Goal: Task Accomplishment & Management: Manage account settings

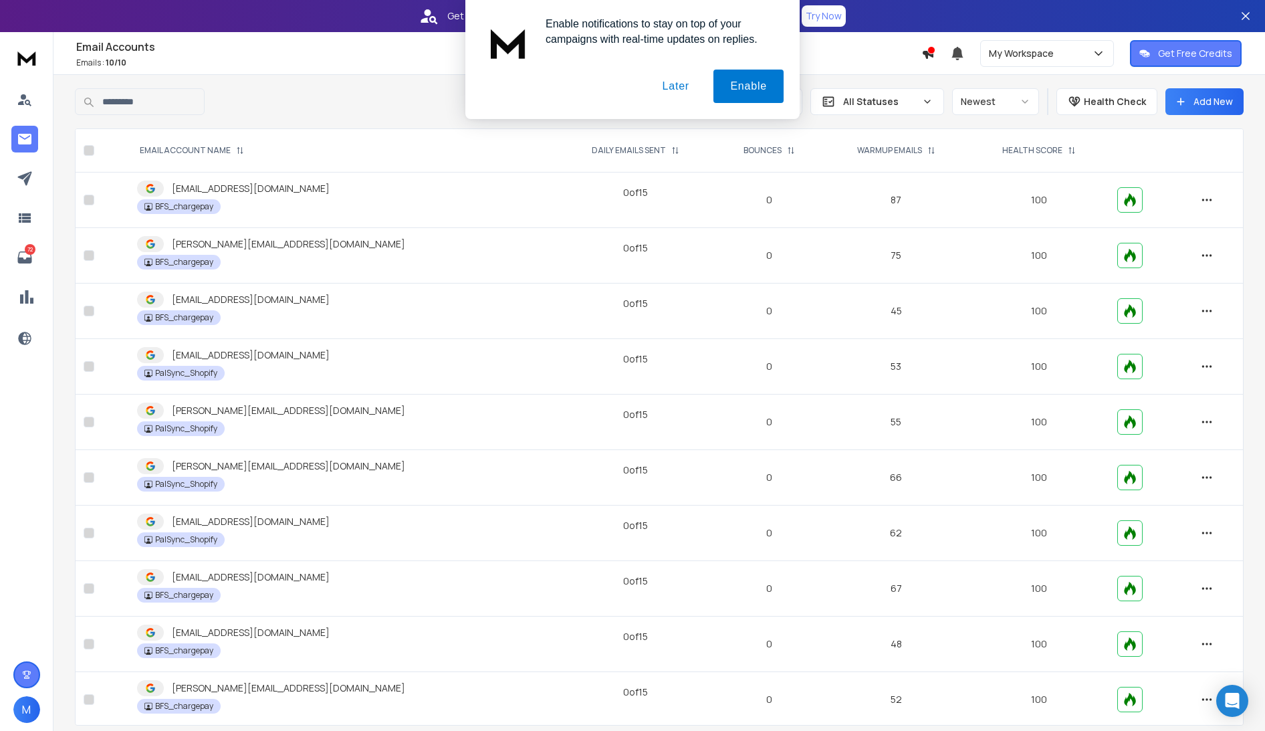
click at [679, 86] on button "Later" at bounding box center [675, 86] width 60 height 33
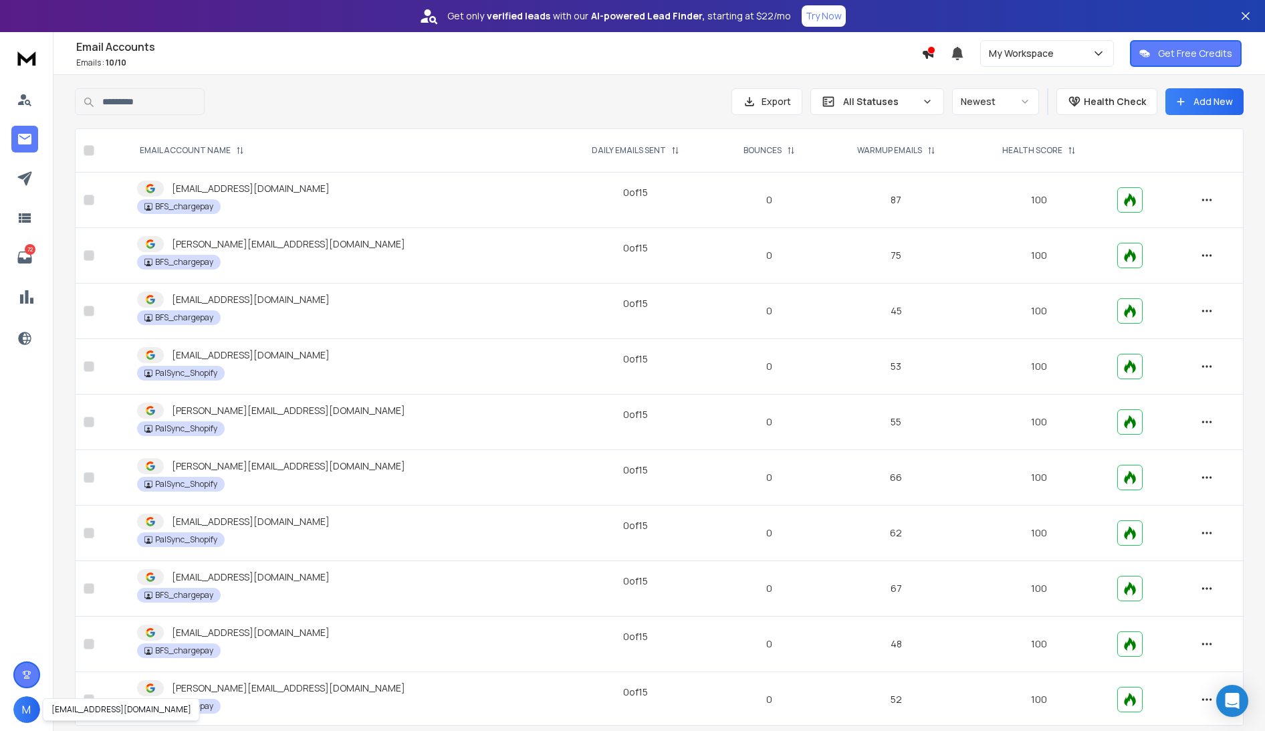
click at [34, 710] on span "M" at bounding box center [26, 709] width 27 height 27
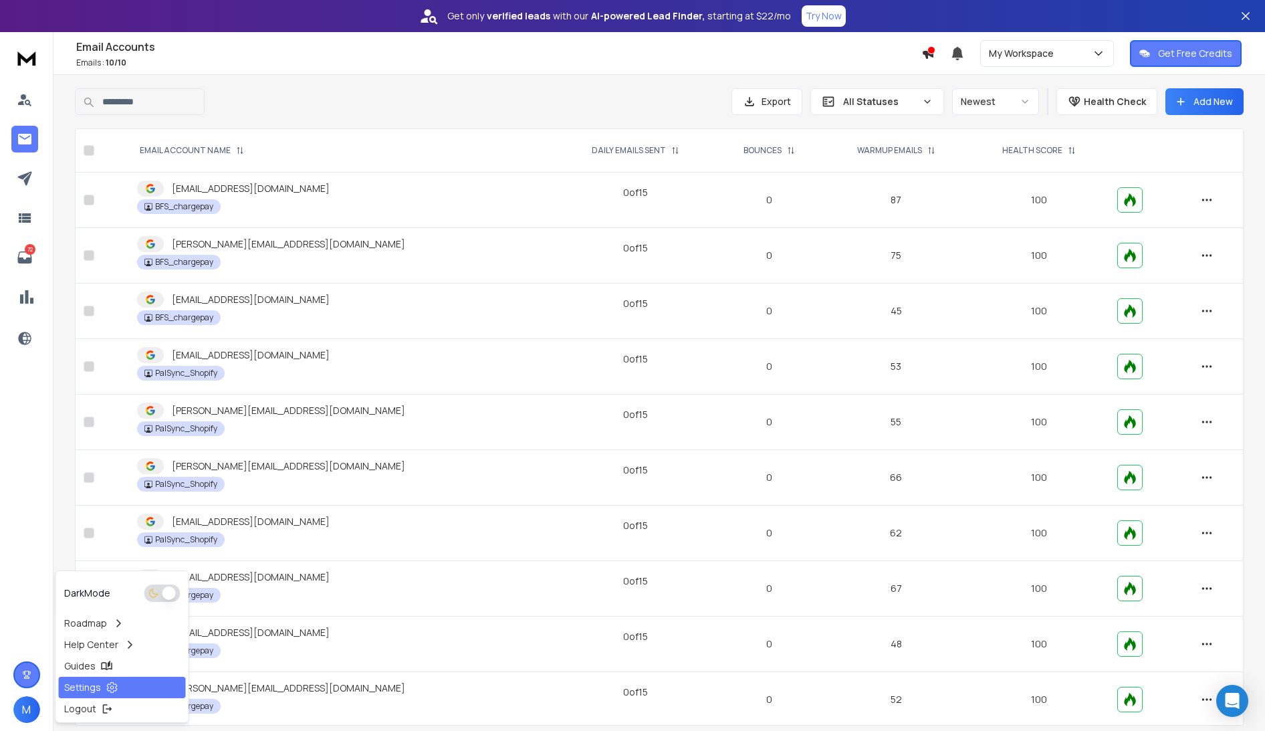
click at [82, 685] on p "Settings" at bounding box center [82, 687] width 37 height 13
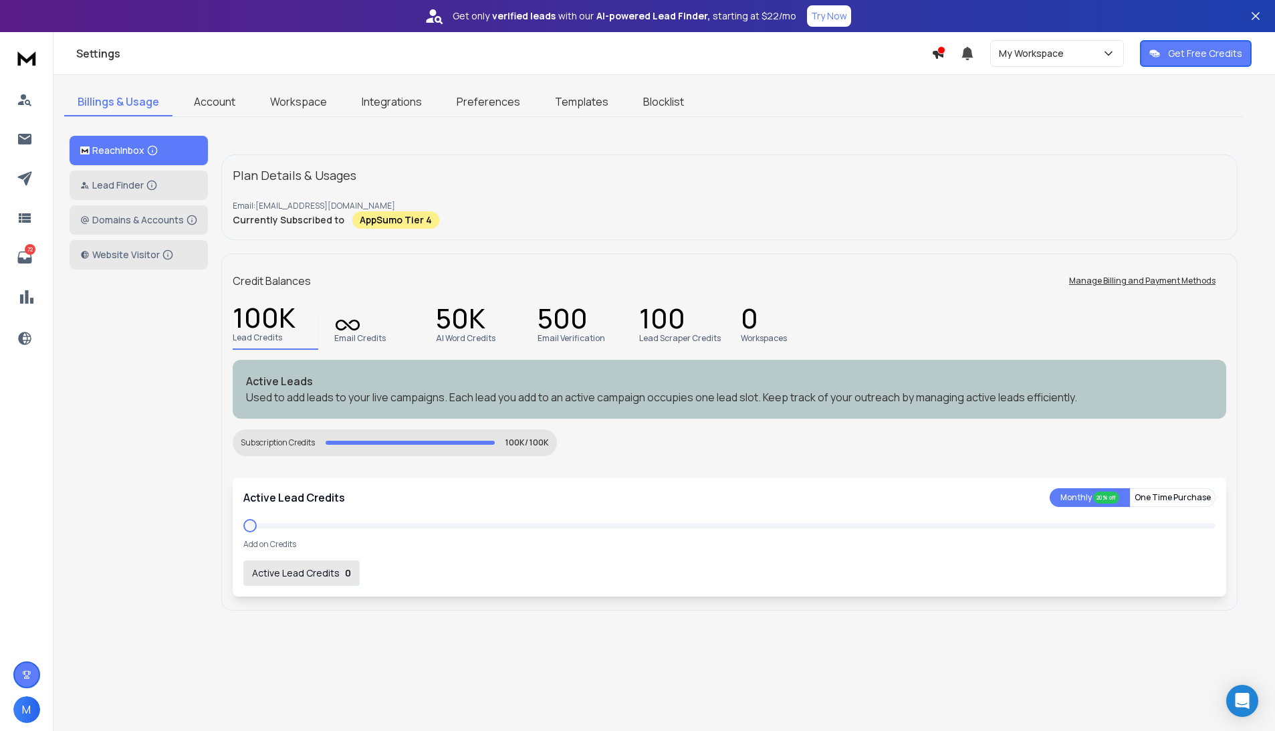
click at [243, 519] on span at bounding box center [249, 525] width 13 height 13
click at [187, 494] on div "ReachInbox Lead Finder Domains & Accounts Website Visitor Plan Details & Usages…" at bounding box center [654, 426] width 1168 height 581
click at [25, 139] on icon at bounding box center [24, 139] width 13 height 11
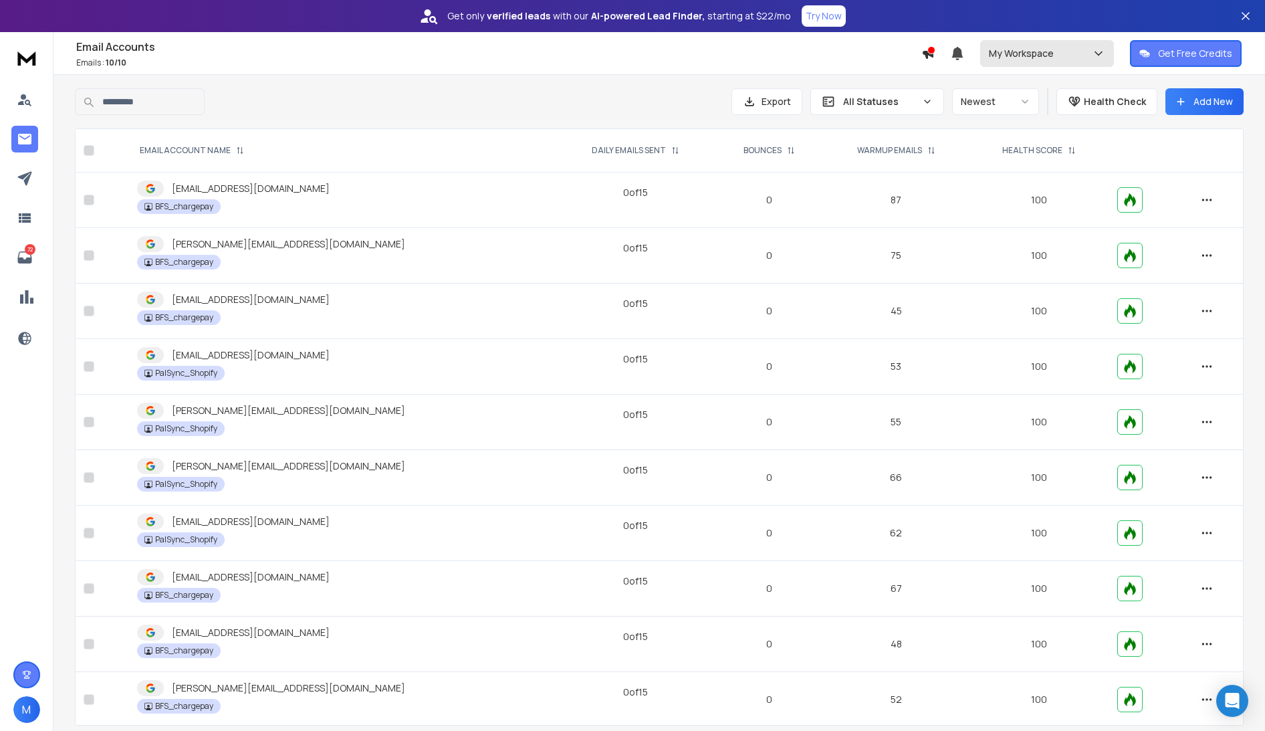
click at [1031, 45] on button "My Workspace" at bounding box center [1047, 53] width 134 height 27
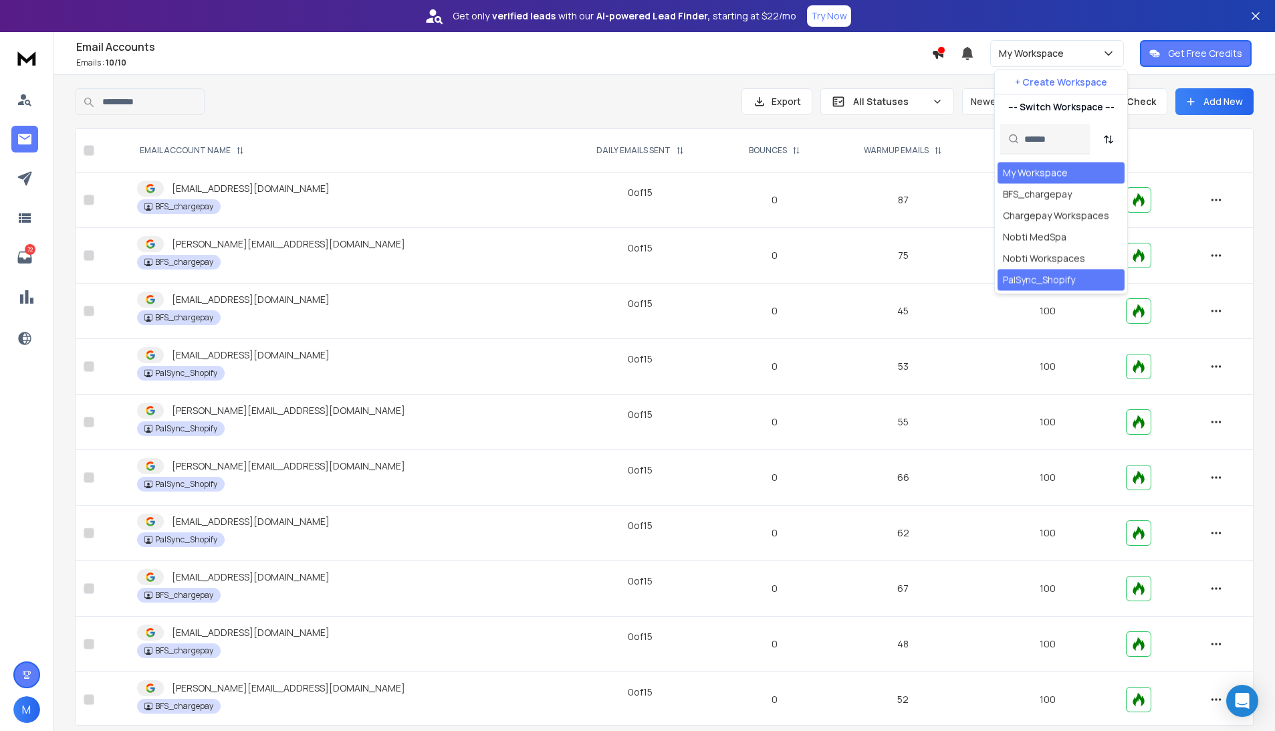
click at [1057, 282] on div "PalSync_Shopify" at bounding box center [1039, 280] width 72 height 13
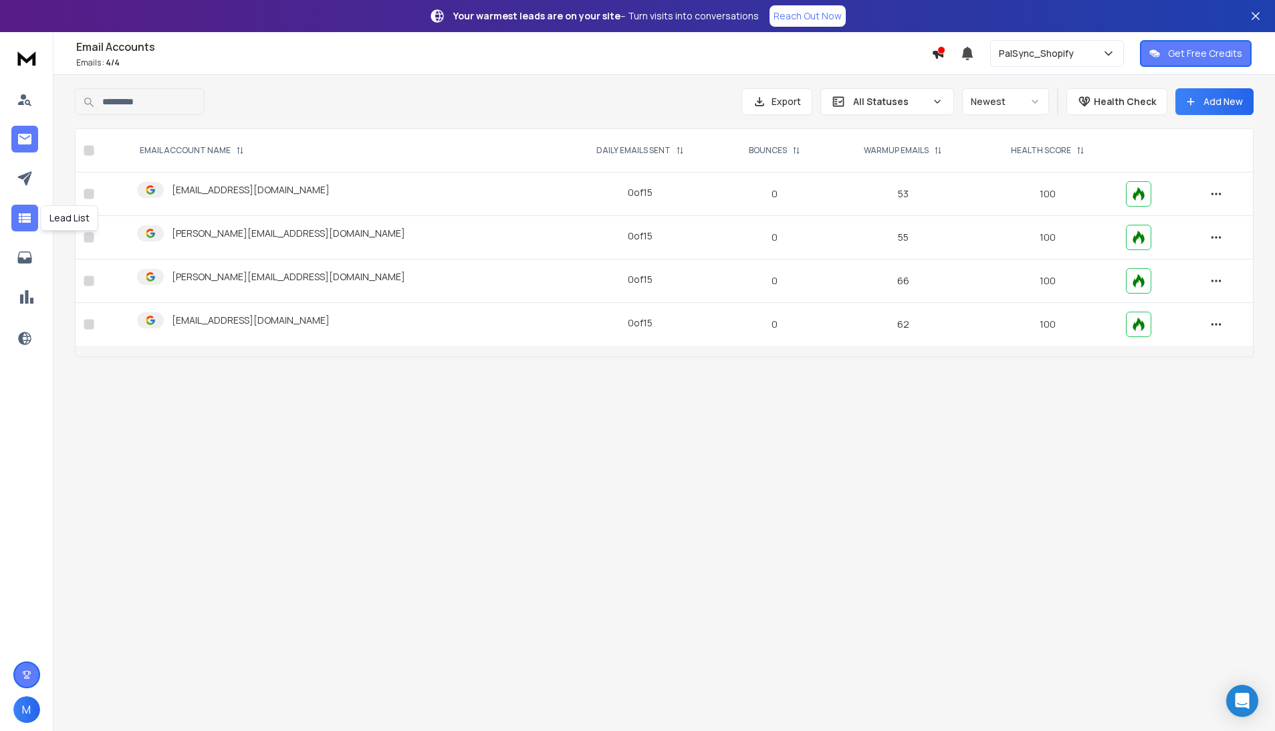
click at [31, 219] on icon at bounding box center [25, 218] width 16 height 16
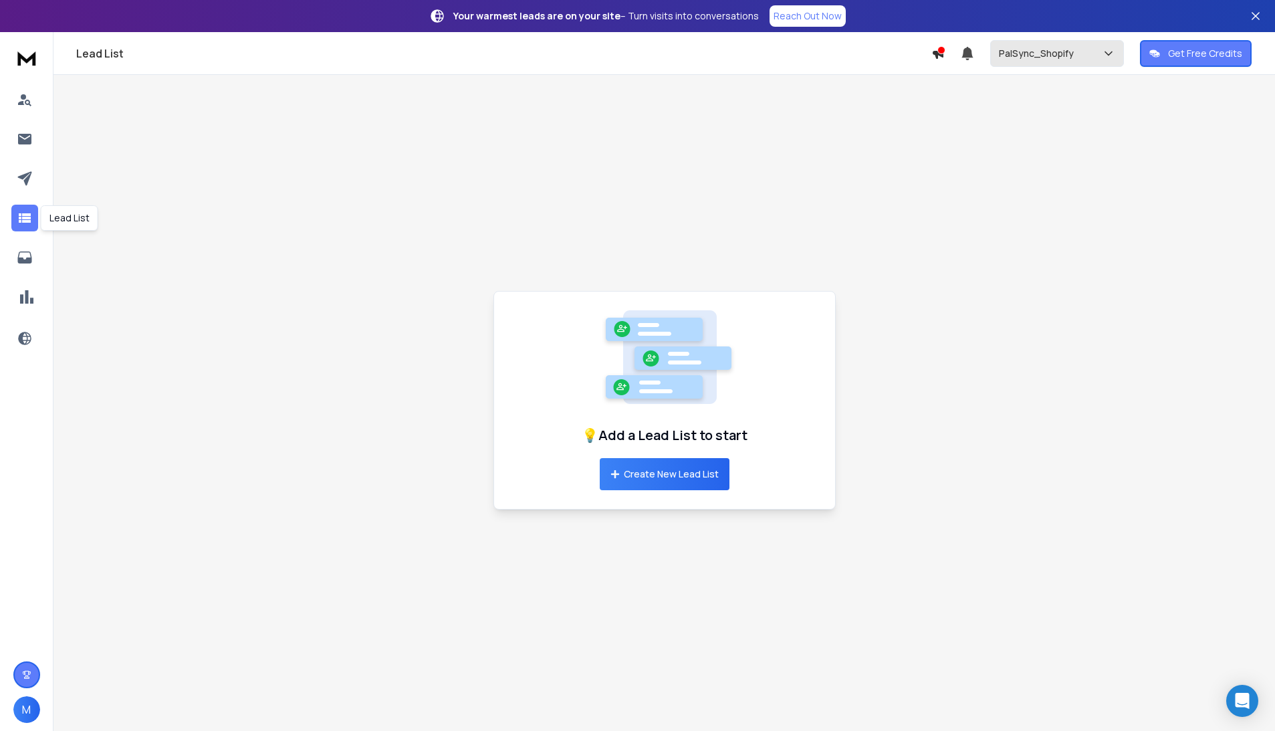
click at [1059, 47] on p "PalSync_Shopify" at bounding box center [1039, 53] width 80 height 13
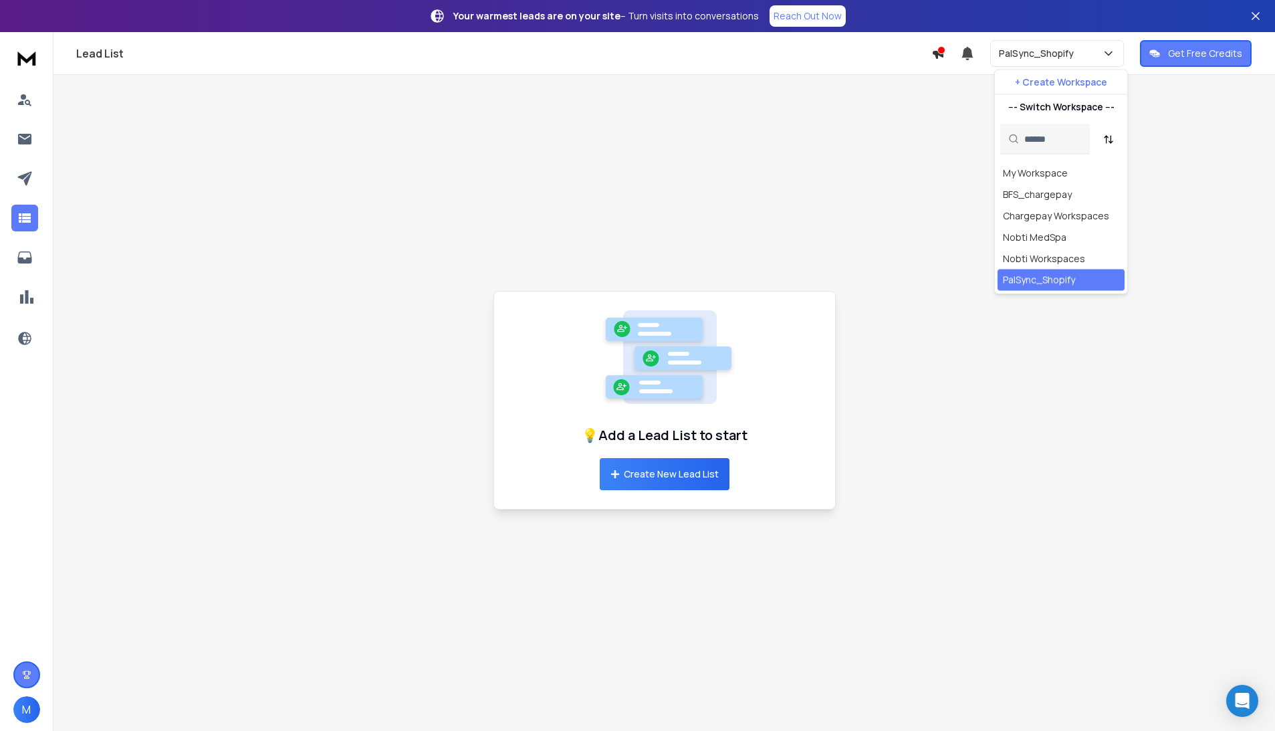
click at [998, 350] on div "💡Add a Lead List to start Create New Lead List" at bounding box center [665, 400] width 1222 height 219
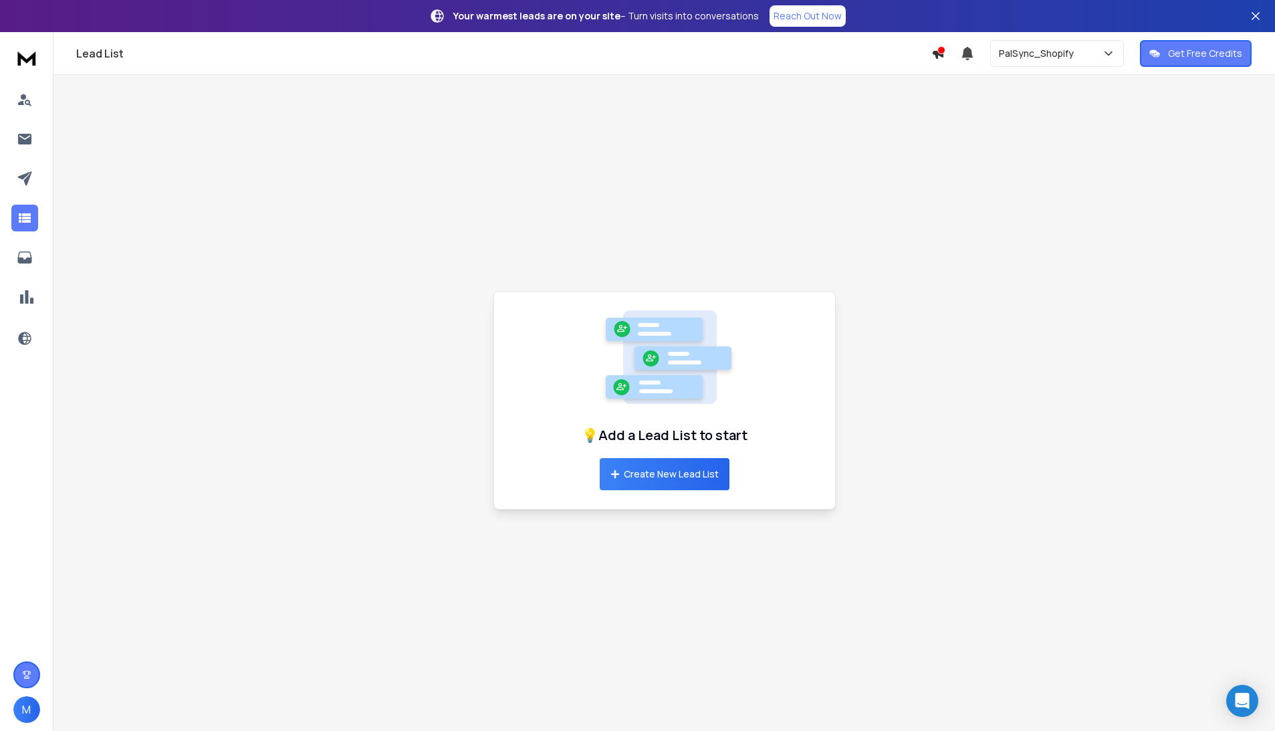
click at [679, 484] on button "Create New Lead List" at bounding box center [665, 474] width 130 height 32
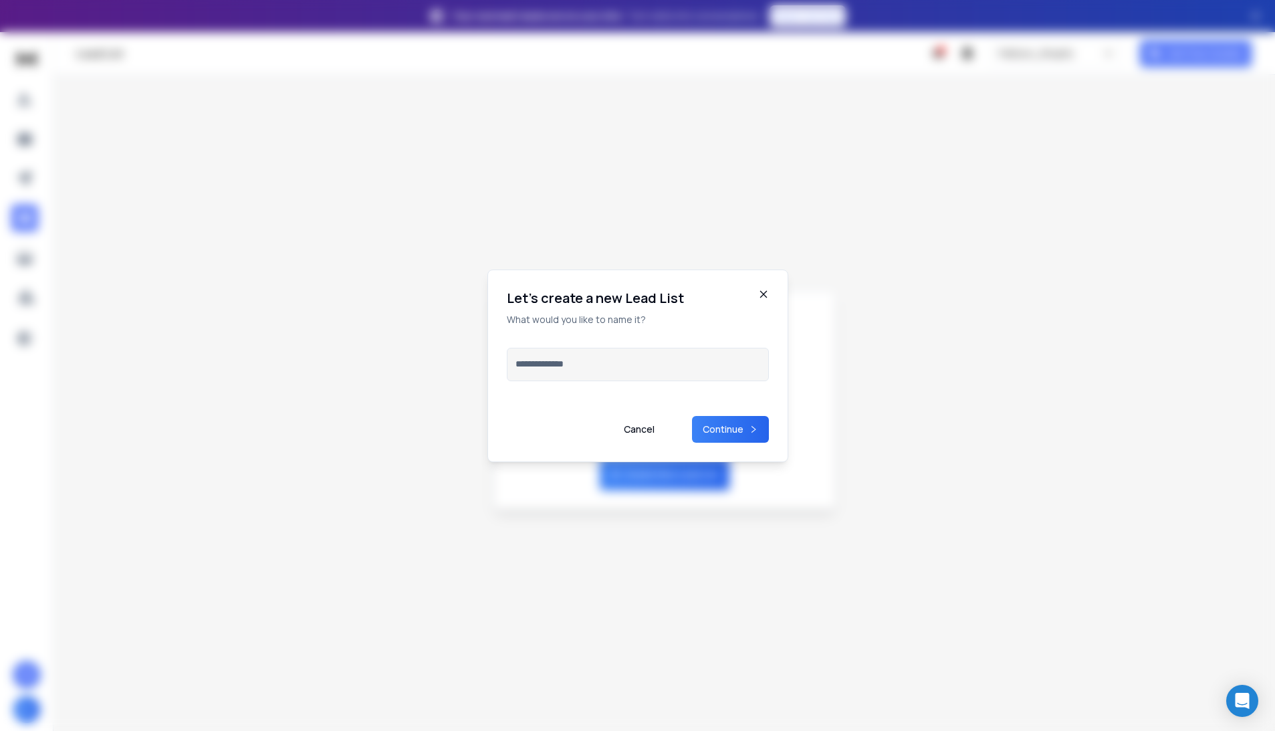
click at [634, 373] on input at bounding box center [638, 364] width 262 height 33
type input "**********"
click at [721, 427] on button "Continue" at bounding box center [730, 429] width 77 height 27
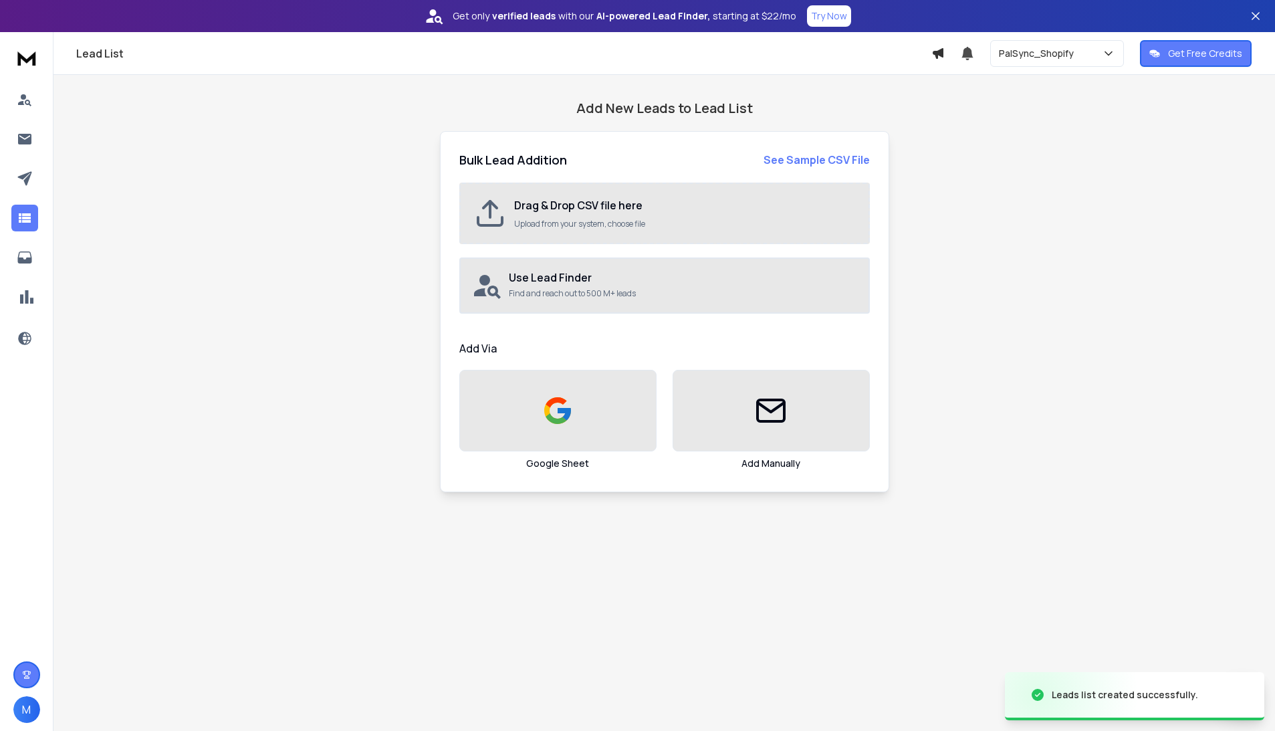
click at [597, 209] on h2 "Drag & Drop CSV file here" at bounding box center [684, 205] width 341 height 16
type input "**********"
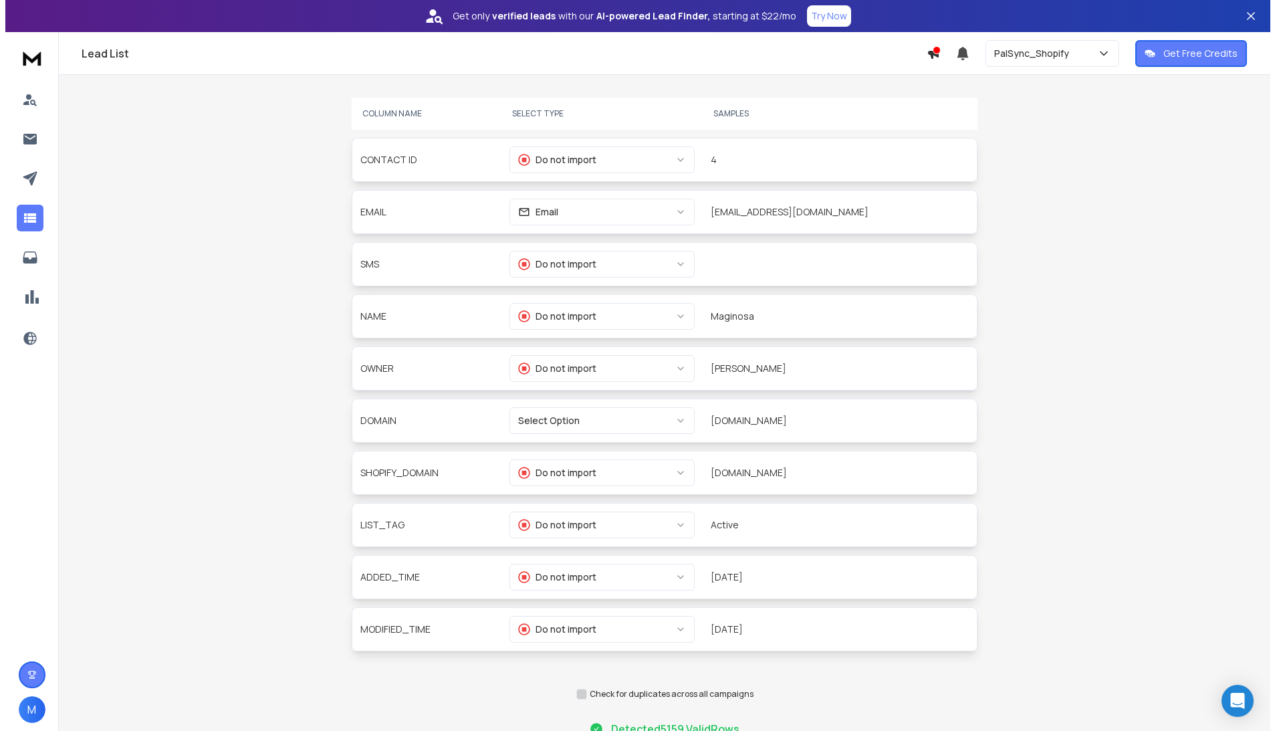
scroll to position [275, 0]
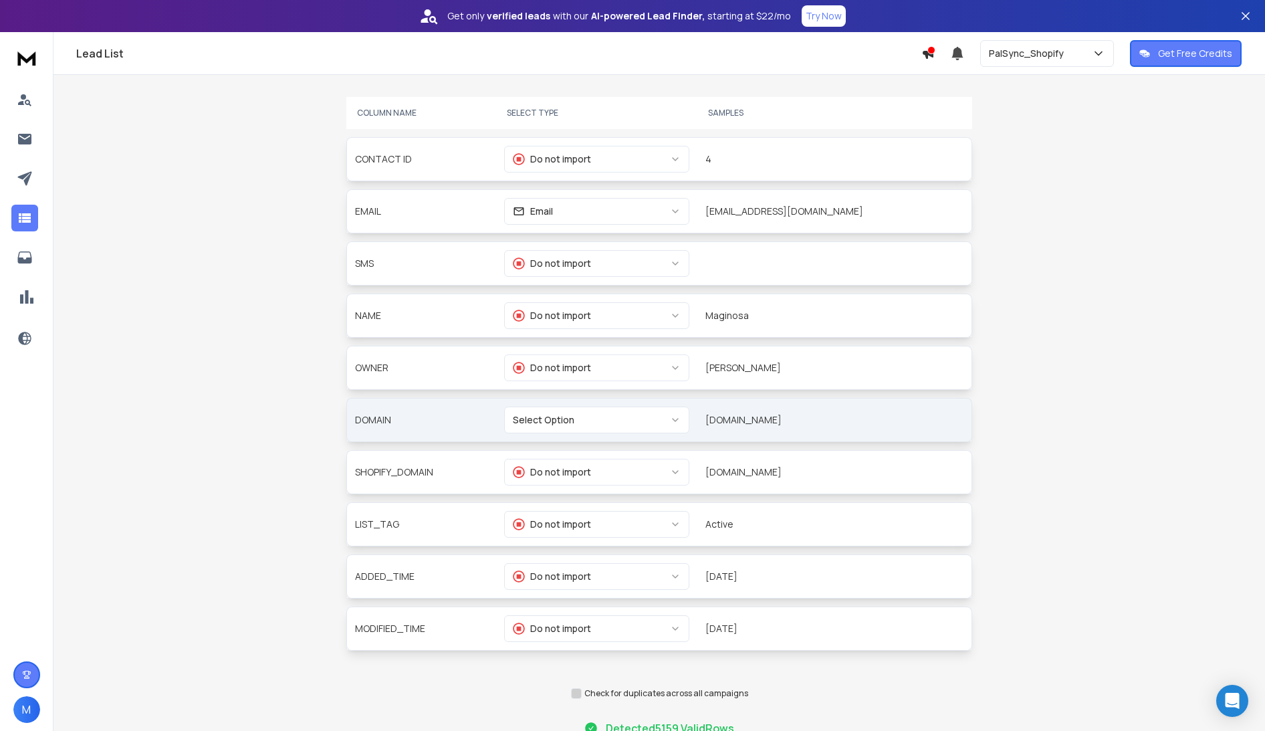
click at [604, 421] on button "Select Option" at bounding box center [596, 420] width 185 height 27
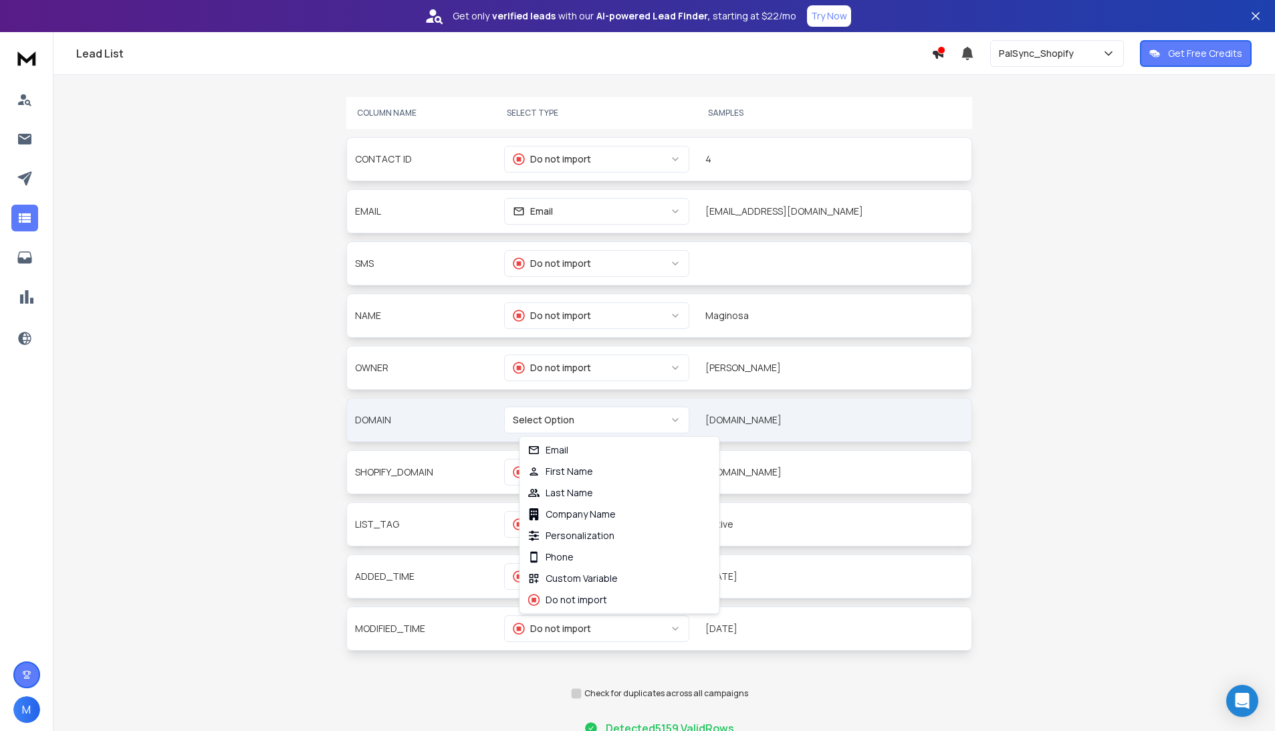
scroll to position [0, 1]
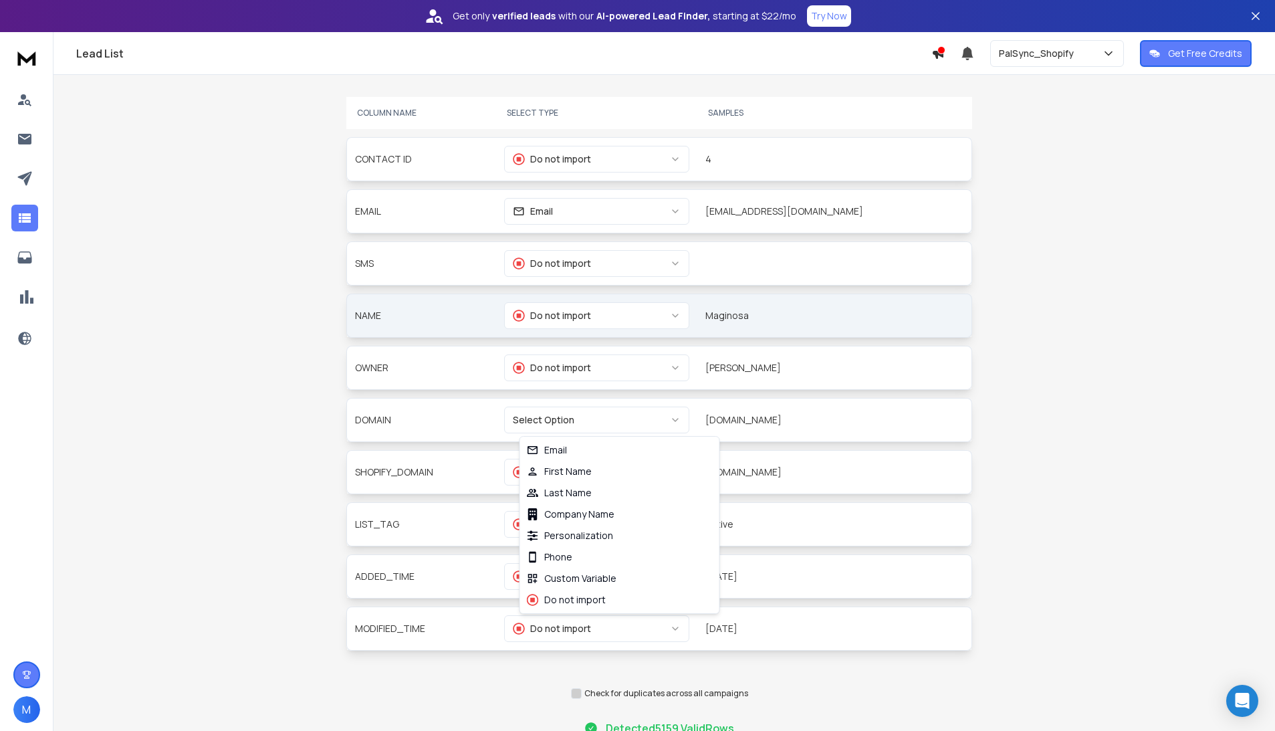
click at [642, 316] on button "Do not import" at bounding box center [596, 315] width 185 height 27
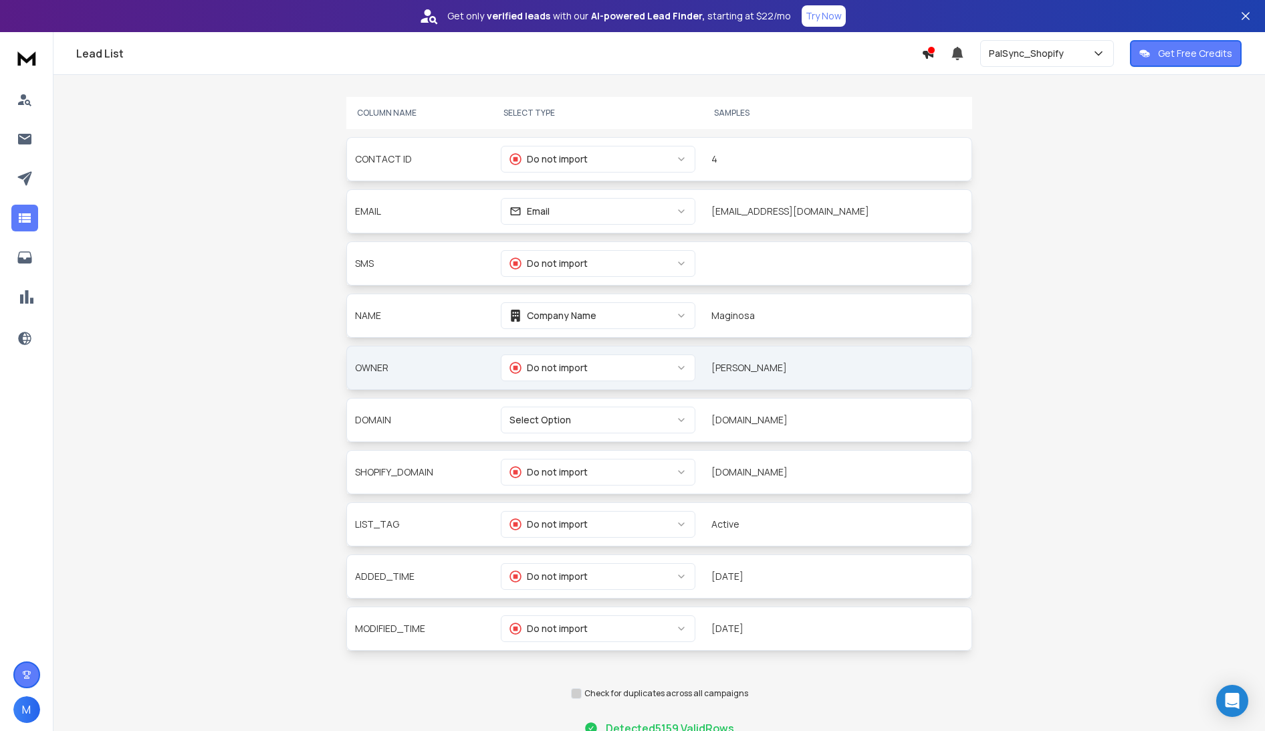
click at [603, 365] on button "Do not import" at bounding box center [598, 367] width 195 height 27
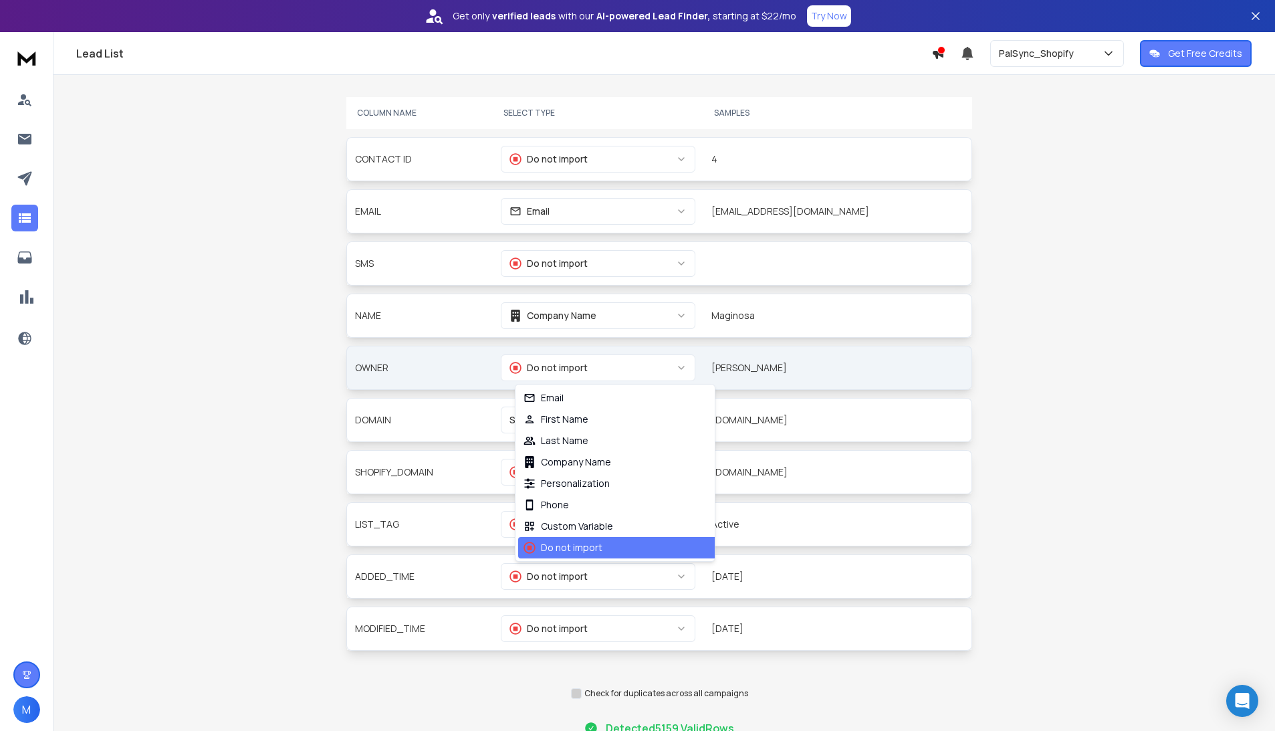
scroll to position [0, 3]
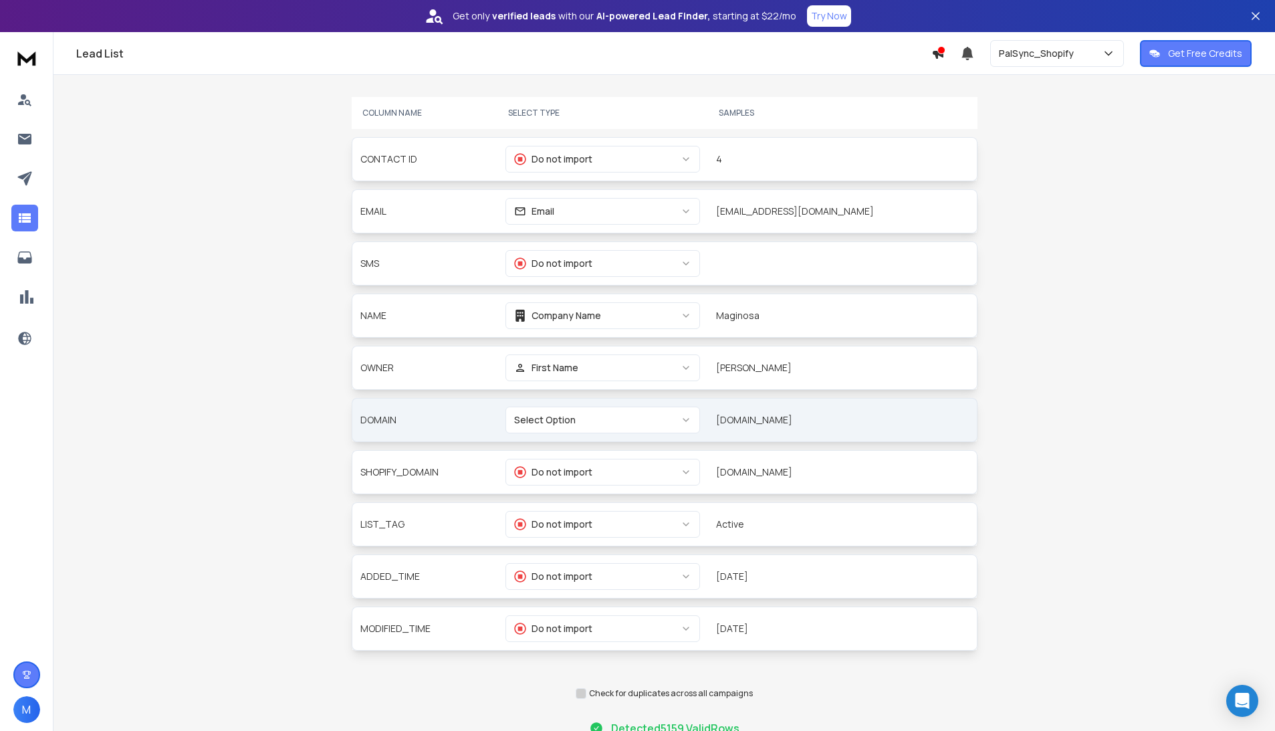
click at [631, 421] on button "Select Option" at bounding box center [603, 420] width 195 height 27
click at [631, 421] on button "Select Option" at bounding box center [598, 420] width 195 height 27
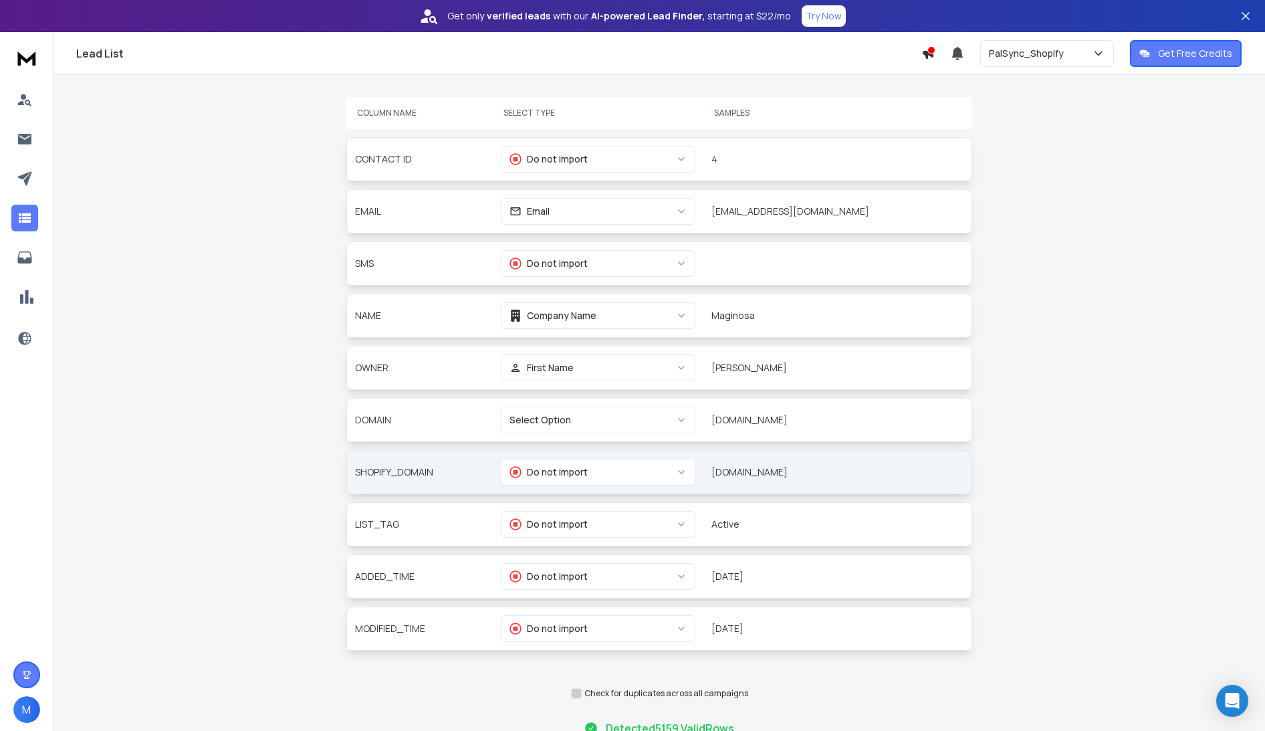
click at [636, 476] on button "Do not import" at bounding box center [598, 472] width 195 height 27
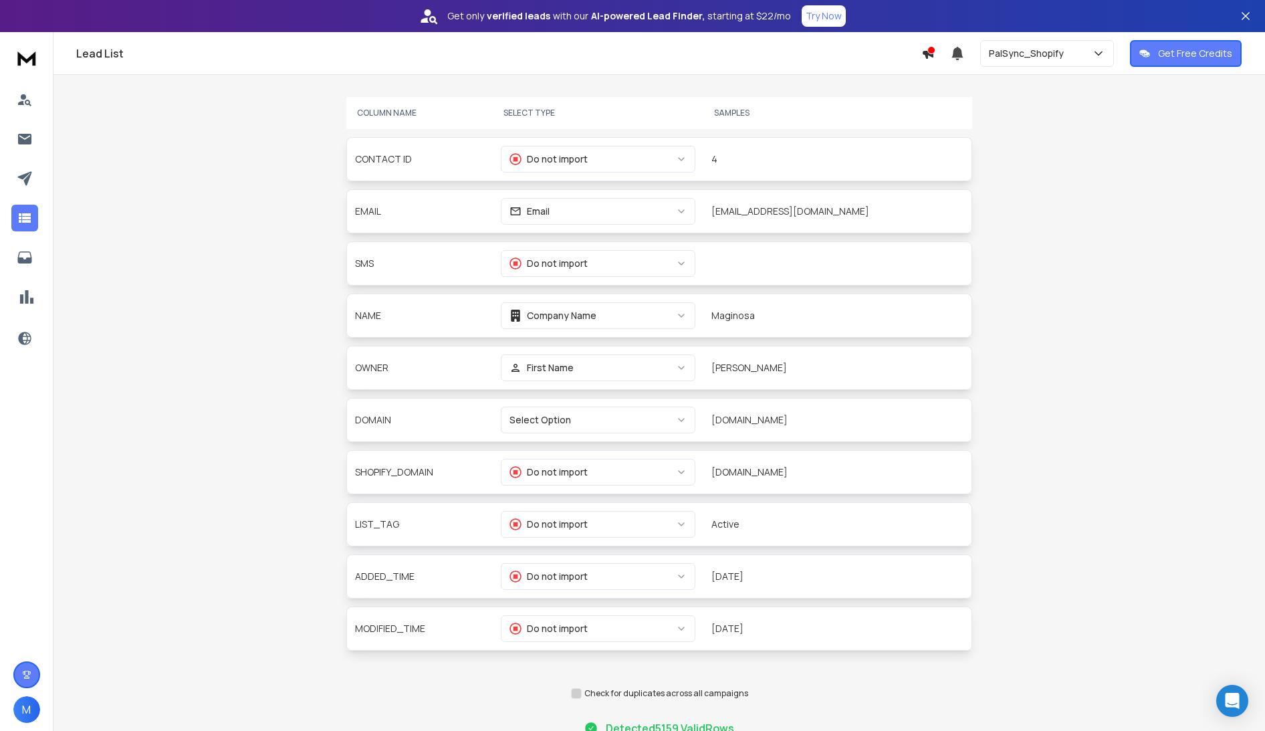
click at [1042, 459] on div "Add New Leads to Lead List Add Leads in Bulk See Sample CSV file Active_shopify…" at bounding box center [632, 288] width 1265 height 1062
click at [1118, 387] on div "Add New Leads to Lead List Add Leads in Bulk See Sample CSV file Active_shopify…" at bounding box center [632, 288] width 1265 height 1062
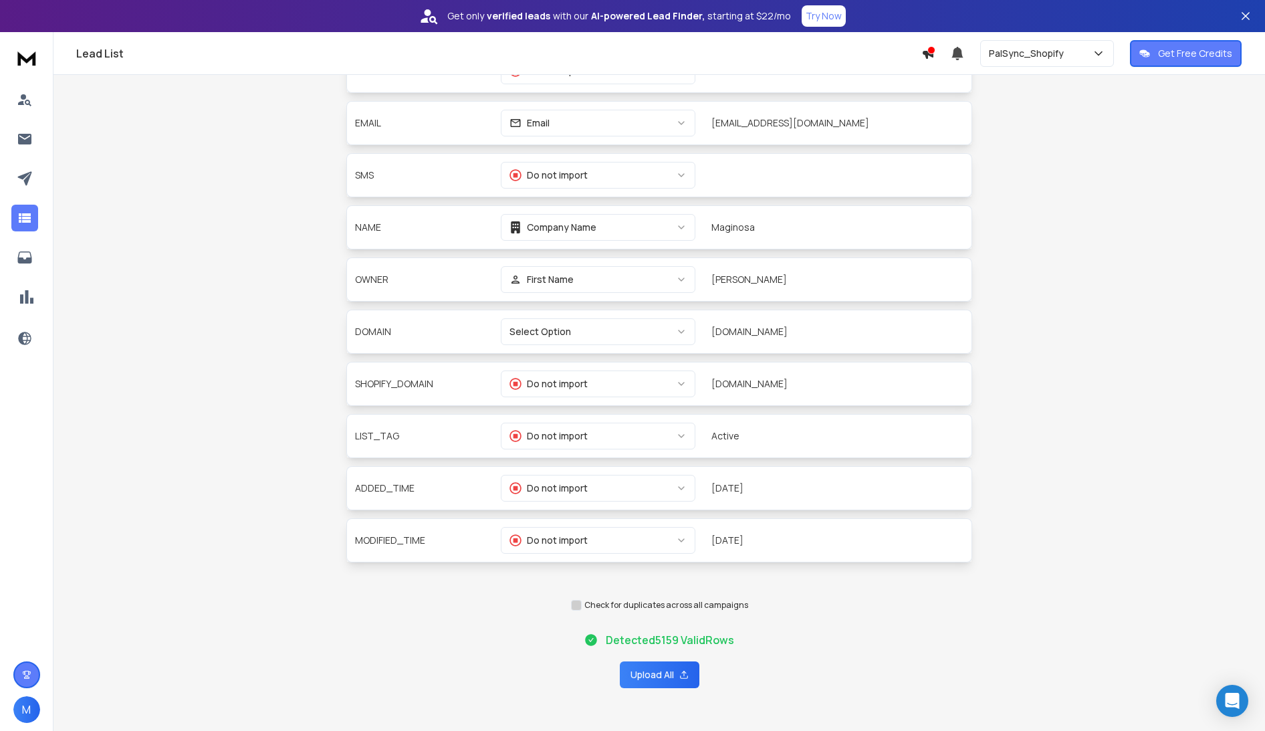
click at [257, 387] on div "Add New Leads to Lead List Add Leads in Bulk See Sample CSV file Active_shopify…" at bounding box center [632, 200] width 1265 height 1062
click at [944, 570] on table "COLUMN NAME SELECT TYPE SAMPLES CONTACT ID Do not import 4 EMAIL Email service@…" at bounding box center [659, 286] width 642 height 586
click at [1120, 437] on div "Add New Leads to Lead List Add Leads in Bulk See Sample CSV file Active_shopify…" at bounding box center [632, 200] width 1265 height 1062
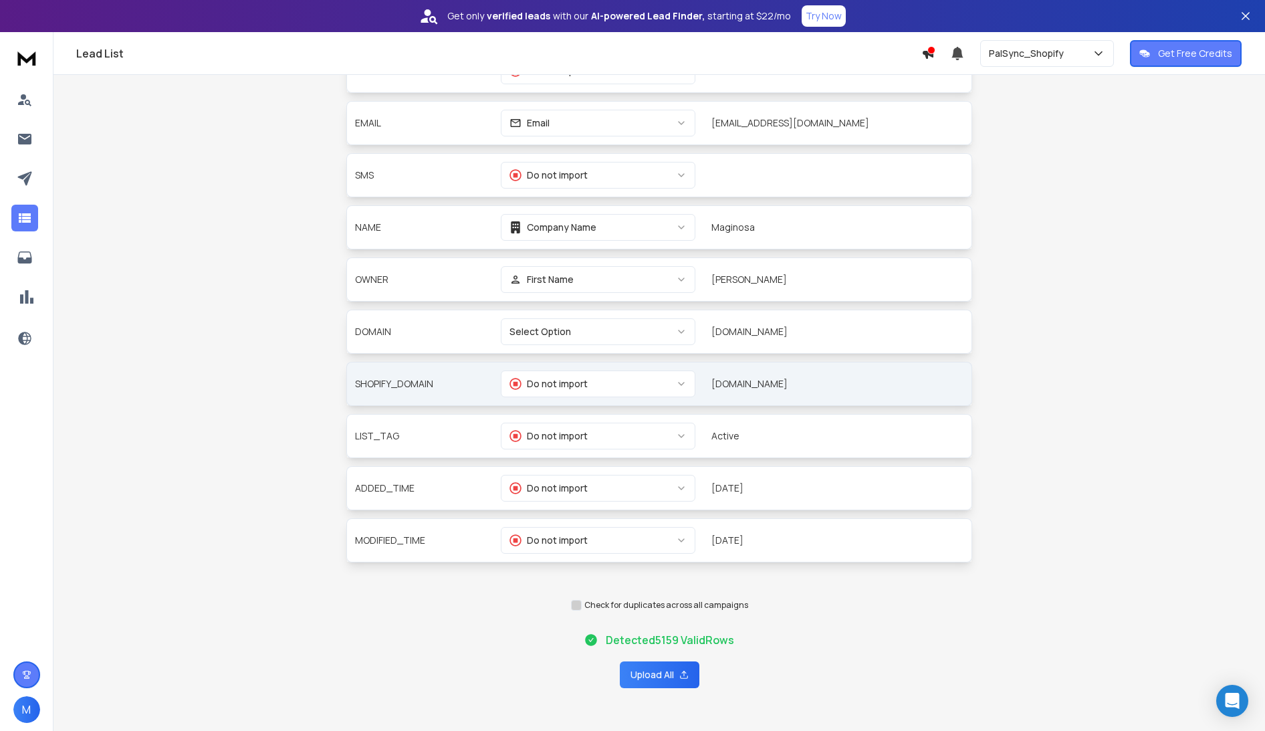
click at [671, 383] on button "Do not import" at bounding box center [598, 383] width 195 height 27
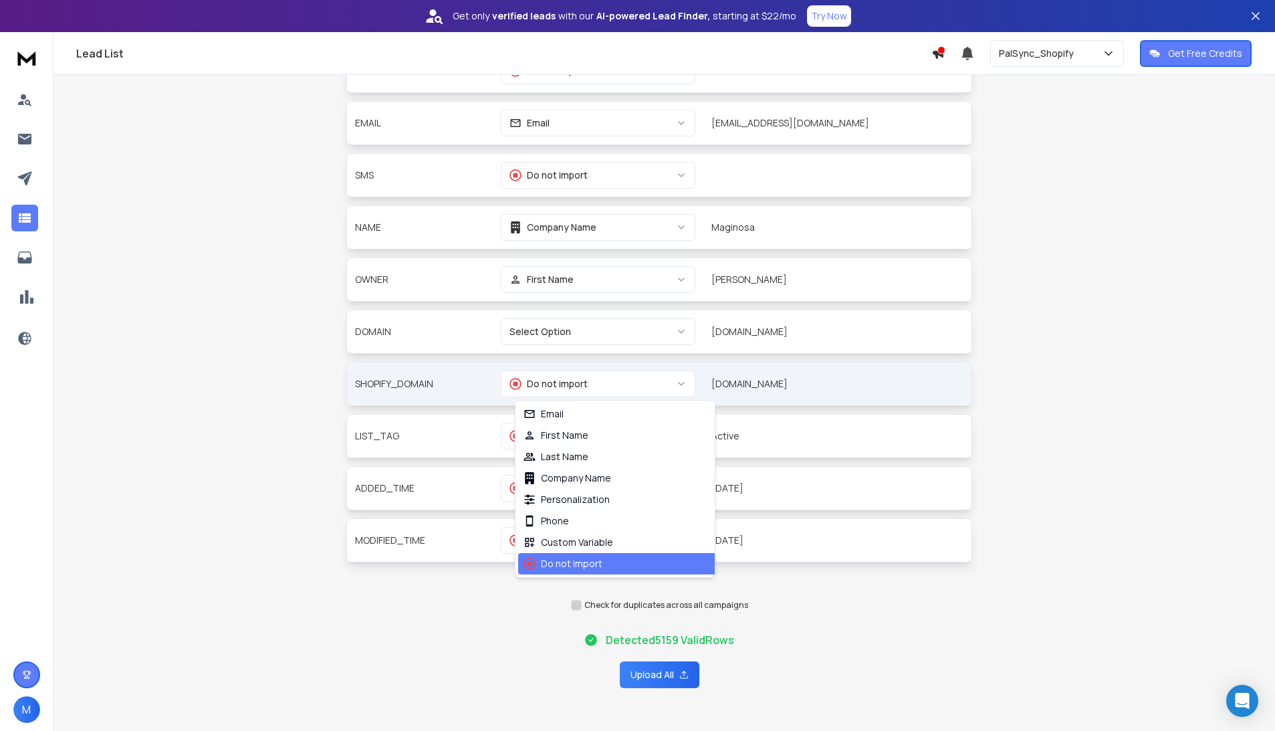
scroll to position [0, 3]
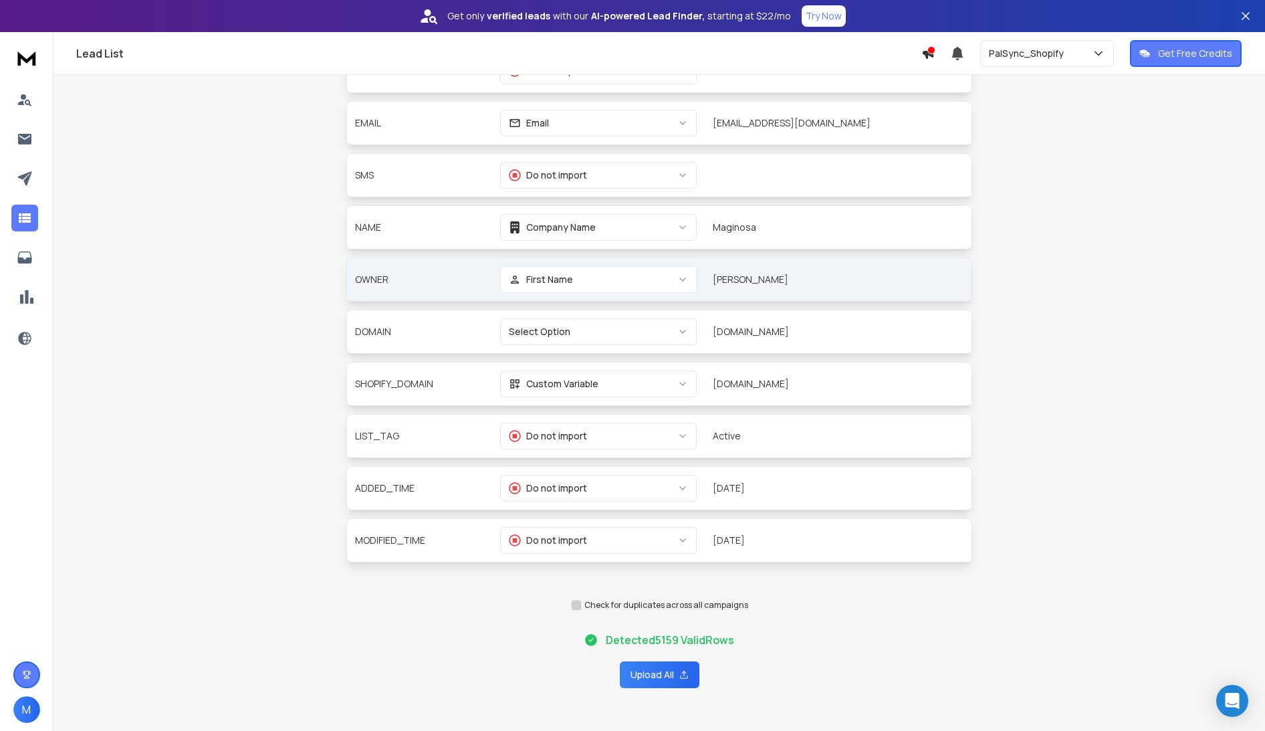
click at [621, 281] on button "First Name" at bounding box center [598, 279] width 197 height 27
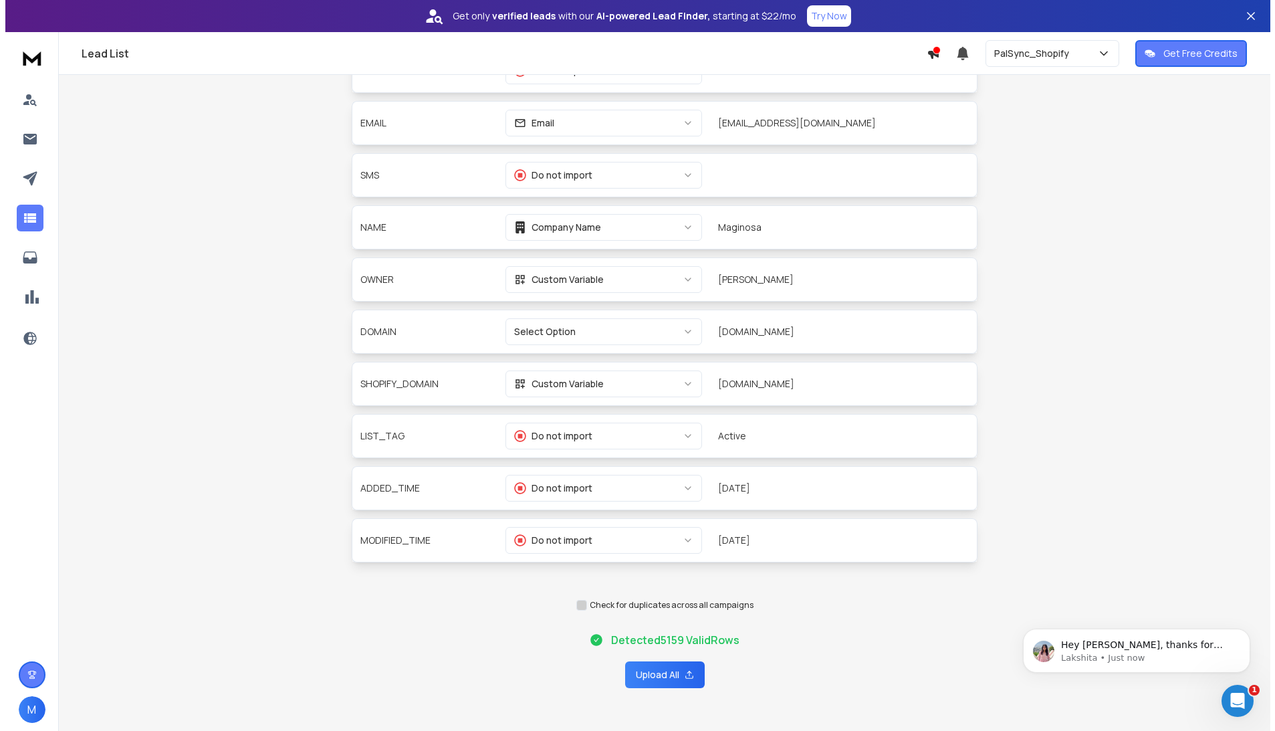
scroll to position [0, 0]
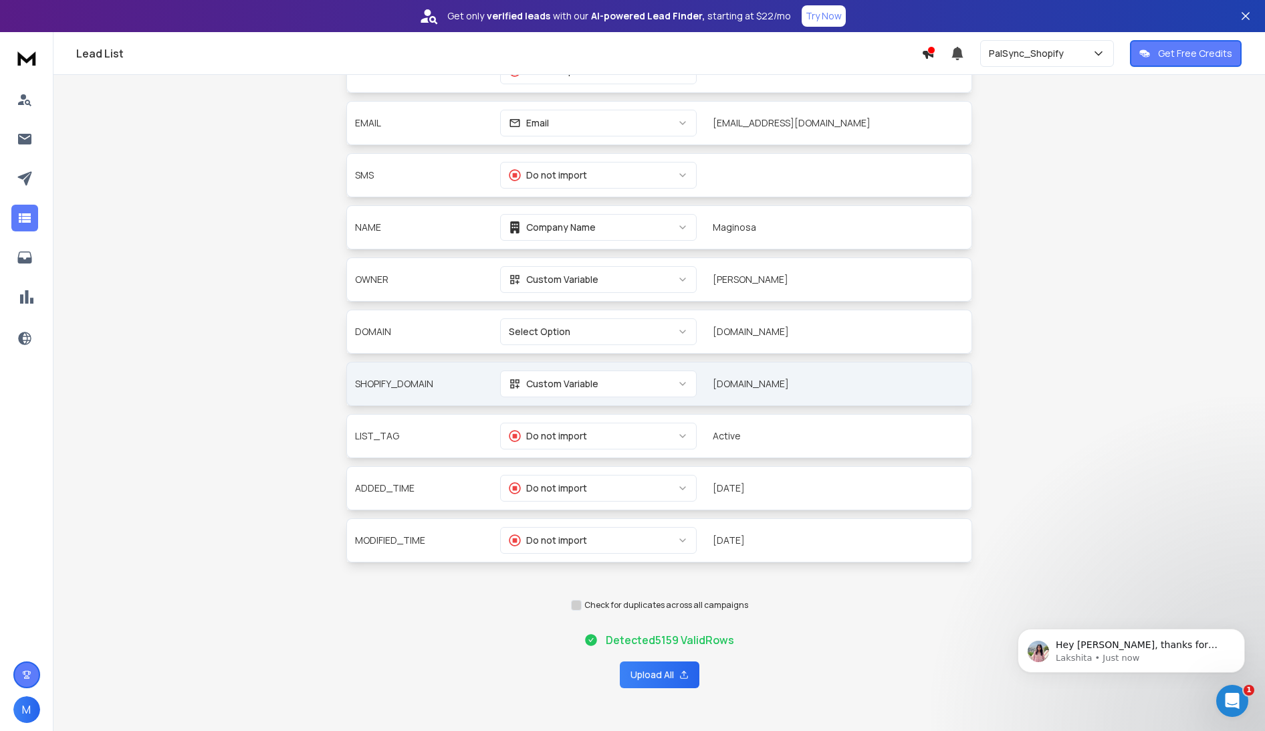
click at [660, 388] on button "Custom Variable" at bounding box center [598, 383] width 197 height 27
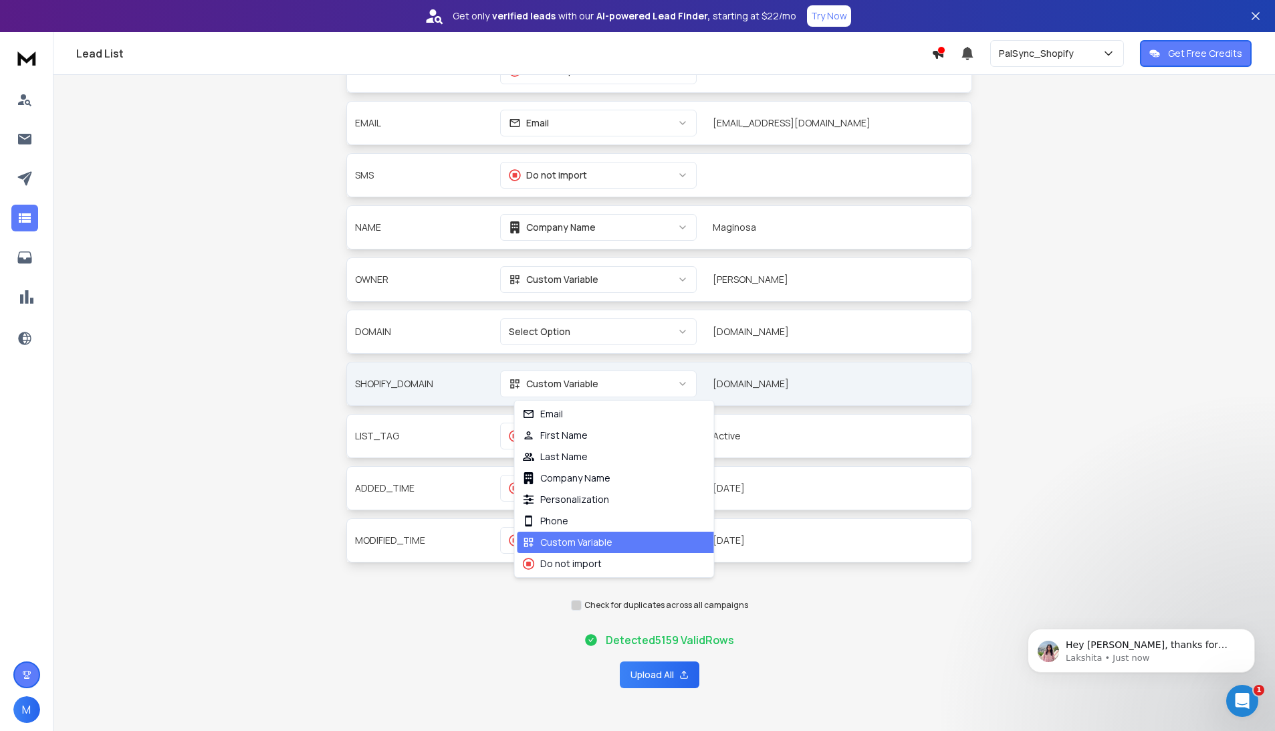
scroll to position [0, 3]
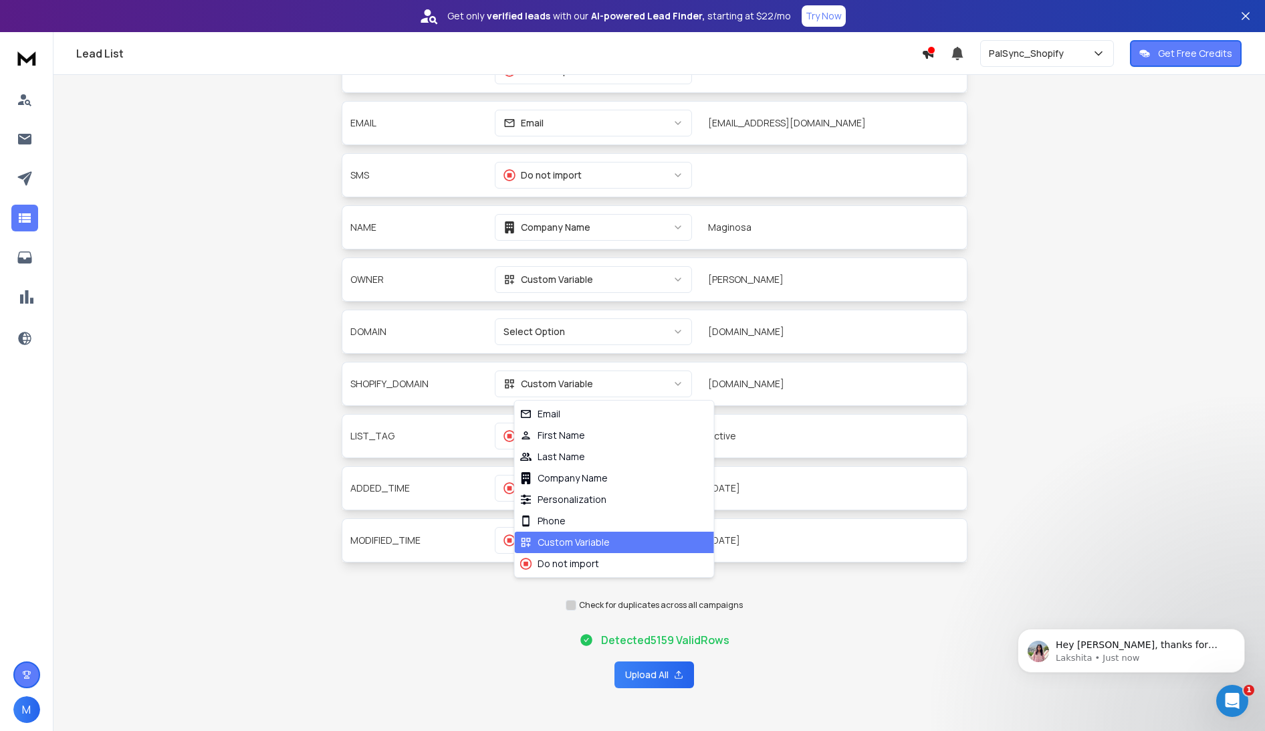
click at [1027, 461] on div "Add New Leads to Lead List Add Leads in Bulk See Sample CSV file Active_shopify…" at bounding box center [627, 200] width 1255 height 1062
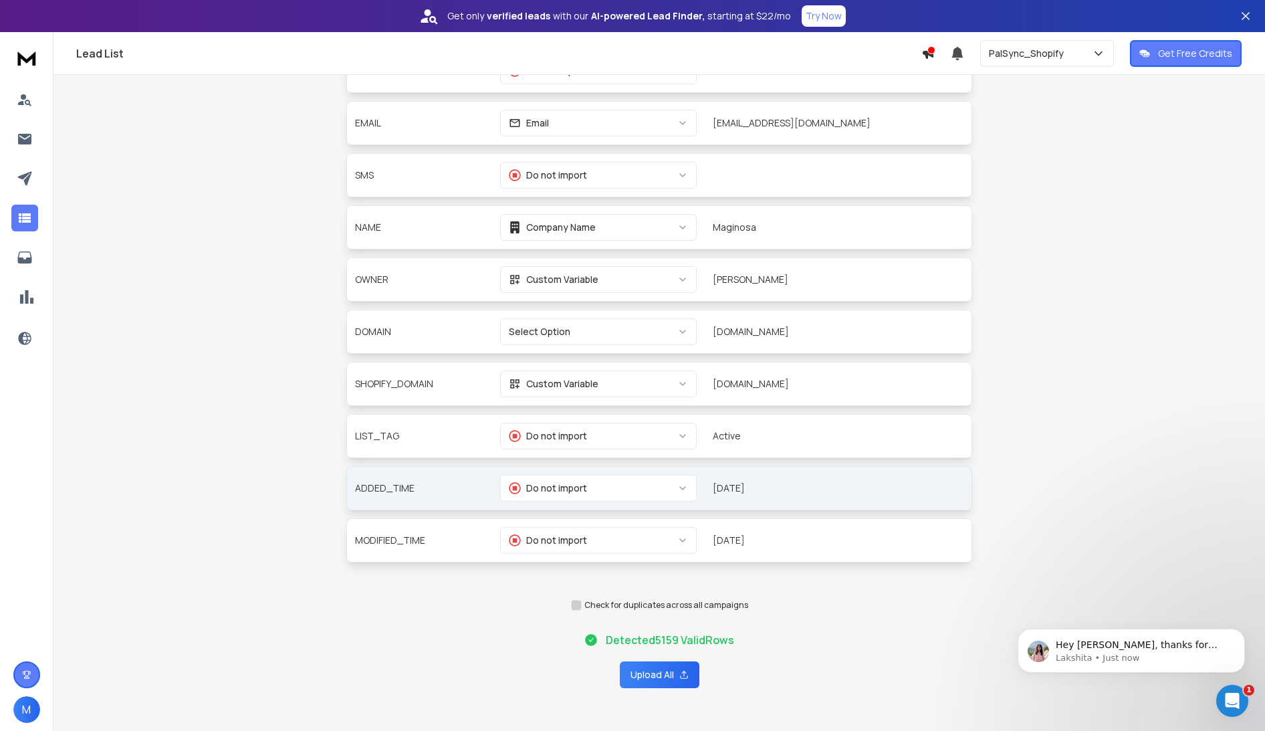
click at [587, 487] on div "Do not import" at bounding box center [548, 488] width 78 height 13
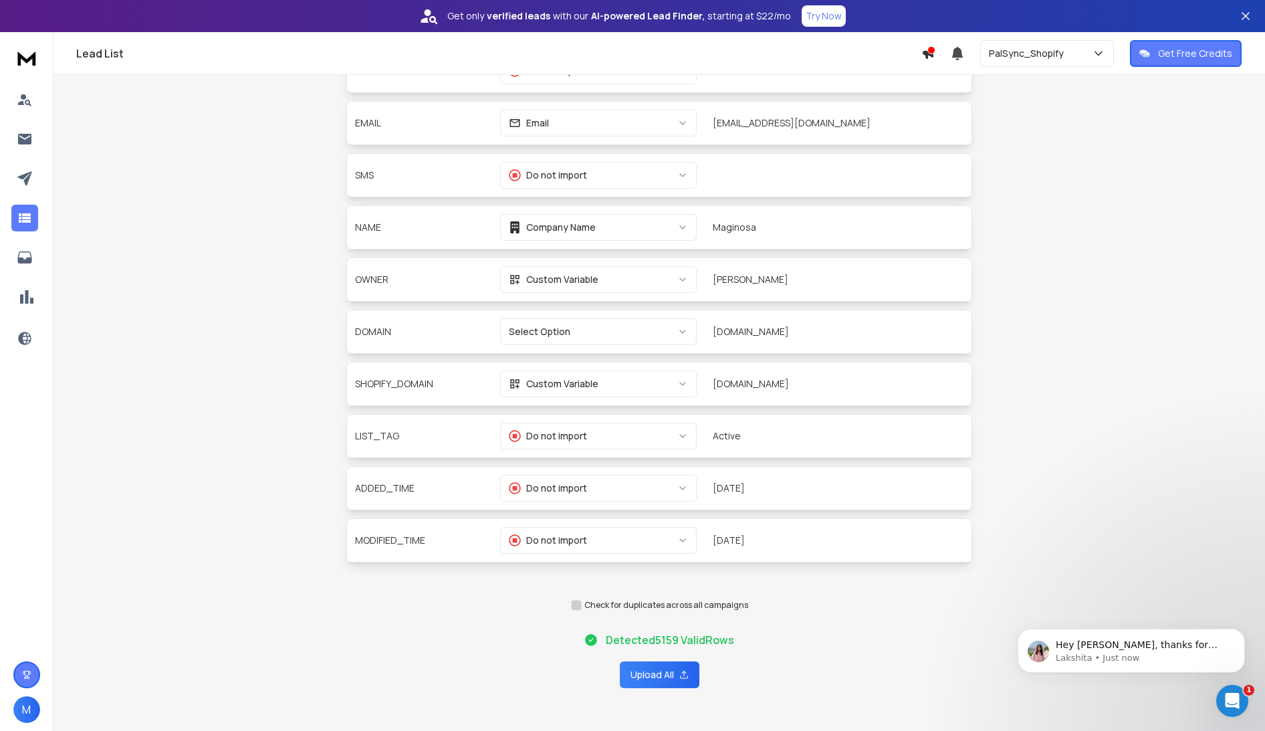
click at [1033, 491] on div "Add New Leads to Lead List Add Leads in Bulk See Sample CSV file Active_shopify…" at bounding box center [632, 200] width 1265 height 1062
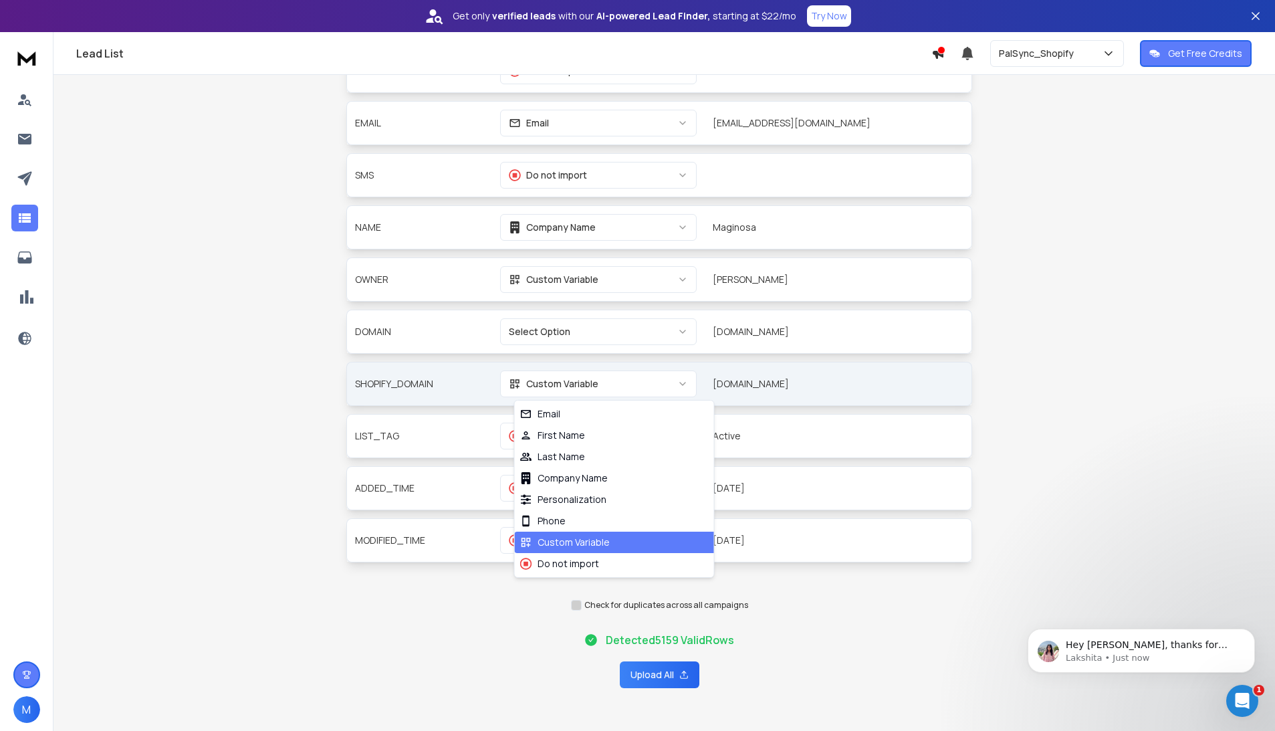
click at [634, 388] on button "Custom Variable" at bounding box center [598, 383] width 197 height 27
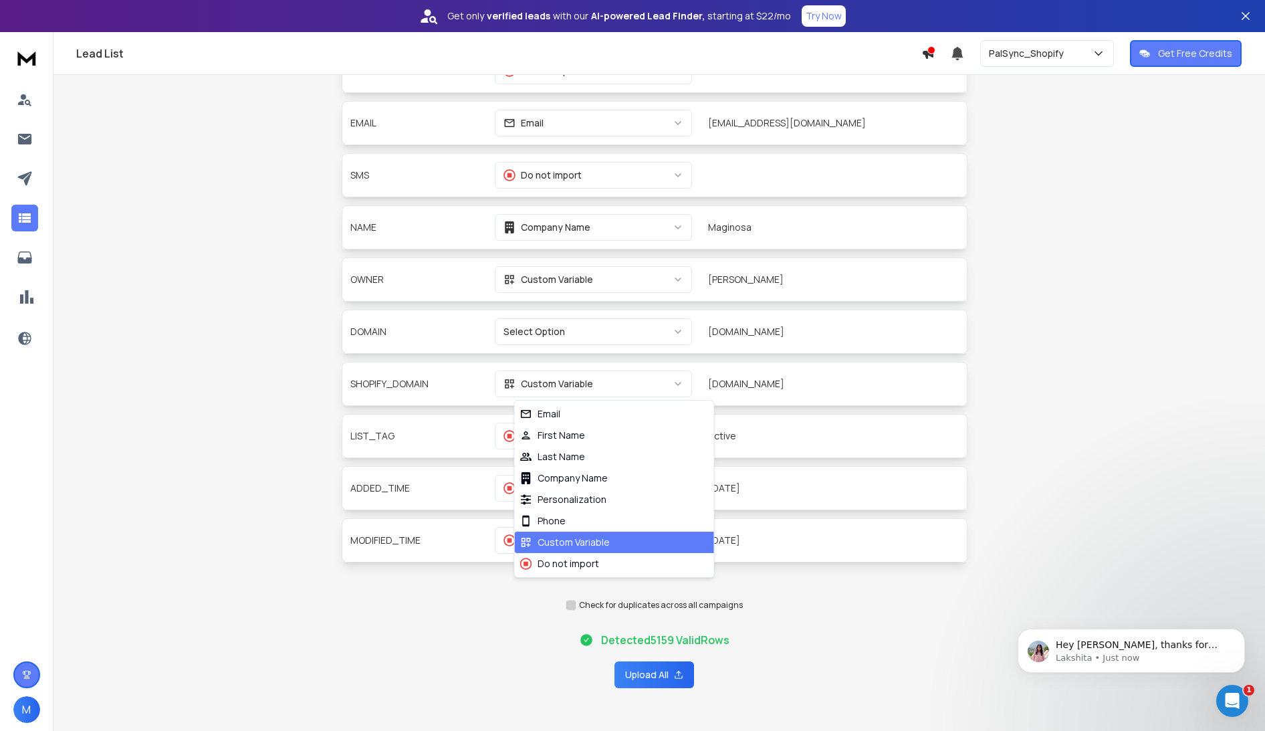
click at [936, 573] on table "COLUMN NAME SELECT TYPE SAMPLES CONTACT ID Do not import 4 EMAIL Email service@…" at bounding box center [655, 286] width 642 height 586
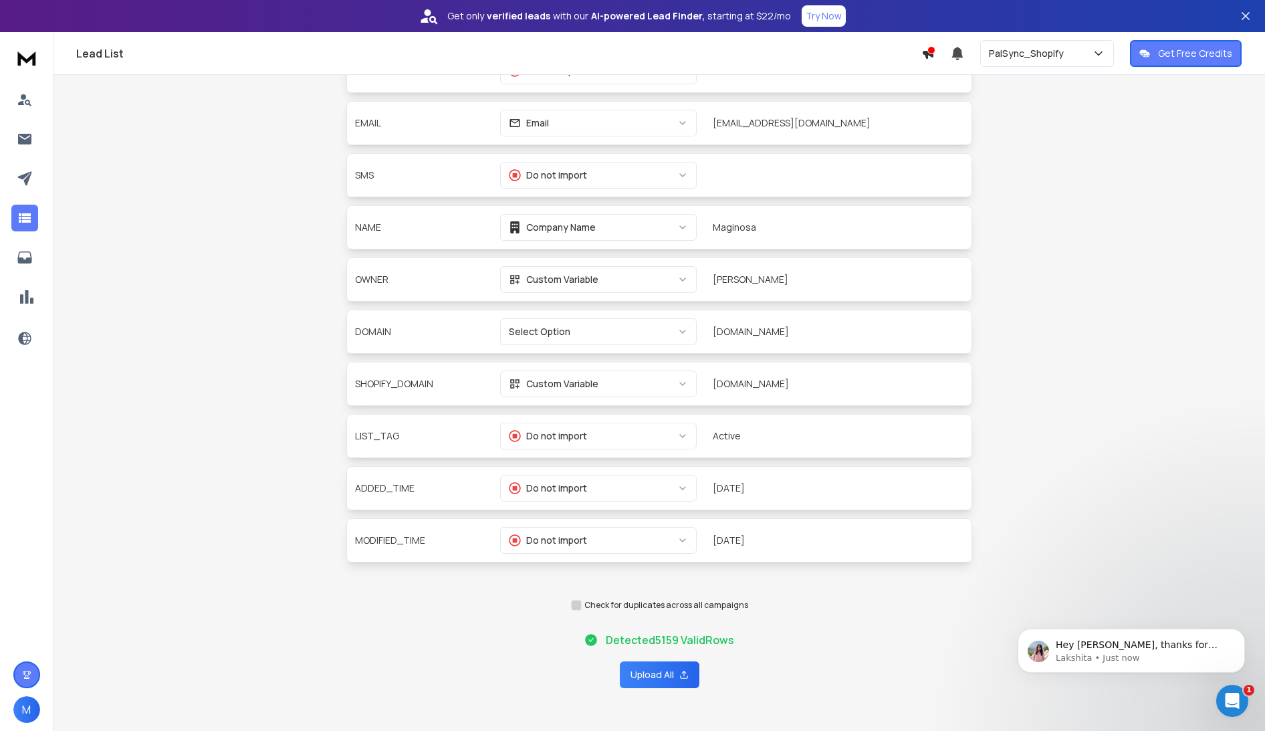
click at [646, 607] on label "Check for duplicates across all campaigns" at bounding box center [666, 605] width 164 height 11
click at [582, 607] on button "Check for duplicates across all campaigns" at bounding box center [576, 605] width 11 height 11
click at [602, 603] on label "Check for duplicates across all campaigns" at bounding box center [666, 605] width 164 height 11
click at [582, 603] on button "Check for duplicates across all campaigns" at bounding box center [576, 605] width 11 height 11
click at [645, 671] on button "Upload All" at bounding box center [660, 674] width 80 height 27
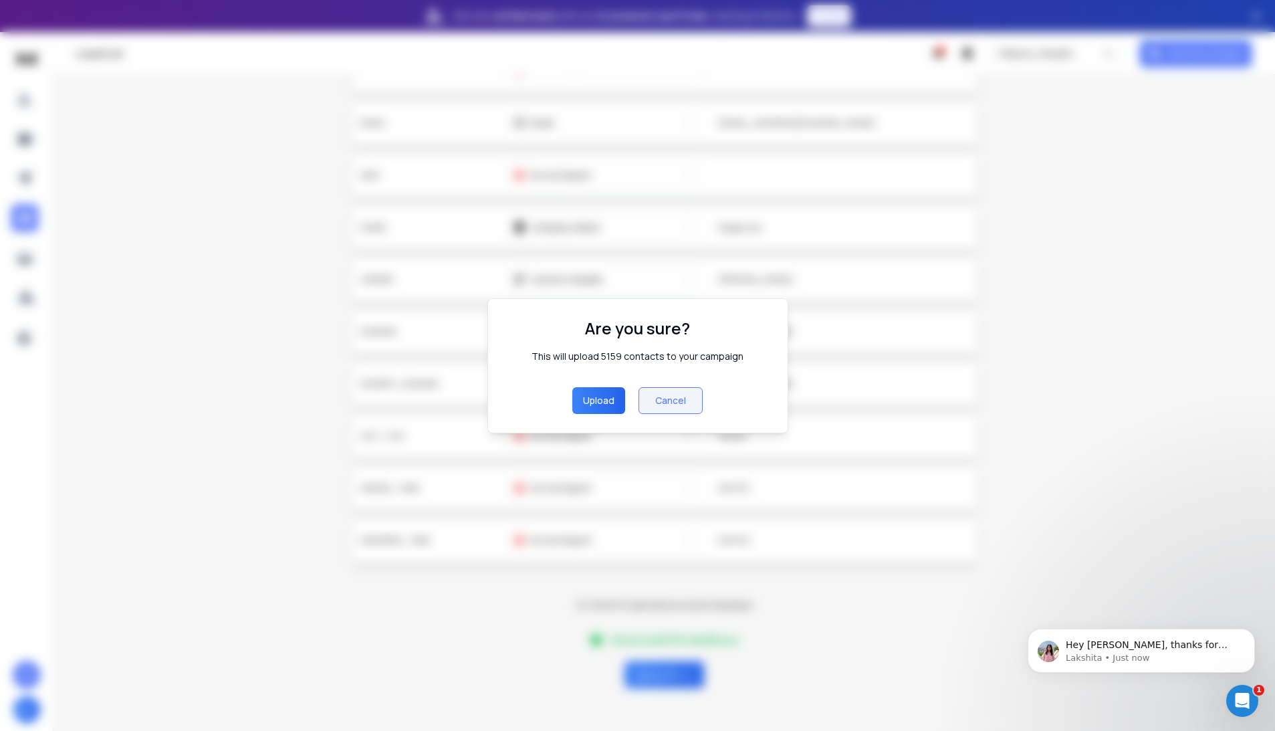
click at [605, 398] on button "Upload" at bounding box center [598, 400] width 53 height 27
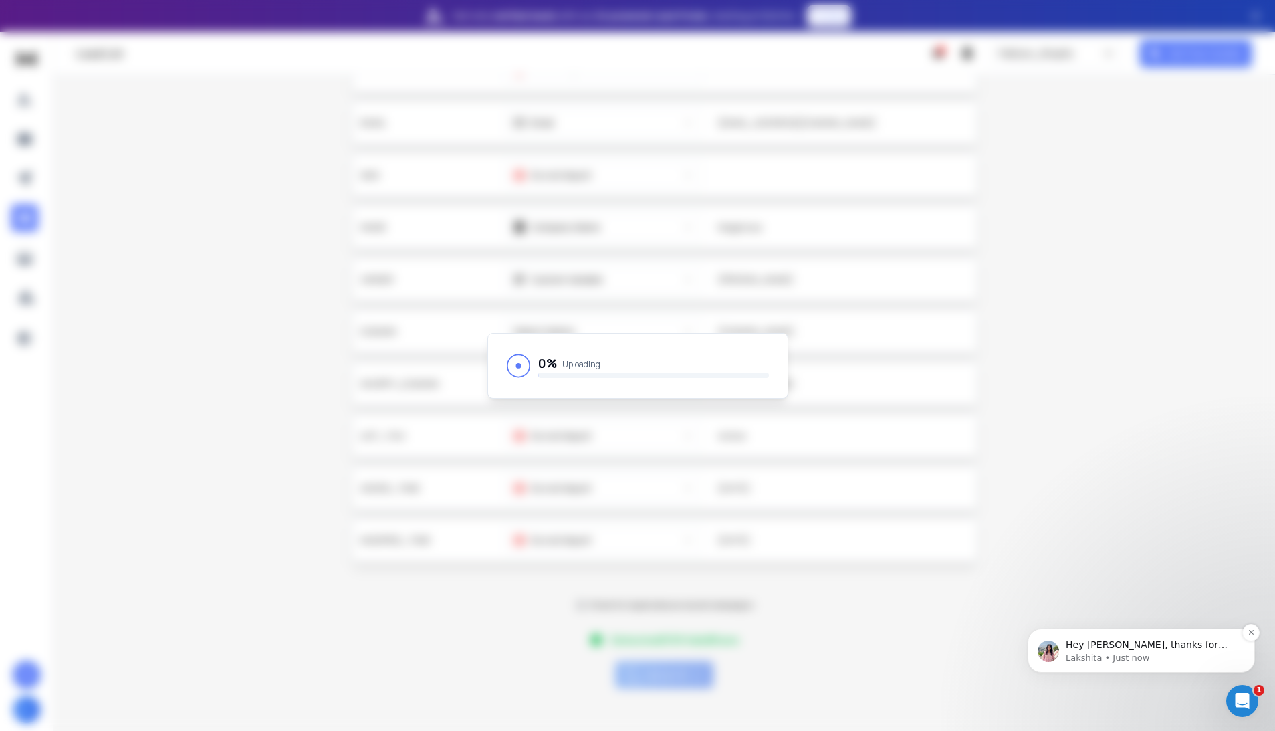
click at [1126, 635] on div "Hey Madani, thanks for reaching out. You can create a column according to the v…" at bounding box center [1141, 651] width 227 height 44
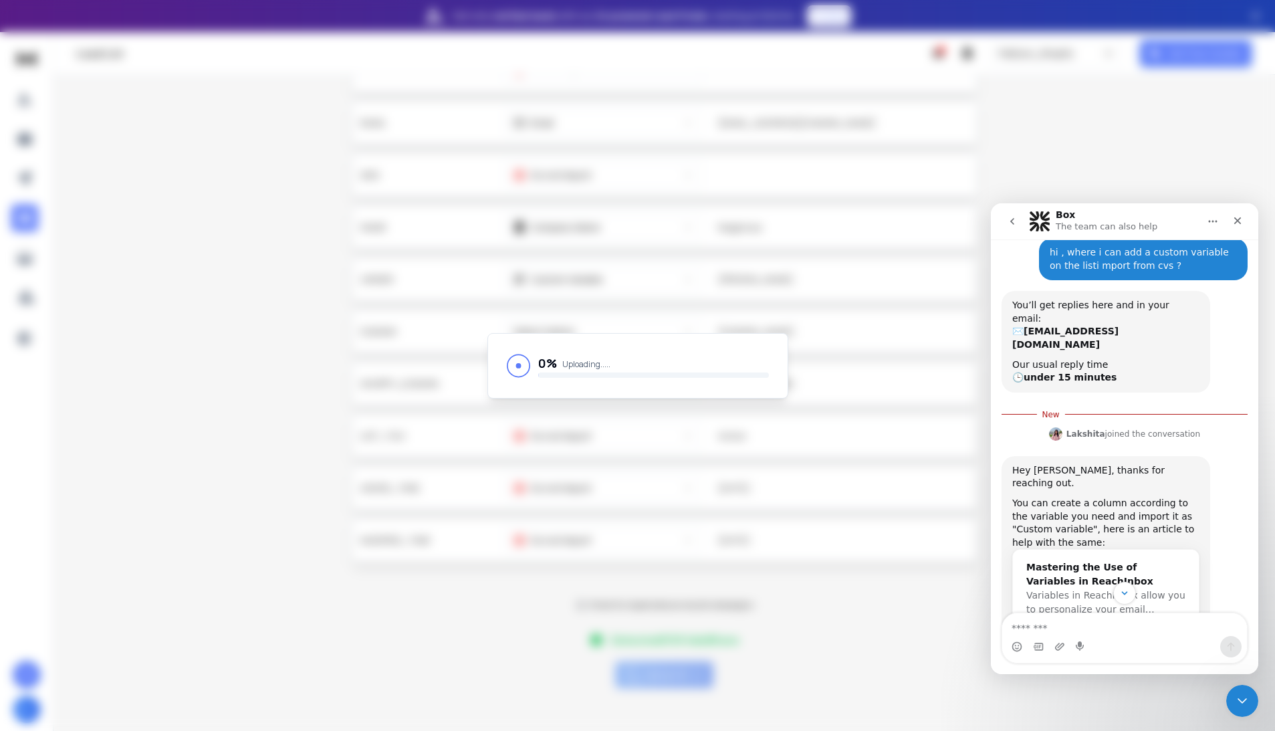
scroll to position [52, 0]
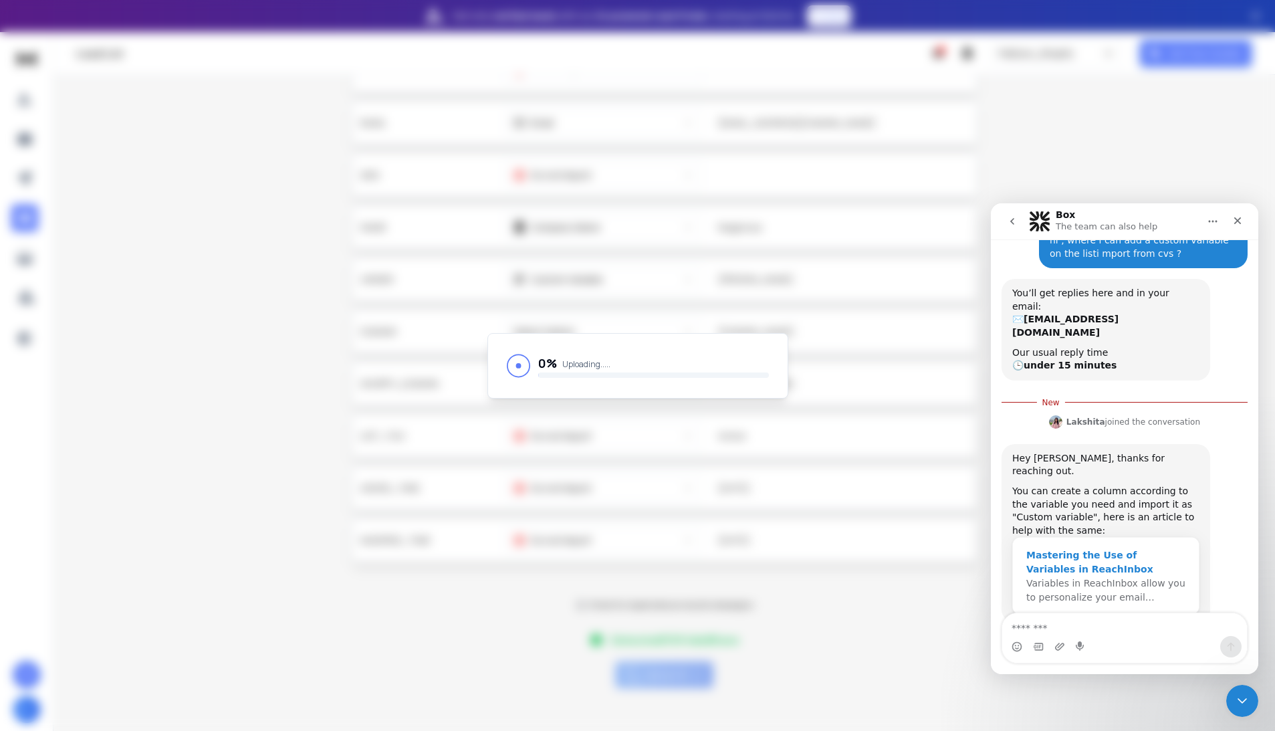
click at [1057, 548] on div "Mastering the Use of Variables in ReachInbox" at bounding box center [1106, 562] width 159 height 28
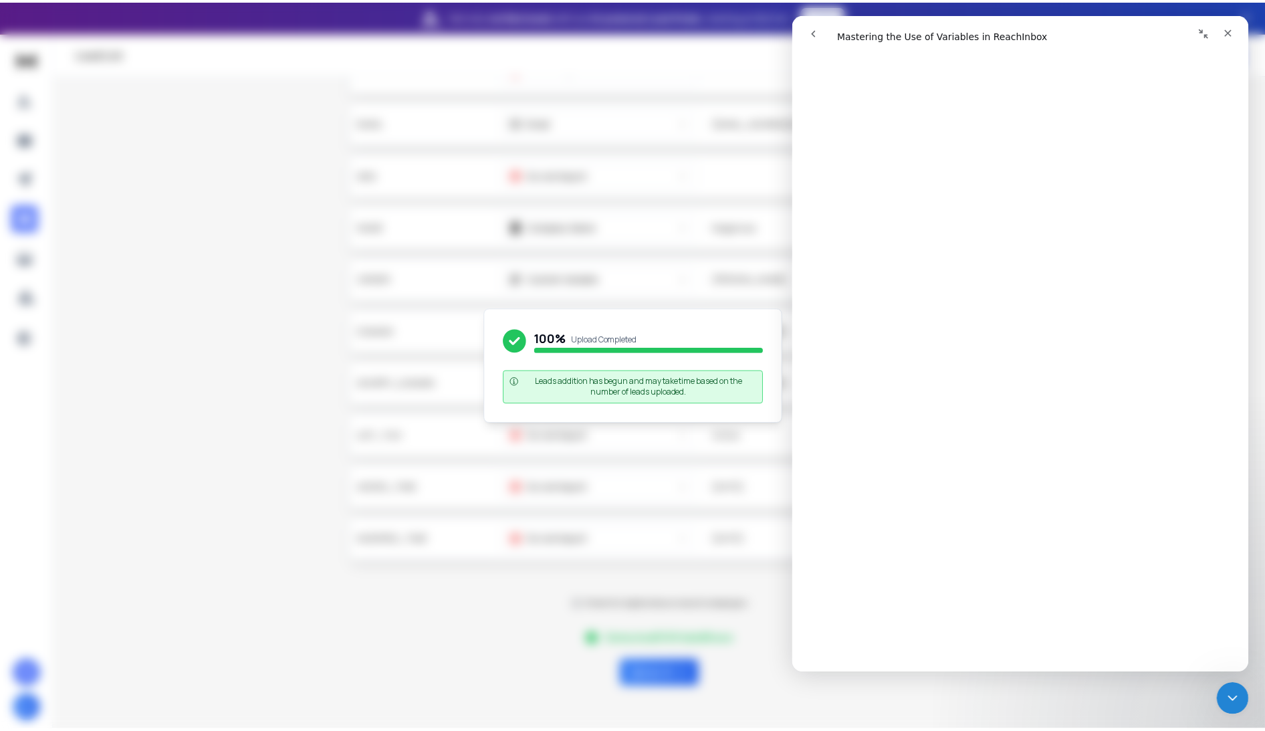
scroll to position [350, 0]
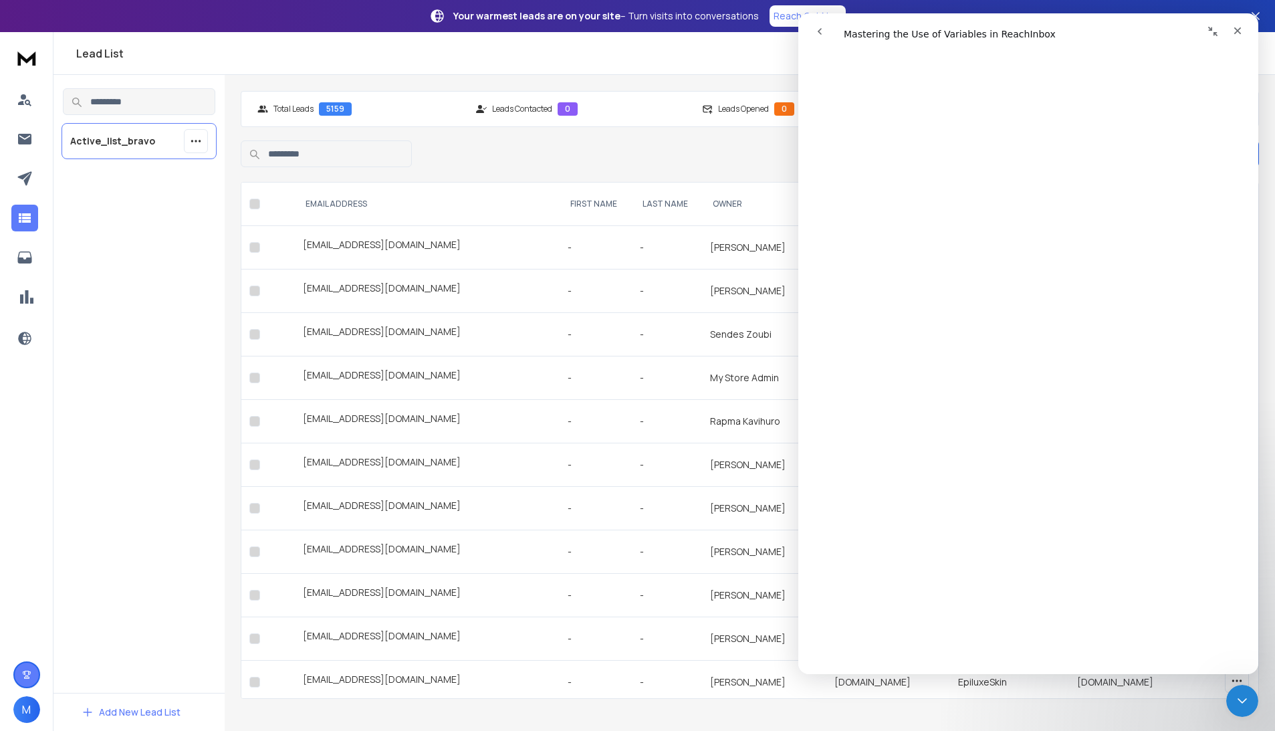
scroll to position [675, 0]
click at [755, 167] on div "Actions Enrich Using AI Add New Leads" at bounding box center [750, 153] width 1019 height 27
click at [821, 33] on icon "go back" at bounding box center [820, 31] width 11 height 11
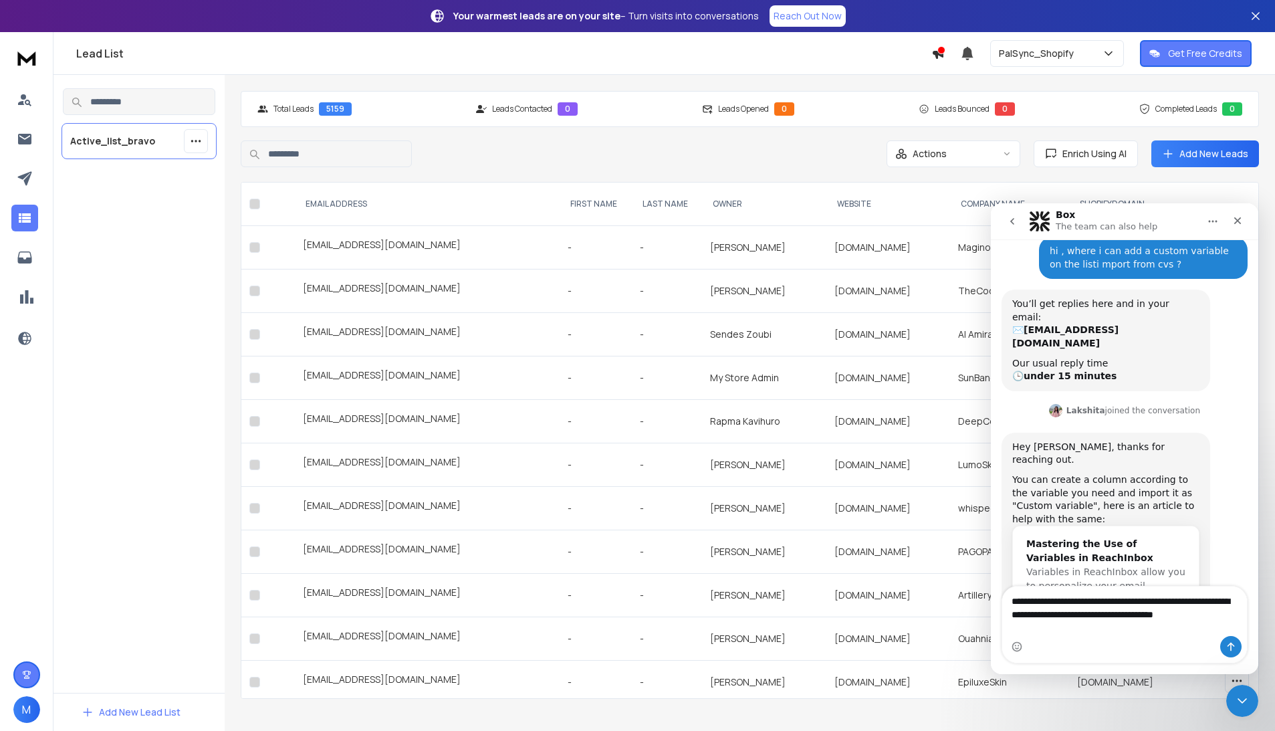
scroll to position [57, 0]
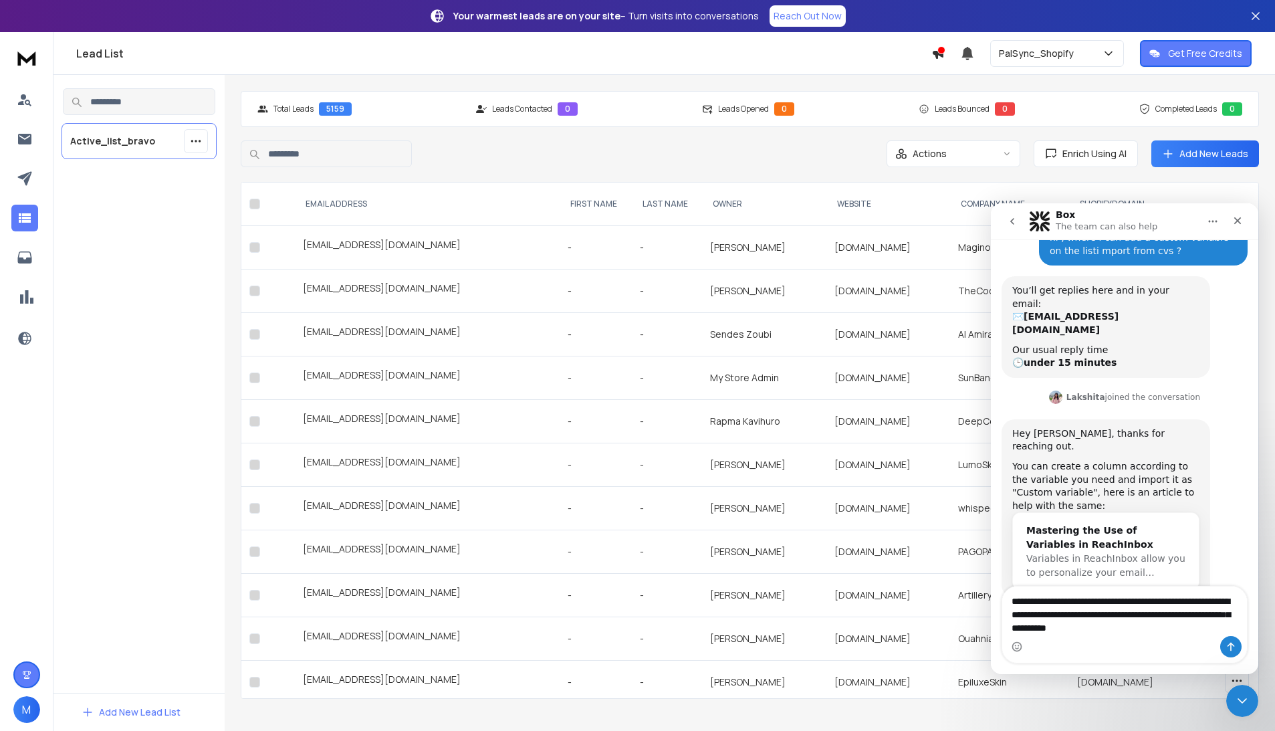
type textarea "**********"
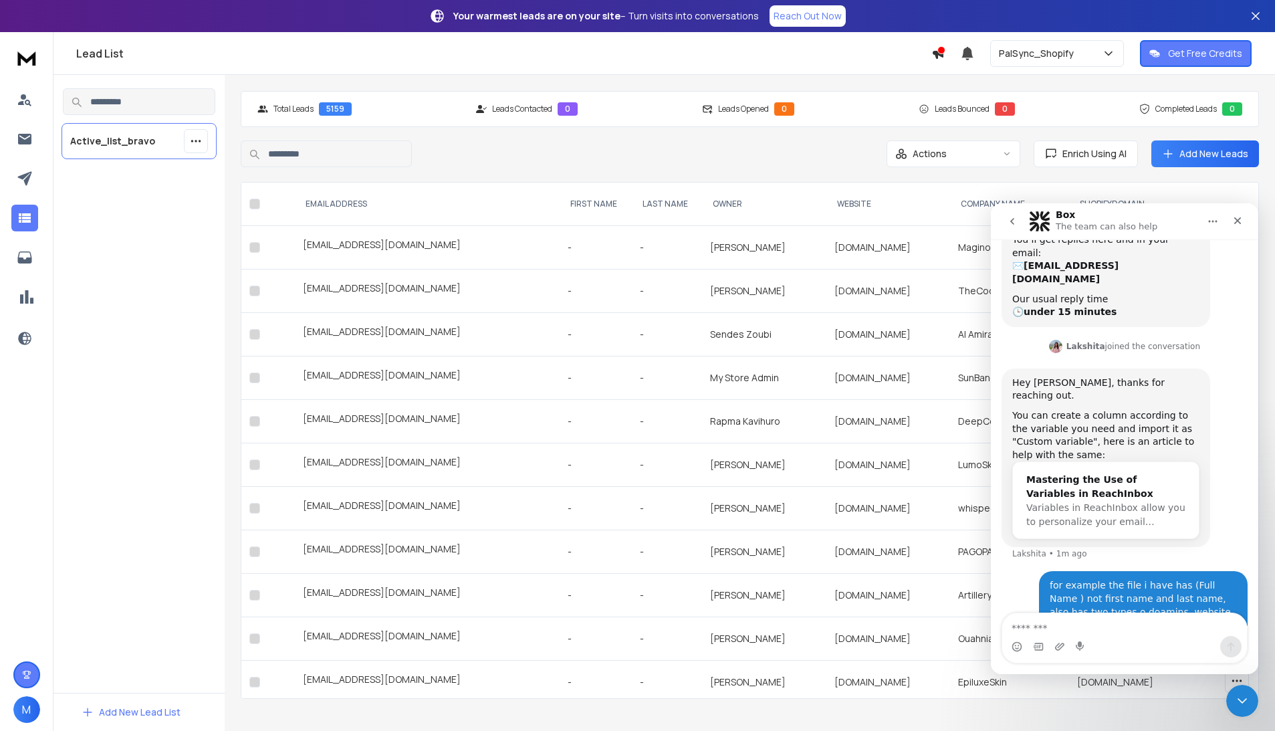
scroll to position [110, 0]
type textarea "**********"
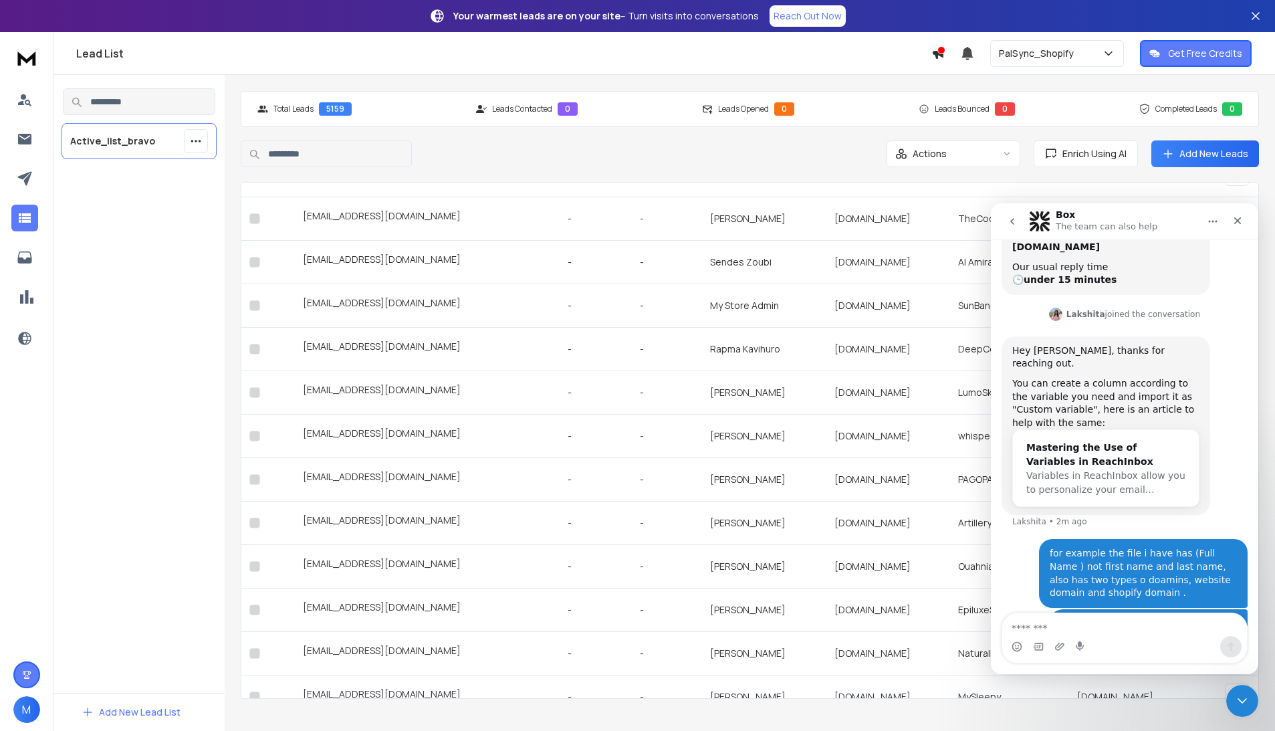
scroll to position [78, 0]
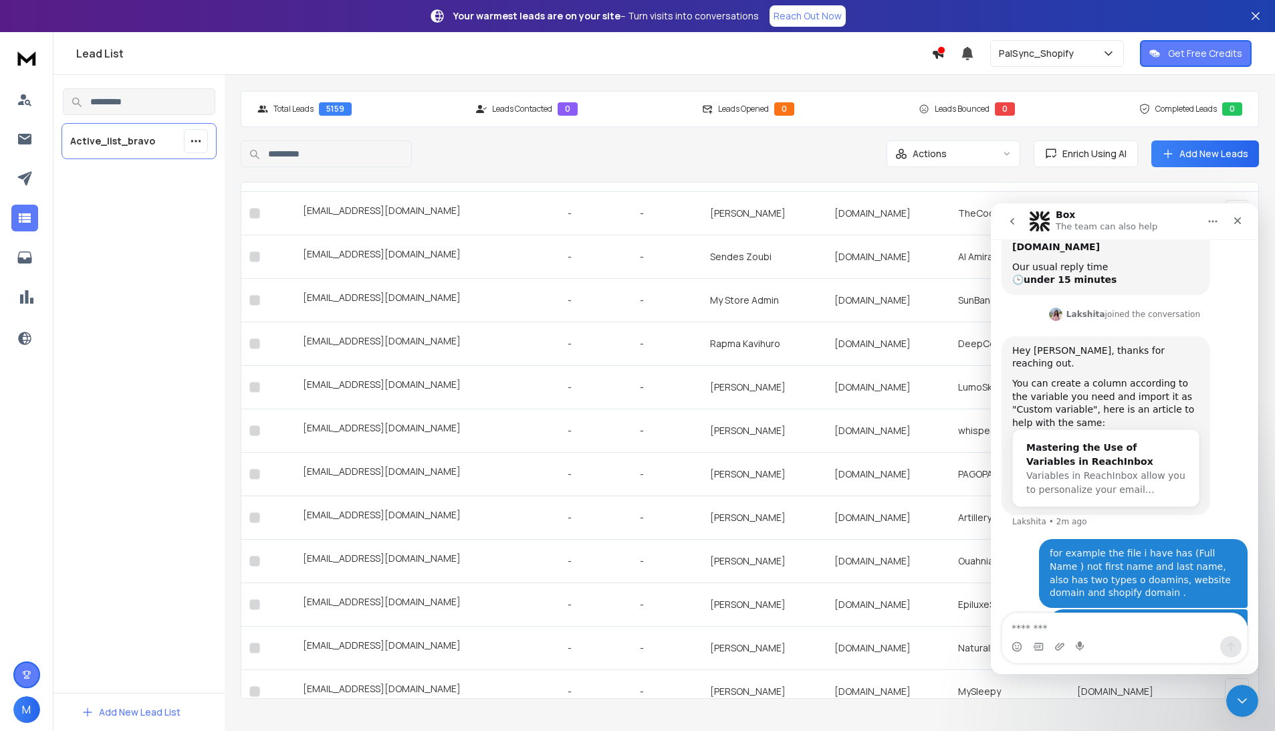
click at [1184, 164] on button "Add New Leads" at bounding box center [1206, 153] width 108 height 27
click at [1192, 154] on link "Add New Leads" at bounding box center [1205, 153] width 86 height 13
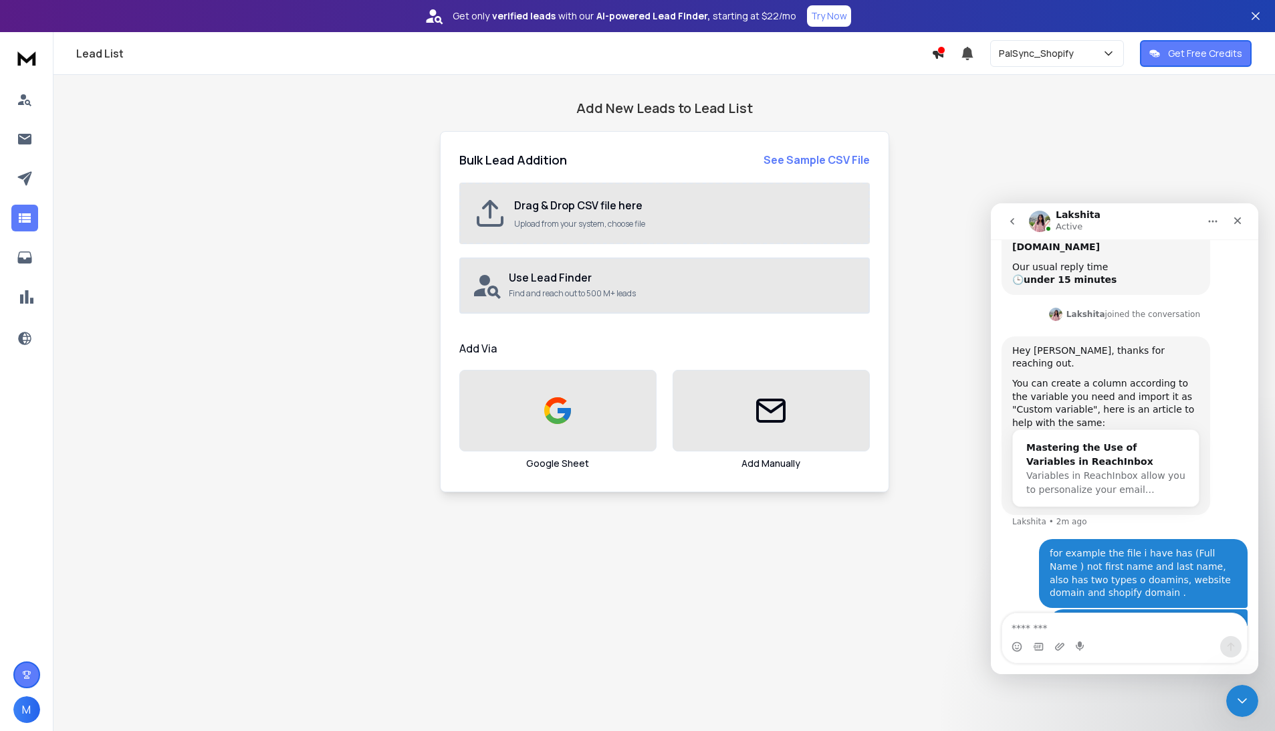
click at [808, 159] on strong "See Sample CSV File" at bounding box center [817, 159] width 106 height 15
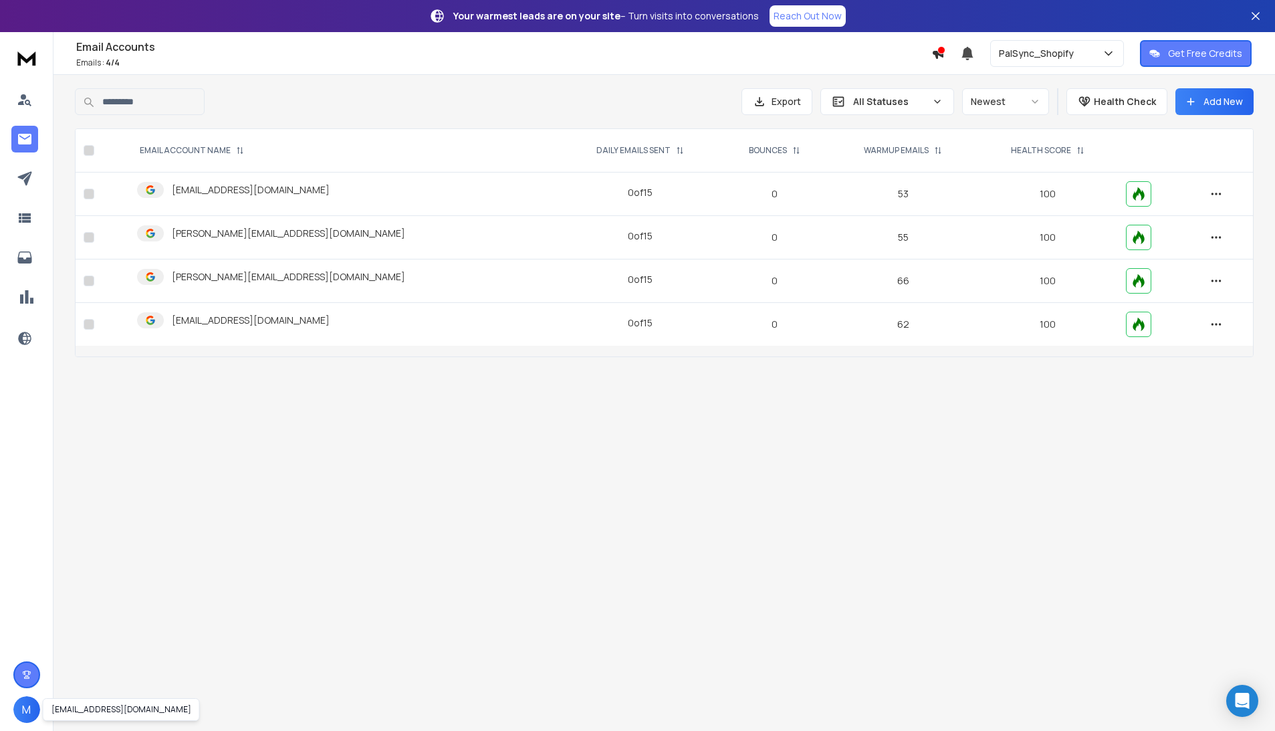
click at [29, 712] on span "M" at bounding box center [26, 709] width 27 height 27
click at [109, 685] on icon at bounding box center [112, 687] width 12 height 12
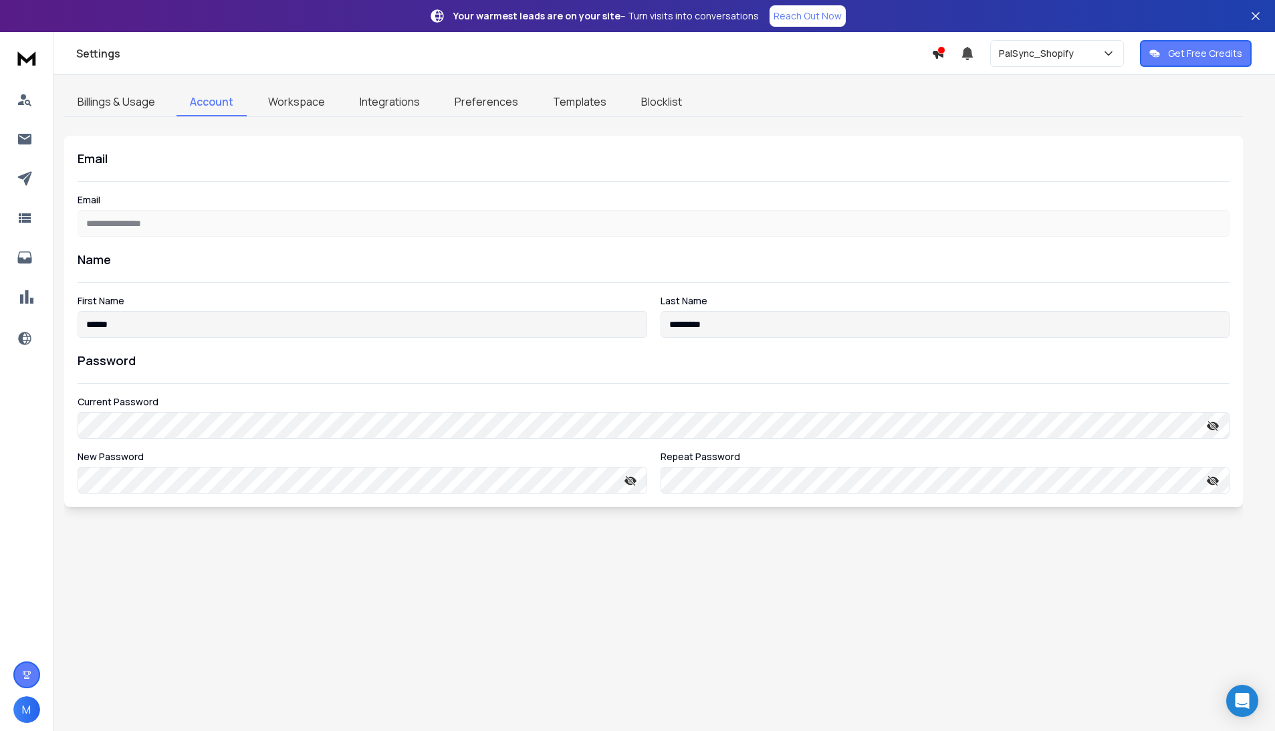
click at [284, 111] on link "Workspace" at bounding box center [297, 102] width 84 height 28
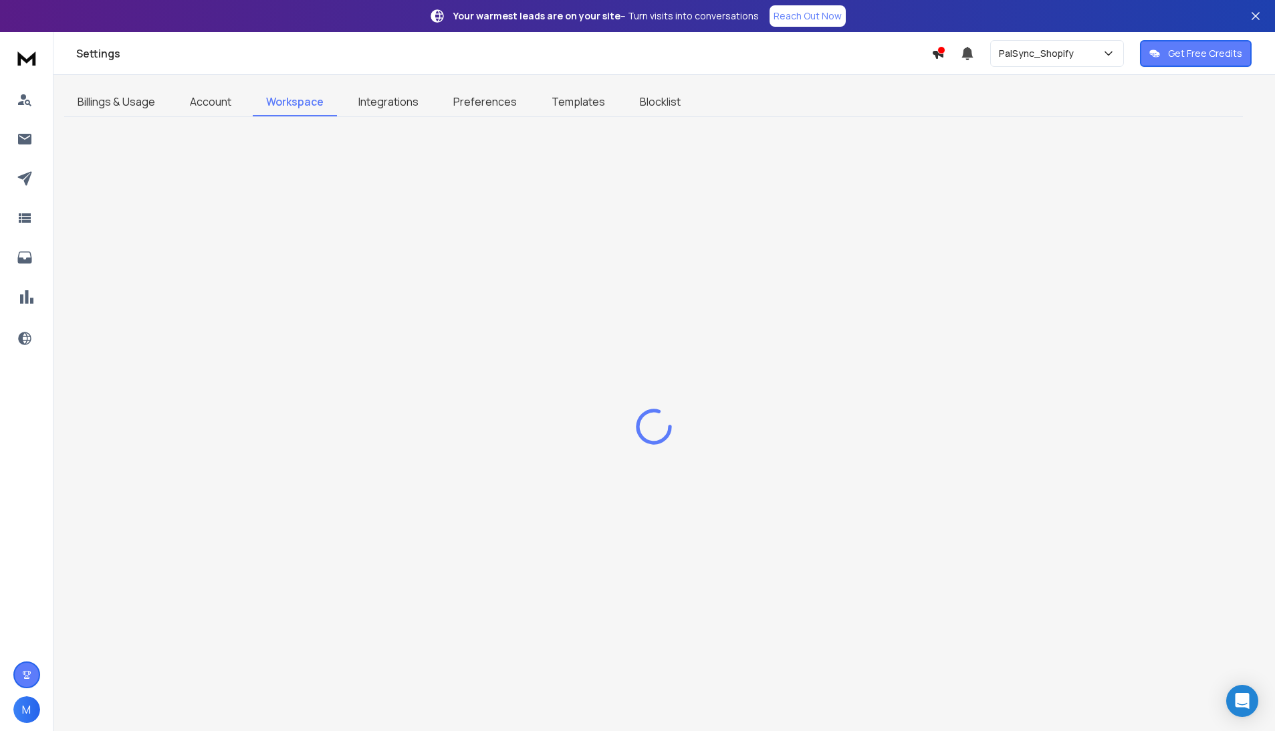
click at [376, 99] on link "Integrations" at bounding box center [388, 102] width 87 height 28
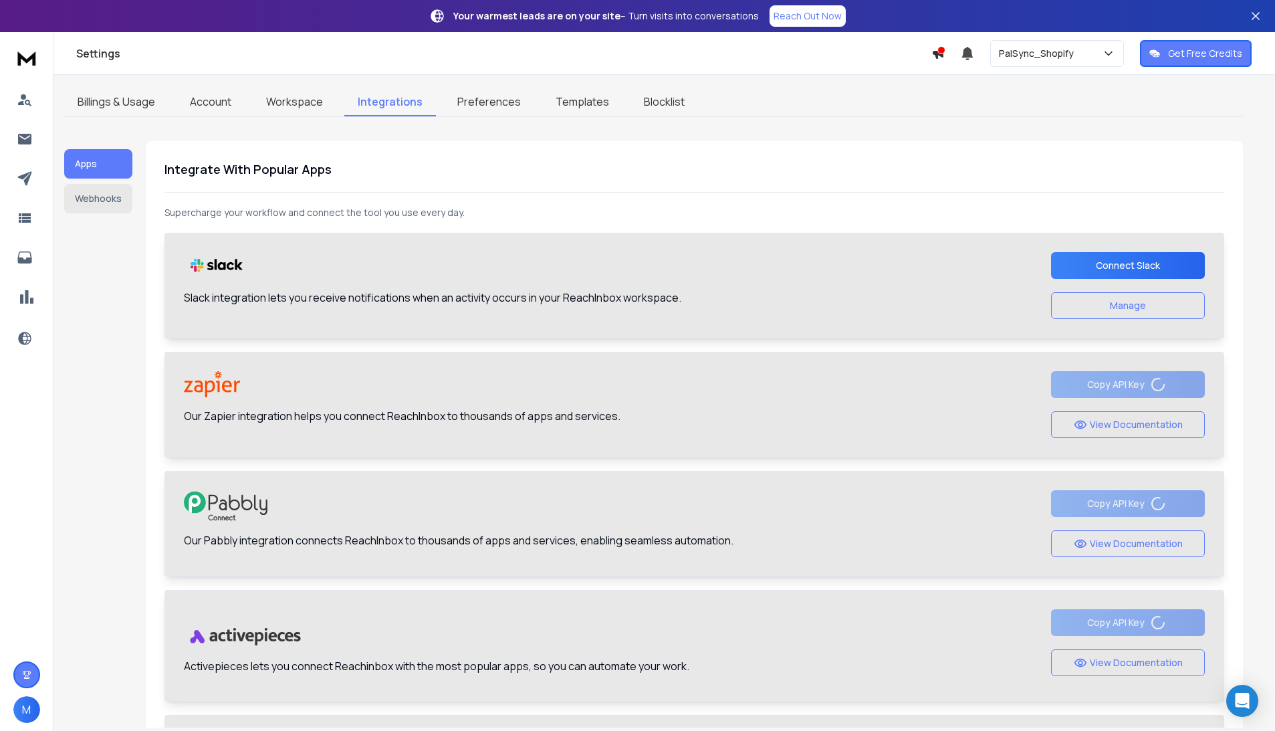
click at [482, 98] on link "Preferences" at bounding box center [489, 102] width 90 height 28
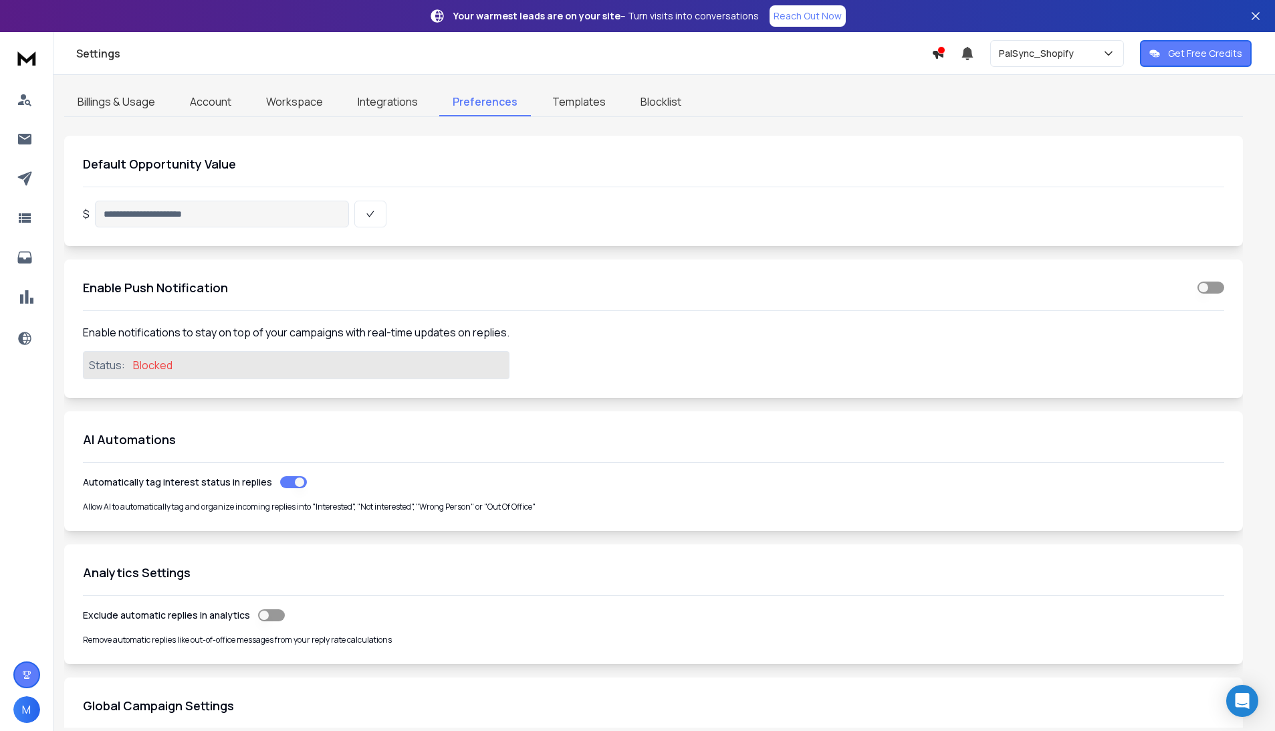
click at [588, 100] on link "Templates" at bounding box center [579, 102] width 80 height 28
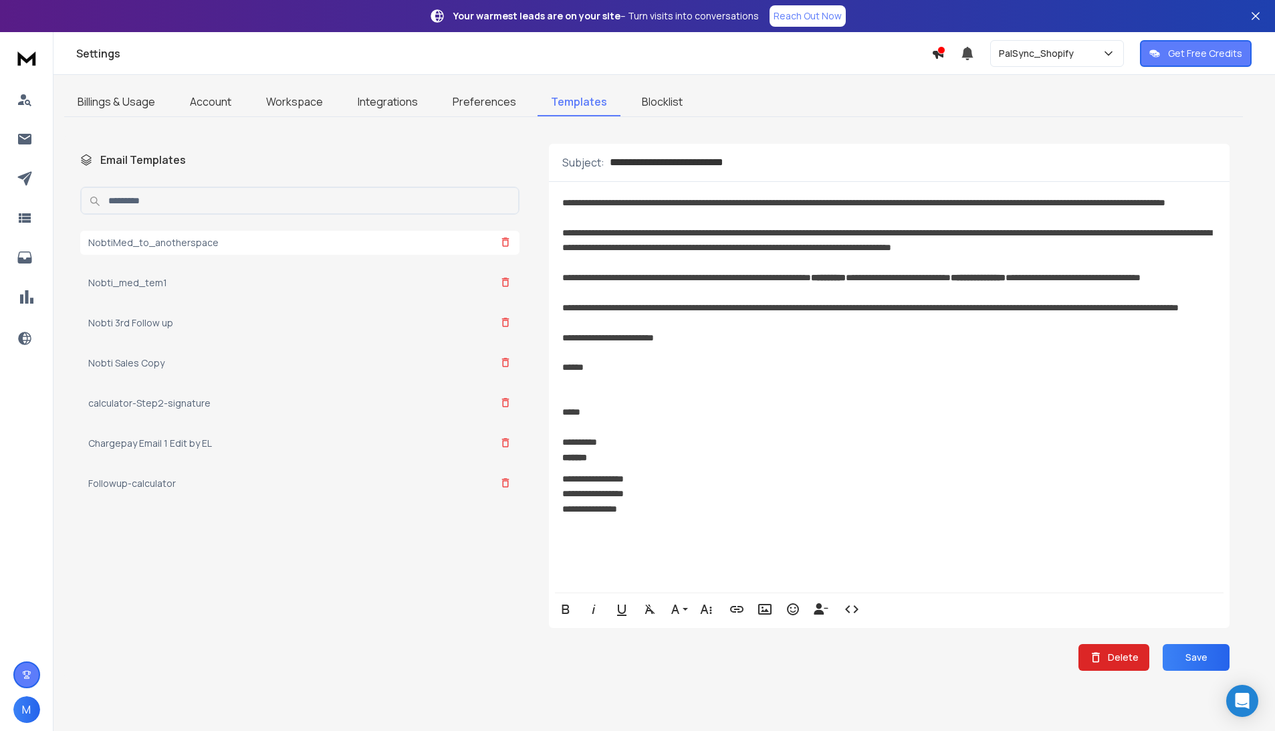
click at [112, 106] on link "Billings & Usage" at bounding box center [116, 102] width 104 height 28
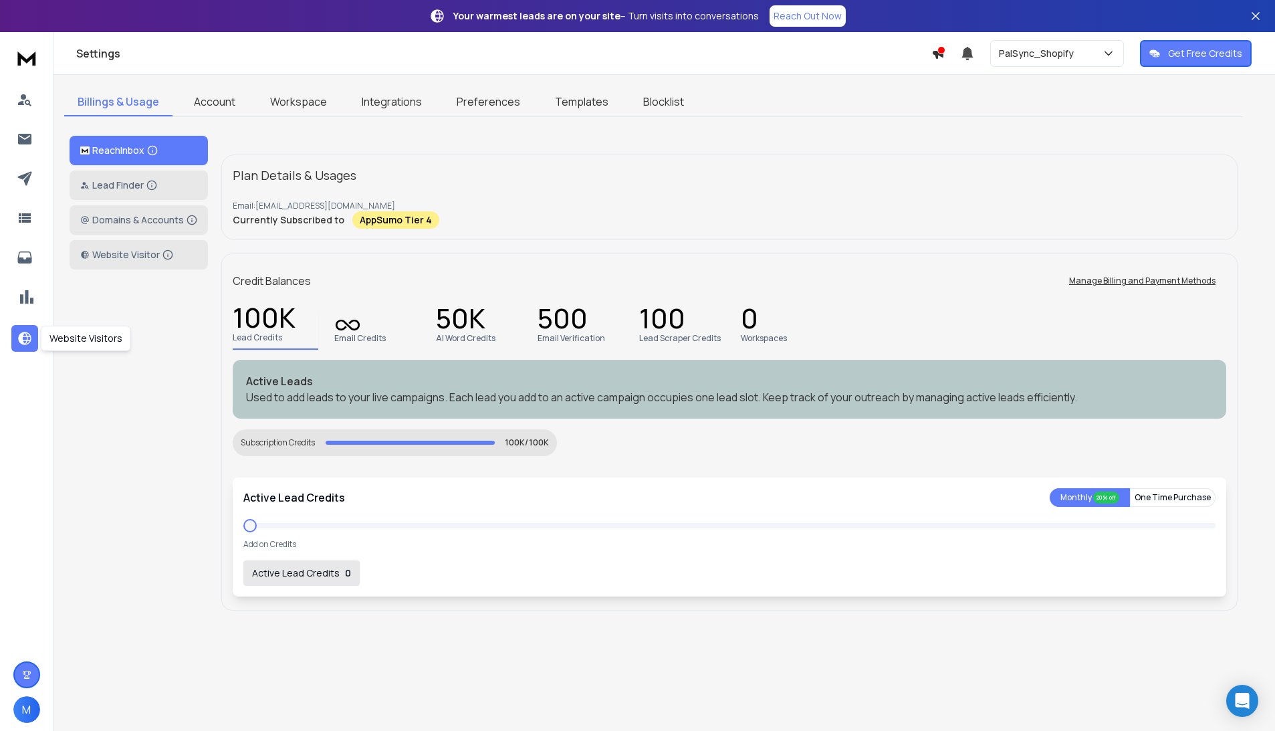
click at [27, 332] on icon at bounding box center [24, 338] width 13 height 13
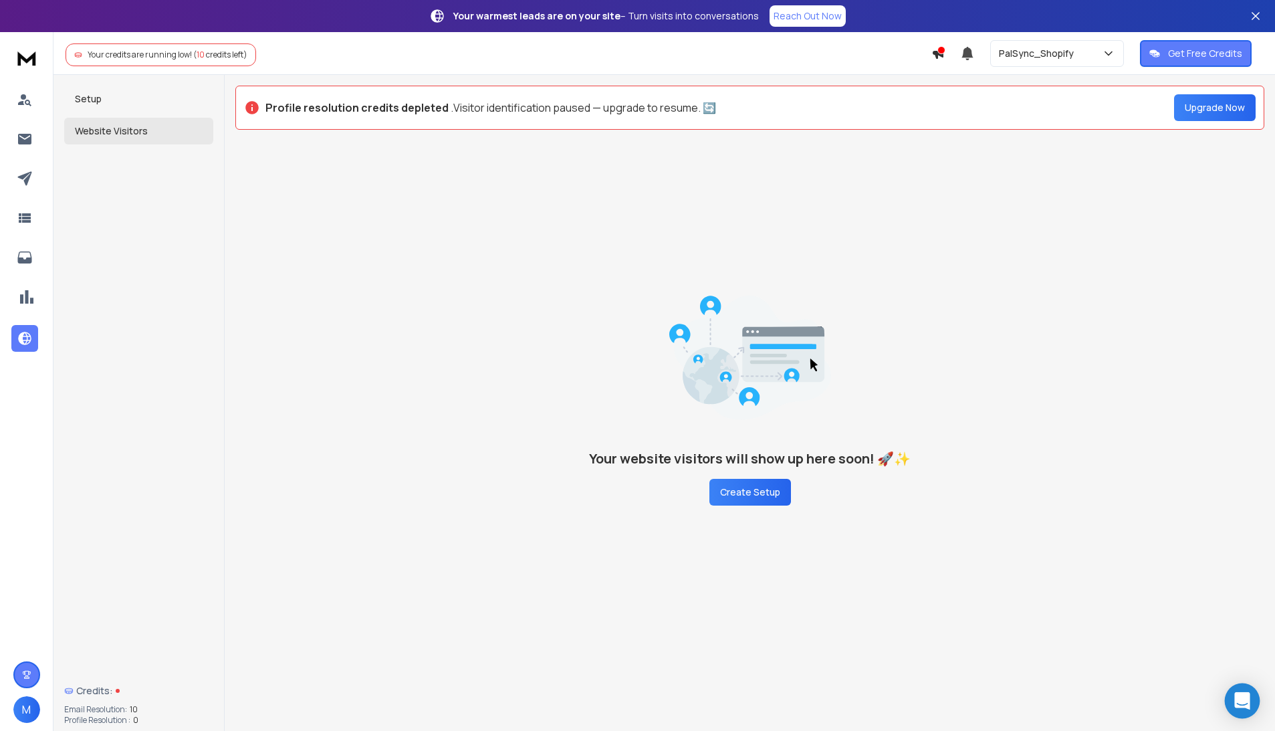
click at [1239, 712] on div "Open Intercom Messenger" at bounding box center [1242, 700] width 35 height 35
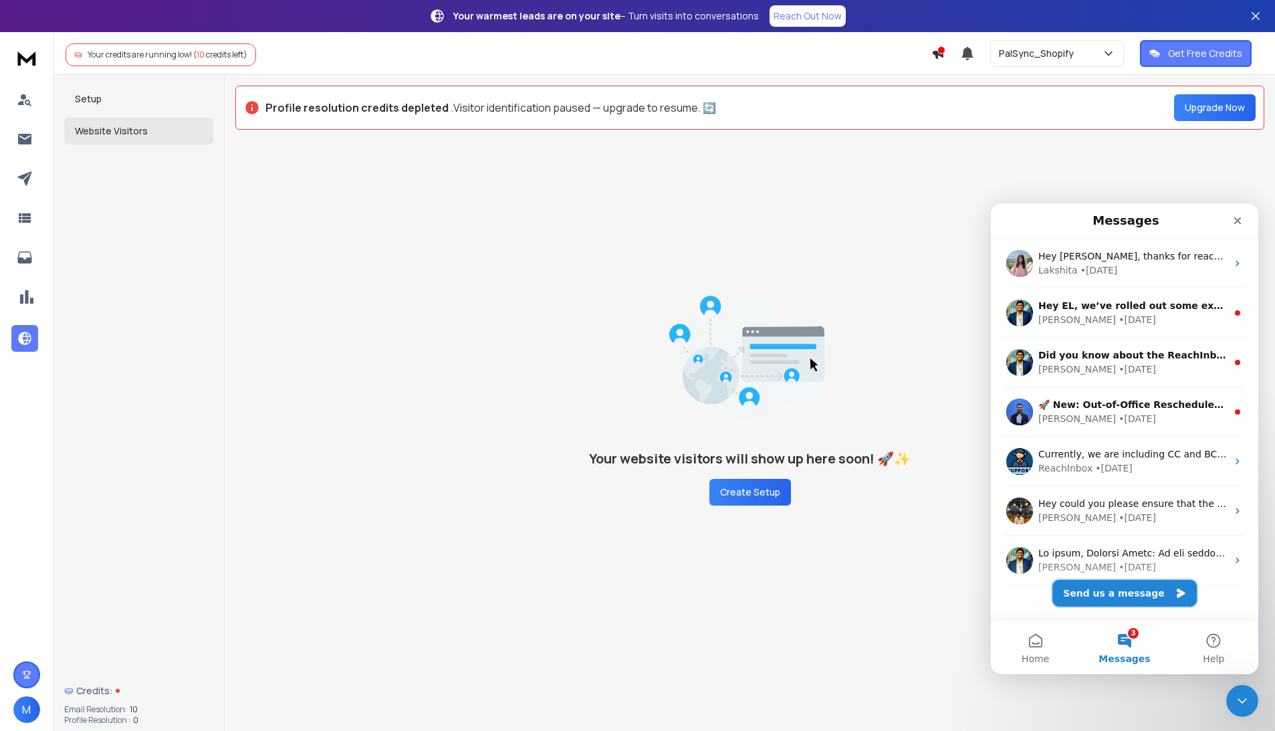
click at [1111, 597] on button "Send us a message" at bounding box center [1125, 593] width 144 height 27
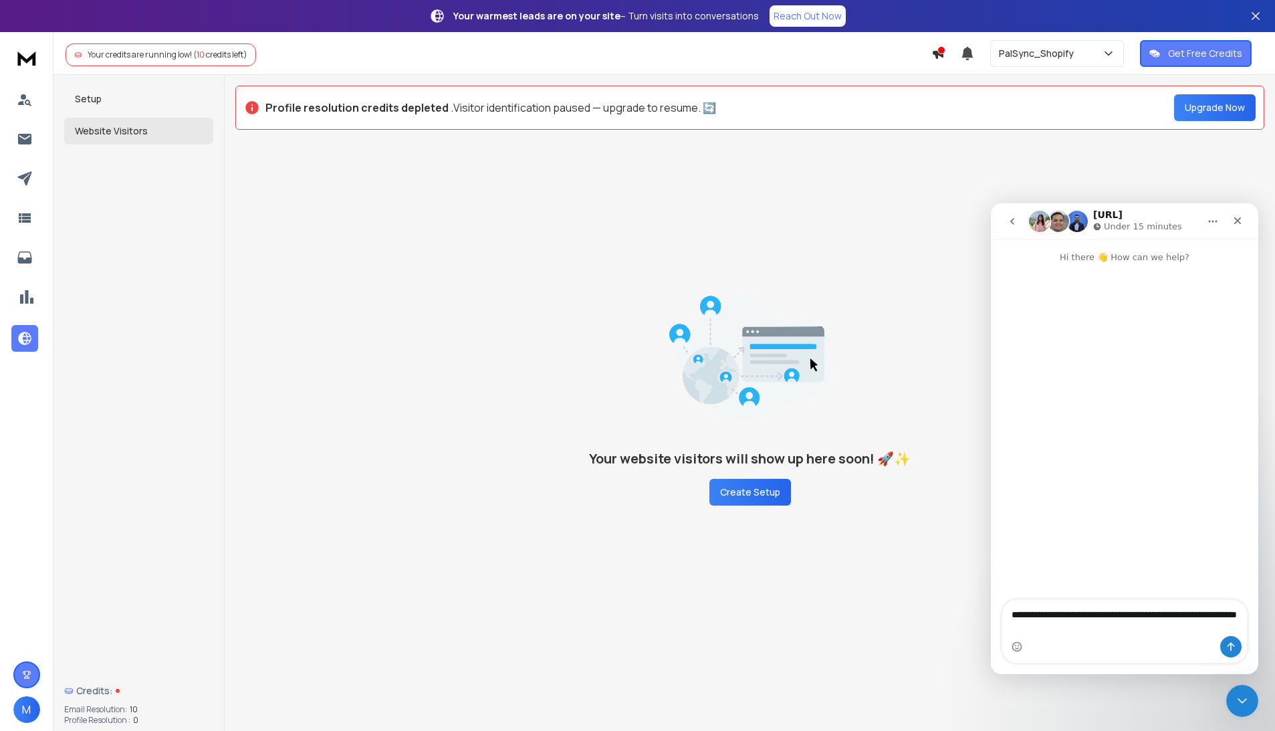
type textarea "**********"
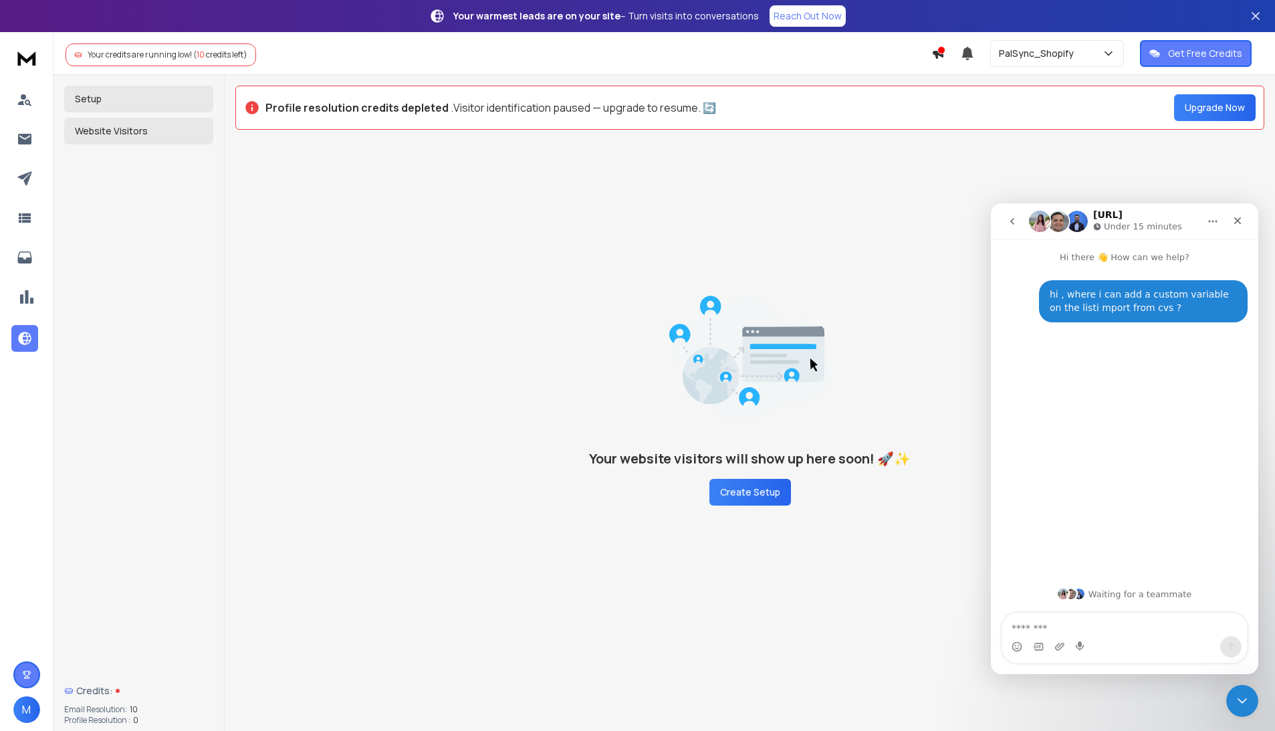
click at [100, 104] on button "Setup" at bounding box center [138, 99] width 149 height 27
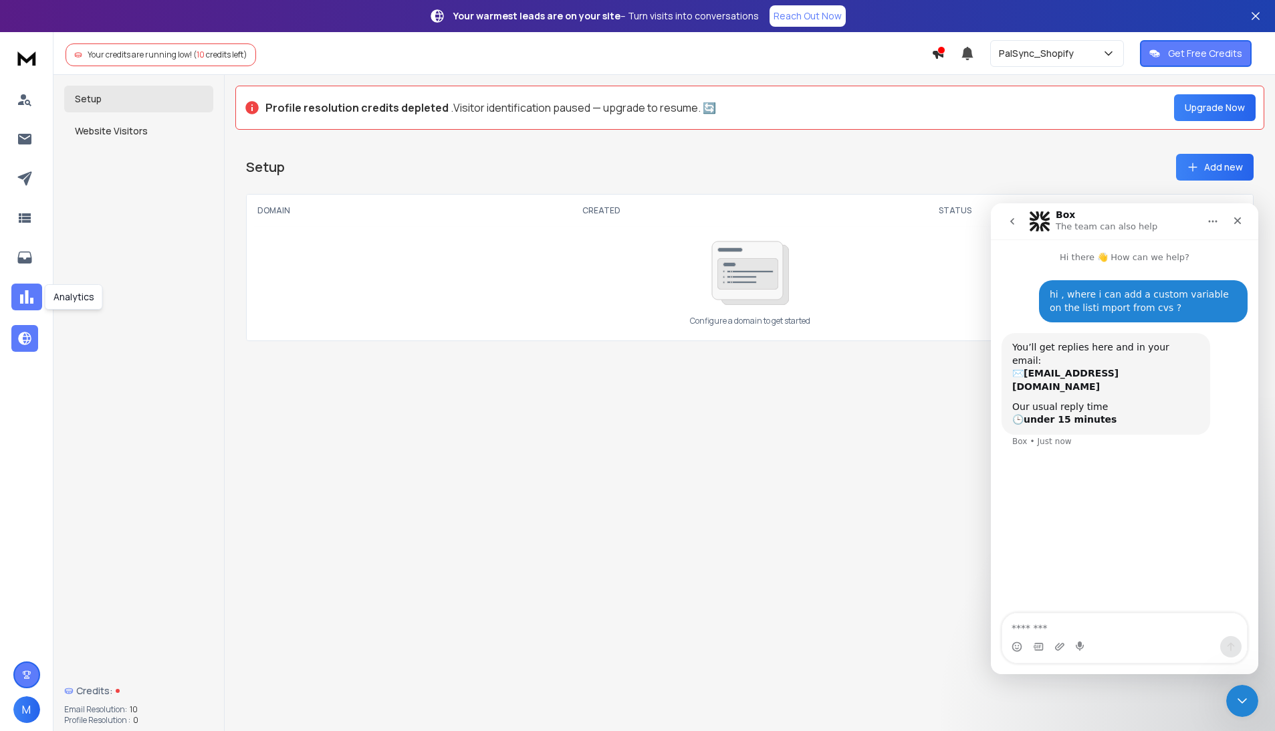
click at [29, 308] on link at bounding box center [26, 297] width 31 height 31
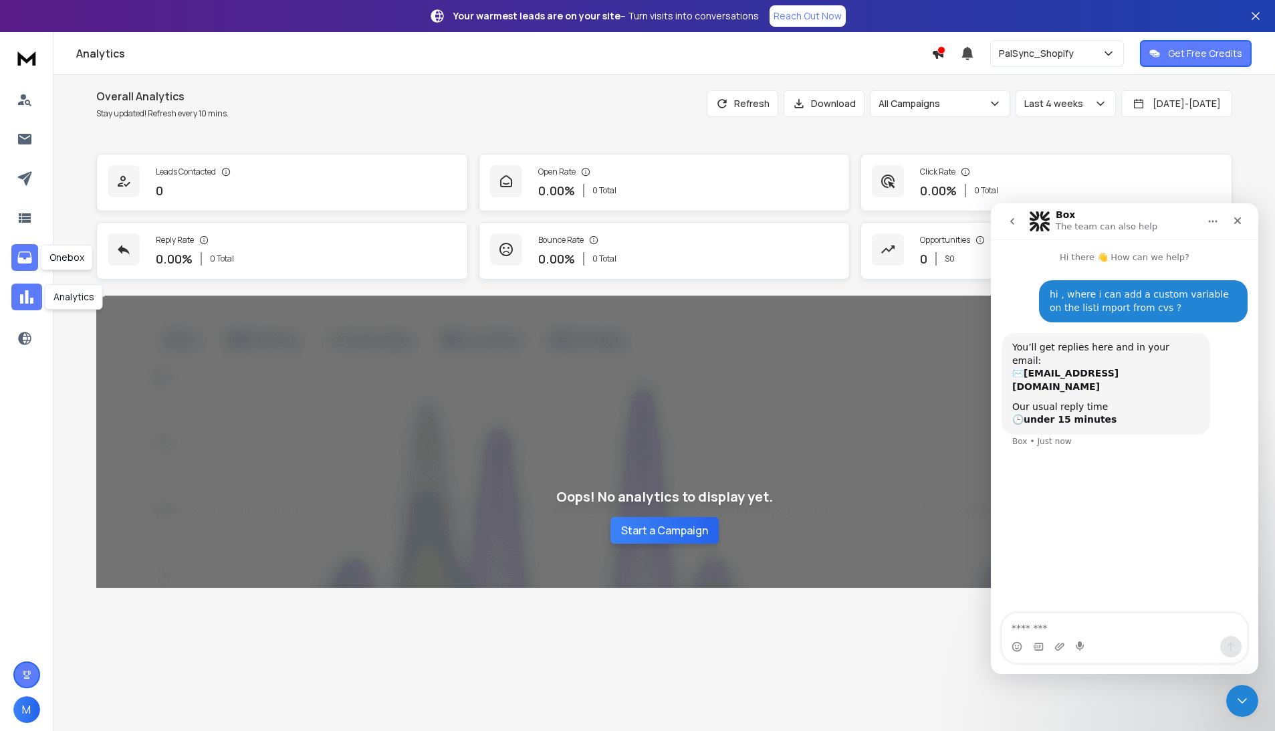
click at [18, 260] on icon at bounding box center [24, 257] width 14 height 12
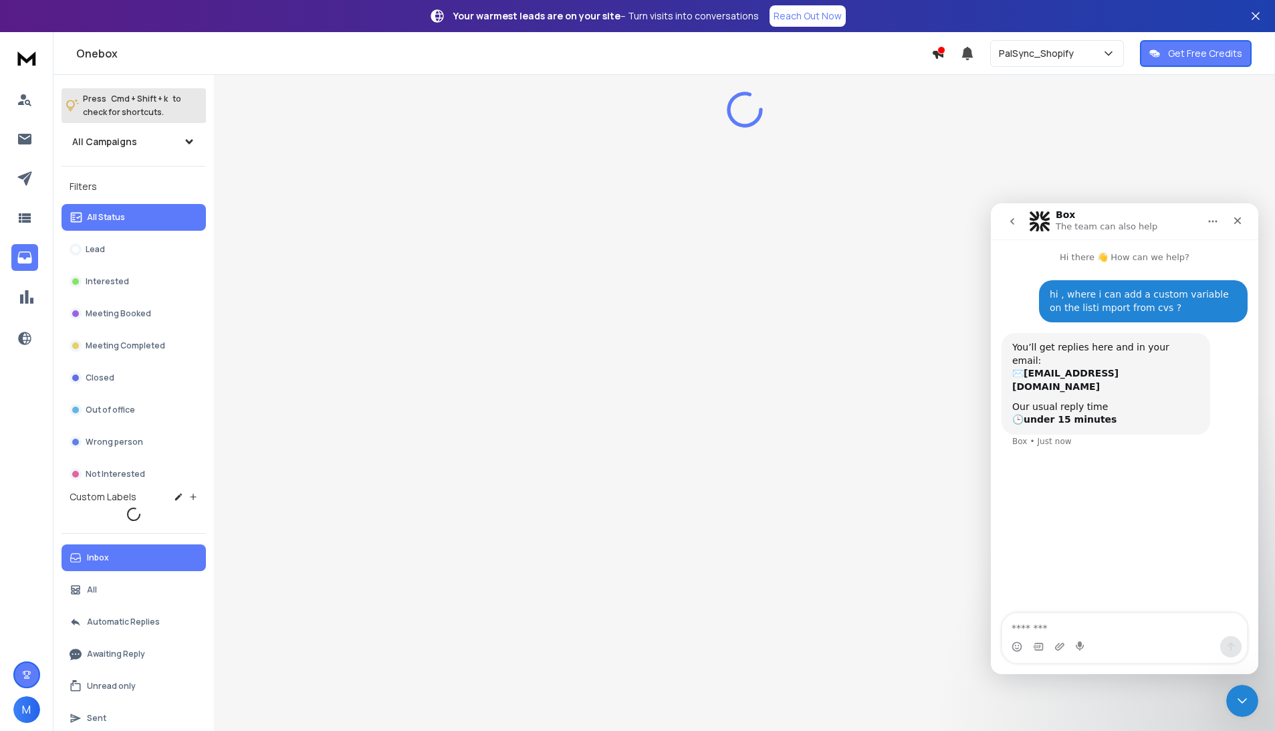
click at [22, 196] on div at bounding box center [26, 180] width 31 height 31
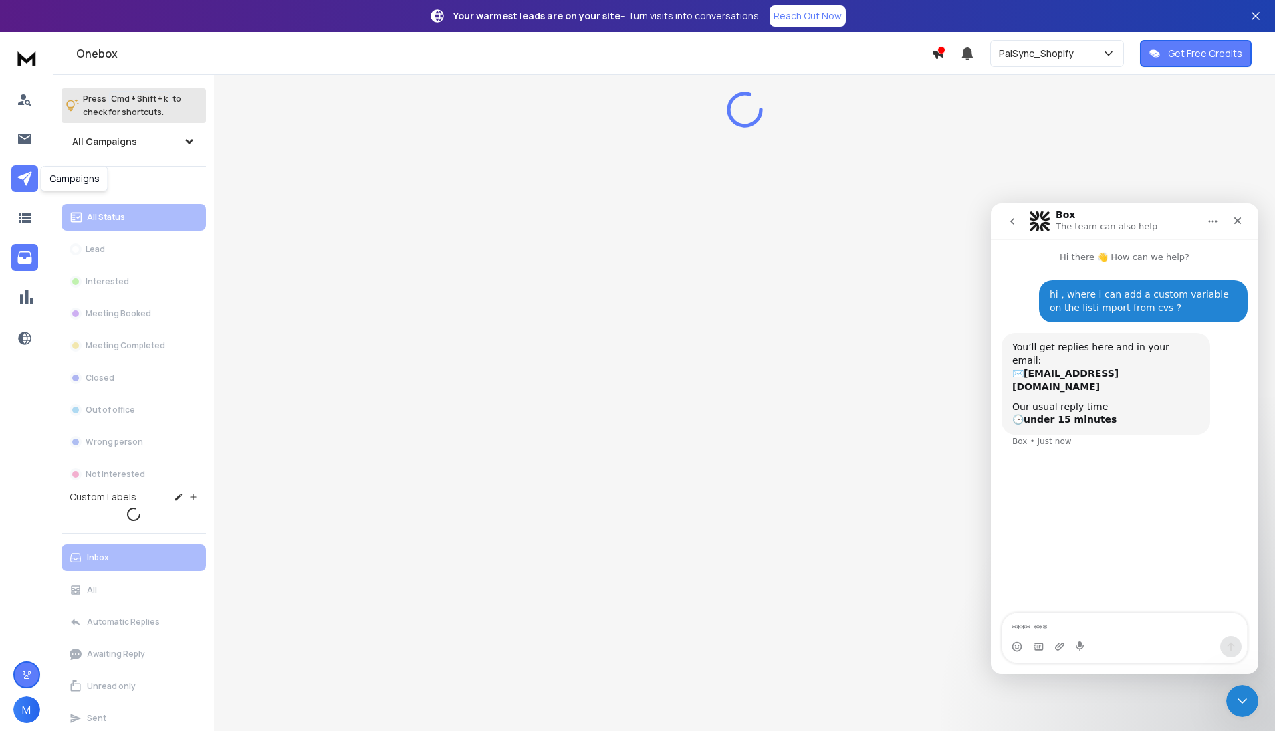
click at [24, 177] on icon at bounding box center [25, 179] width 16 height 16
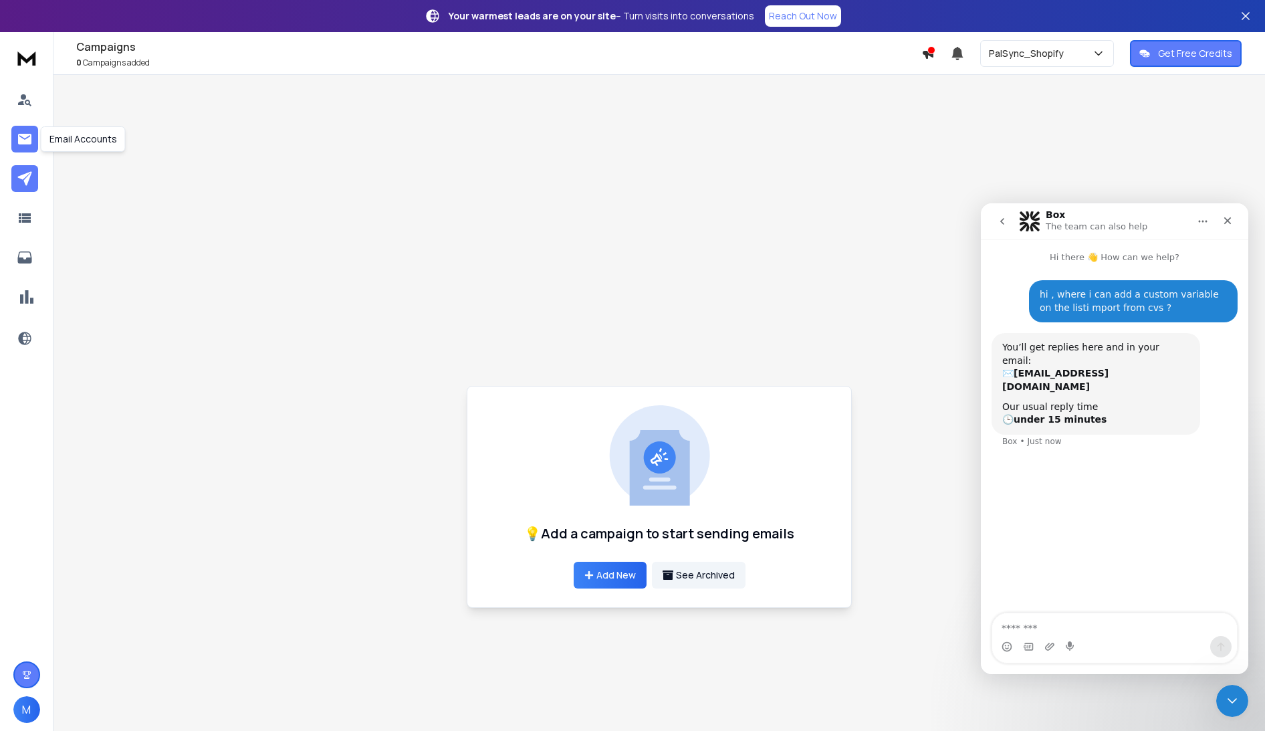
click at [25, 143] on icon at bounding box center [24, 139] width 13 height 11
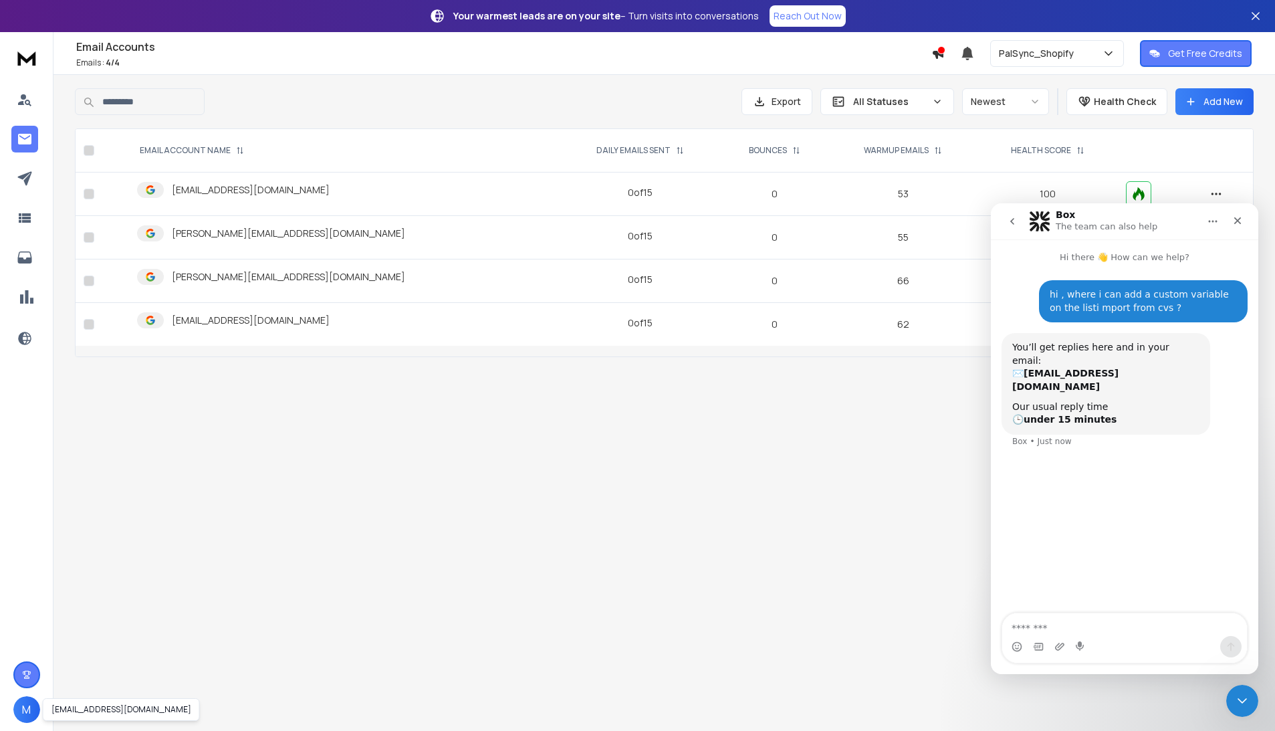
click at [25, 701] on span "M" at bounding box center [26, 709] width 27 height 27
click at [98, 692] on p "Settings" at bounding box center [82, 687] width 37 height 13
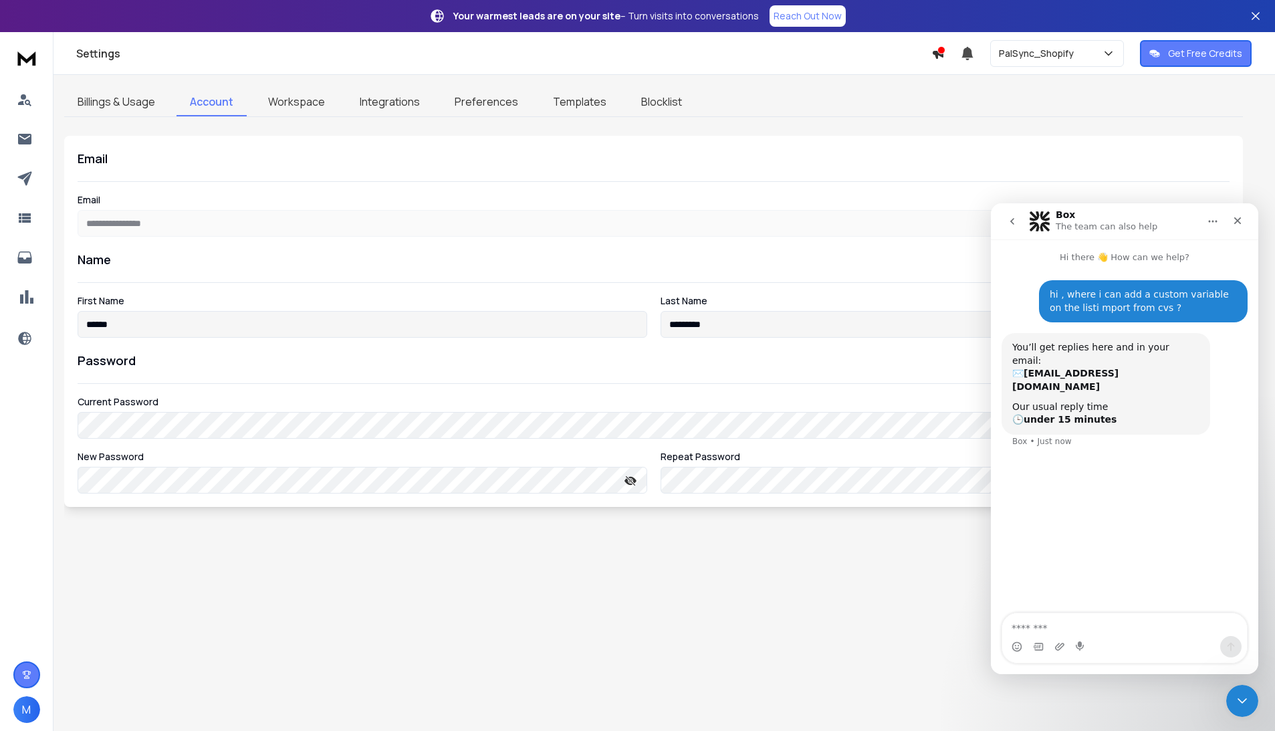
click at [304, 101] on link "Workspace" at bounding box center [297, 102] width 84 height 28
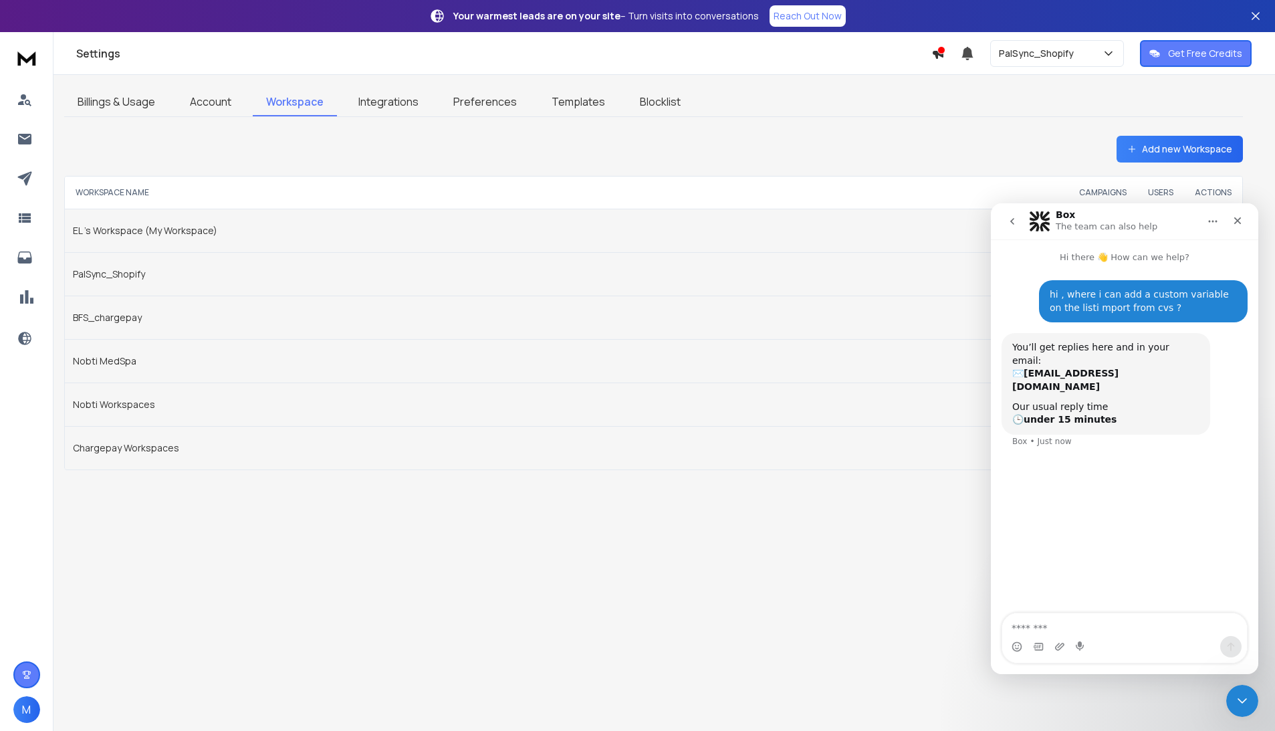
click at [376, 104] on link "Integrations" at bounding box center [388, 102] width 87 height 28
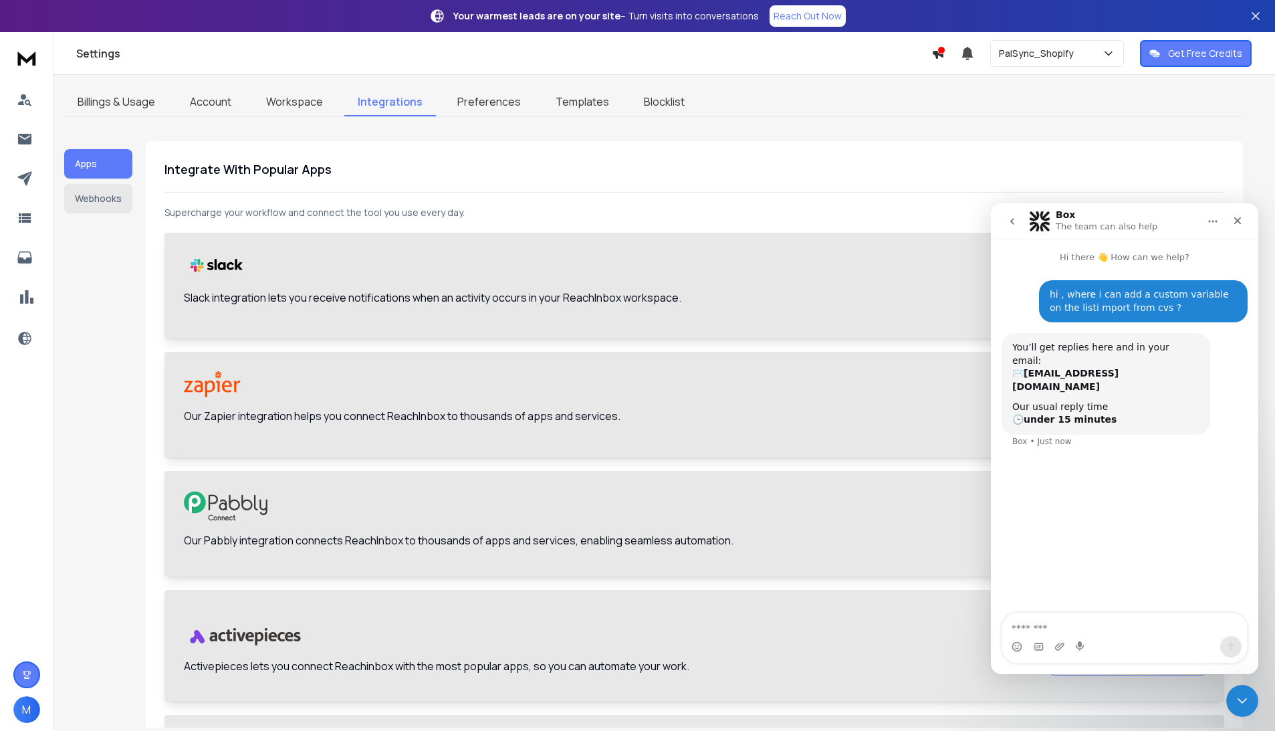
click at [478, 104] on link "Preferences" at bounding box center [489, 102] width 90 height 28
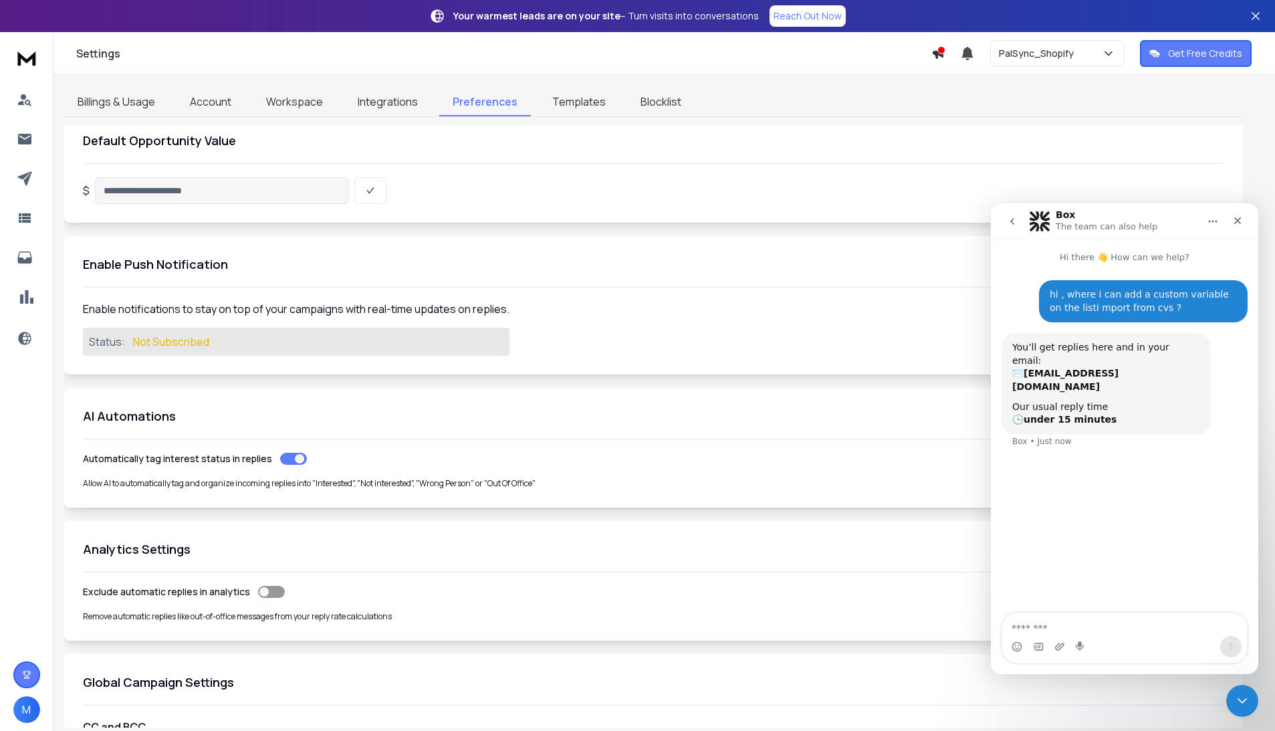
scroll to position [25, 0]
click at [251, 199] on input "***" at bounding box center [222, 189] width 254 height 27
type input "*"
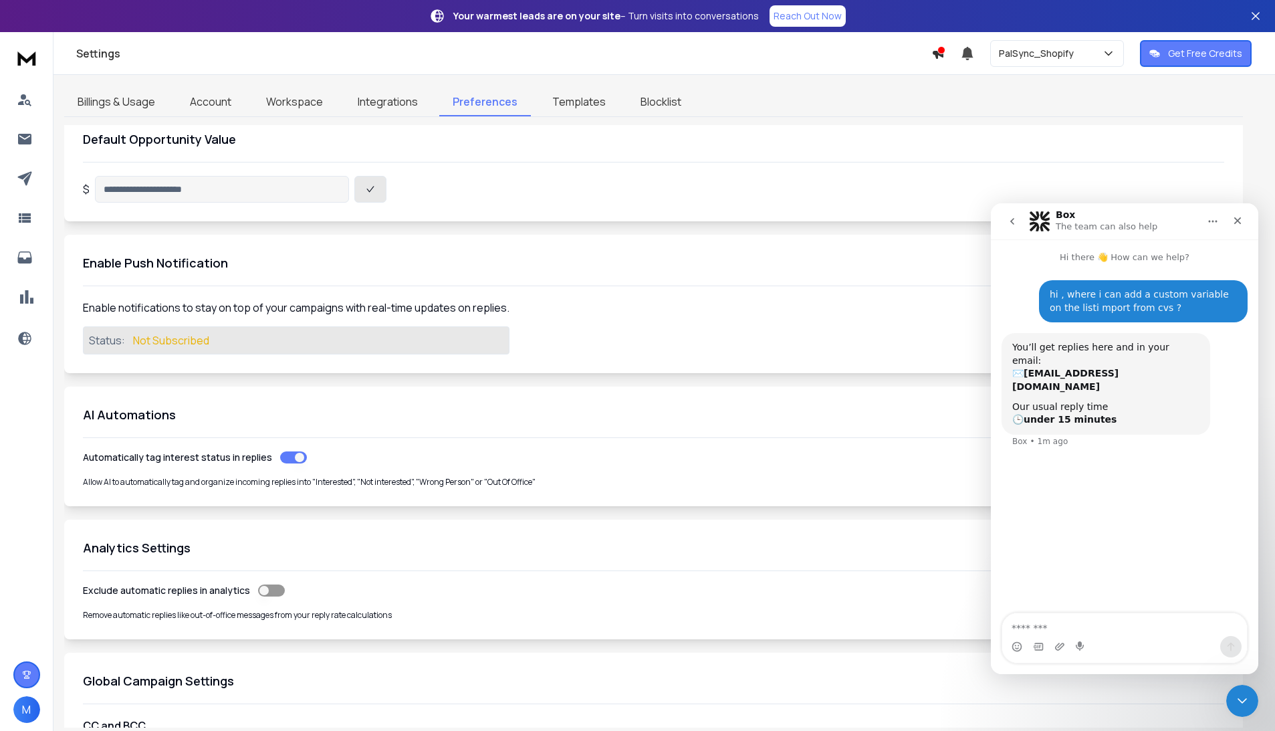
type input "**"
click at [377, 189] on button at bounding box center [370, 189] width 32 height 27
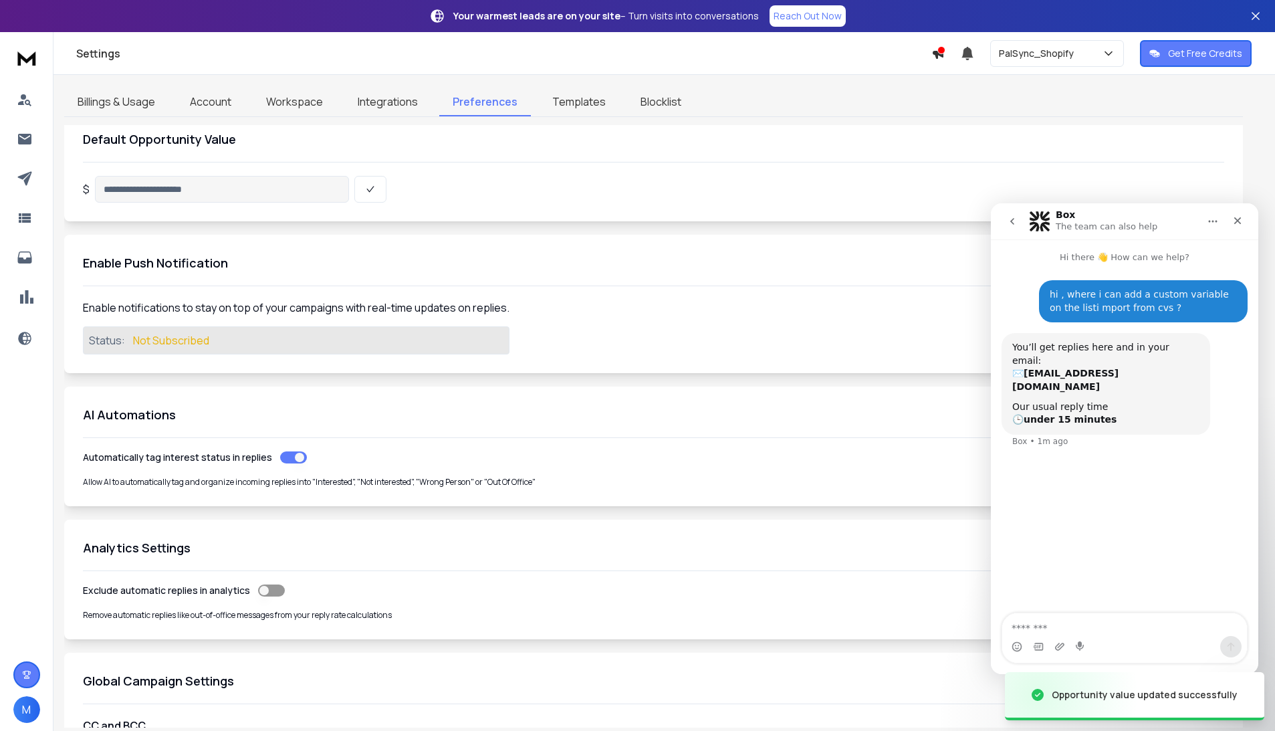
click at [352, 339] on div "Status: Not Subscribed" at bounding box center [296, 340] width 427 height 28
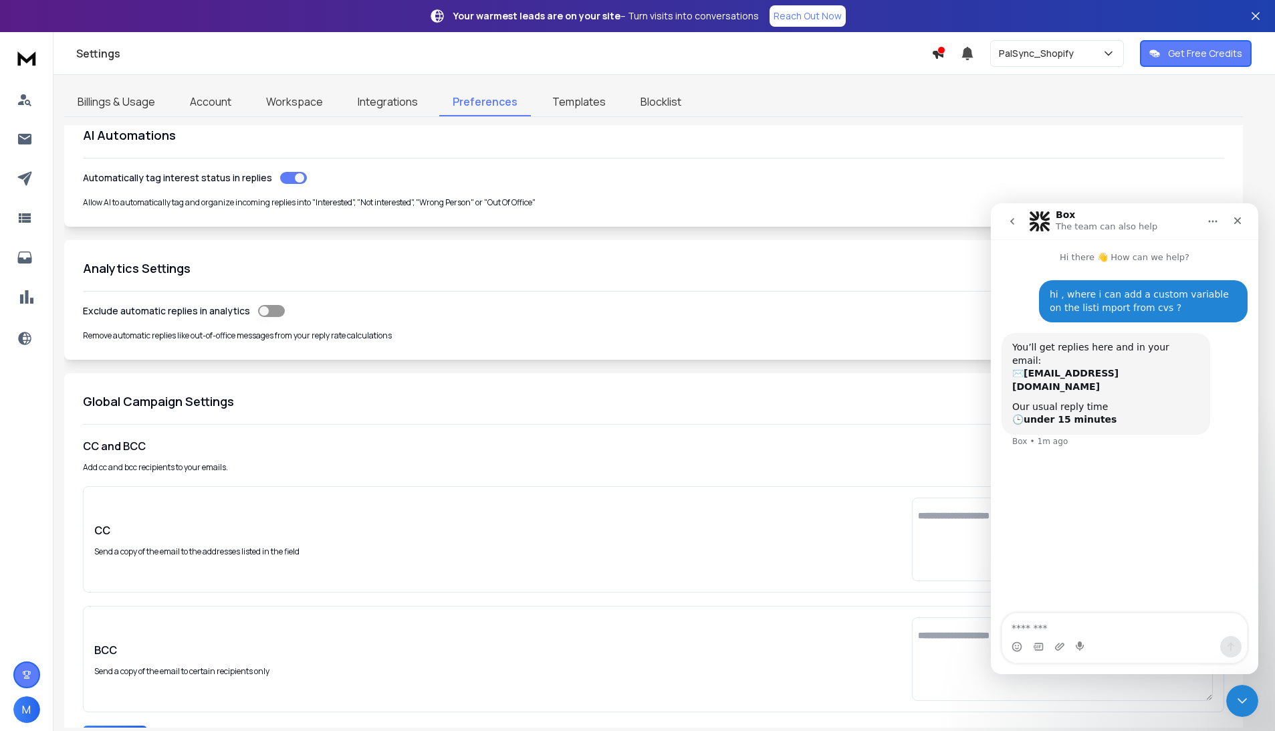
scroll to position [348, 0]
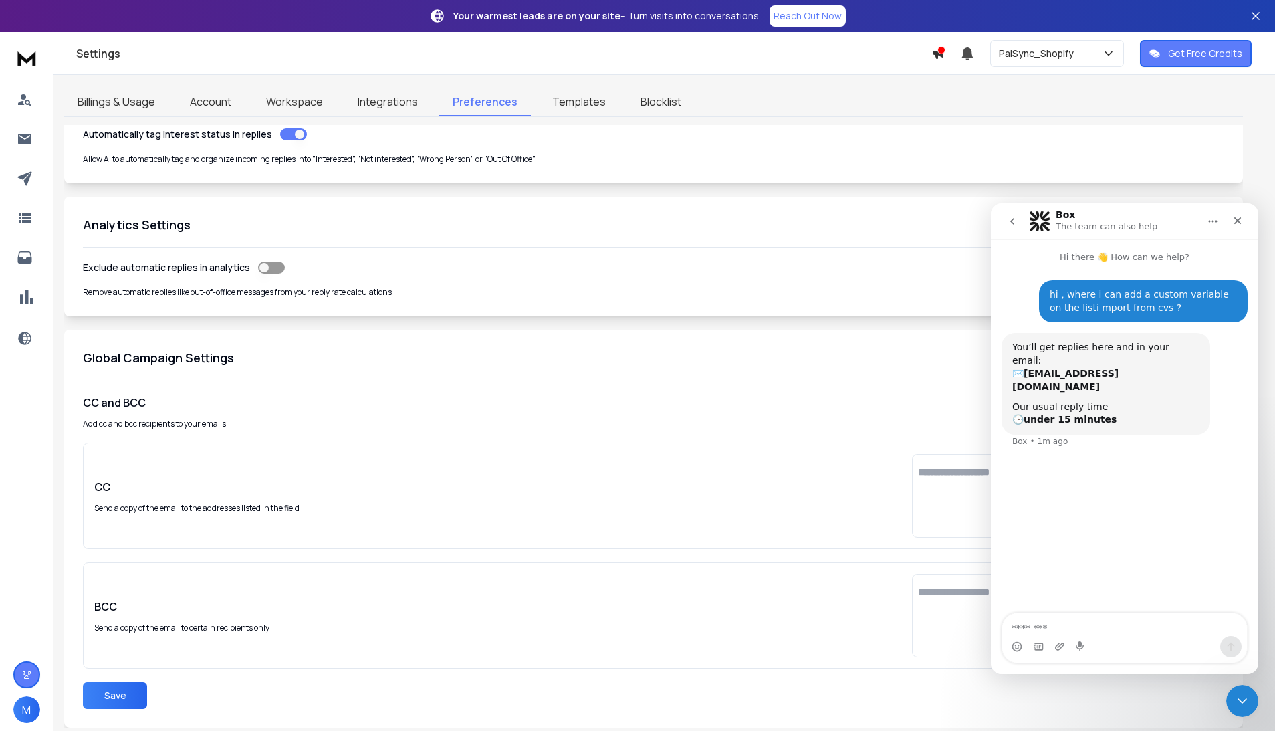
click at [141, 701] on button "Save" at bounding box center [115, 695] width 64 height 27
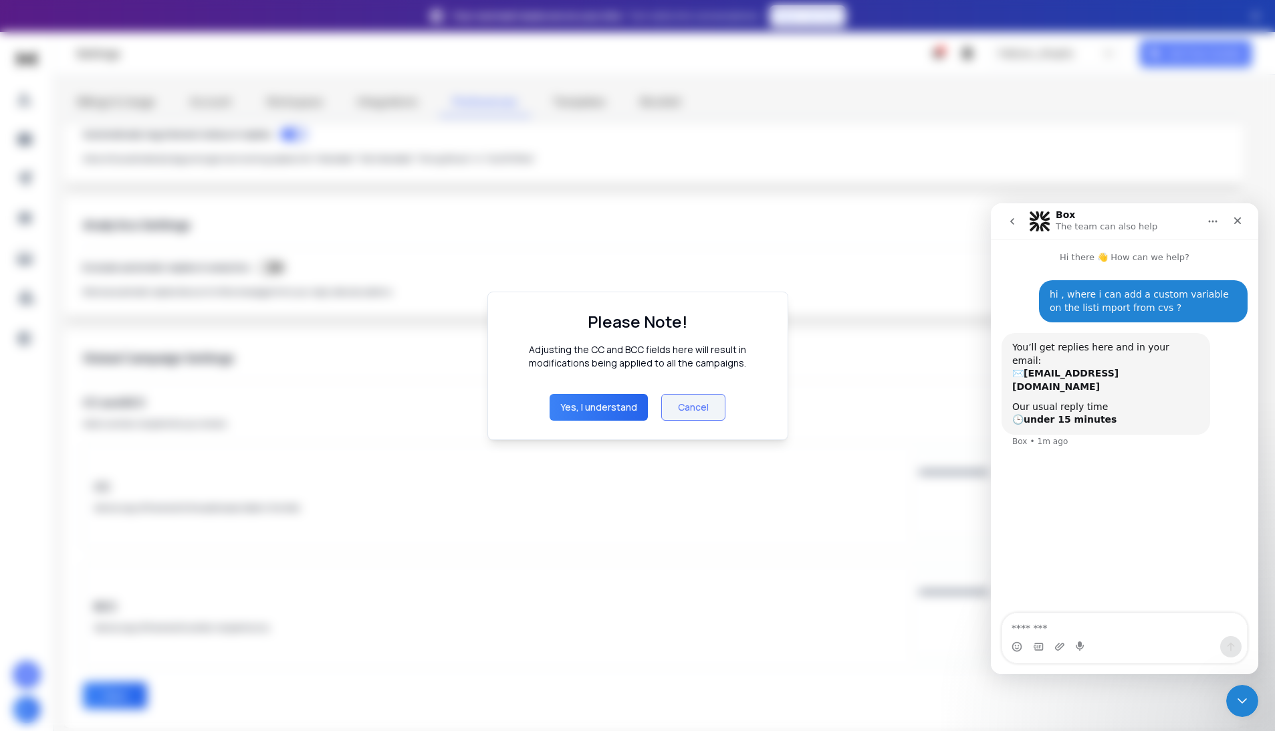
click at [602, 411] on button "Yes, I understand" at bounding box center [599, 407] width 98 height 27
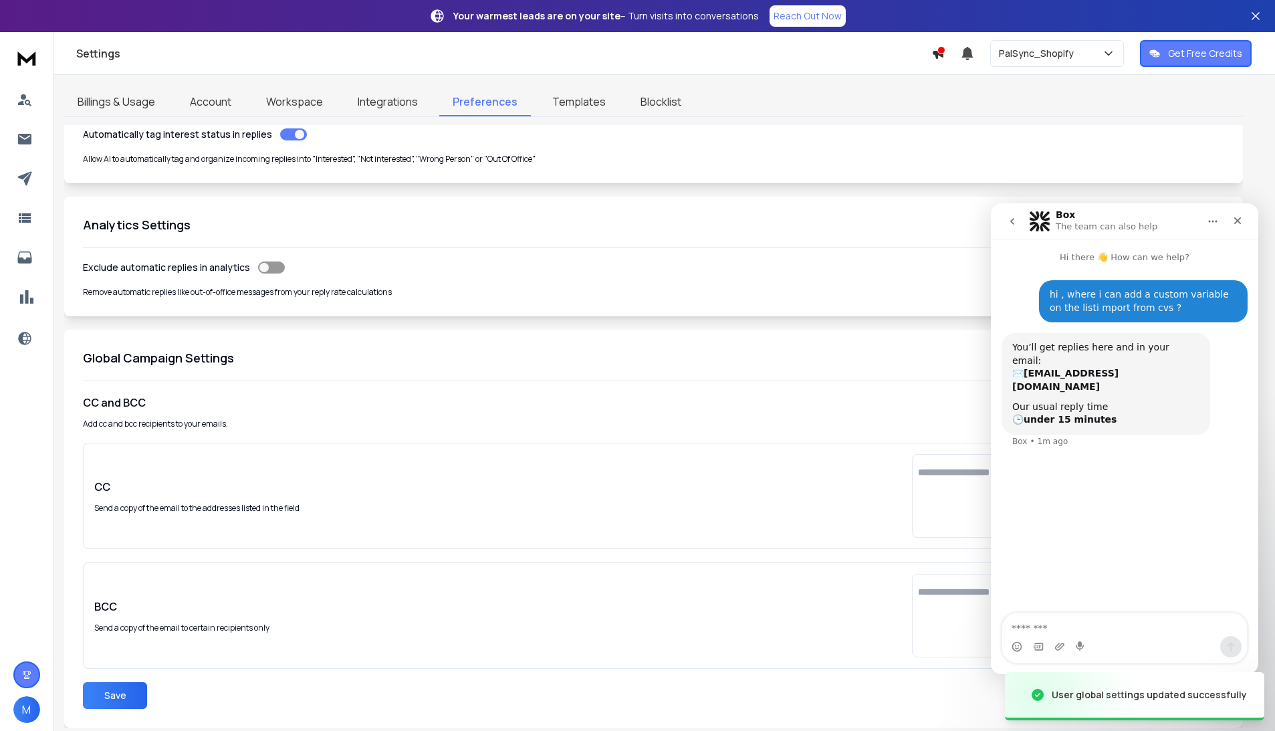
click at [571, 105] on link "Templates" at bounding box center [579, 102] width 80 height 28
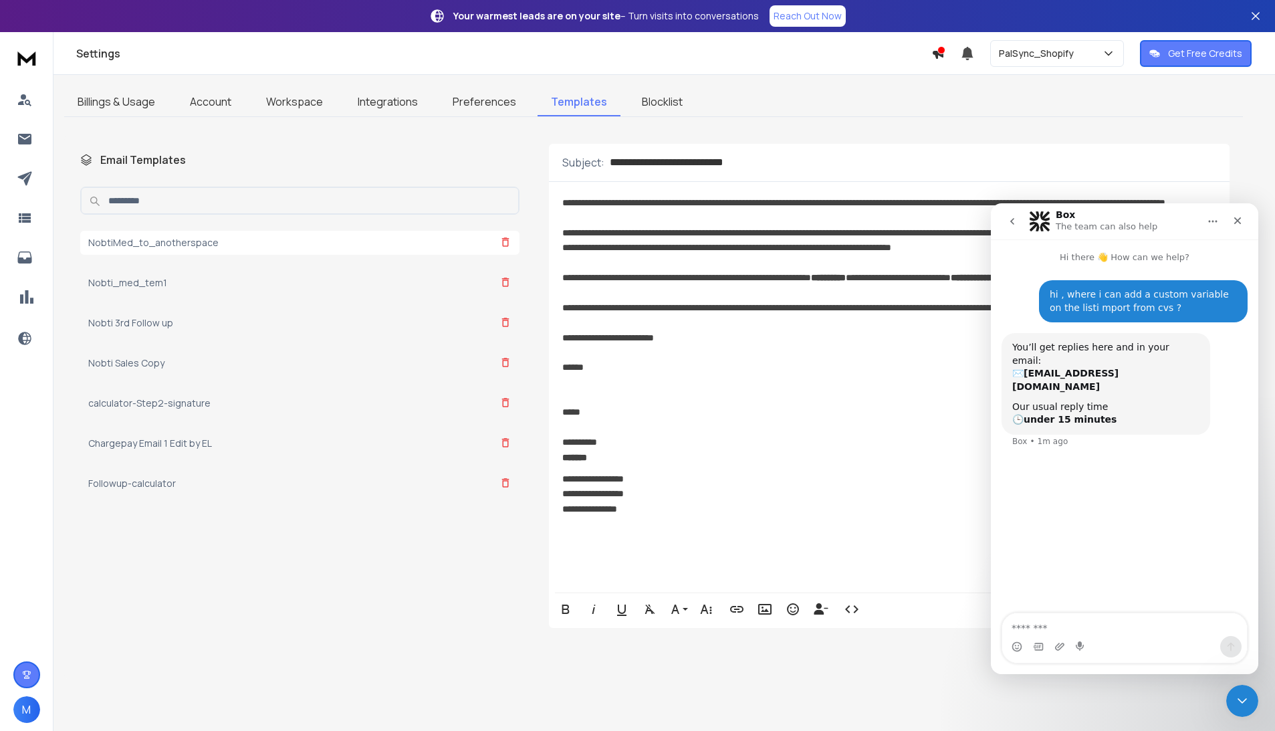
click at [667, 104] on link "Blocklist" at bounding box center [663, 102] width 68 height 28
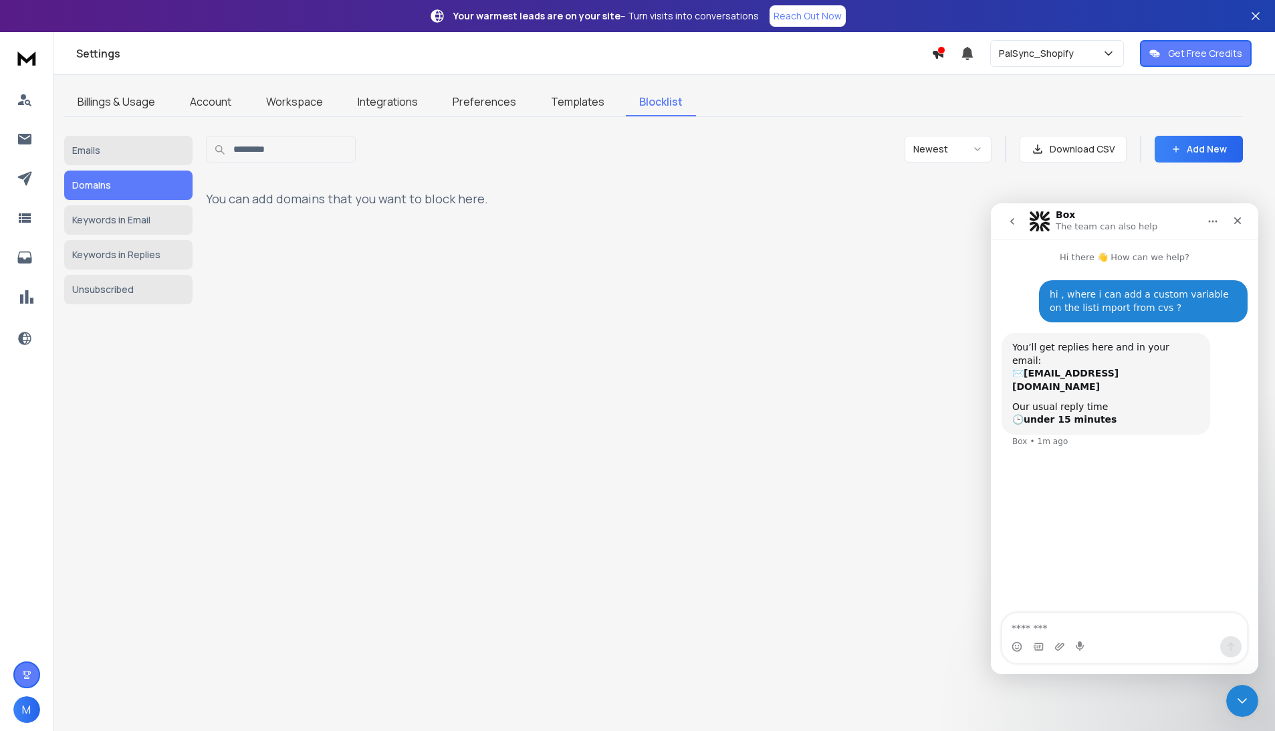
click at [122, 187] on button "Domains" at bounding box center [128, 185] width 128 height 29
click at [127, 227] on email "Keywords in Email" at bounding box center [128, 219] width 128 height 29
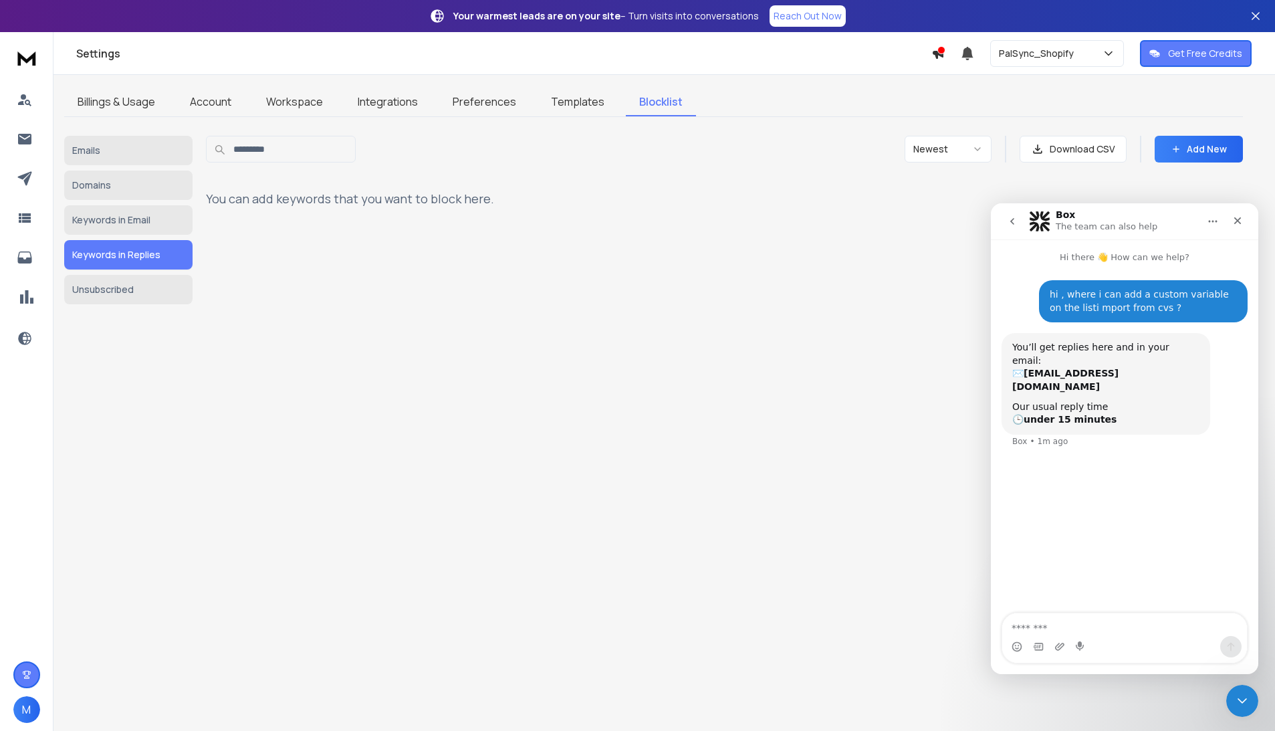
click at [126, 263] on replies "Keywords in Replies" at bounding box center [128, 254] width 128 height 29
click at [128, 288] on button "Unsubscribed" at bounding box center [128, 289] width 128 height 29
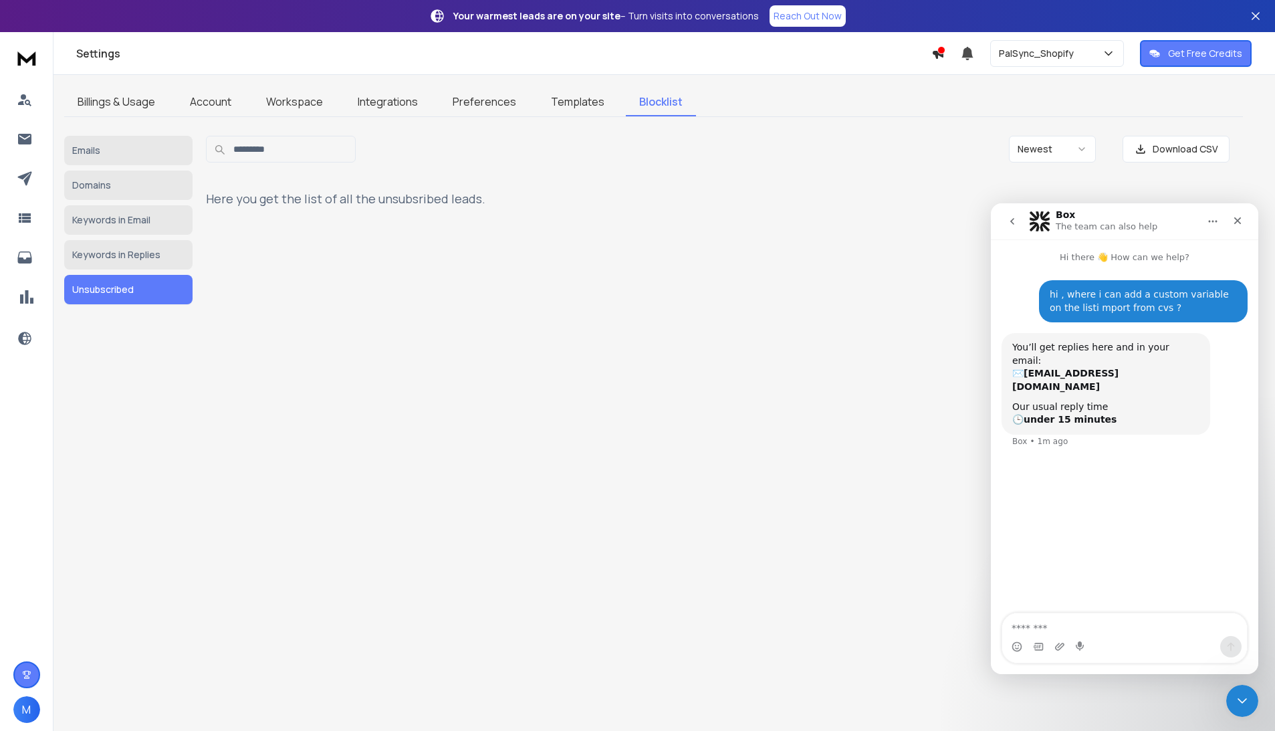
click at [136, 258] on replies "Keywords in Replies" at bounding box center [128, 254] width 128 height 29
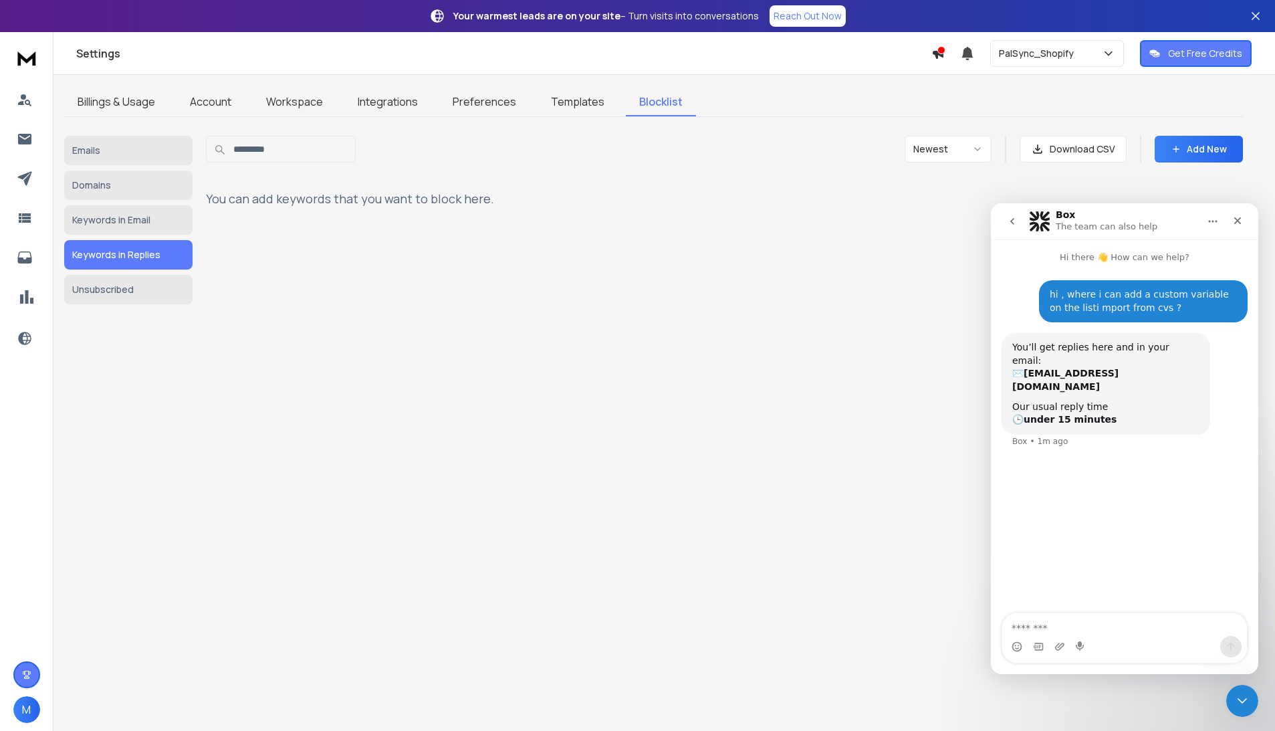
click at [141, 229] on email "Keywords in Email" at bounding box center [128, 219] width 128 height 29
click at [1011, 216] on icon "go back" at bounding box center [1012, 221] width 11 height 11
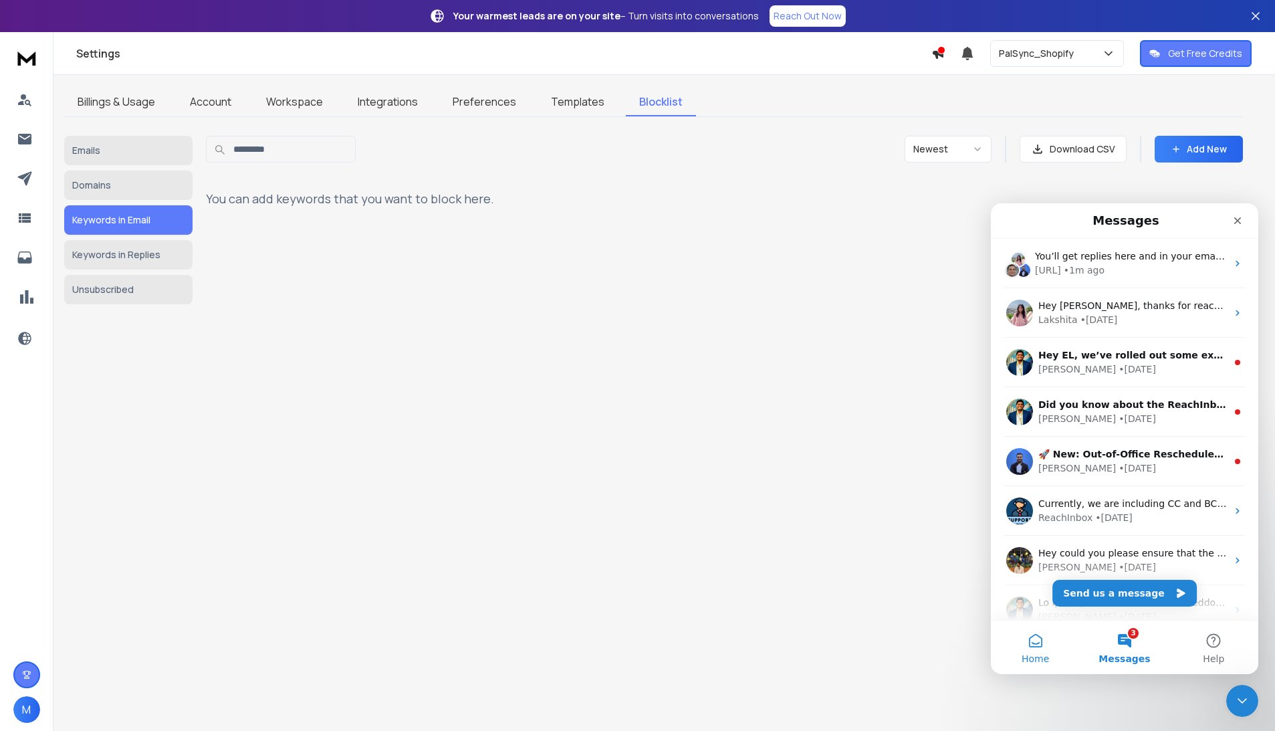
click at [1031, 654] on span "Home" at bounding box center [1035, 658] width 27 height 9
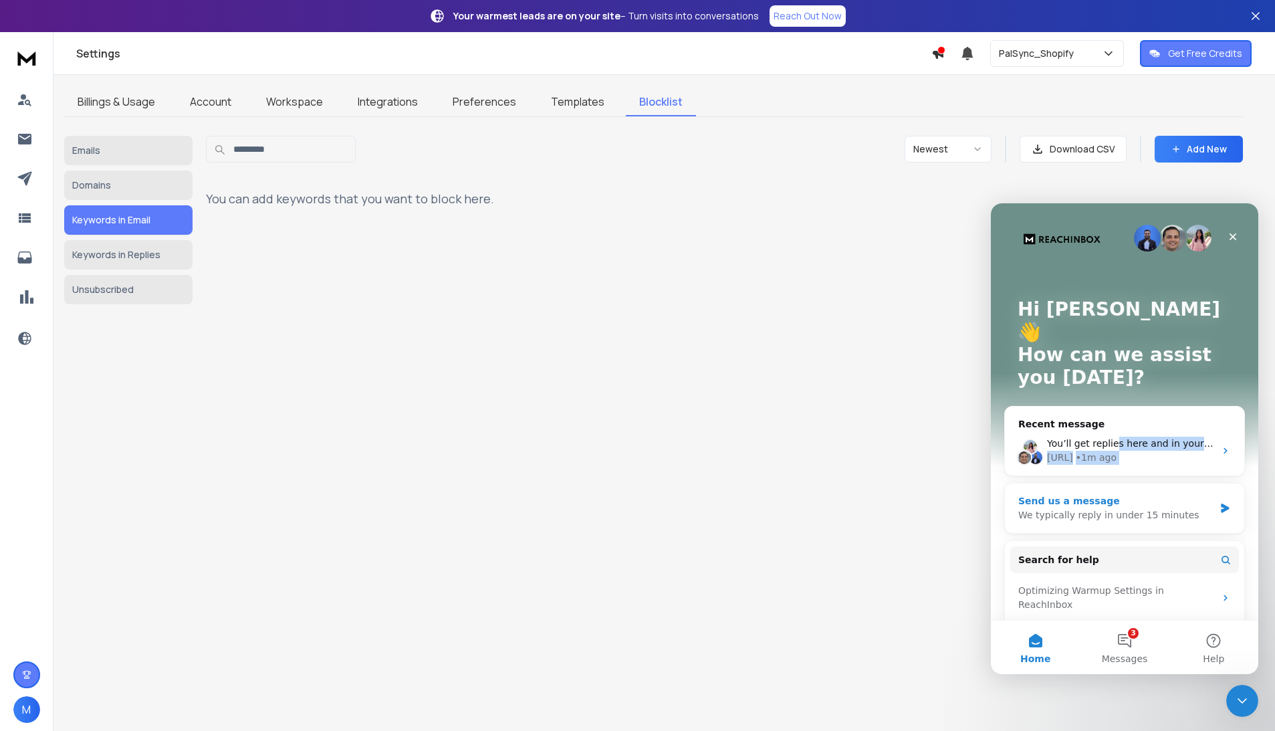
drag, startPoint x: 1112, startPoint y: 419, endPoint x: 1105, endPoint y: 466, distance: 47.4
click at [1105, 464] on div "Recent message You’ll get replies here and in your email: ✉️ el@shipowise.com O…" at bounding box center [1124, 624] width 241 height 437
click at [1058, 553] on span "Search for help" at bounding box center [1059, 560] width 81 height 14
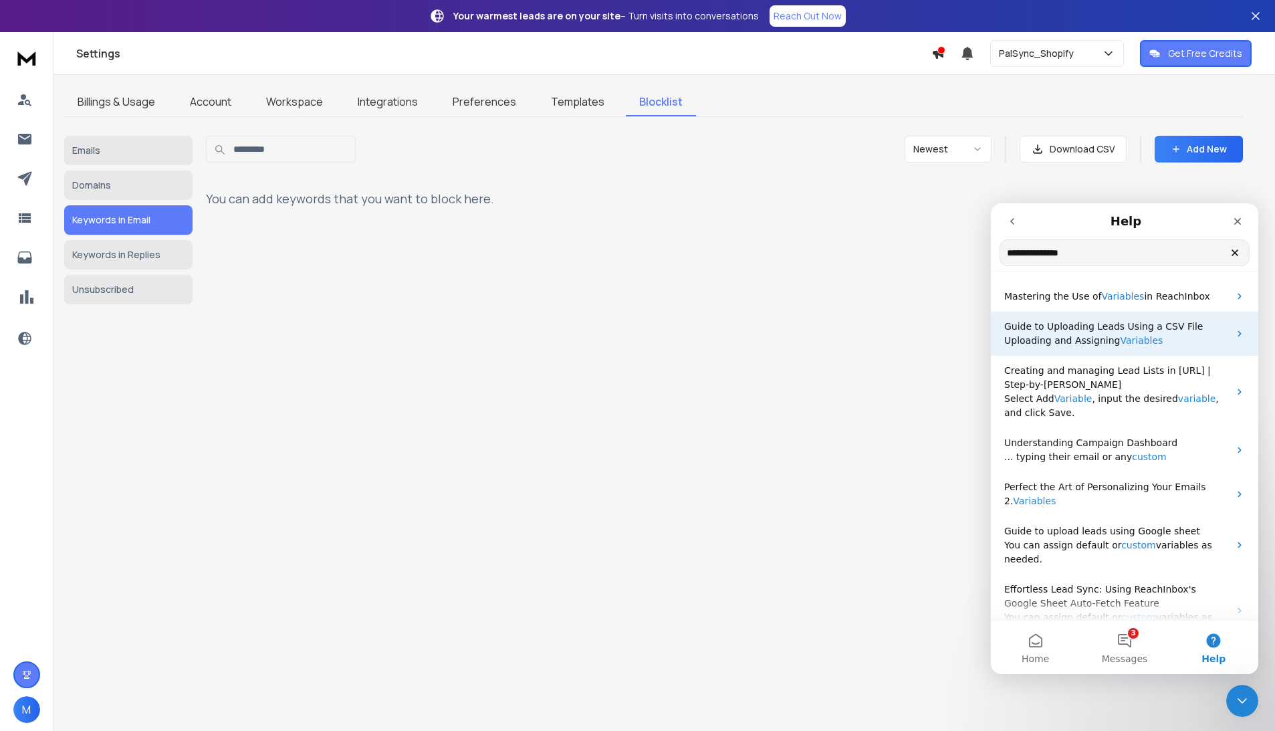
type input "**********"
click at [1196, 336] on p "Uploading and Assigning Variables" at bounding box center [1116, 341] width 225 height 14
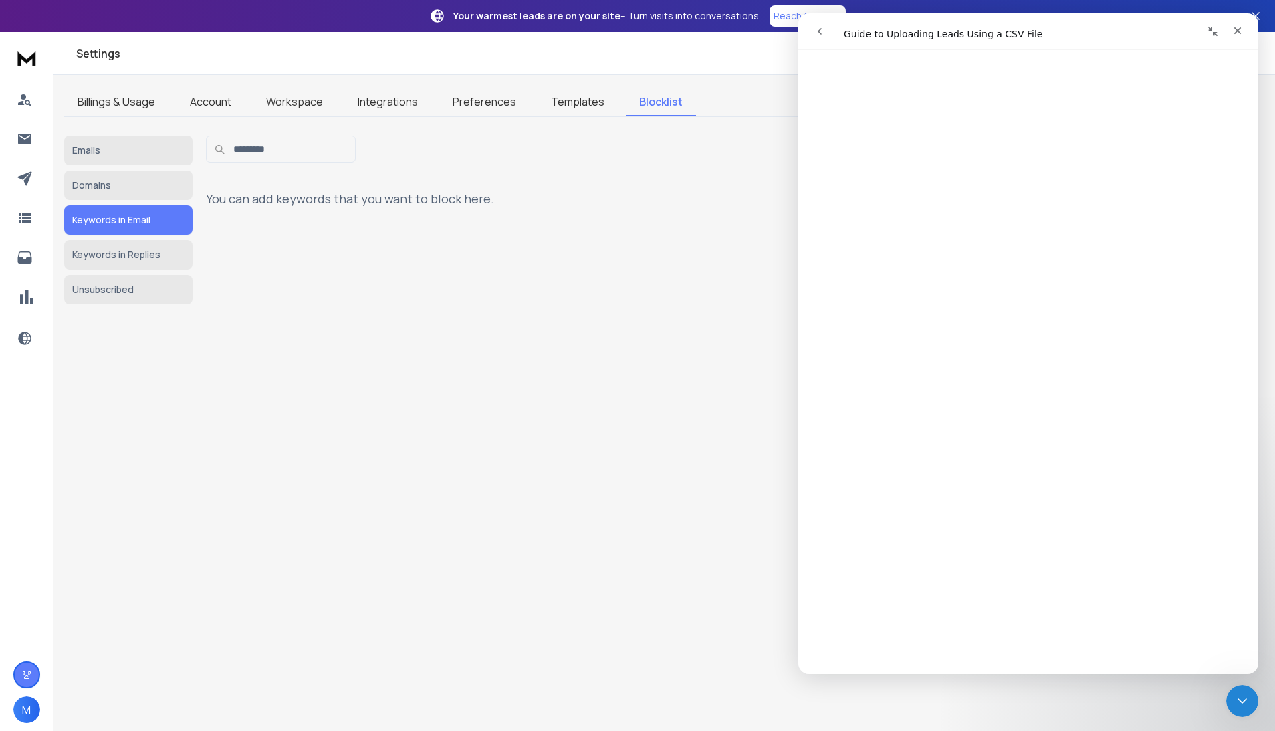
scroll to position [136, 0]
click at [1233, 32] on icon "Close" at bounding box center [1238, 30] width 11 height 11
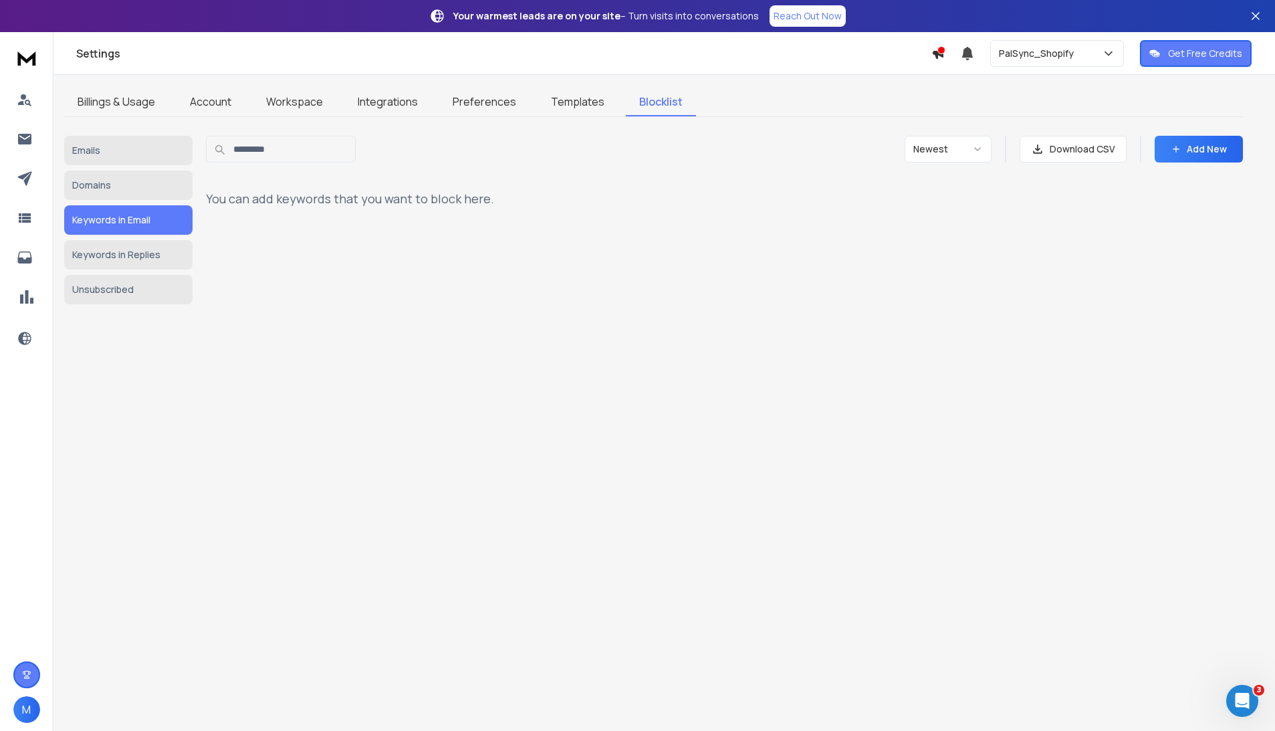
scroll to position [0, 0]
click at [588, 104] on link "Templates" at bounding box center [578, 102] width 80 height 28
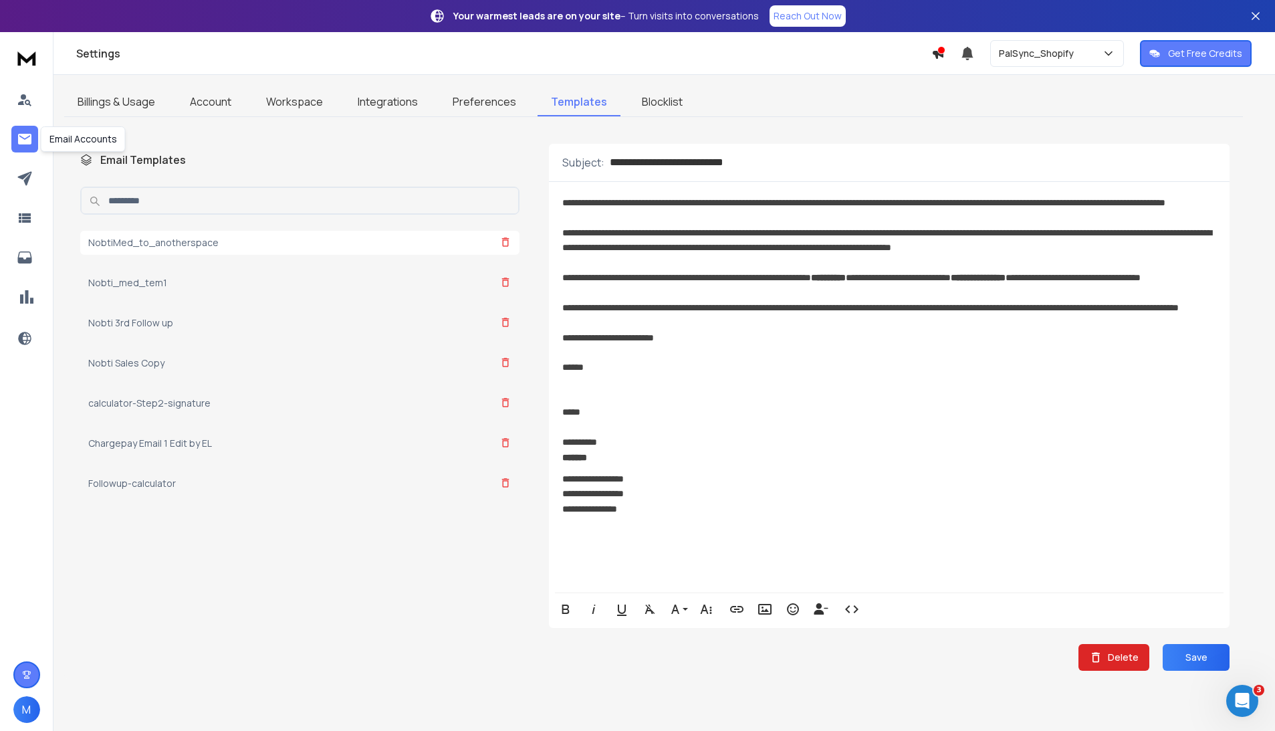
click at [25, 138] on icon at bounding box center [25, 139] width 16 height 16
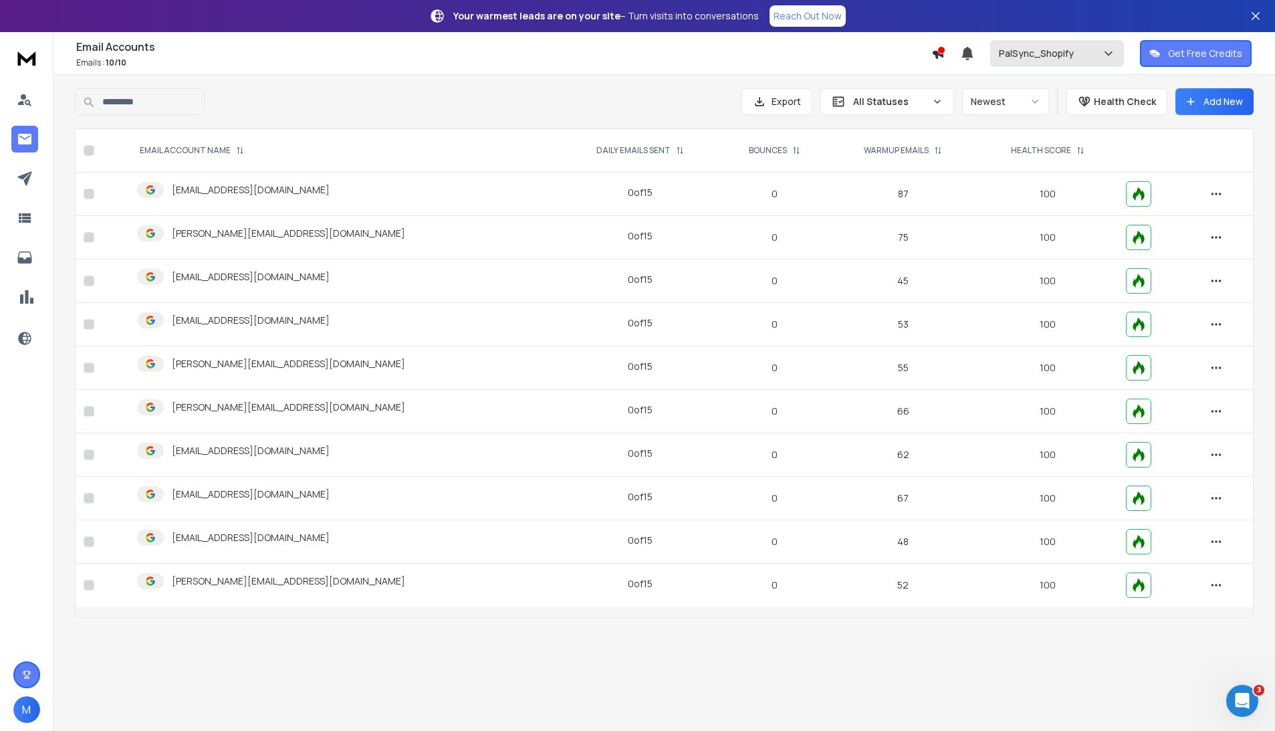
click at [1093, 45] on button "PalSync_Shopify" at bounding box center [1057, 53] width 134 height 27
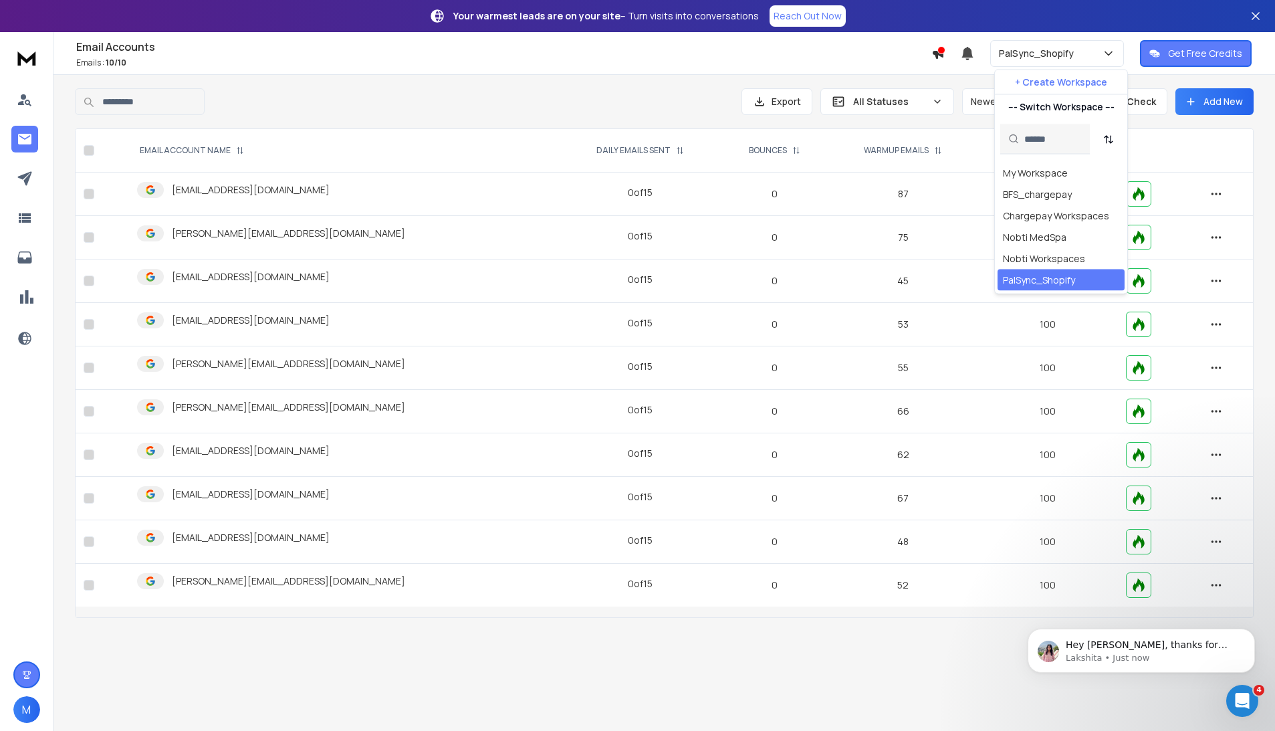
click at [1082, 284] on div "PalSync_Shopify" at bounding box center [1061, 280] width 127 height 21
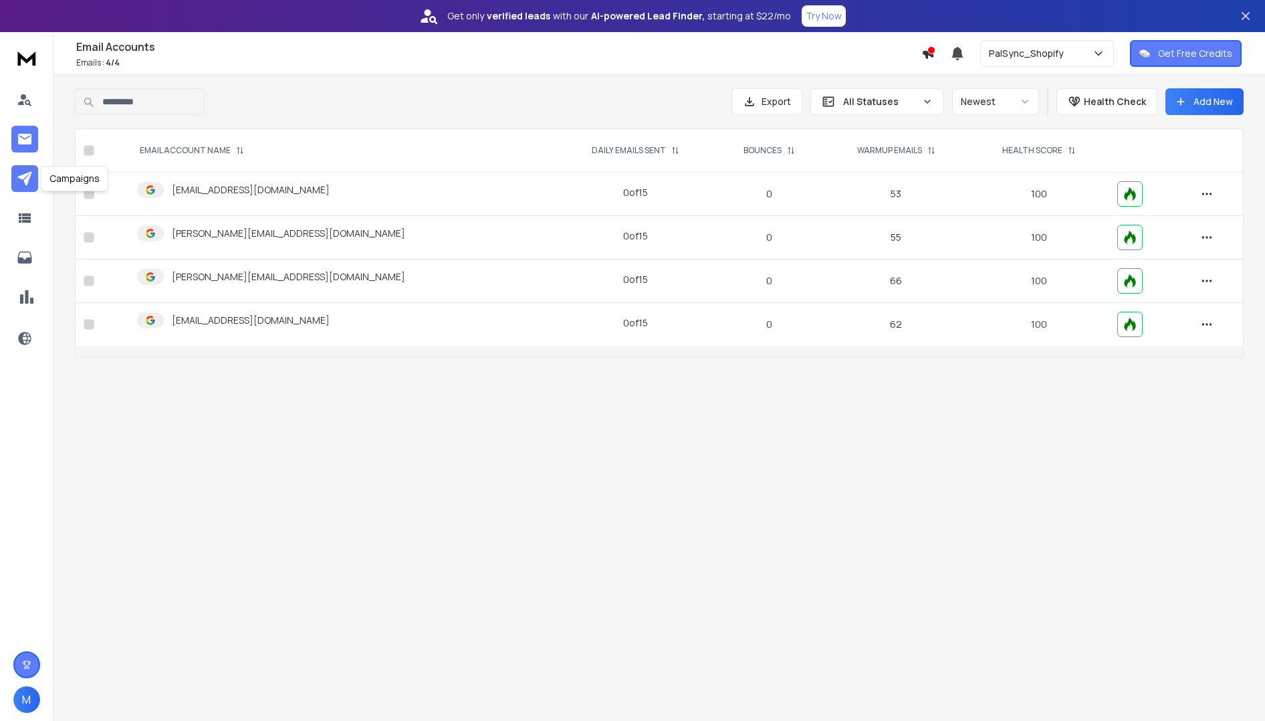
click at [30, 184] on icon at bounding box center [25, 179] width 16 height 16
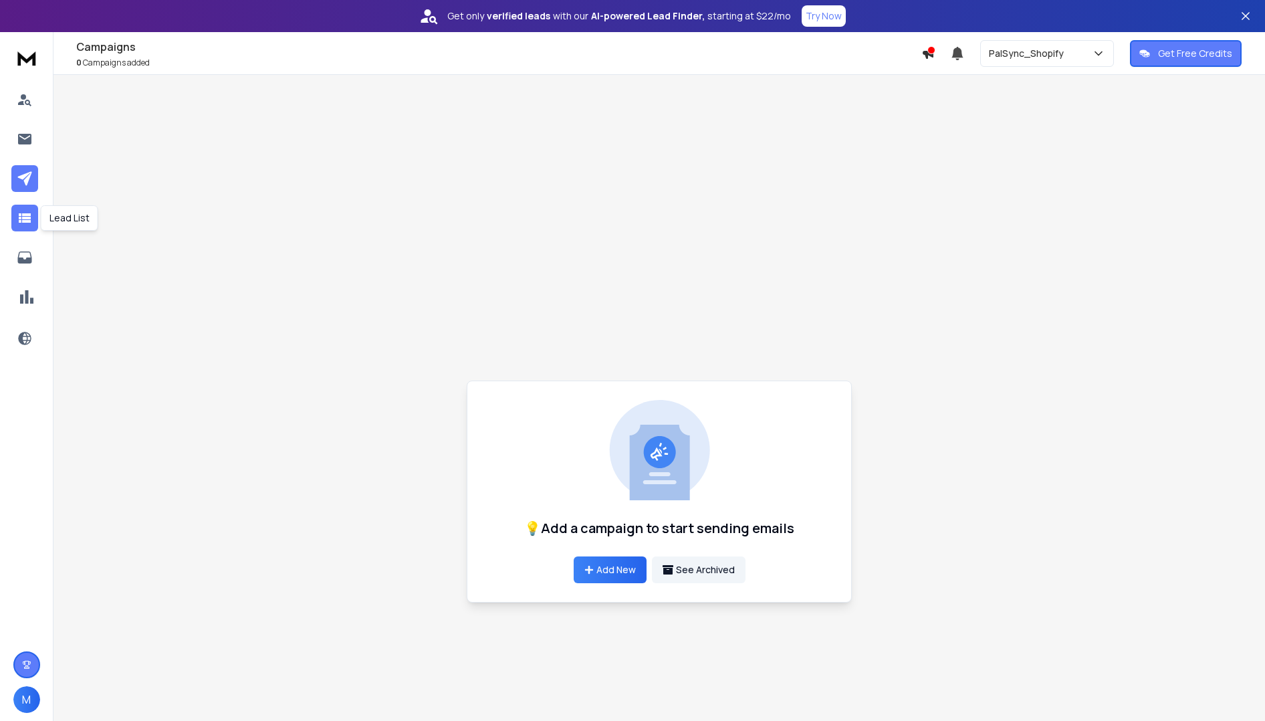
click at [27, 223] on icon at bounding box center [25, 218] width 16 height 16
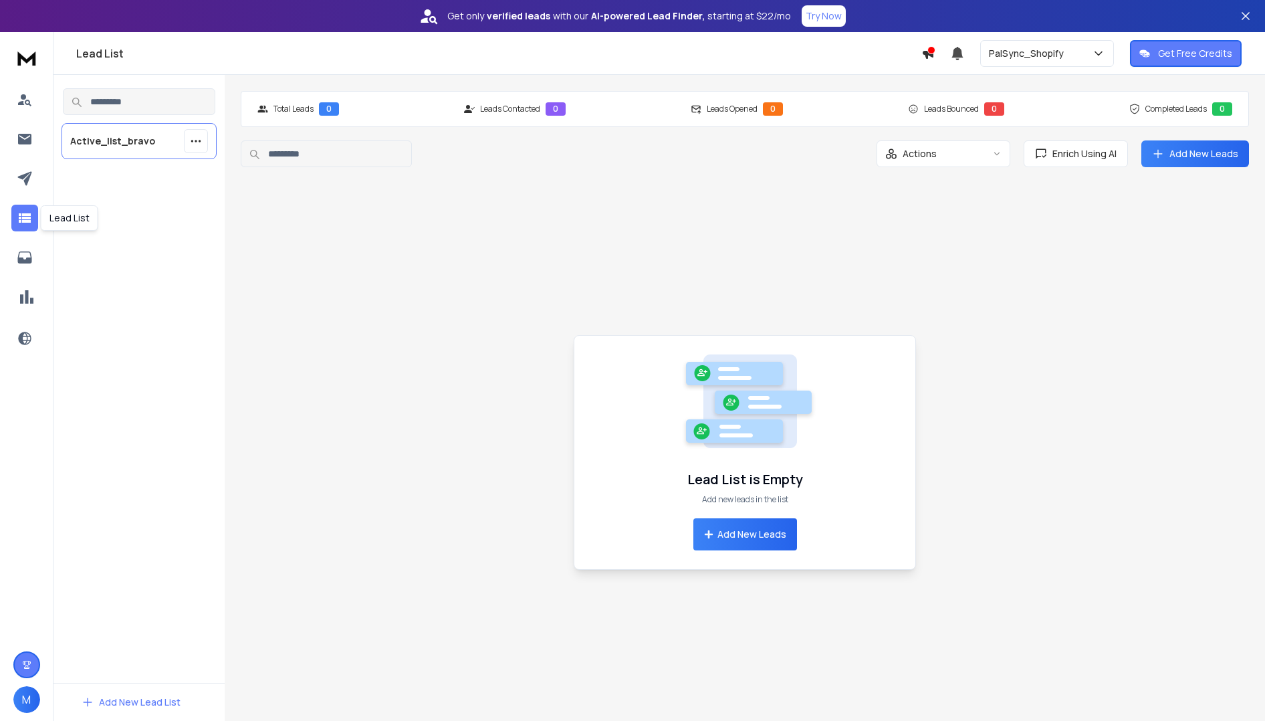
click at [446, 336] on div "Lead List is Empty Add new leads in the list Add New Leads" at bounding box center [745, 452] width 1008 height 540
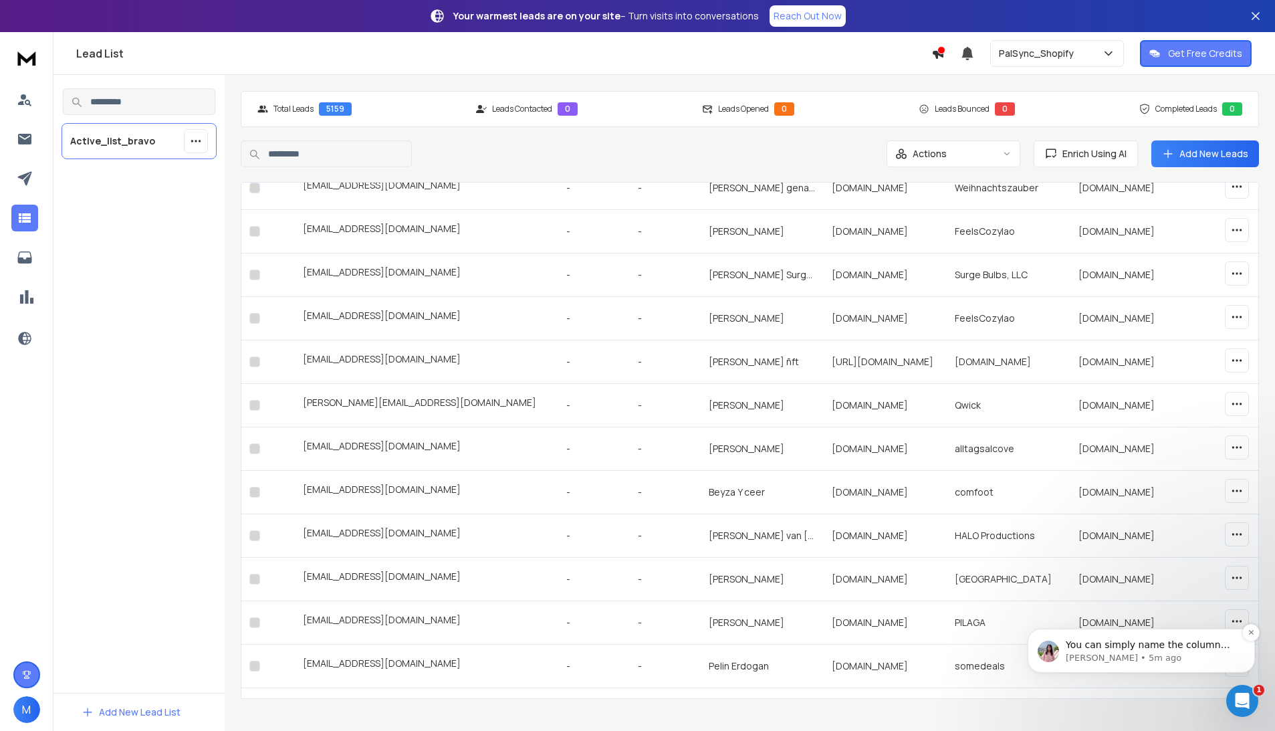
click at [1113, 661] on p "[PERSON_NAME] • 5m ago" at bounding box center [1152, 658] width 173 height 12
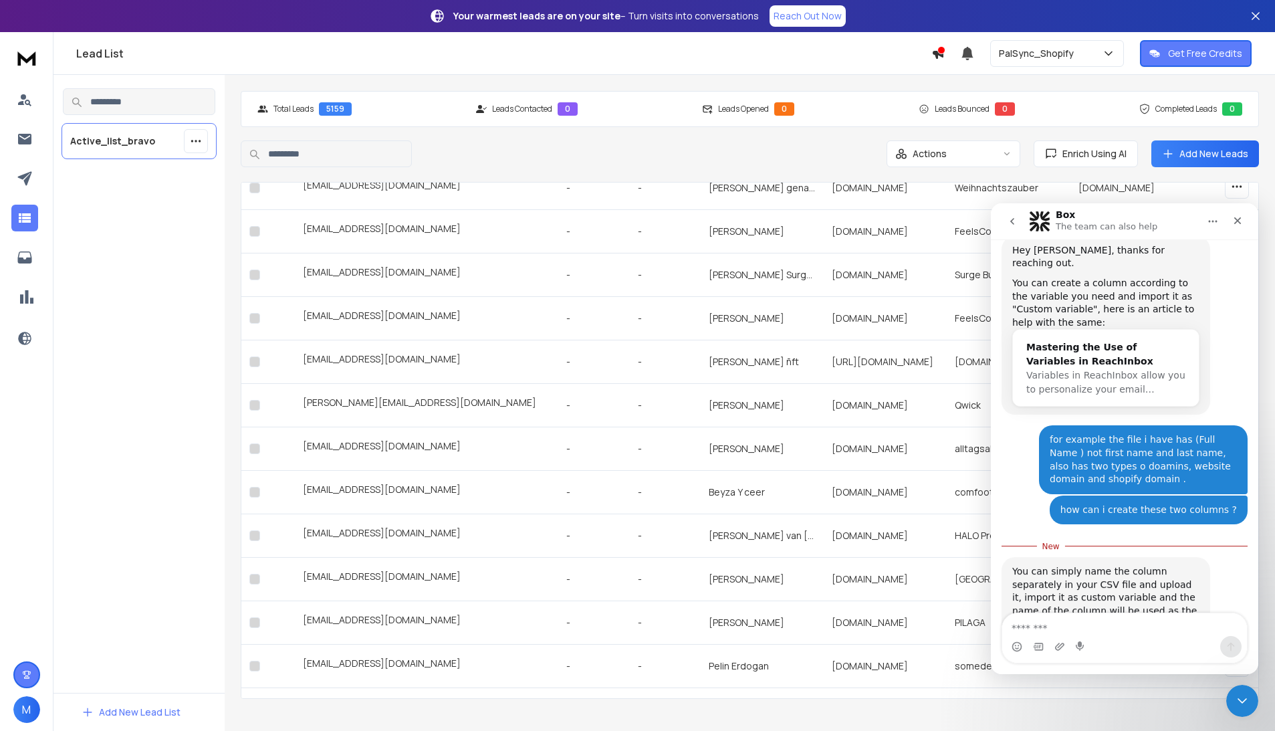
scroll to position [254, 0]
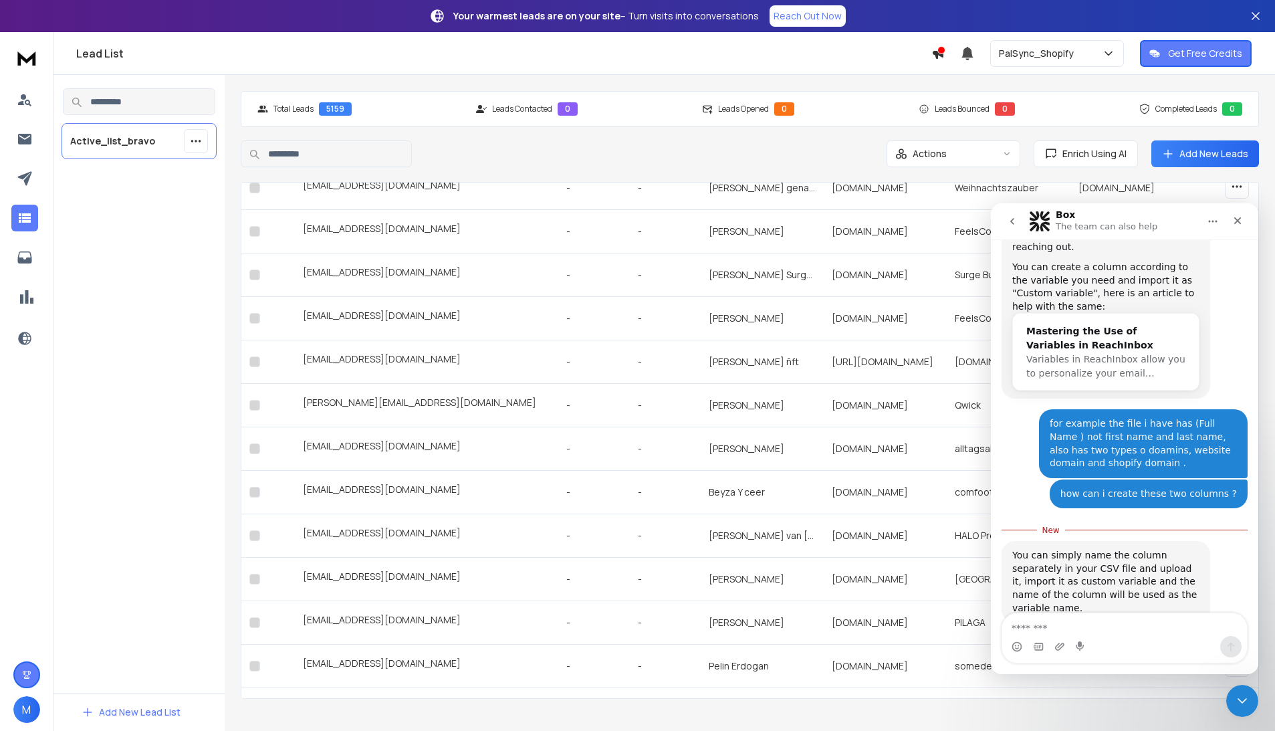
click at [1118, 631] on textarea "Message…" at bounding box center [1124, 624] width 245 height 23
click at [1230, 687] on div "Close Intercom Messenger" at bounding box center [1241, 699] width 32 height 32
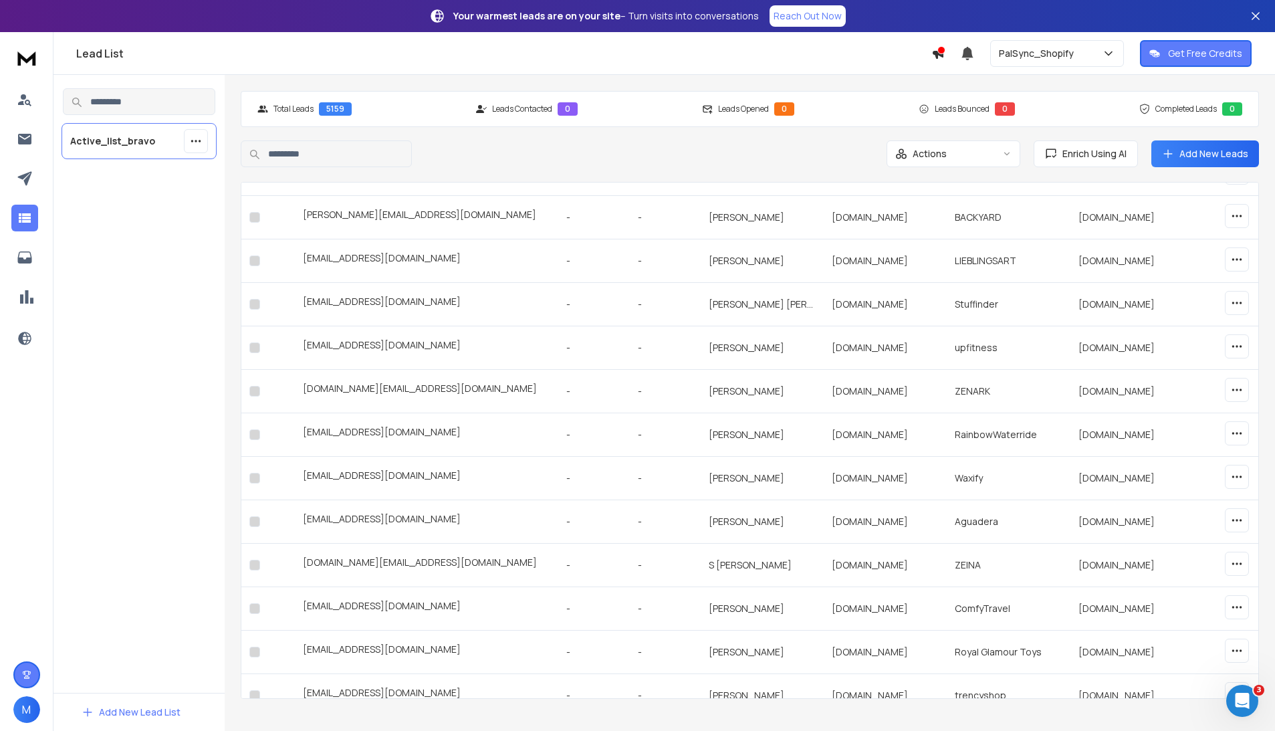
scroll to position [0, 0]
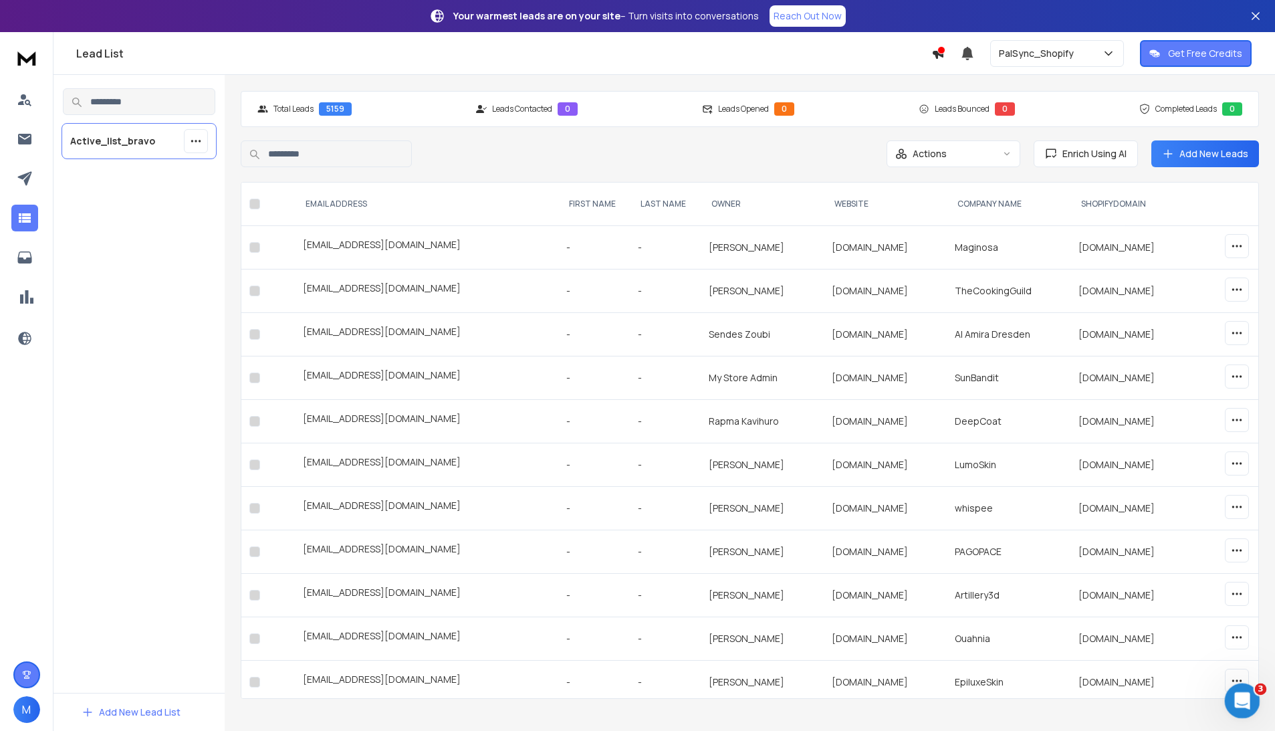
click at [1256, 699] on div "Open Intercom Messenger" at bounding box center [1240, 699] width 44 height 44
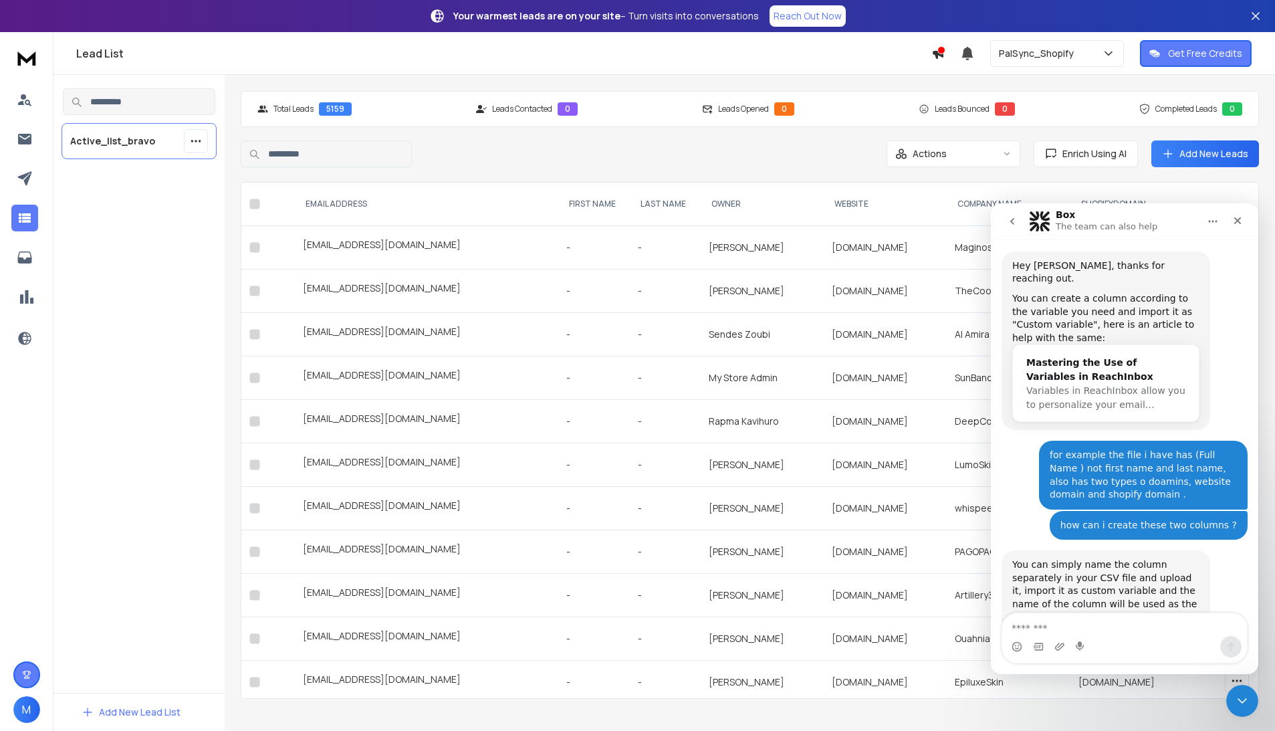
scroll to position [232, 0]
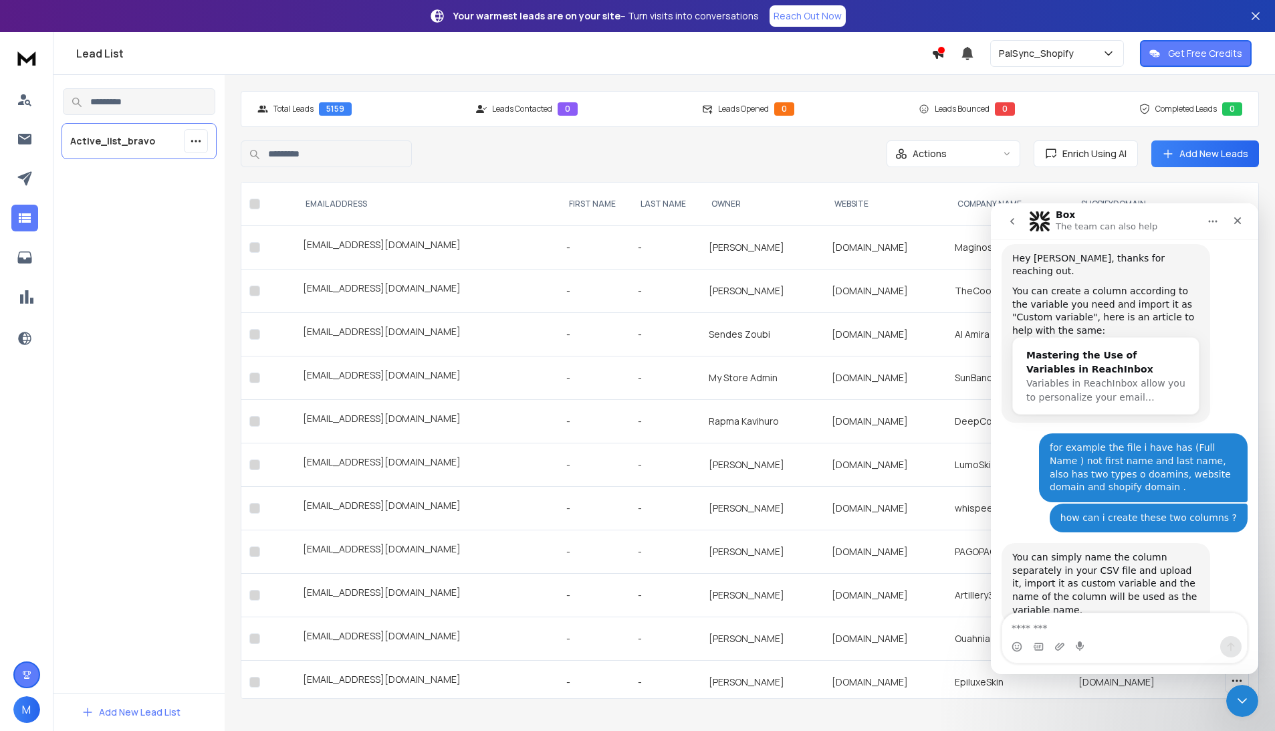
click at [1061, 628] on textarea "Message…" at bounding box center [1124, 624] width 245 height 23
type textarea "**********"
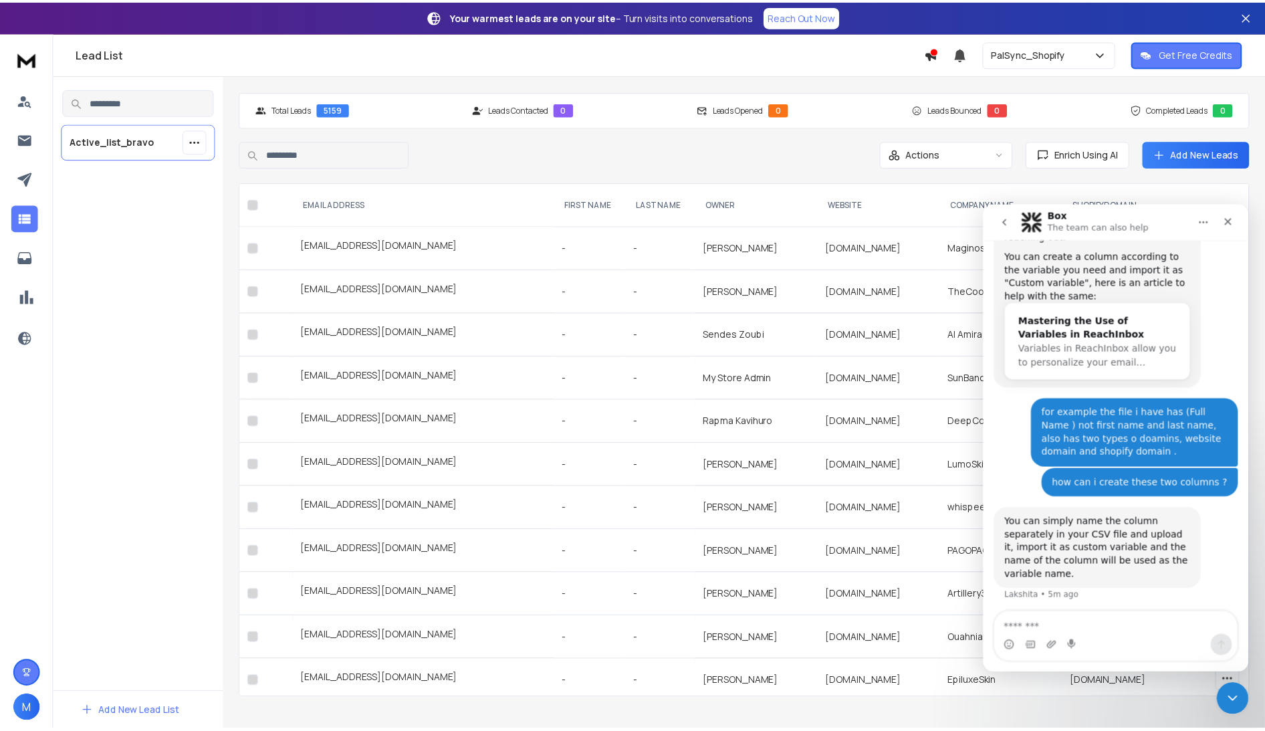
scroll to position [272, 0]
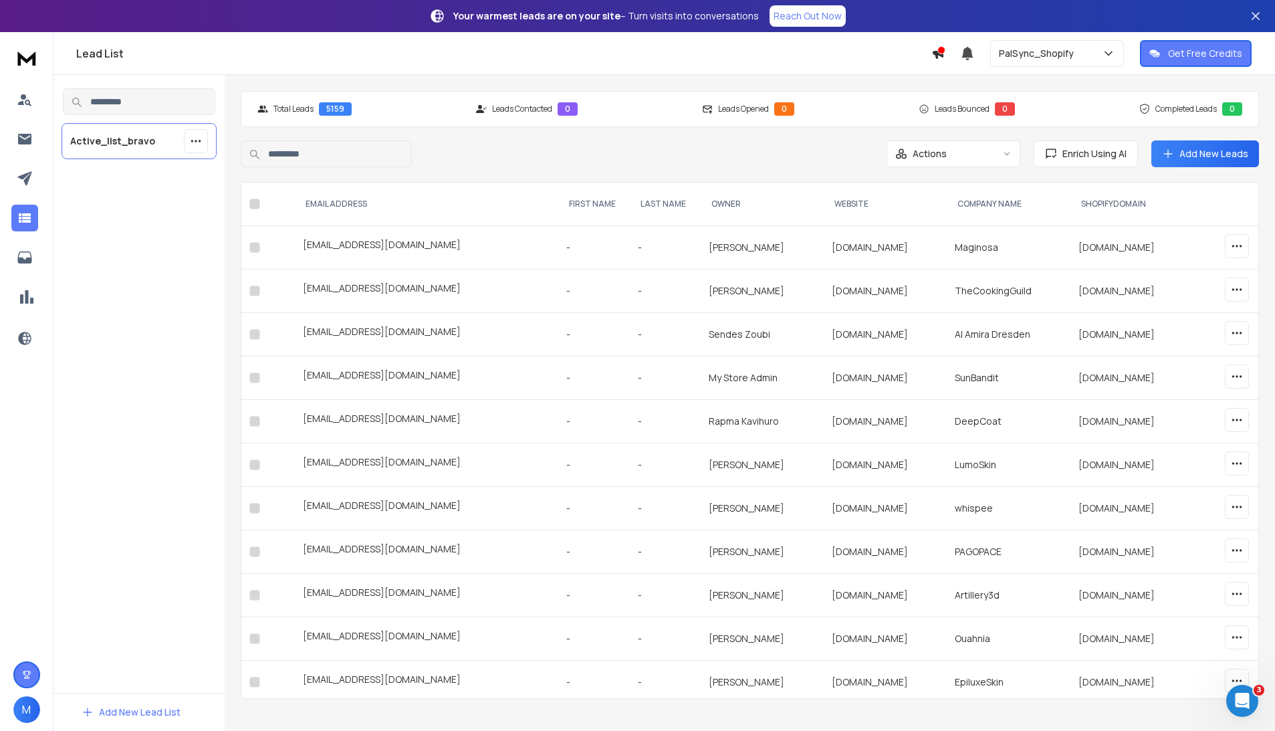
click at [157, 205] on div "Active_list_bravo" at bounding box center [139, 400] width 171 height 554
click at [1077, 157] on span "Enrich Using AI" at bounding box center [1092, 153] width 70 height 13
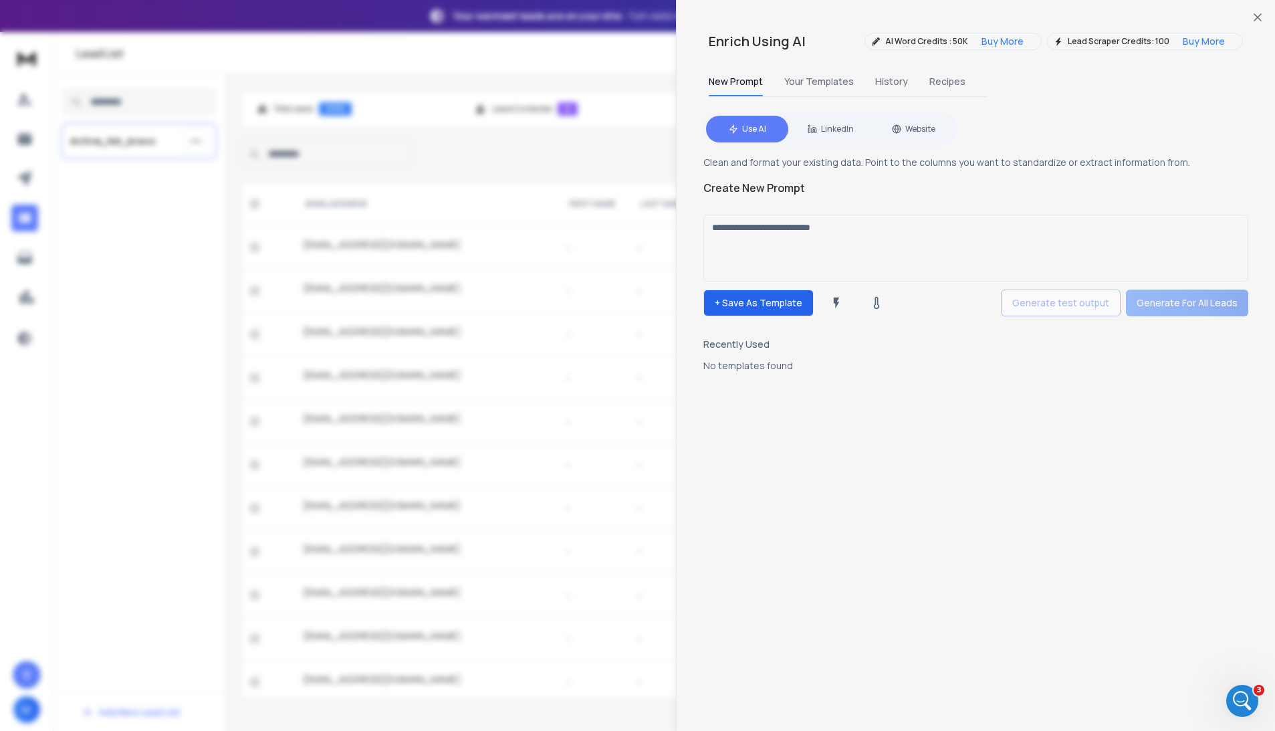
click at [821, 94] on button "Your Templates" at bounding box center [819, 81] width 70 height 29
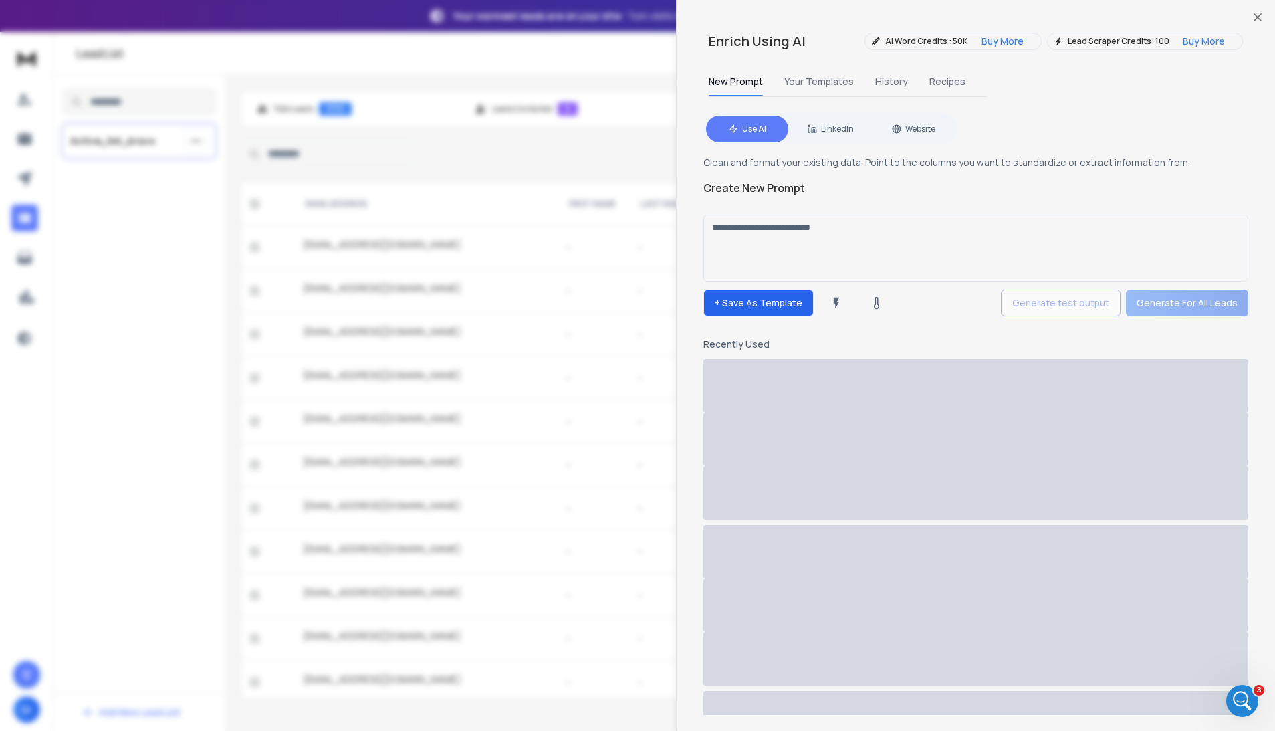
click at [732, 86] on button "New Prompt" at bounding box center [736, 81] width 54 height 29
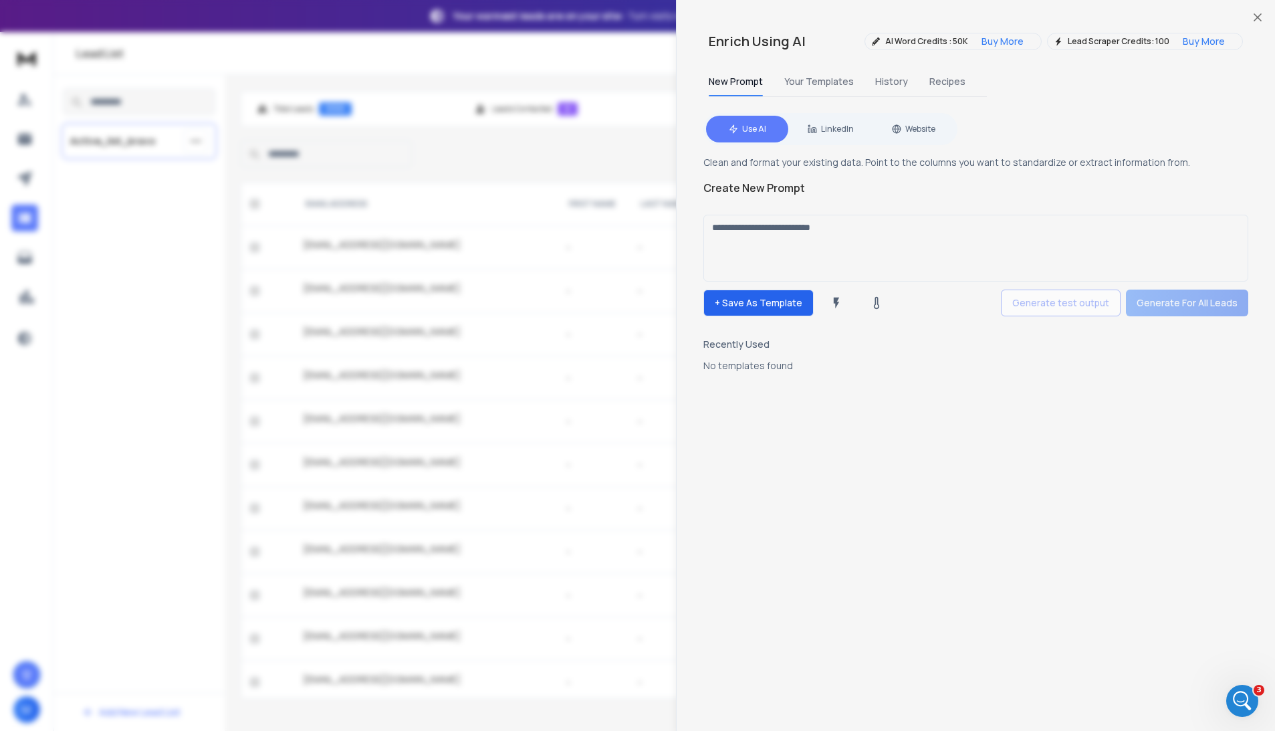
click at [859, 88] on div "New Prompt Your Templates History Recipes" at bounding box center [848, 82] width 278 height 30
click at [895, 88] on button "History" at bounding box center [891, 81] width 33 height 29
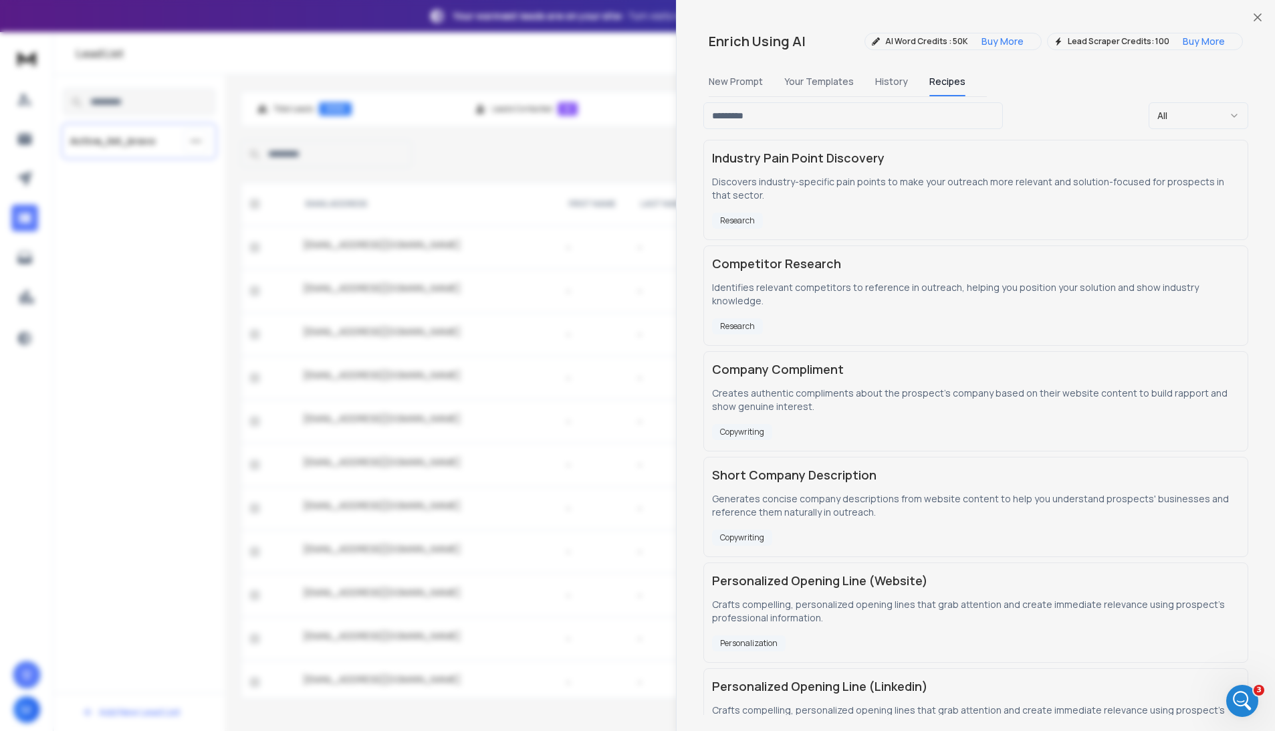
click at [959, 76] on span "Recipes" at bounding box center [948, 81] width 36 height 13
click at [574, 282] on div at bounding box center [637, 365] width 1275 height 731
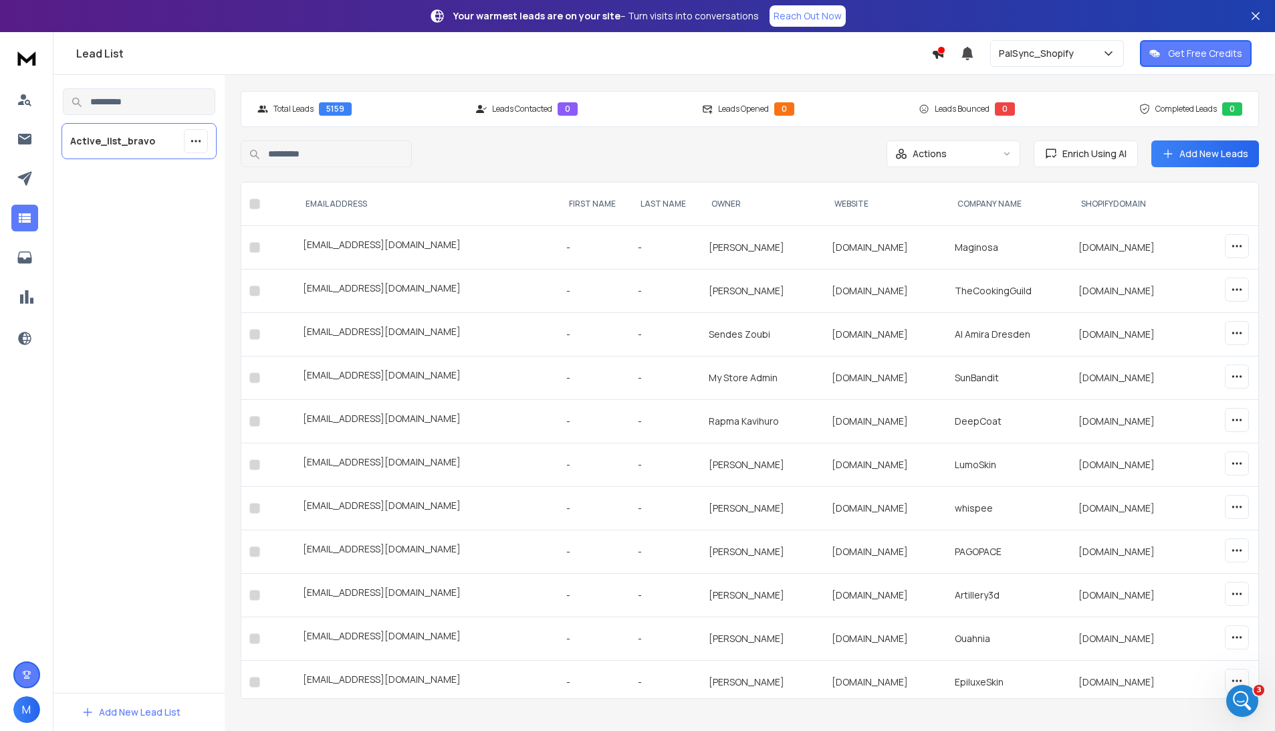
click at [1193, 154] on link "Add New Leads" at bounding box center [1205, 153] width 86 height 13
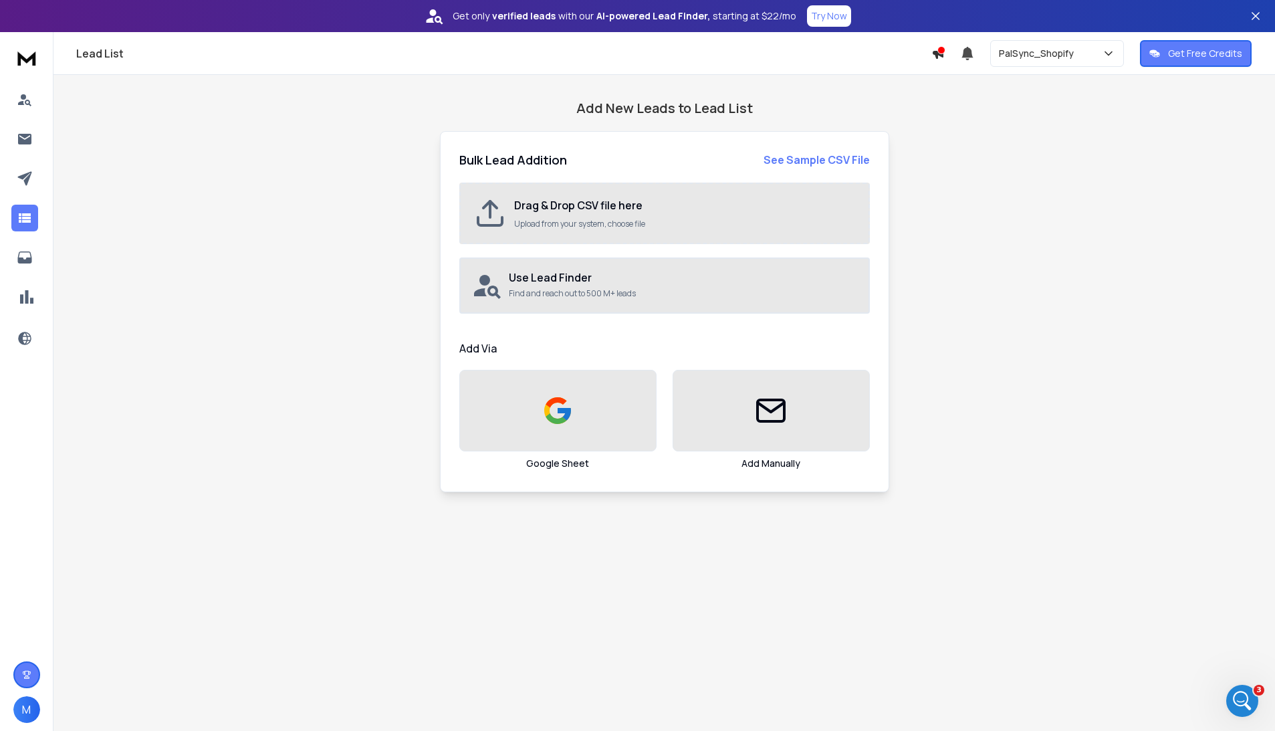
click at [627, 202] on h2 "Drag & Drop CSV file here" at bounding box center [684, 205] width 341 height 16
type input "**********"
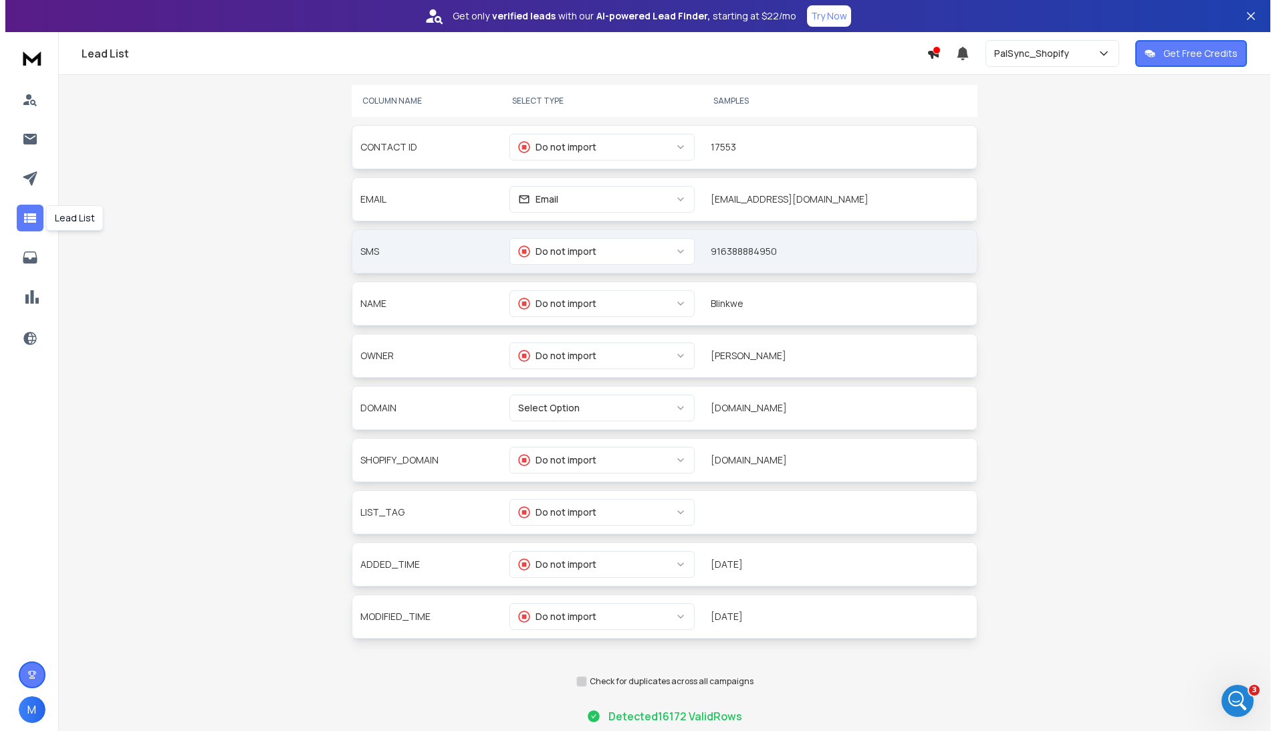
scroll to position [320, 0]
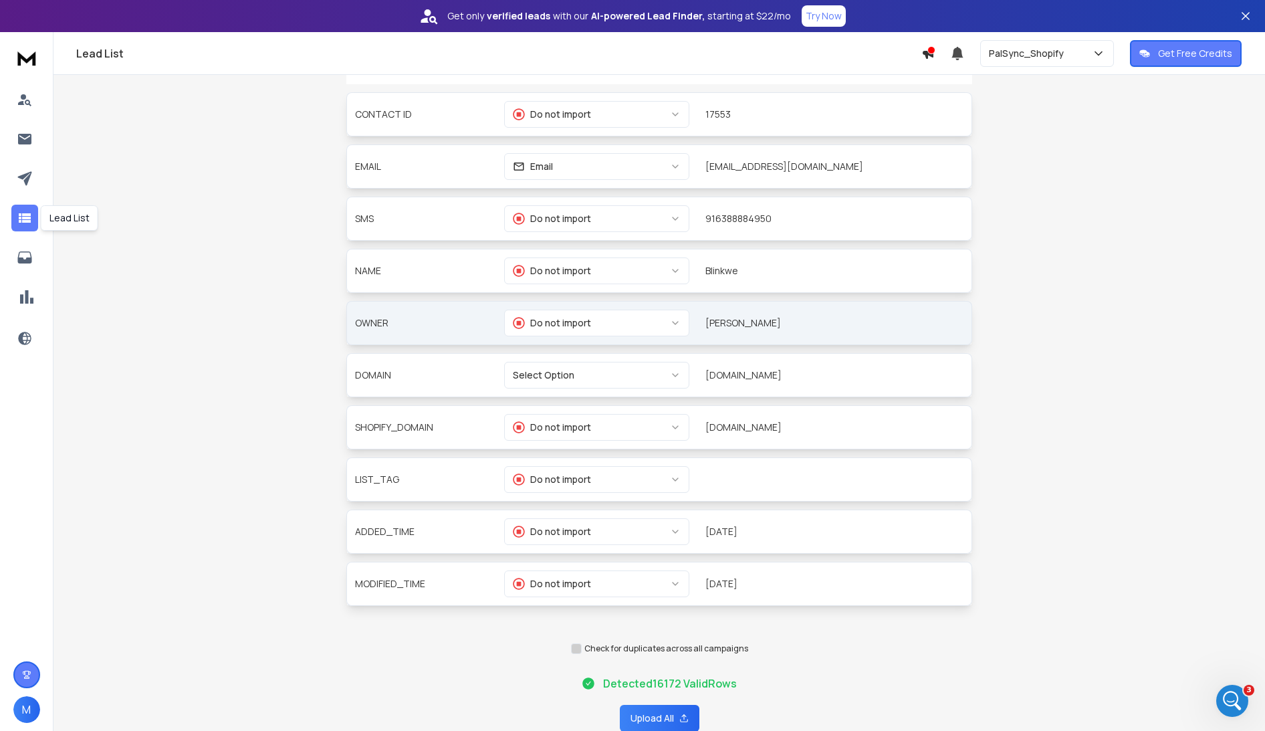
click at [657, 326] on button "Do not import" at bounding box center [596, 323] width 185 height 27
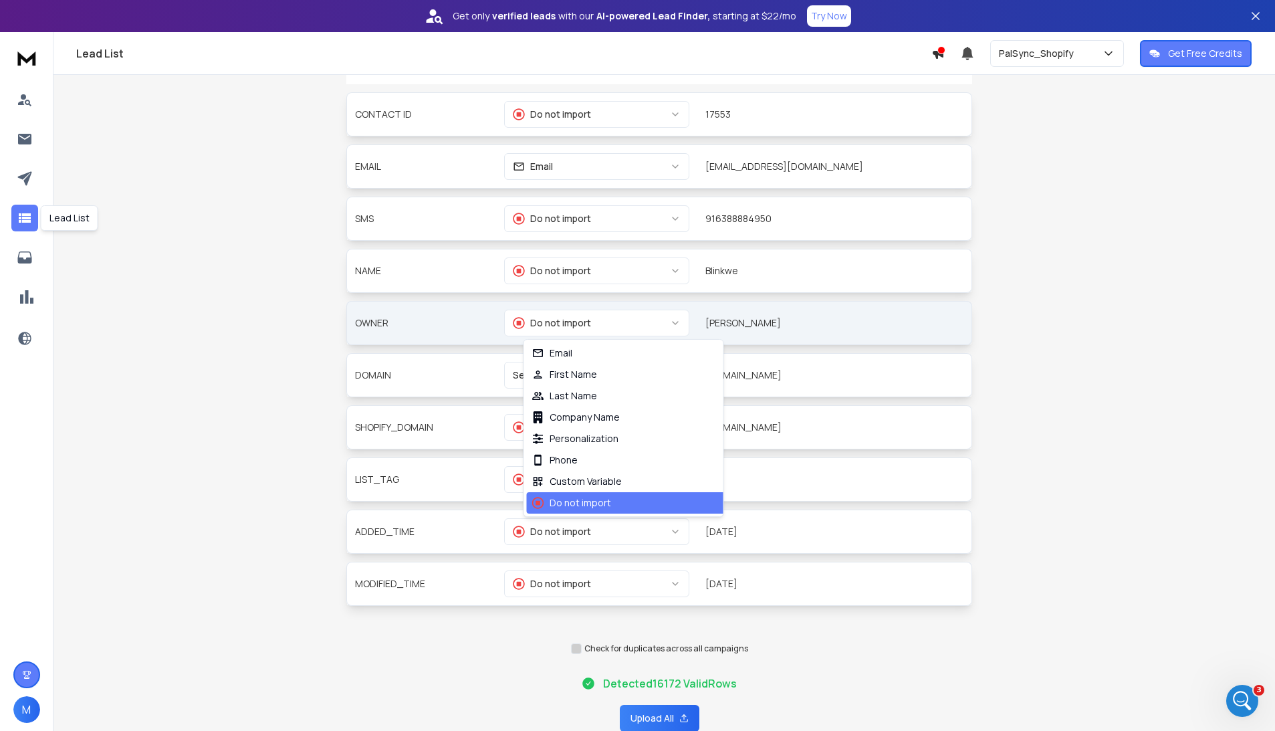
scroll to position [0, 3]
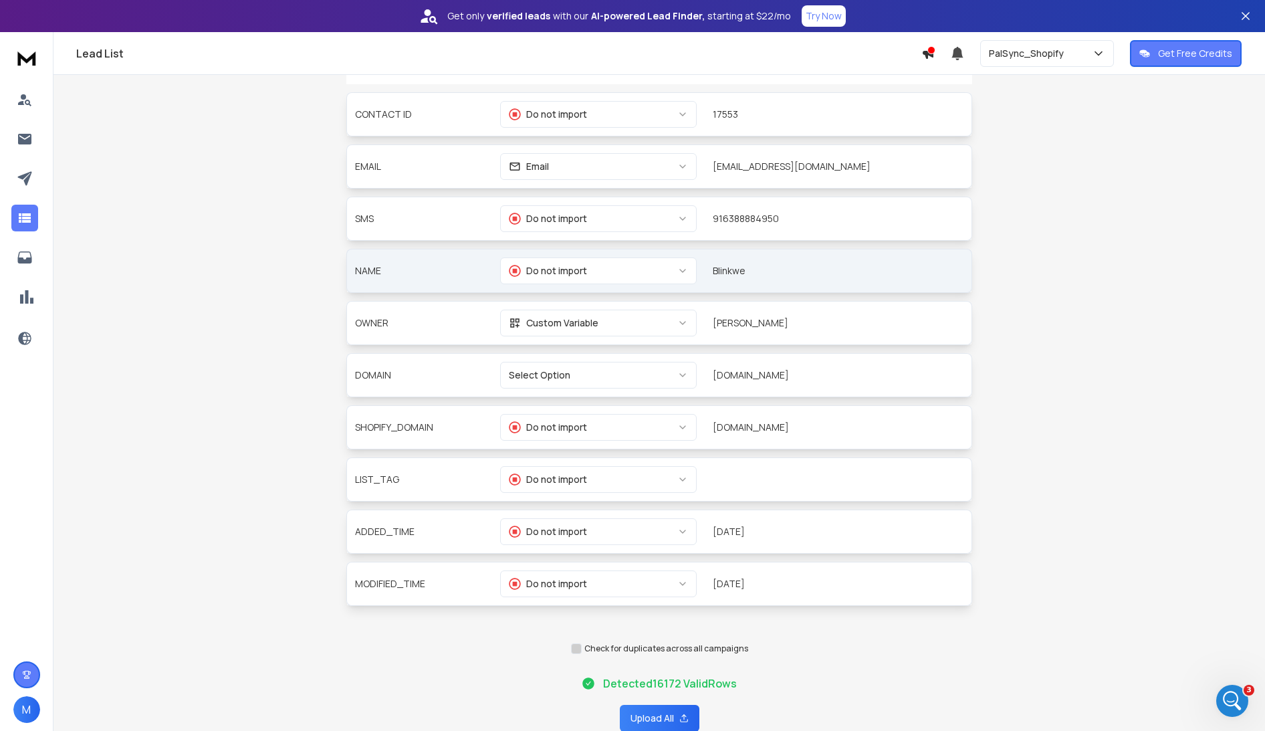
click at [647, 276] on button "Do not import" at bounding box center [598, 270] width 197 height 27
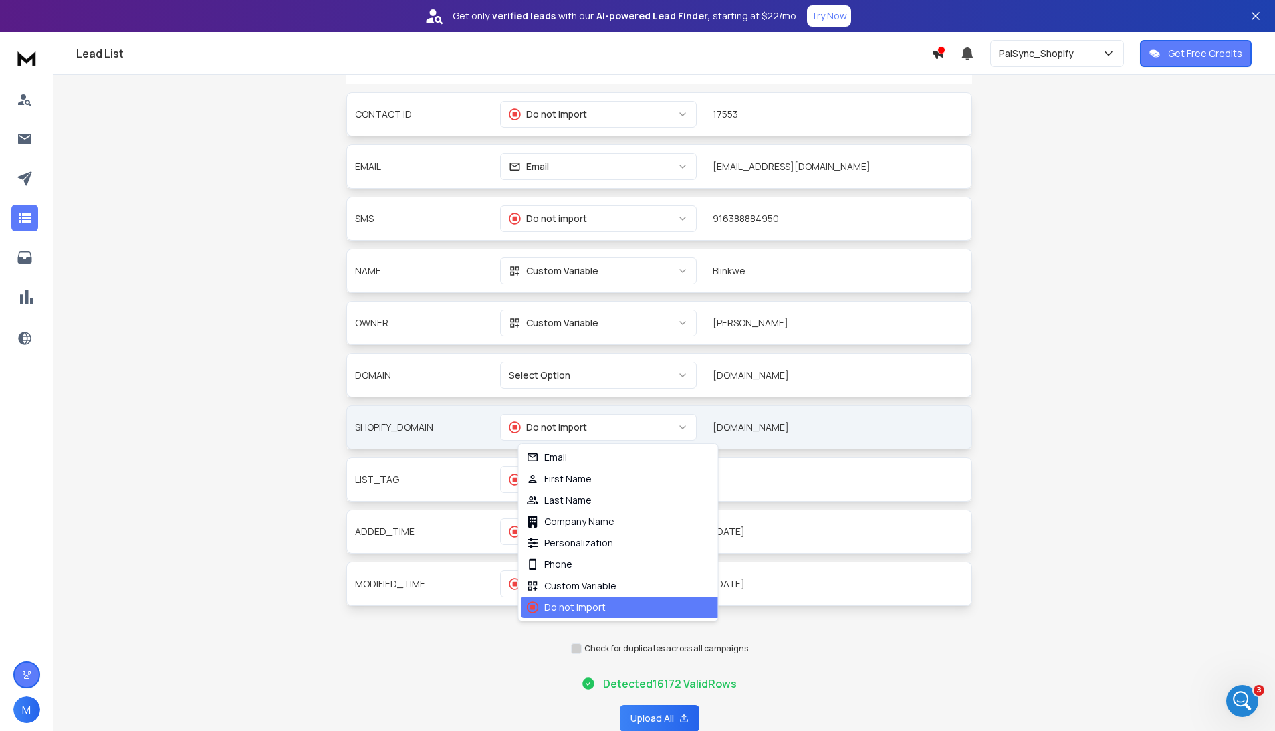
click at [651, 430] on button "Do not import" at bounding box center [598, 427] width 197 height 27
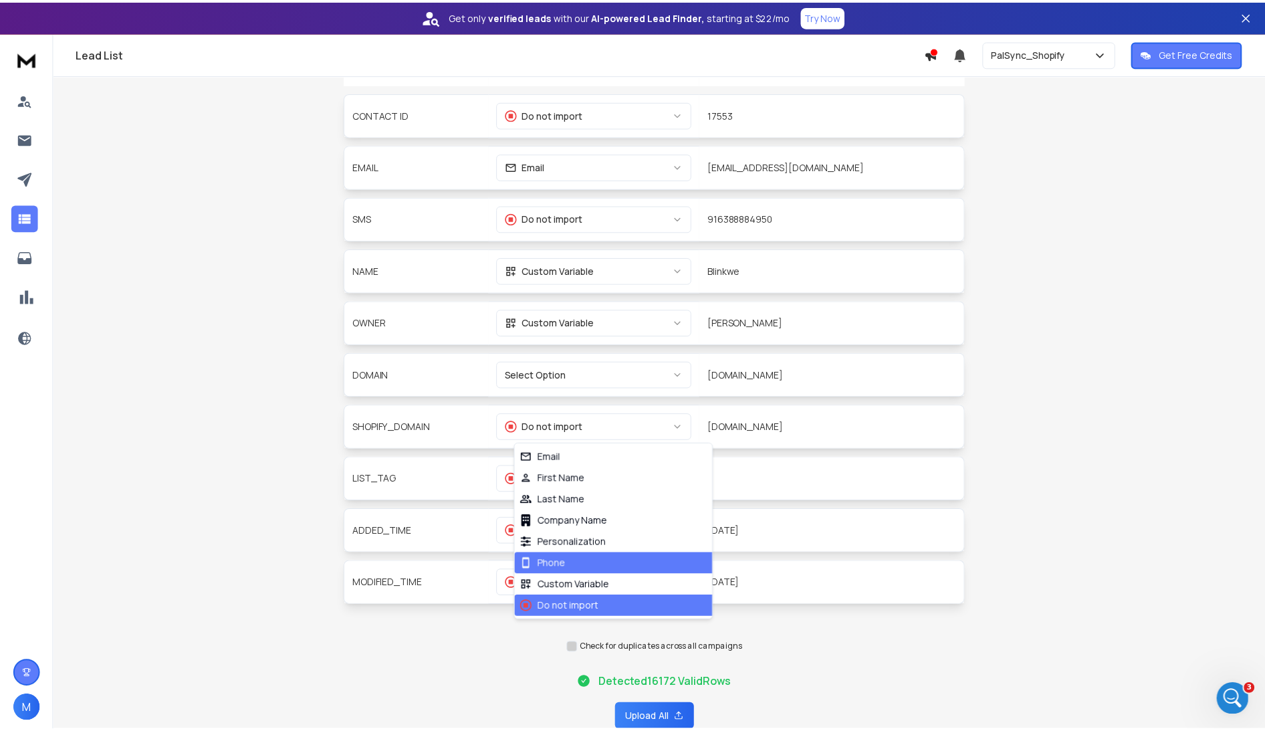
scroll to position [324, 0]
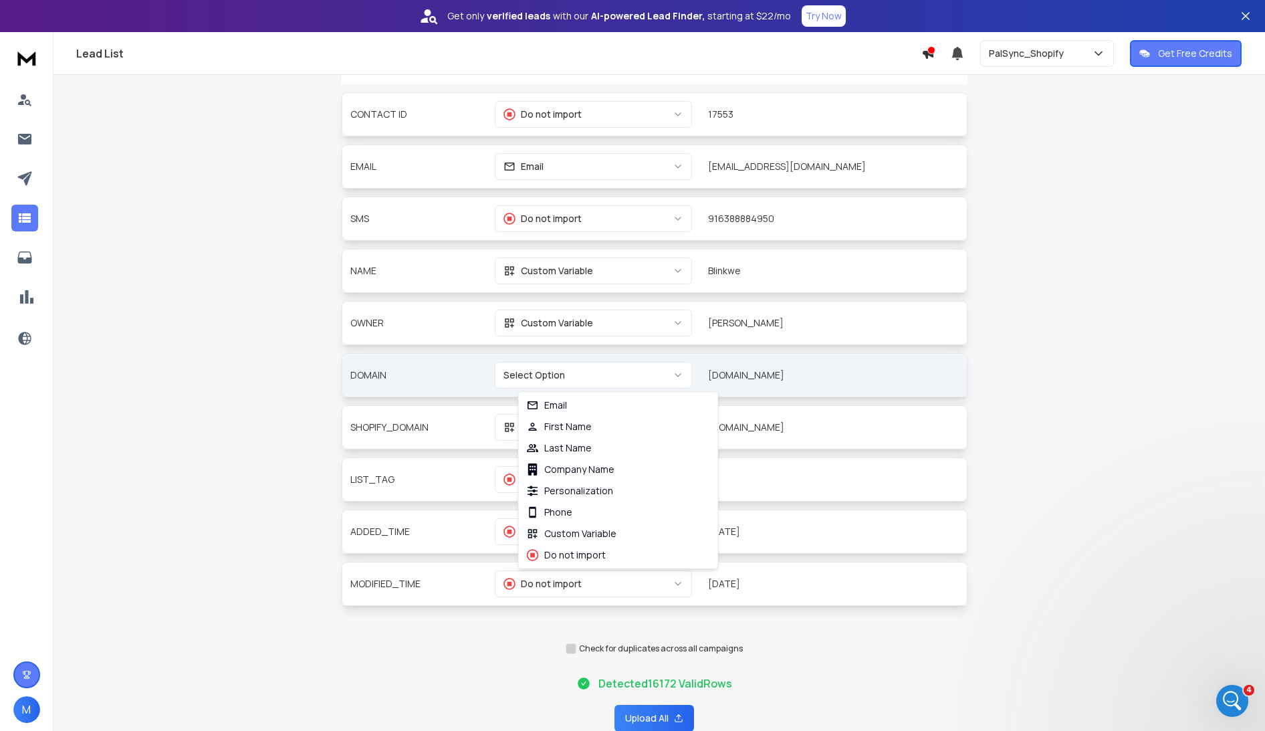
click at [621, 372] on button "Select Option" at bounding box center [593, 375] width 197 height 27
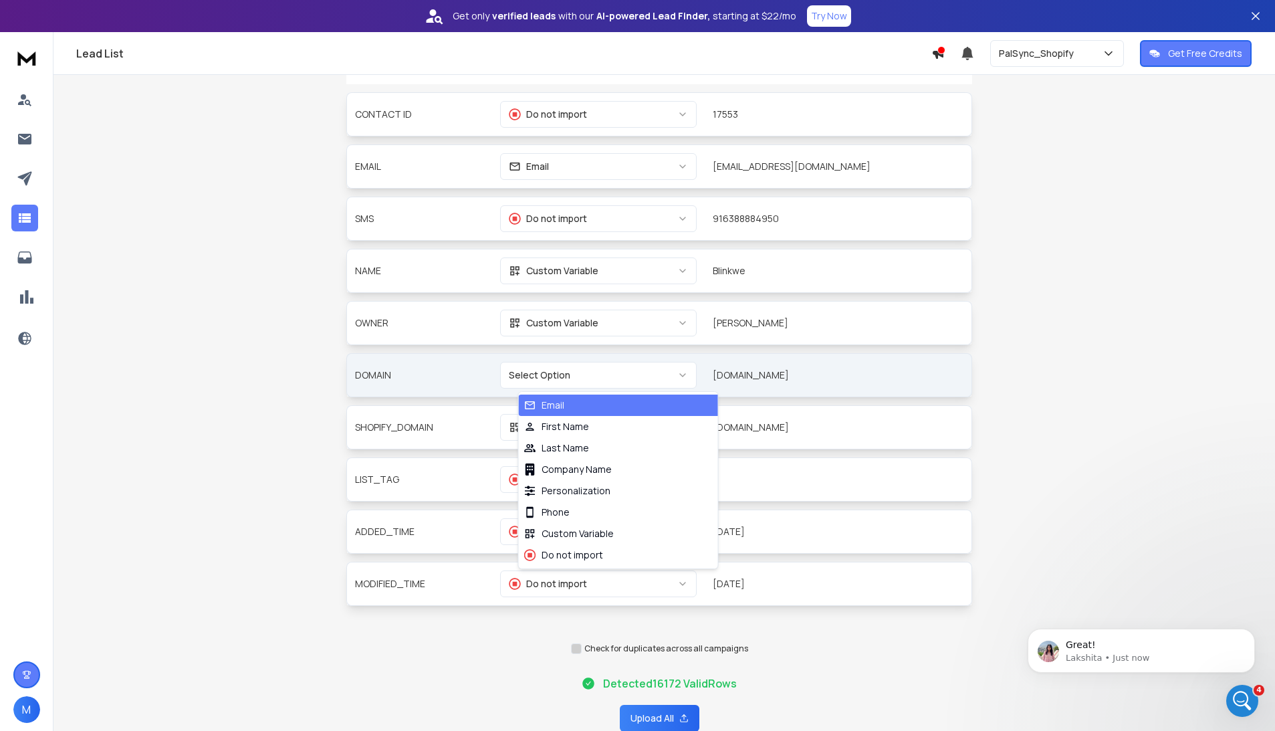
scroll to position [312, 0]
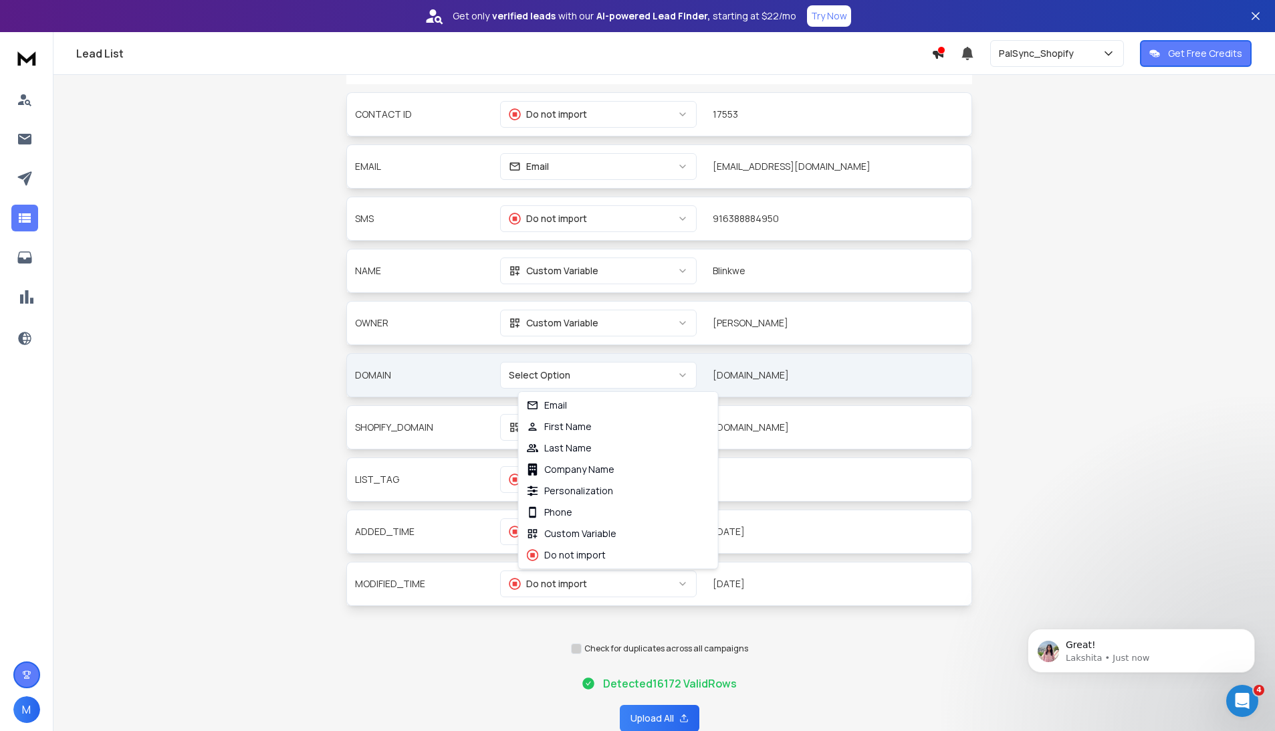
click at [625, 373] on button "Select Option" at bounding box center [598, 375] width 197 height 27
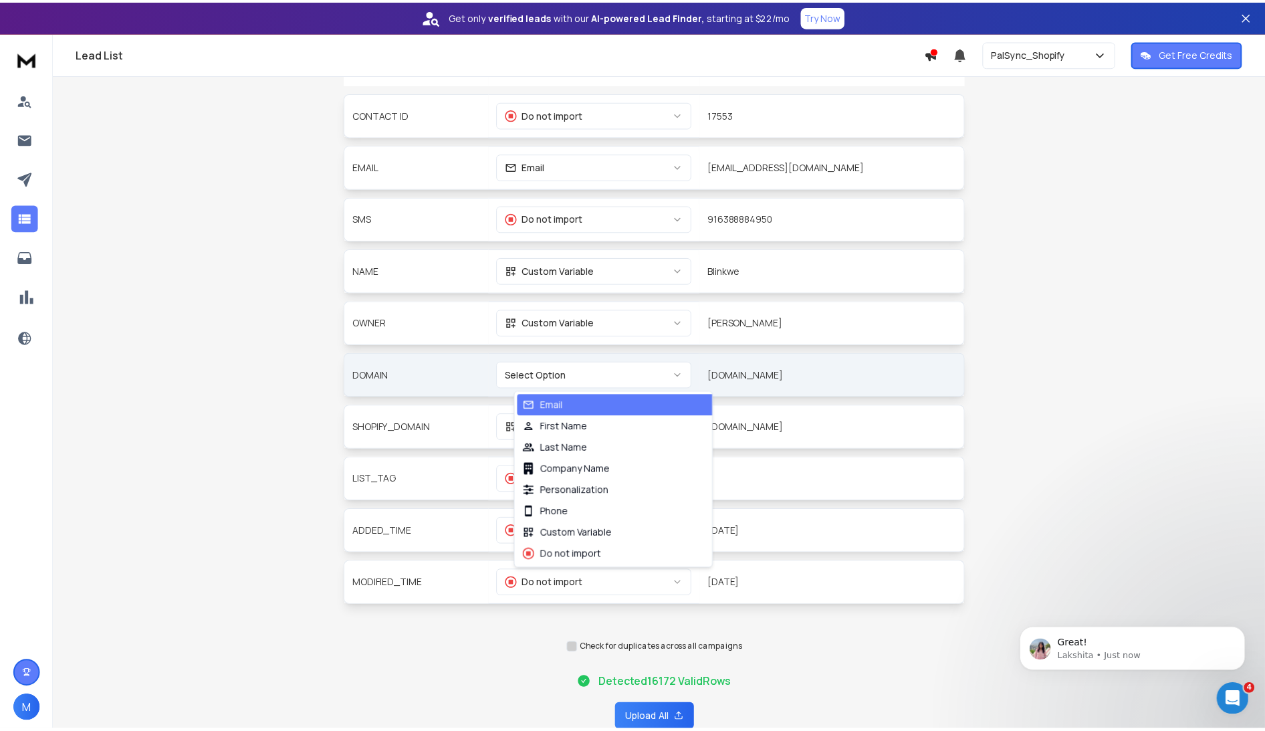
scroll to position [0, 3]
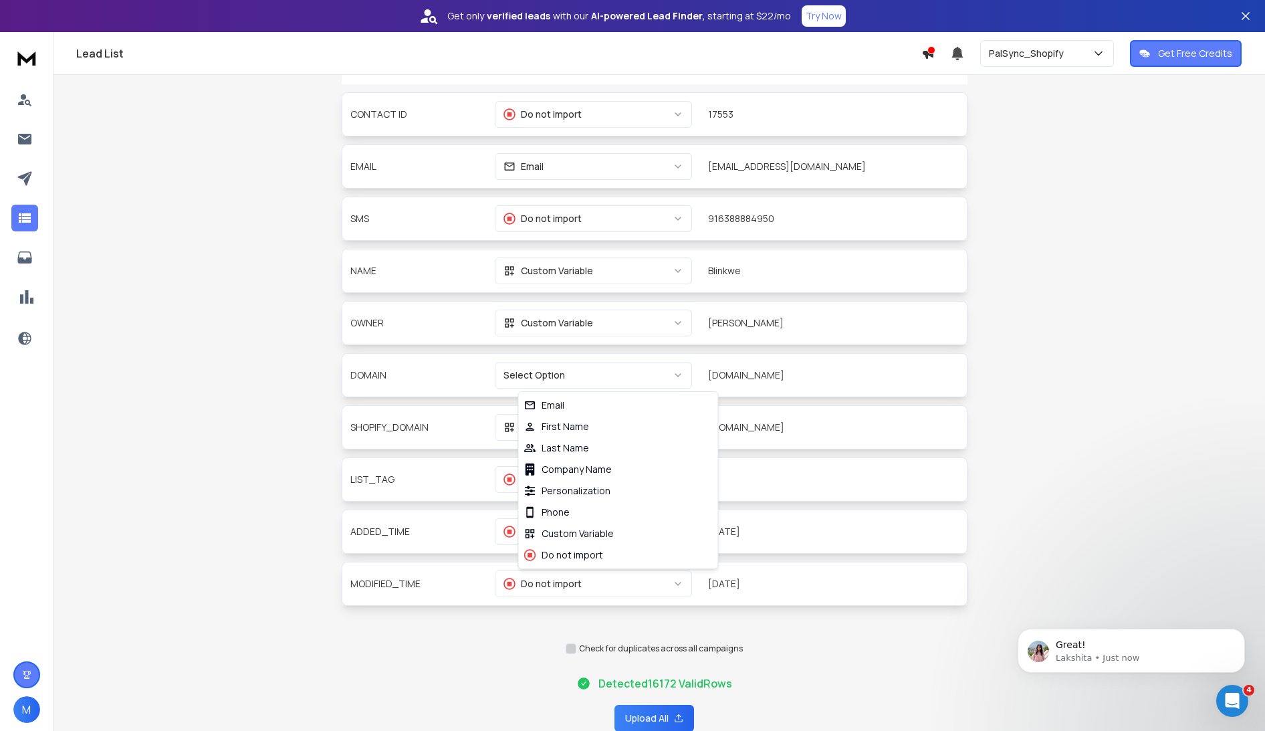
click at [1043, 247] on div "Add New Leads to Lead List Add Leads in Bulk See Sample CSV file 6892447-68c00b…" at bounding box center [627, 243] width 1255 height 1062
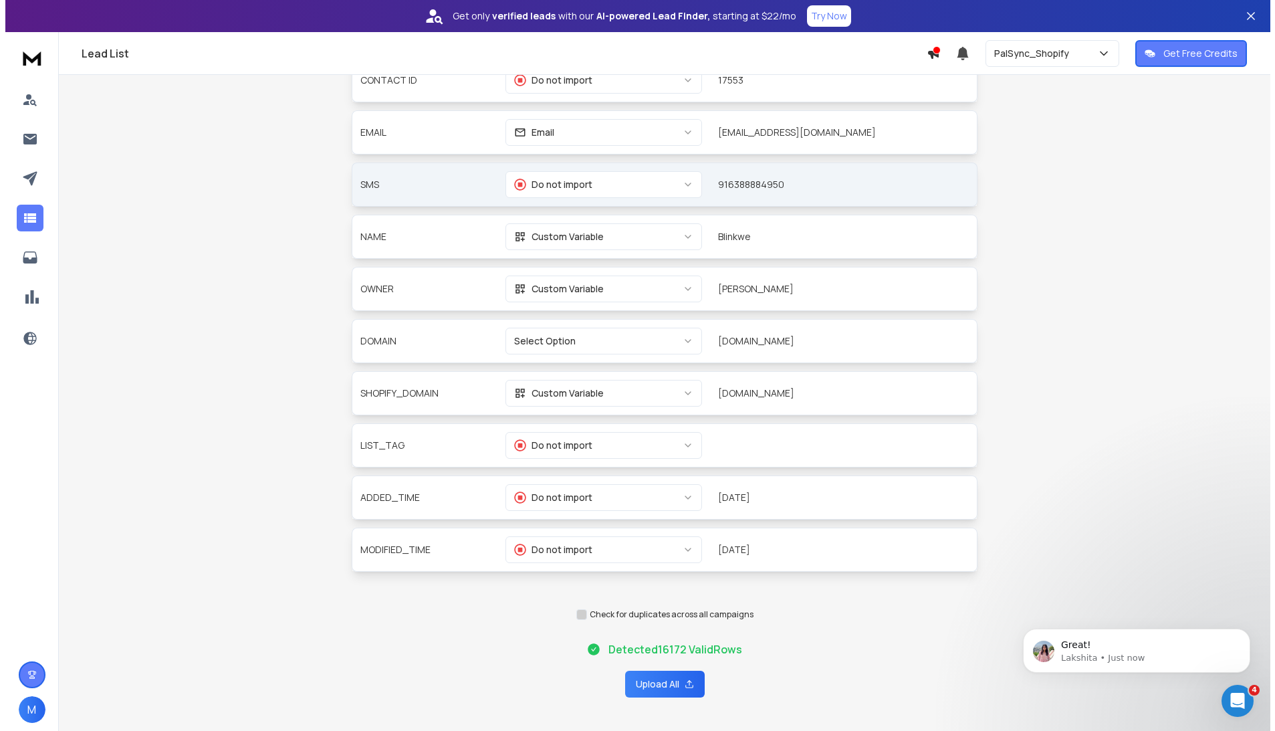
scroll to position [356, 0]
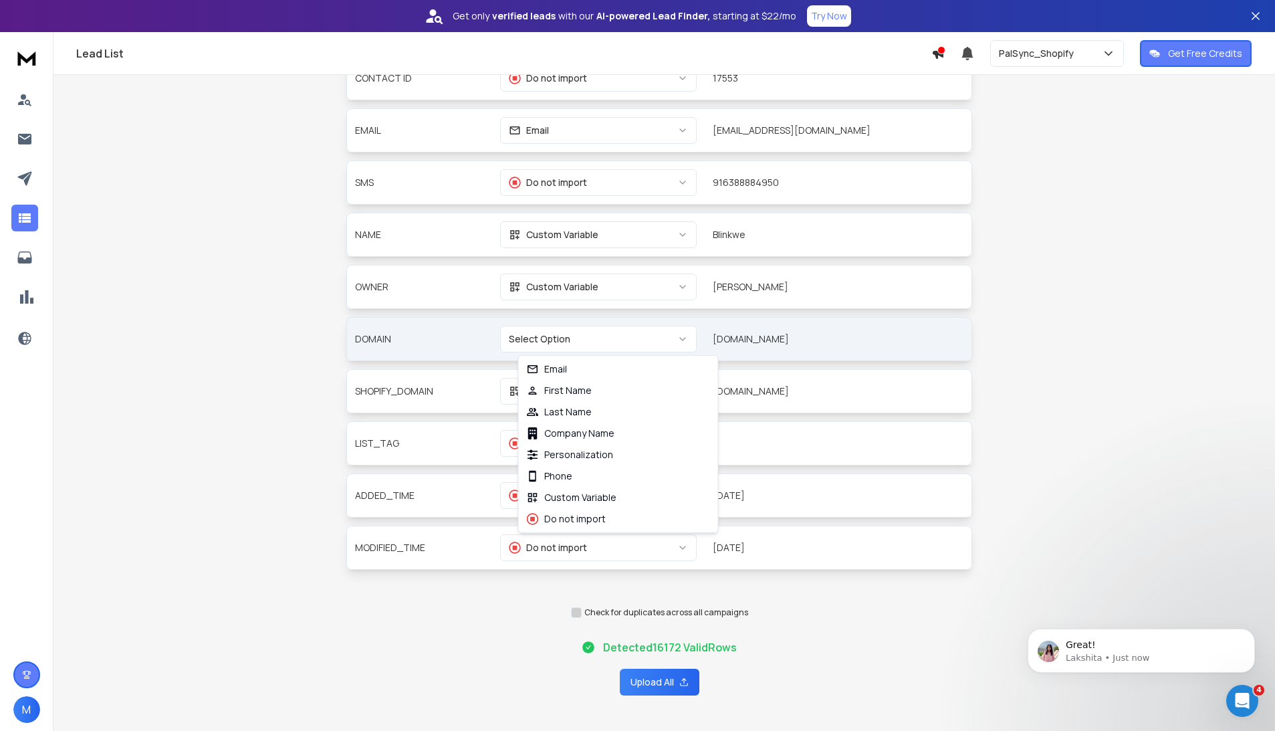
click at [629, 343] on button "Select Option" at bounding box center [598, 339] width 197 height 27
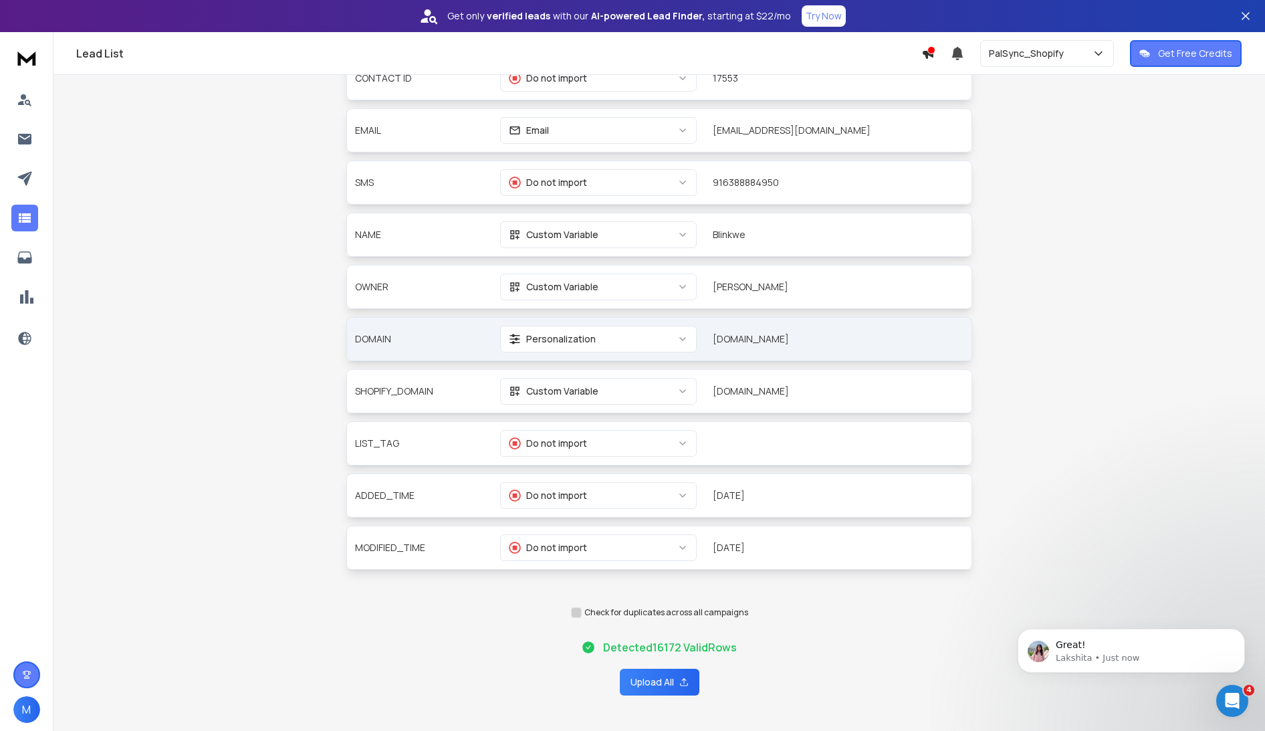
click at [617, 340] on button "Personalization" at bounding box center [598, 339] width 197 height 27
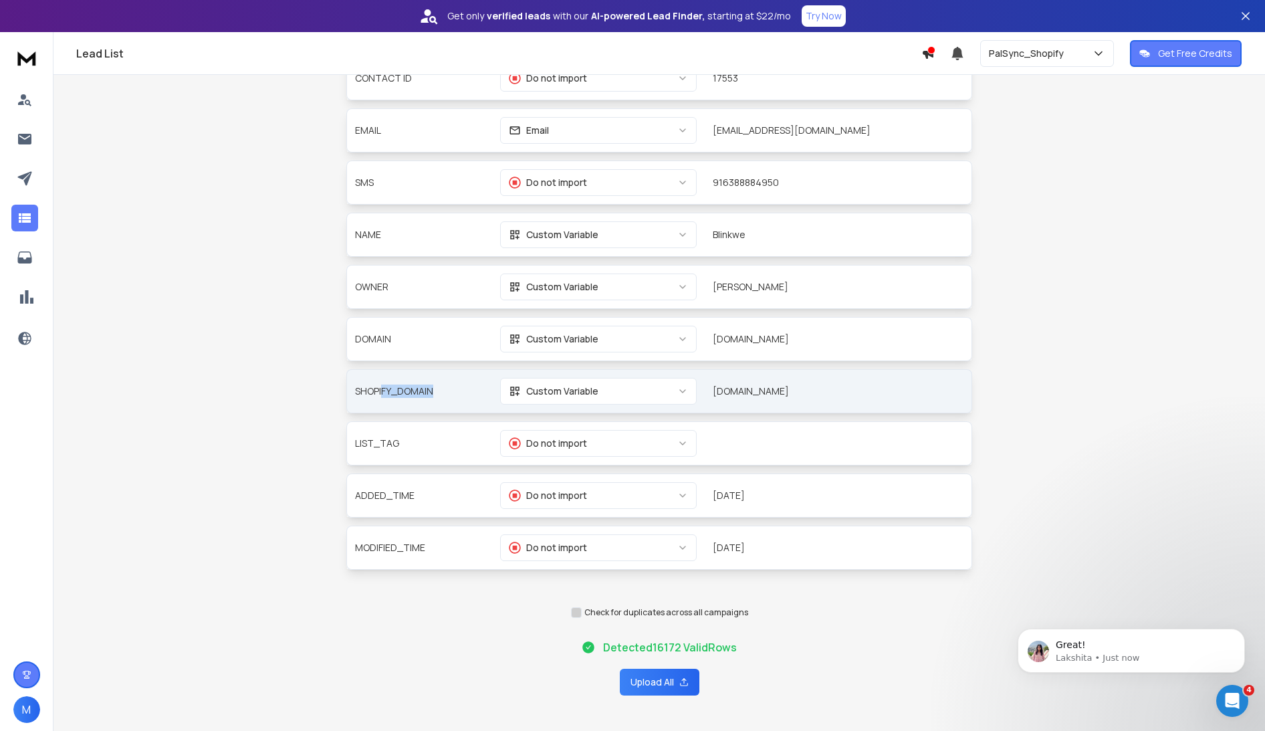
drag, startPoint x: 438, startPoint y: 389, endPoint x: 381, endPoint y: 389, distance: 56.8
click at [381, 389] on td "SHOPIFY_DOMAIN" at bounding box center [419, 391] width 146 height 44
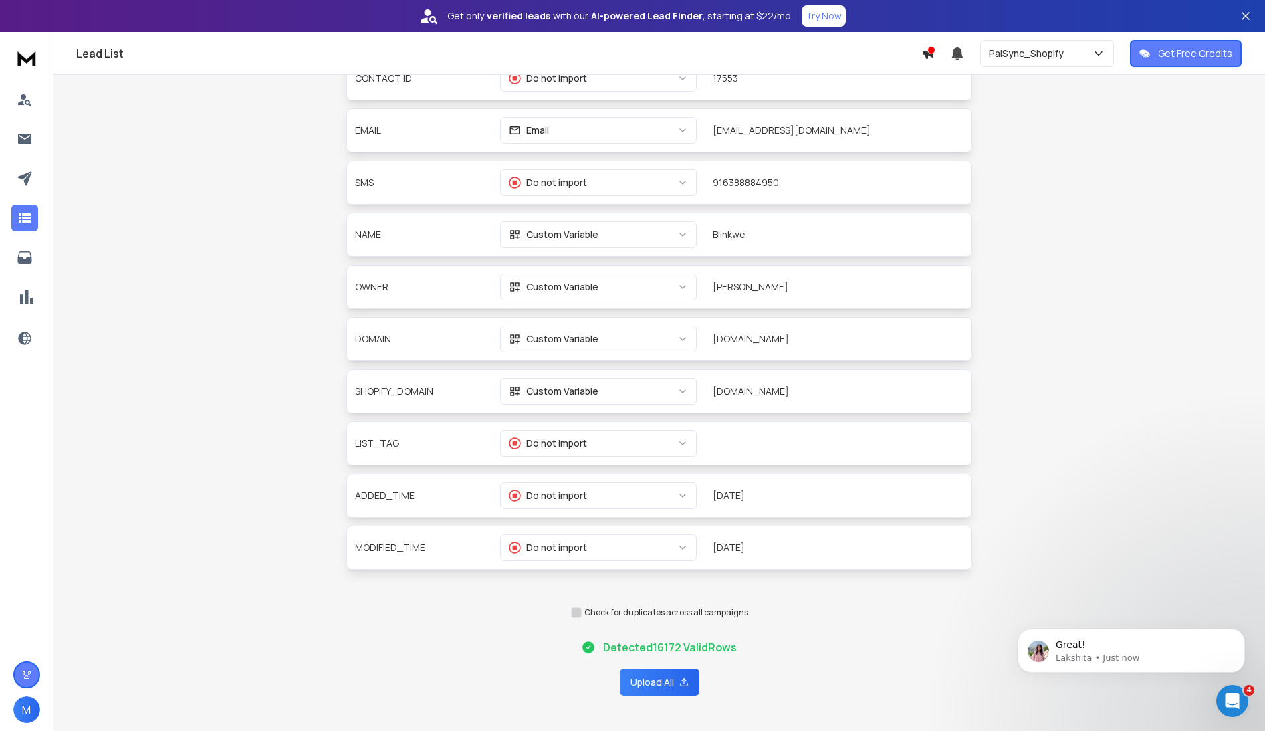
drag, startPoint x: 391, startPoint y: 349, endPoint x: 340, endPoint y: 349, distance: 50.8
click at [340, 349] on table "COLUMN NAME SELECT TYPE SAMPLES CONTACT ID Do not import 17553 EMAIL Email 00so…" at bounding box center [659, 293] width 642 height 586
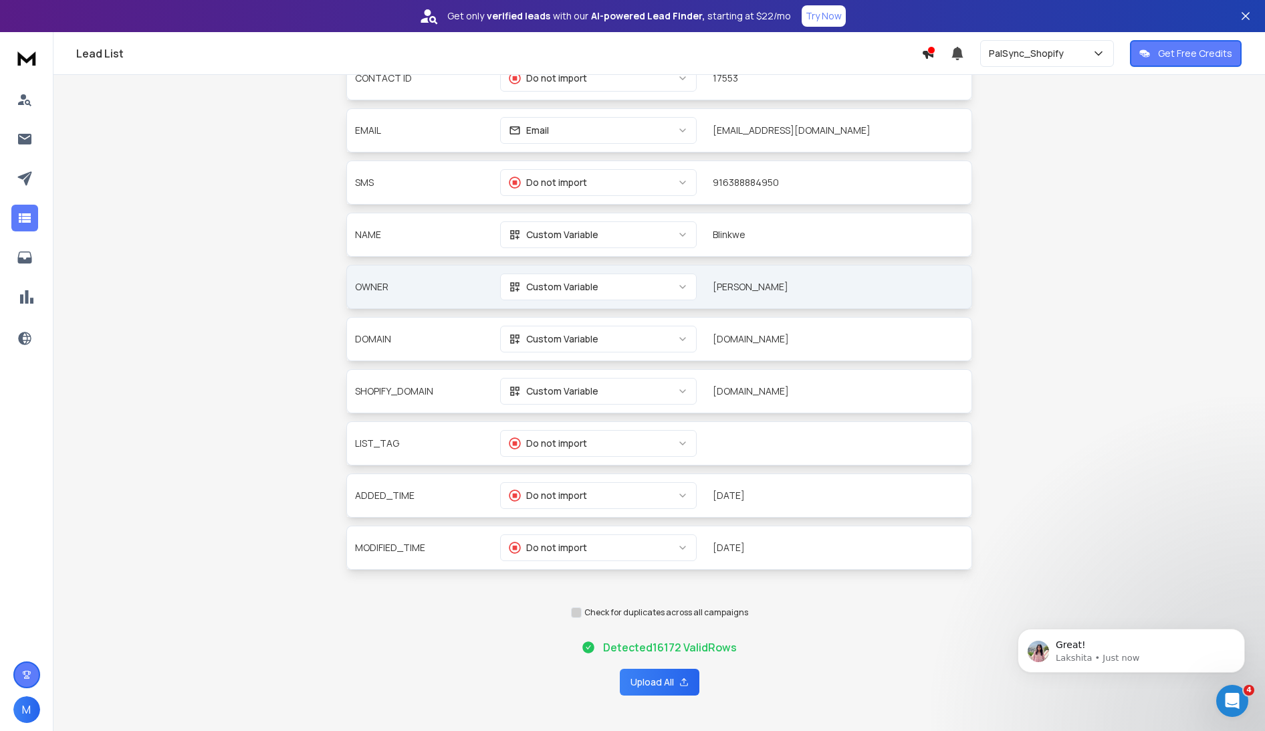
click at [407, 270] on td "OWNER" at bounding box center [419, 287] width 146 height 44
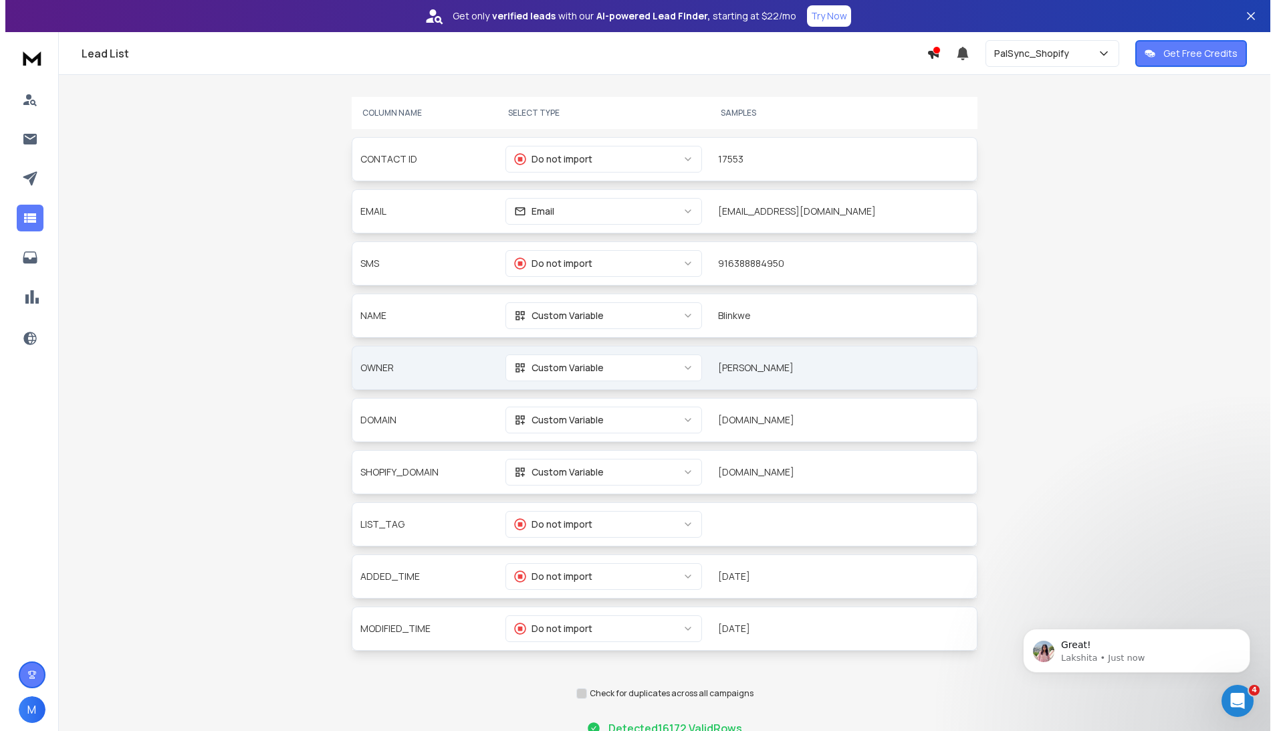
scroll to position [262, 0]
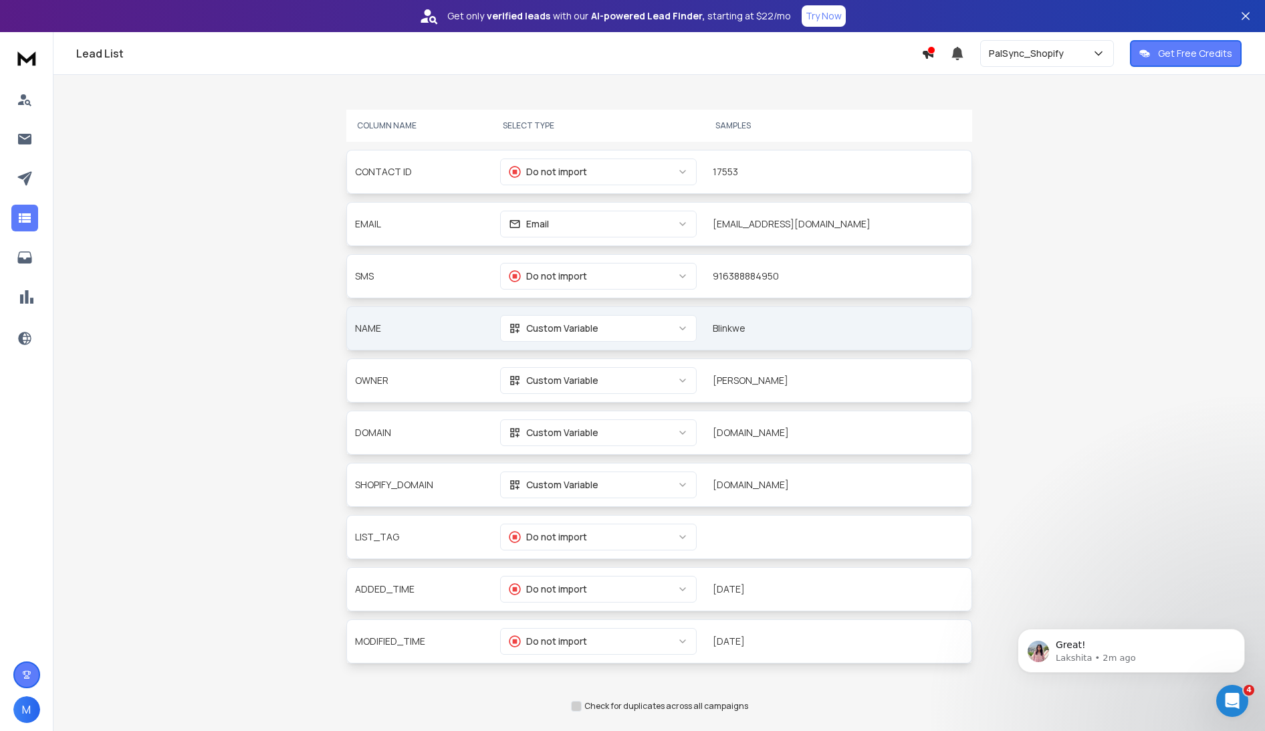
click at [683, 322] on button "Custom Variable" at bounding box center [598, 328] width 197 height 27
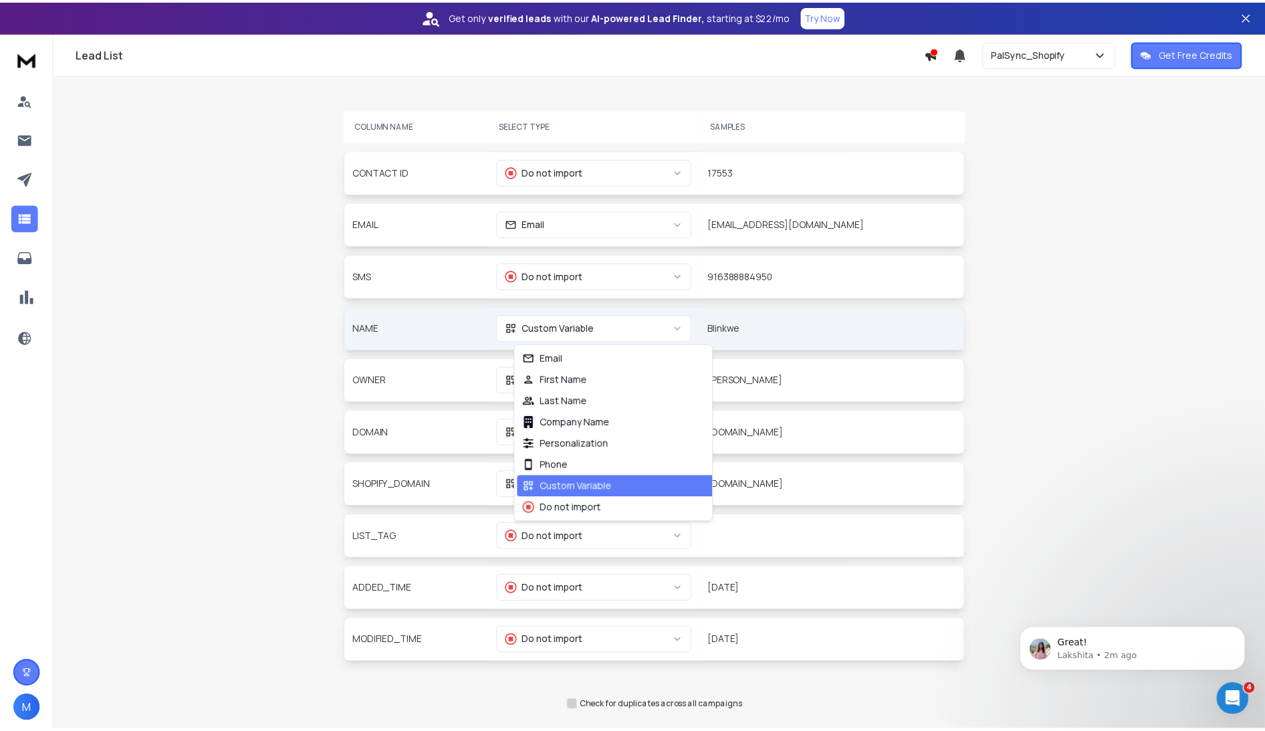
scroll to position [0, 3]
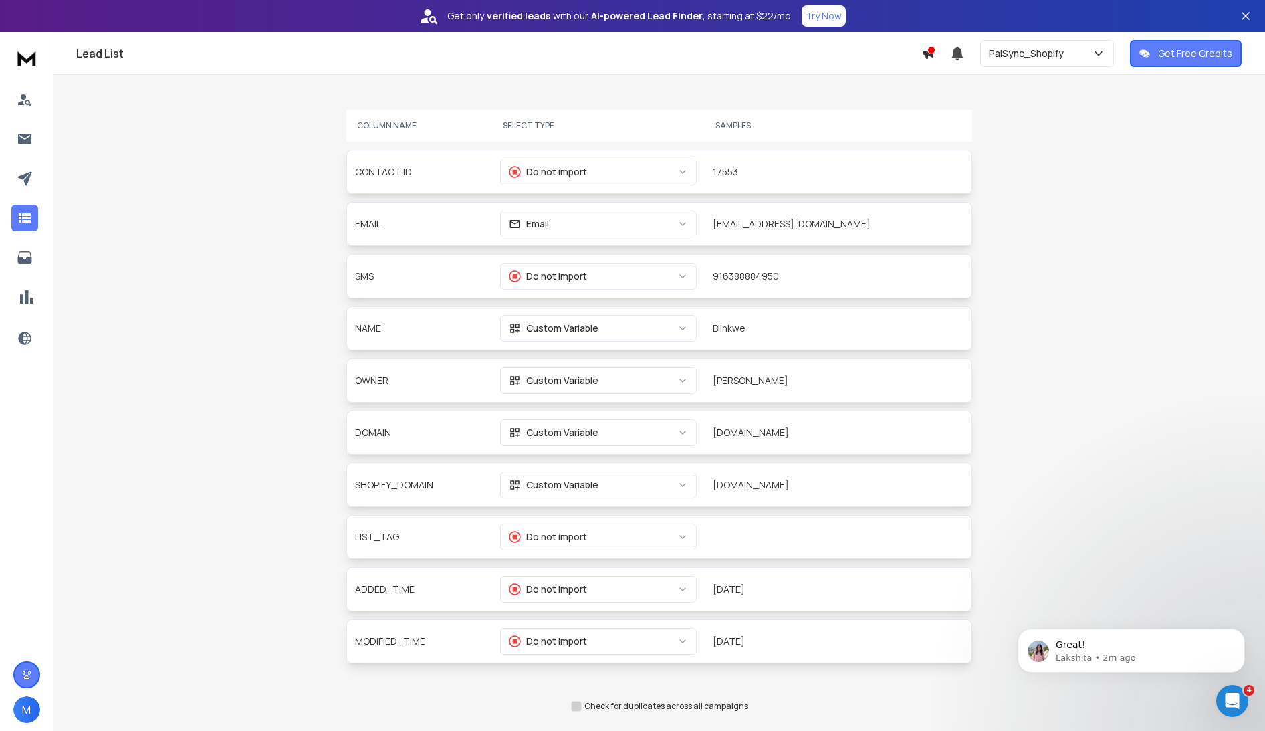
click at [1011, 438] on div "Add New Leads to Lead List Add Leads in Bulk See Sample CSV file 6892447-68c00b…" at bounding box center [632, 301] width 1265 height 1062
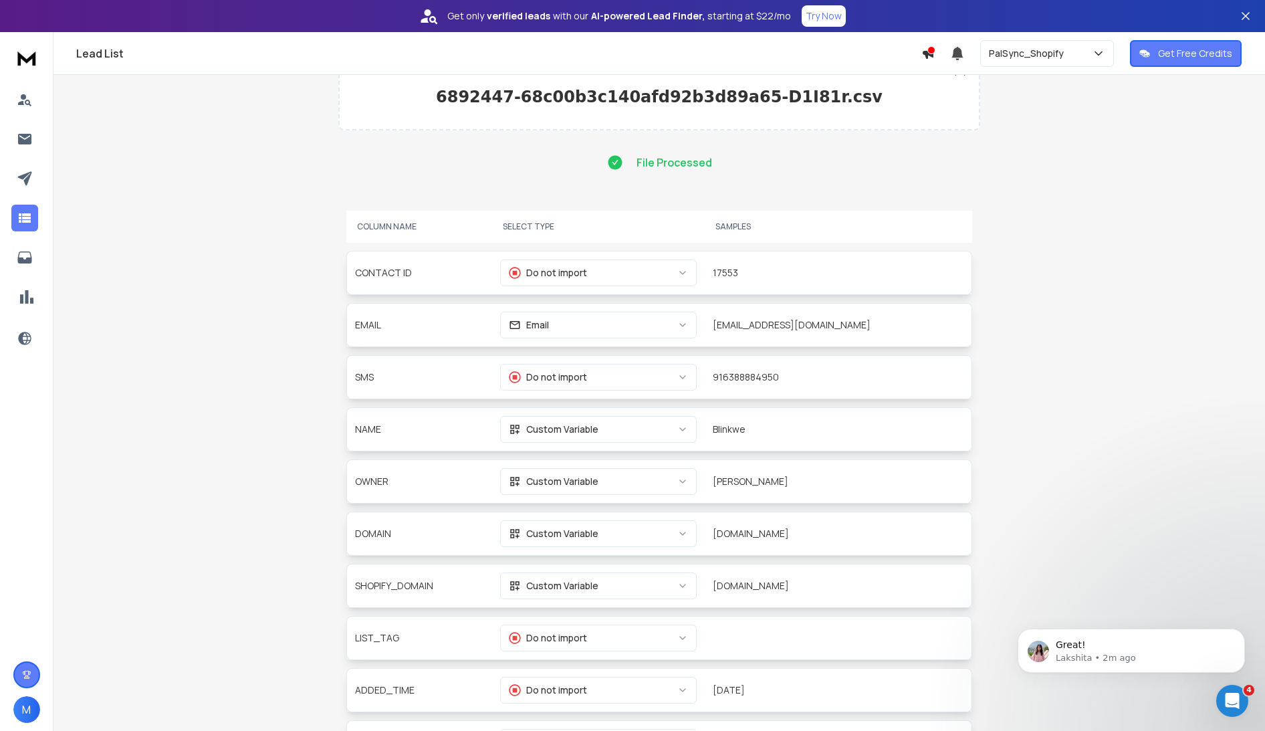
scroll to position [156, 0]
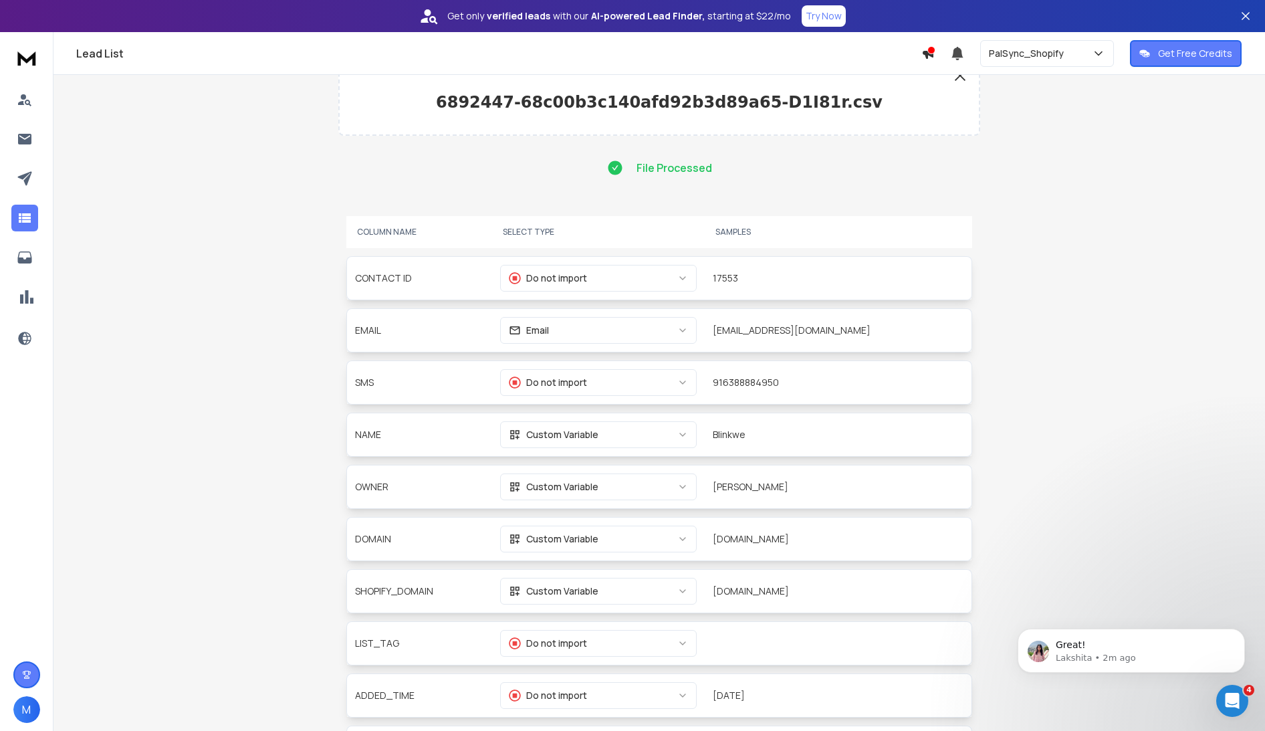
click at [1004, 231] on div "Add New Leads to Lead List Add Leads in Bulk See Sample CSV file 6892447-68c00b…" at bounding box center [632, 407] width 1265 height 1062
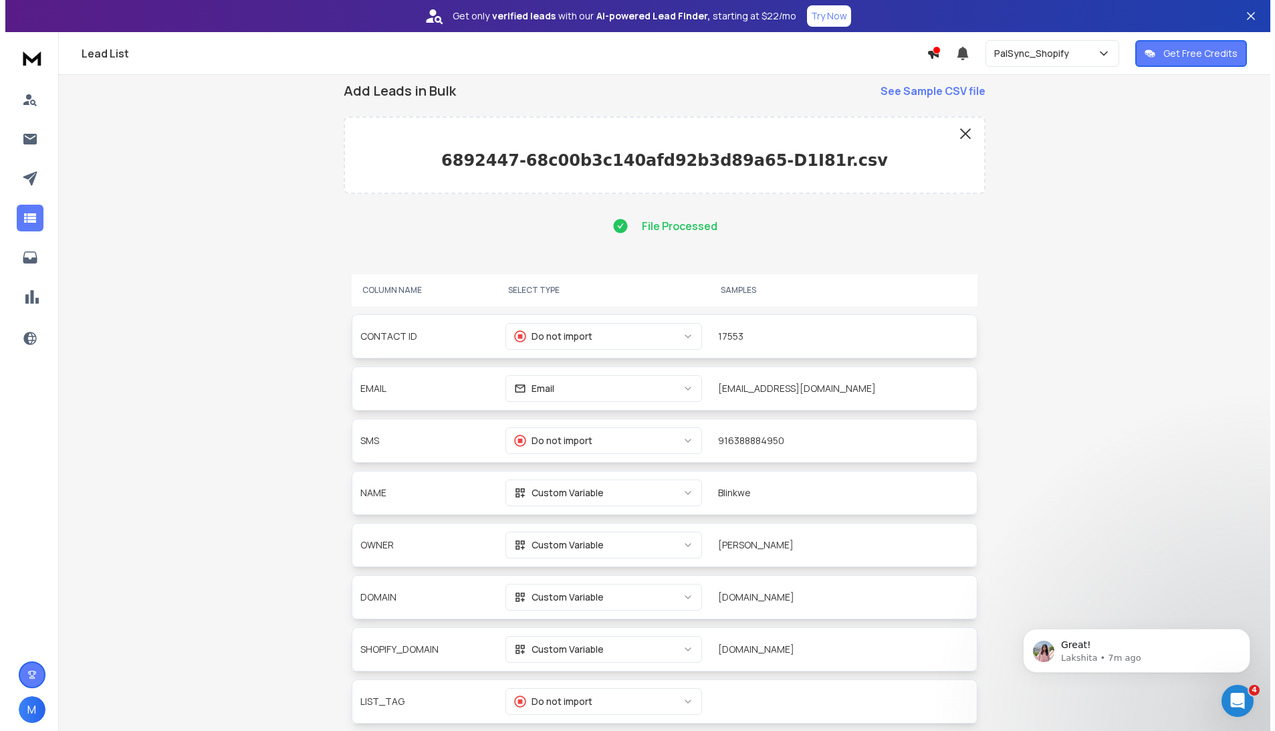
scroll to position [130, 0]
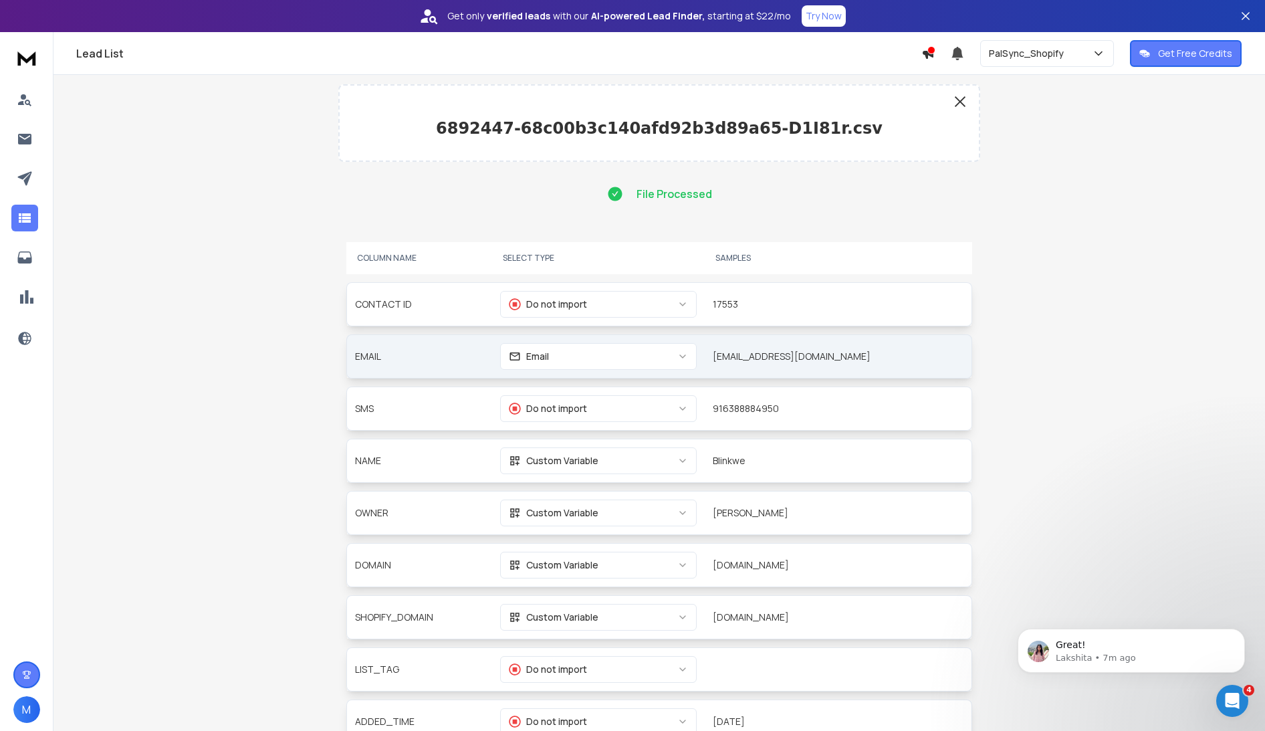
click at [611, 348] on button "Email" at bounding box center [598, 356] width 197 height 27
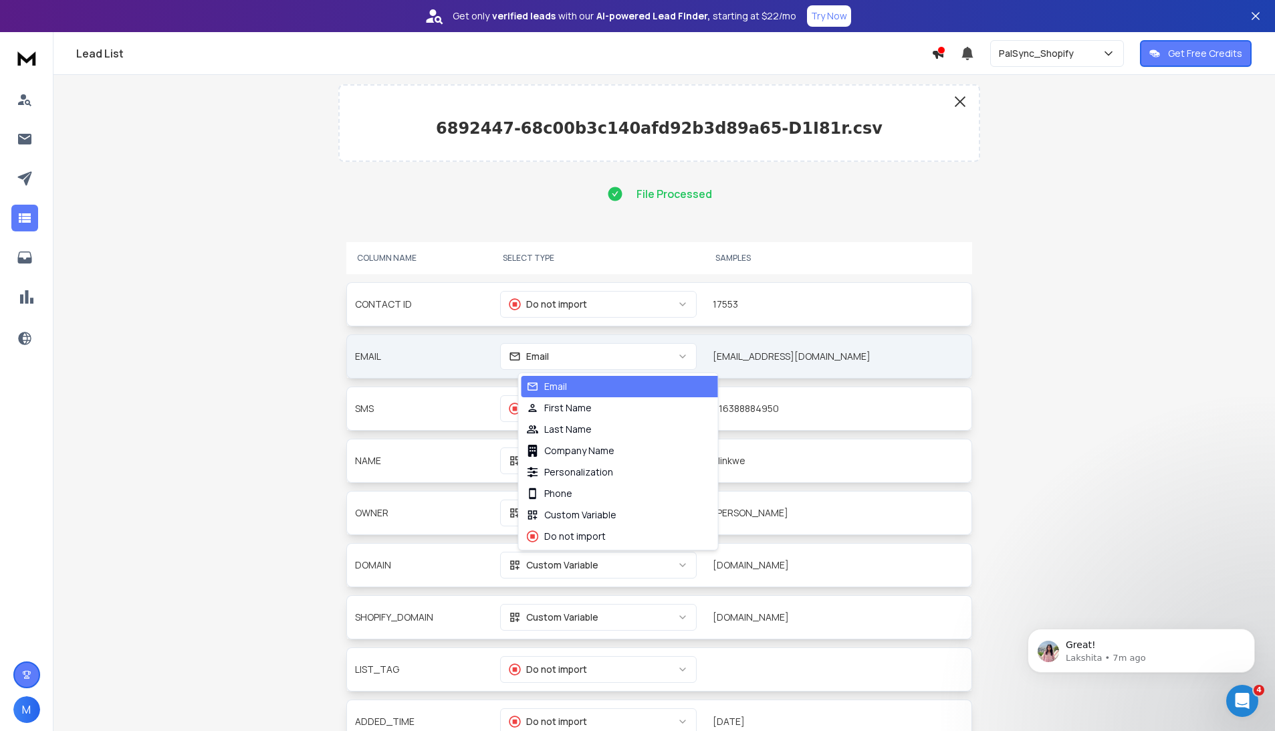
scroll to position [0, 3]
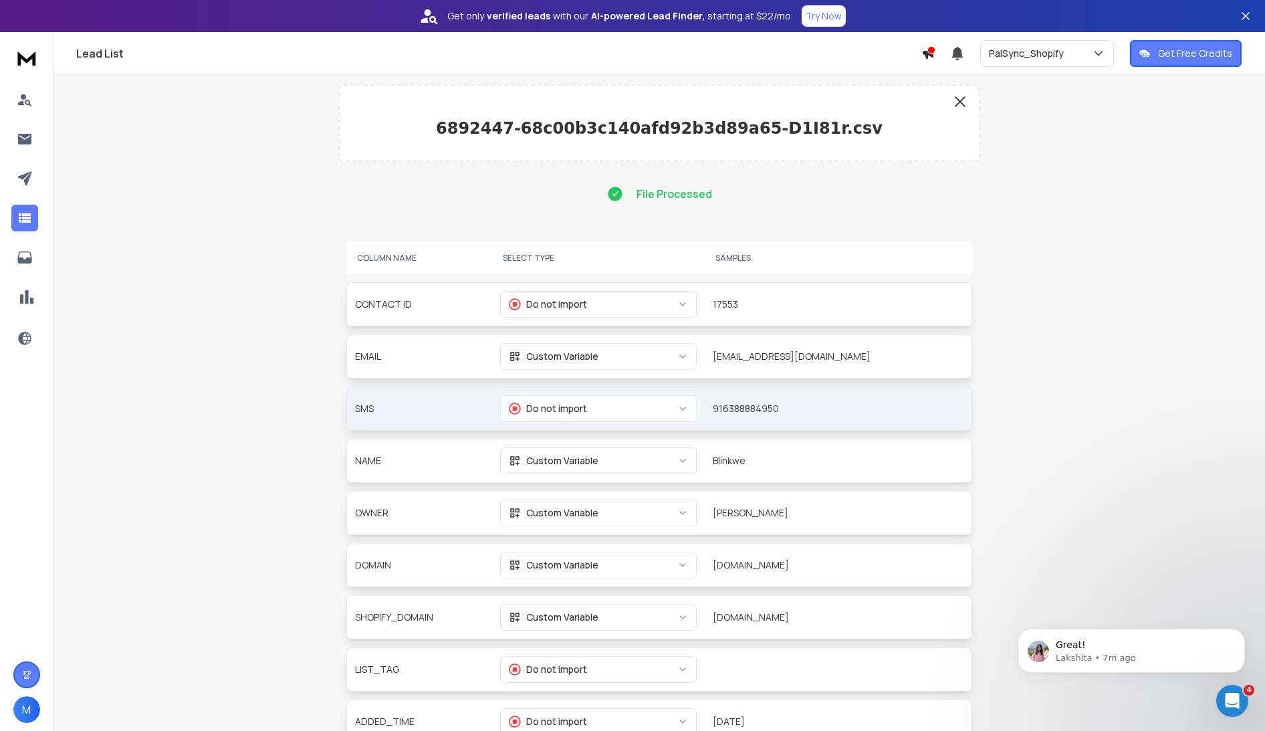
click at [615, 406] on button "Do not import" at bounding box center [598, 408] width 197 height 27
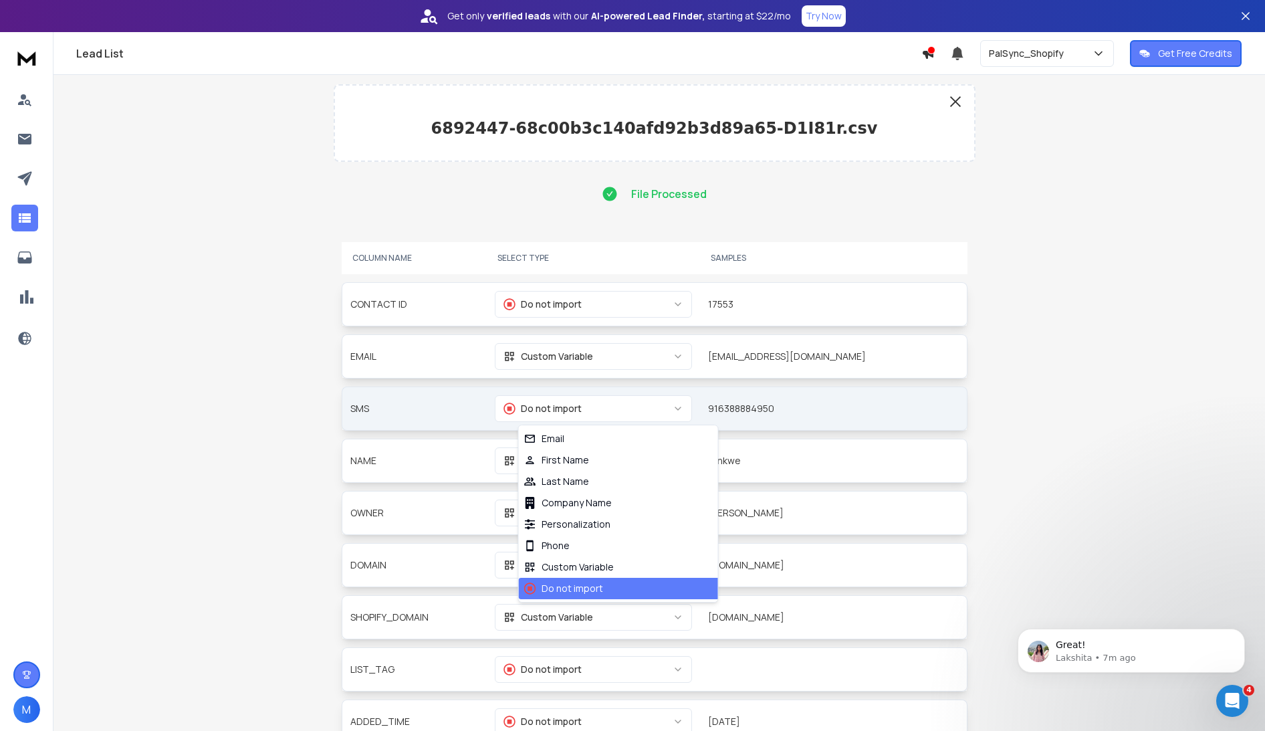
click at [615, 406] on button "Do not import" at bounding box center [593, 408] width 197 height 27
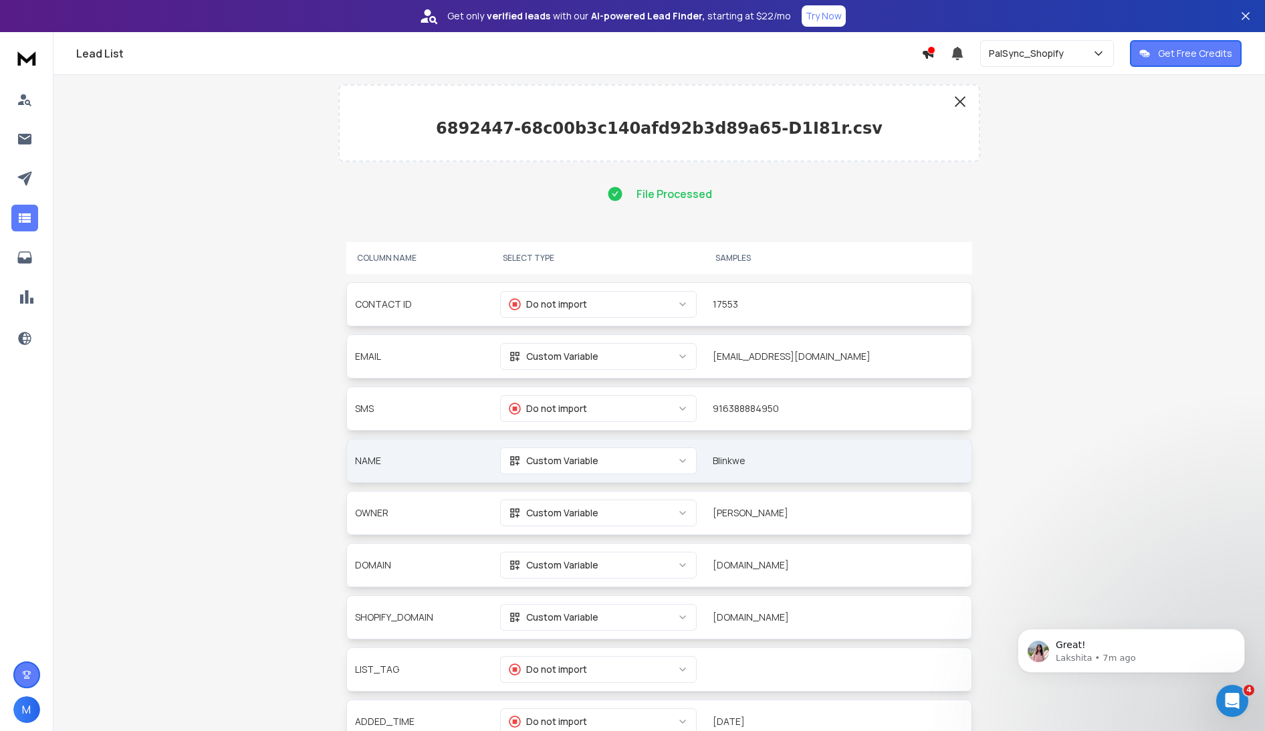
click at [596, 463] on div "Custom Variable" at bounding box center [554, 460] width 90 height 13
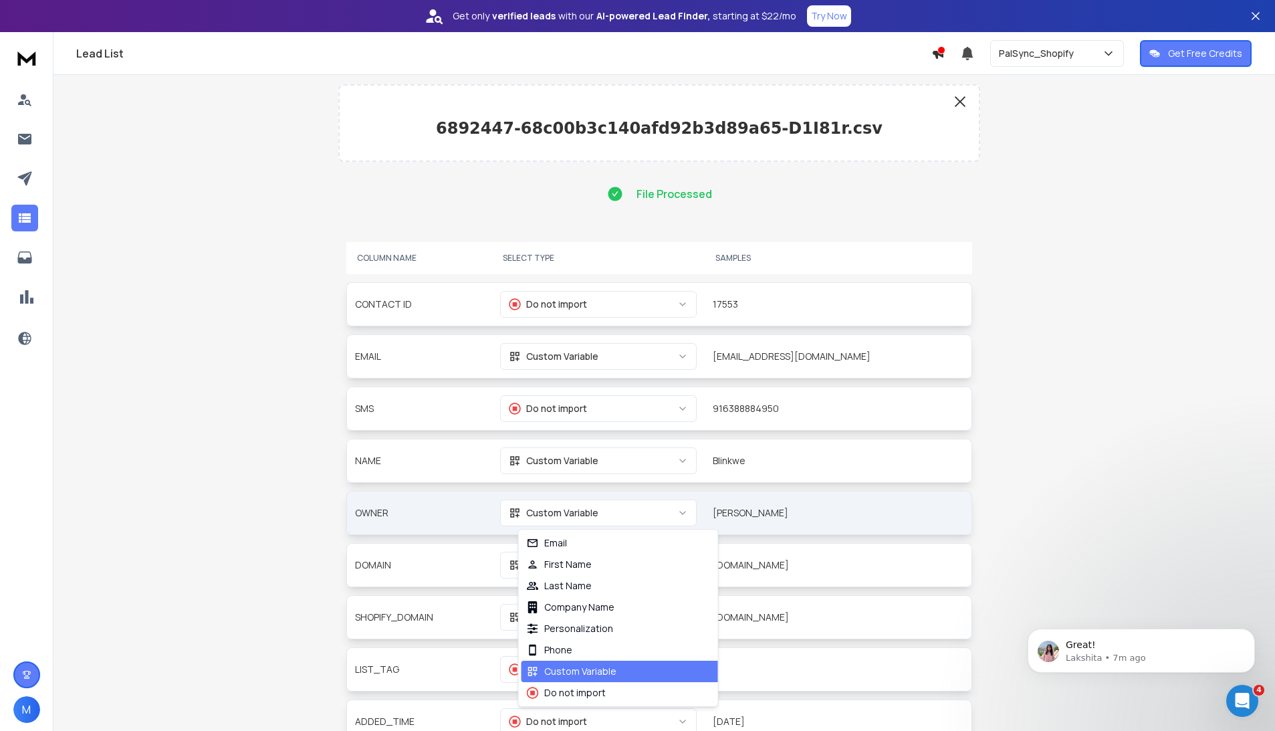
click at [598, 520] on button "Custom Variable" at bounding box center [598, 513] width 197 height 27
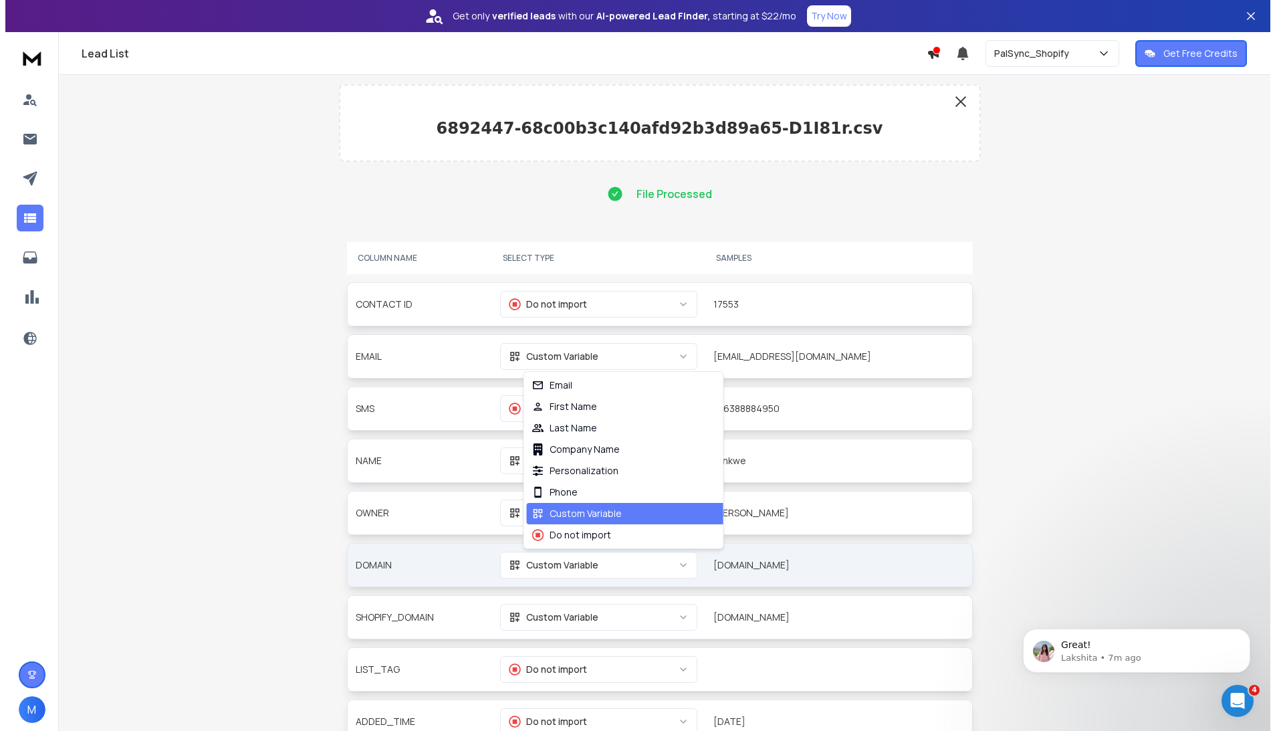
click at [612, 557] on button "Custom Variable" at bounding box center [593, 565] width 197 height 27
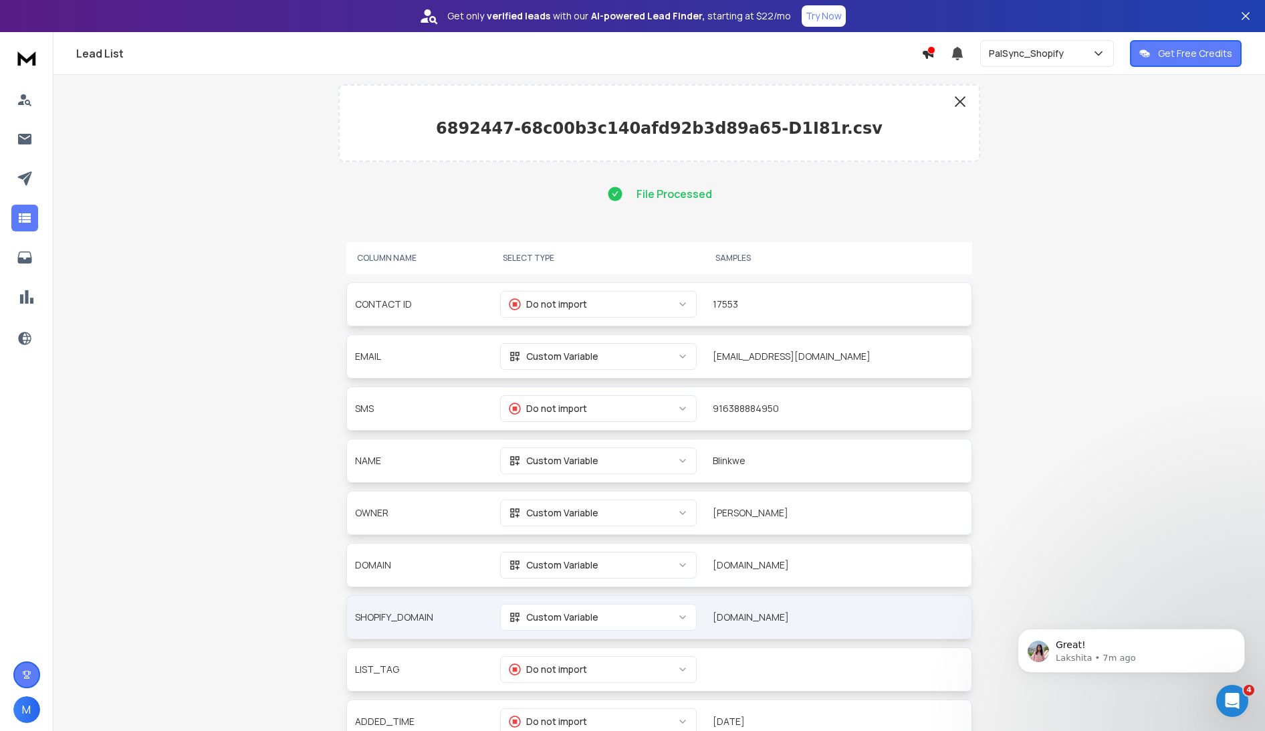
click at [597, 608] on button "Custom Variable" at bounding box center [598, 617] width 197 height 27
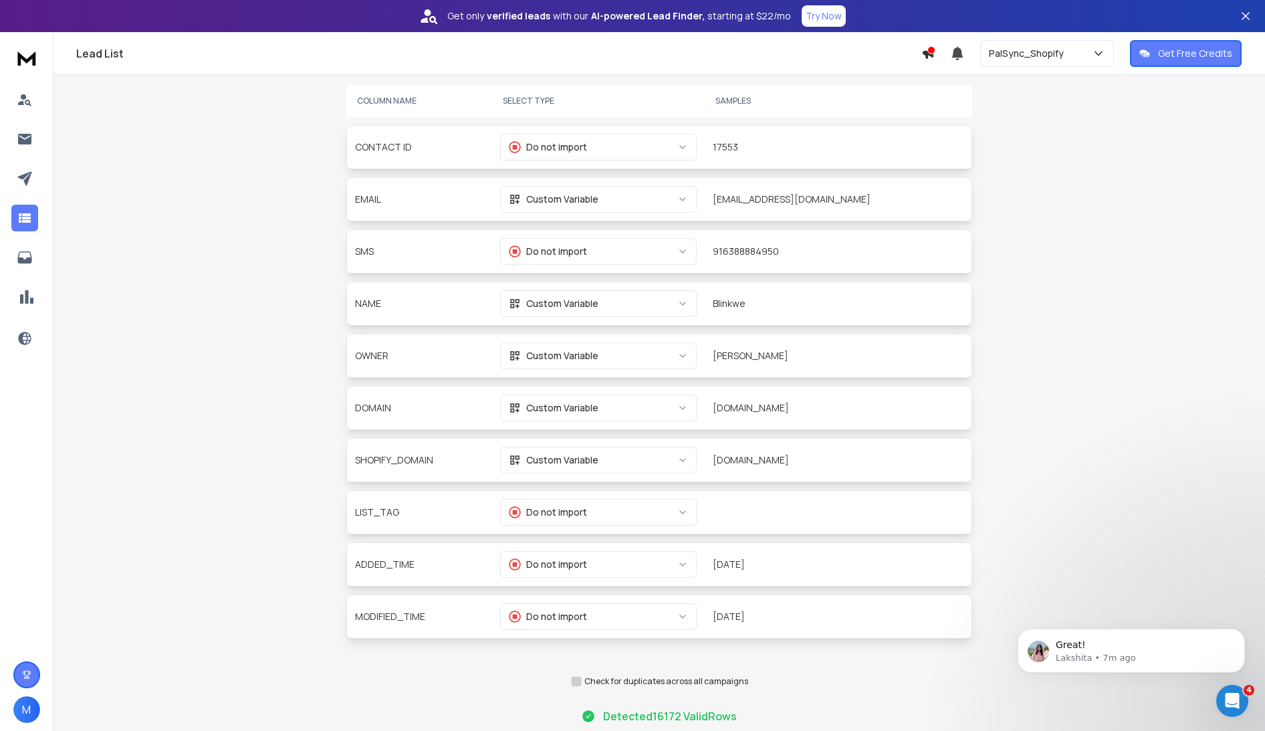
scroll to position [363, 0]
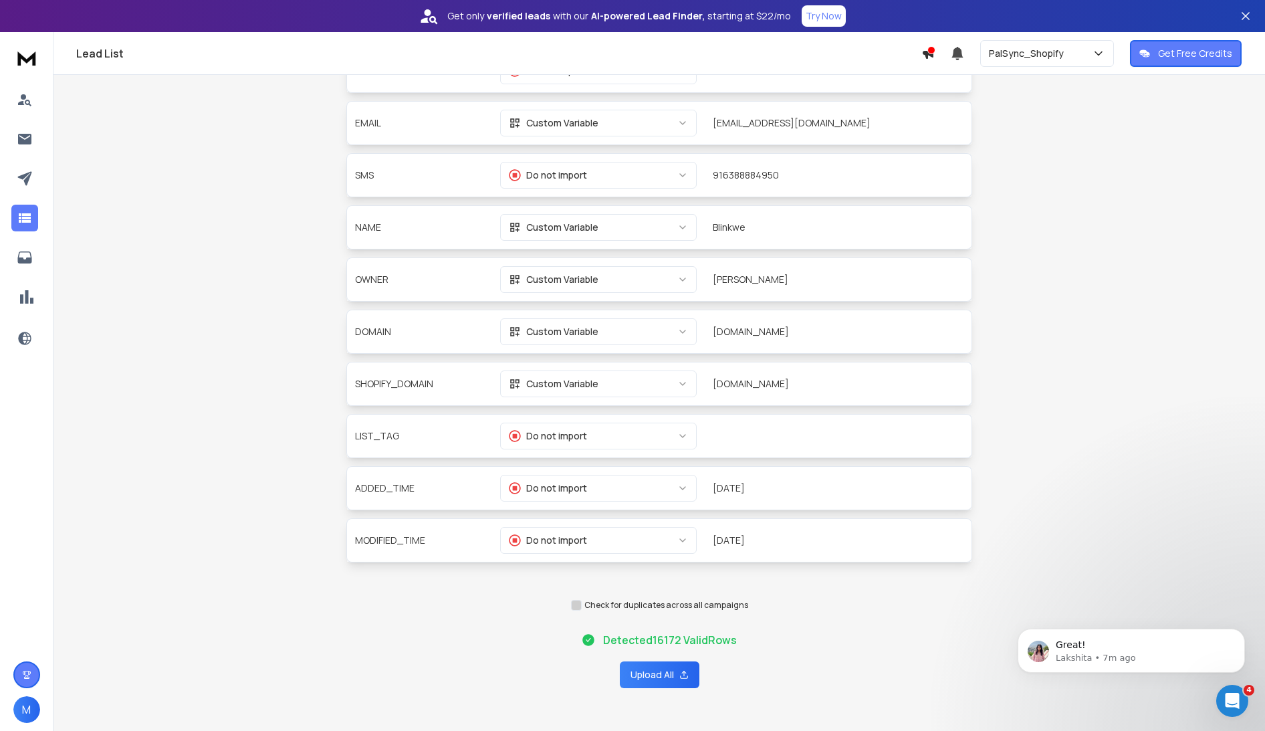
click at [655, 671] on button "Upload All" at bounding box center [660, 674] width 80 height 27
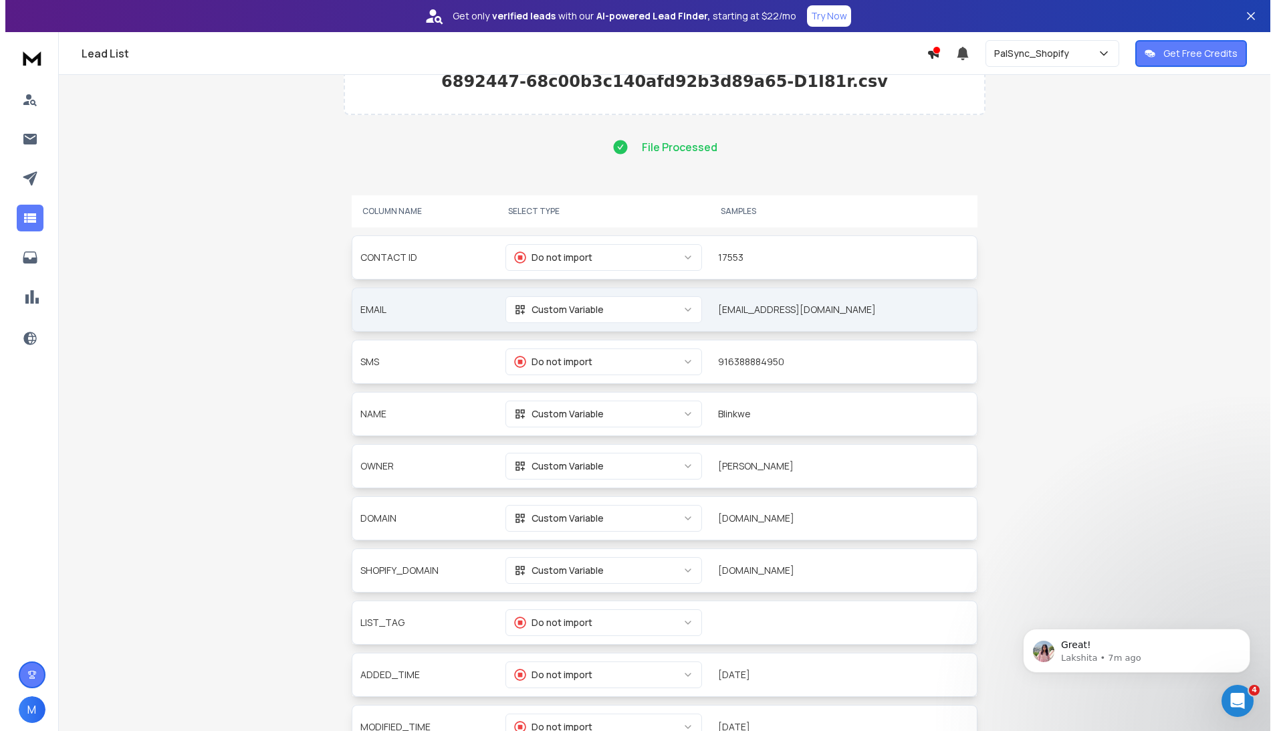
scroll to position [180, 0]
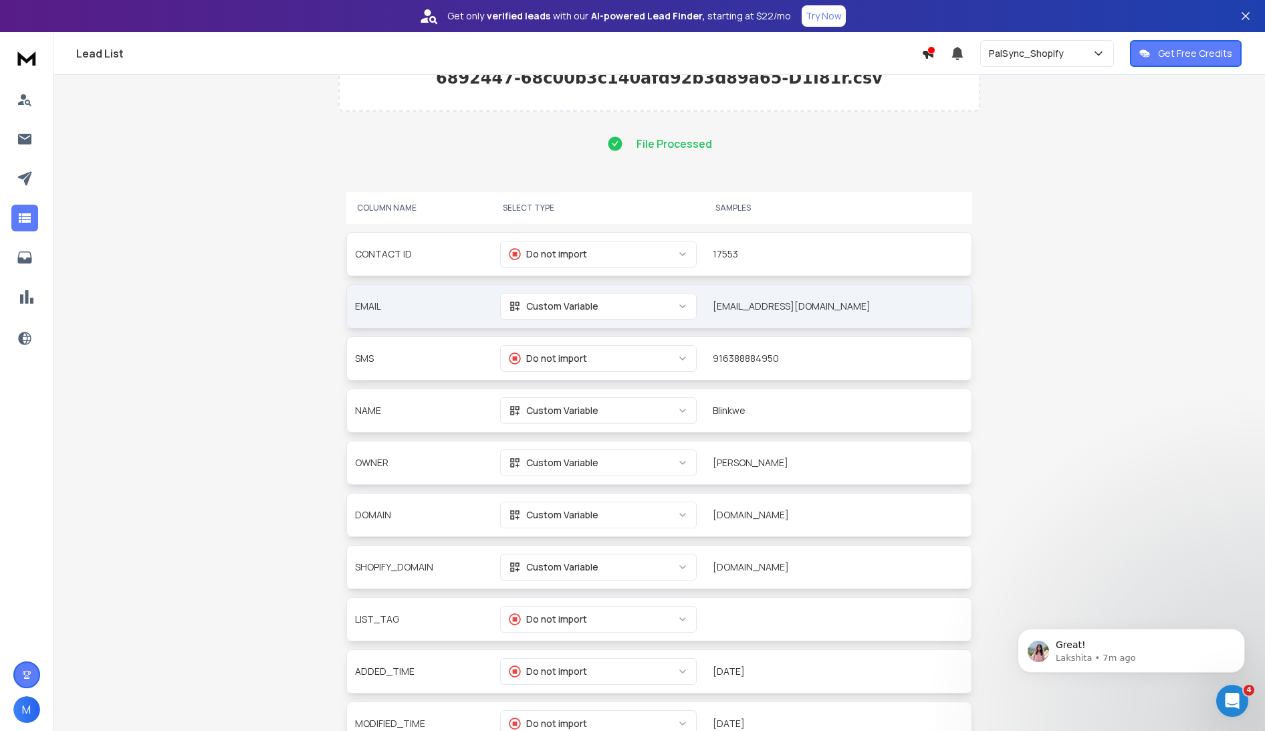
click at [599, 308] on div "Custom Variable" at bounding box center [554, 306] width 90 height 13
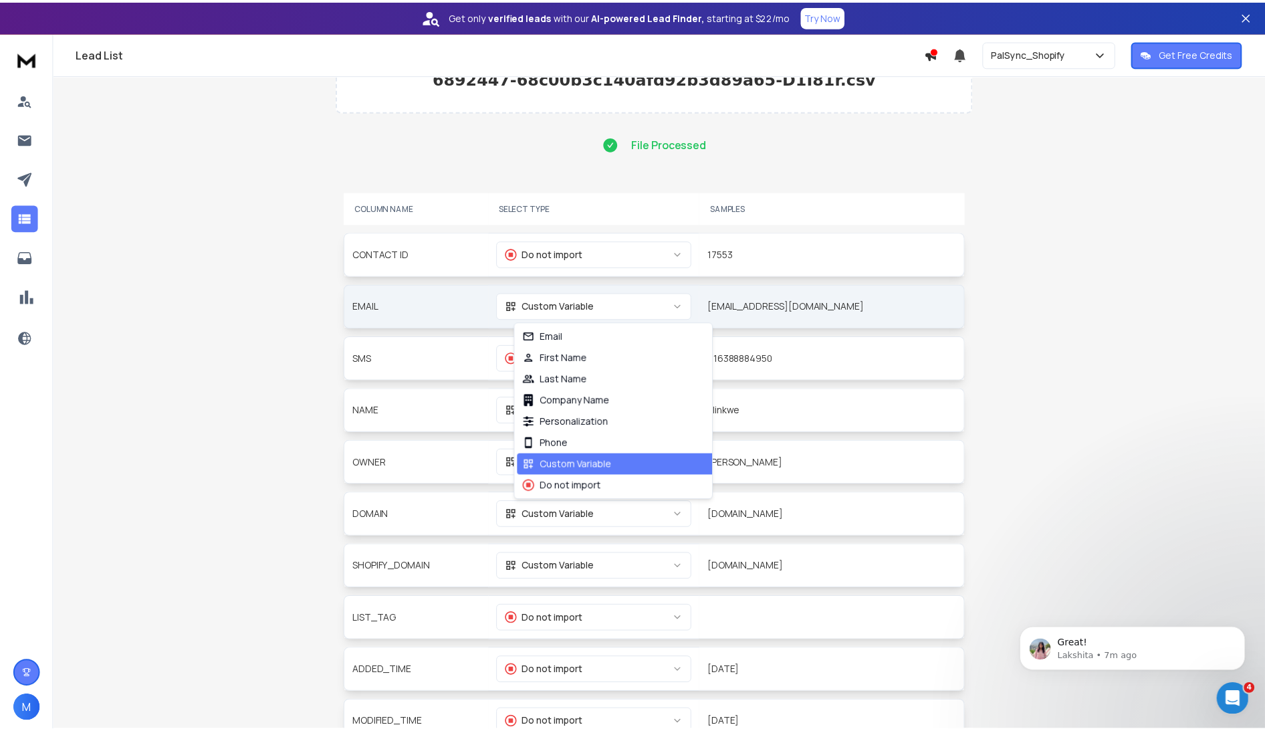
scroll to position [0, 3]
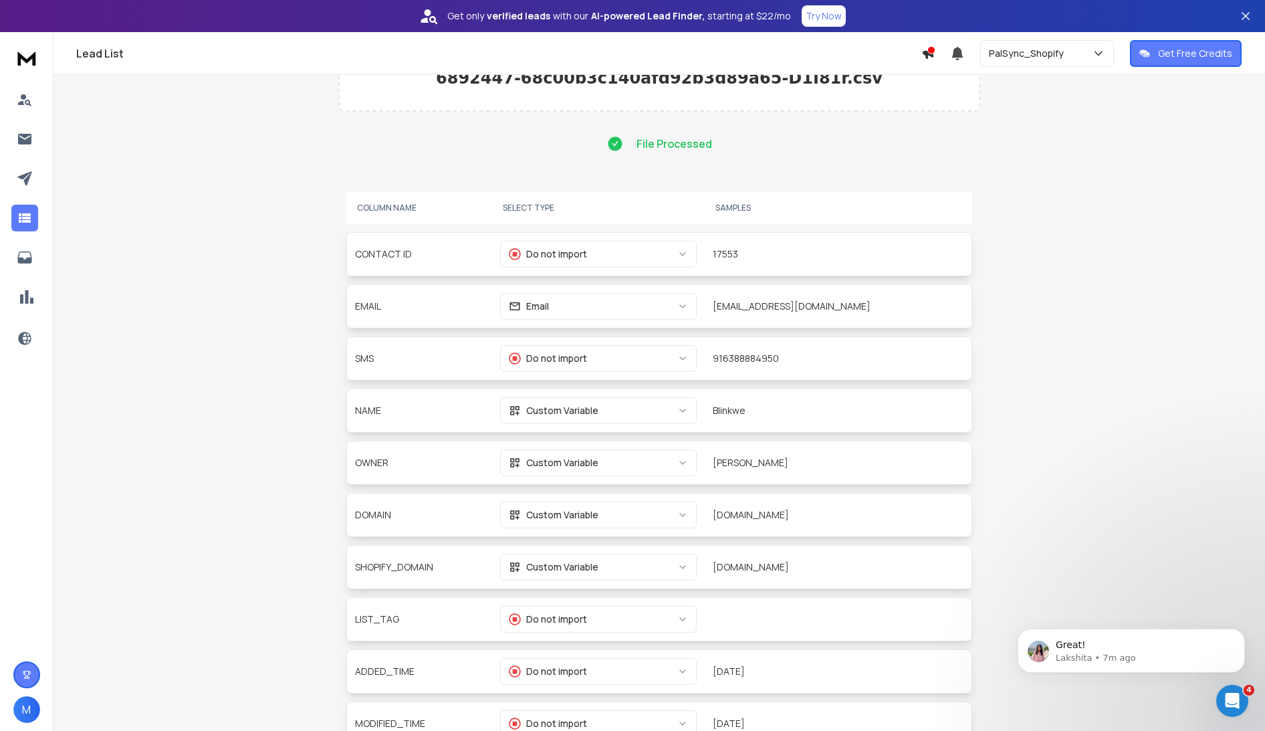
click at [1077, 356] on div "Add New Leads to Lead List Add Leads in Bulk See Sample CSV file 6892447-68c00b…" at bounding box center [632, 383] width 1265 height 1062
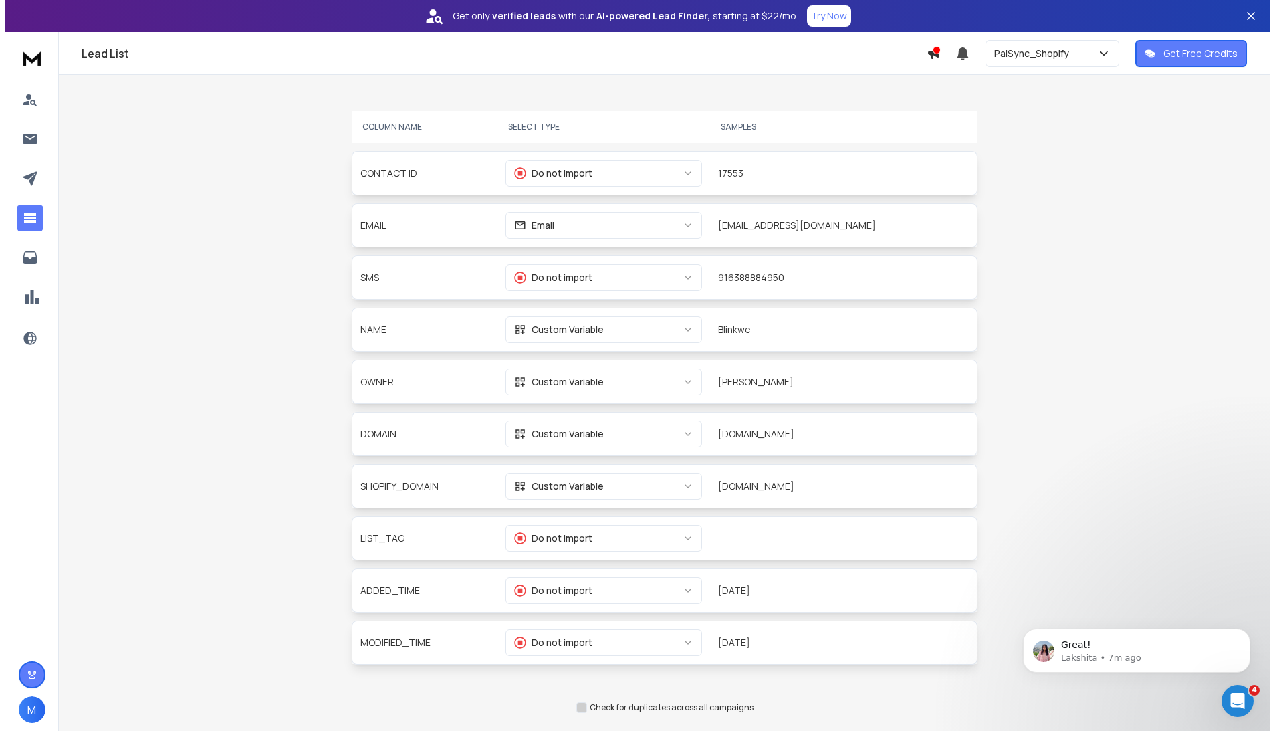
scroll to position [160, 0]
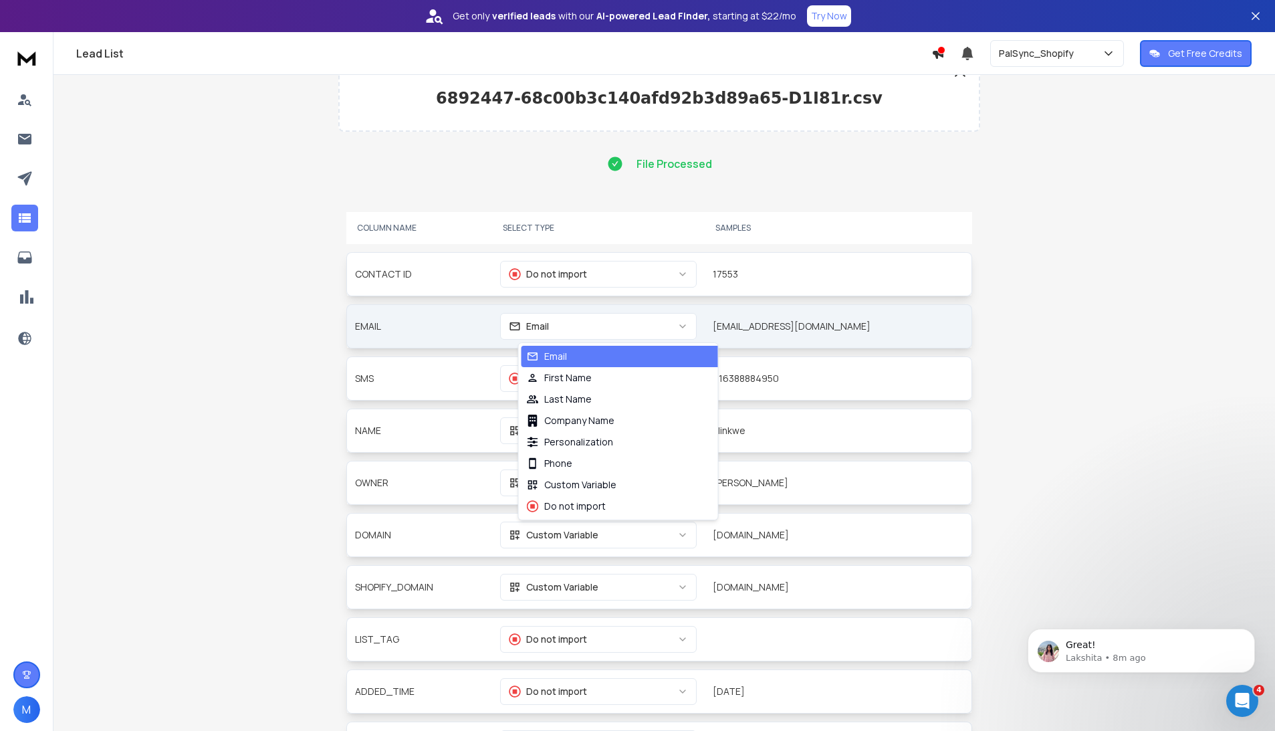
click at [661, 328] on button "Email" at bounding box center [598, 326] width 197 height 27
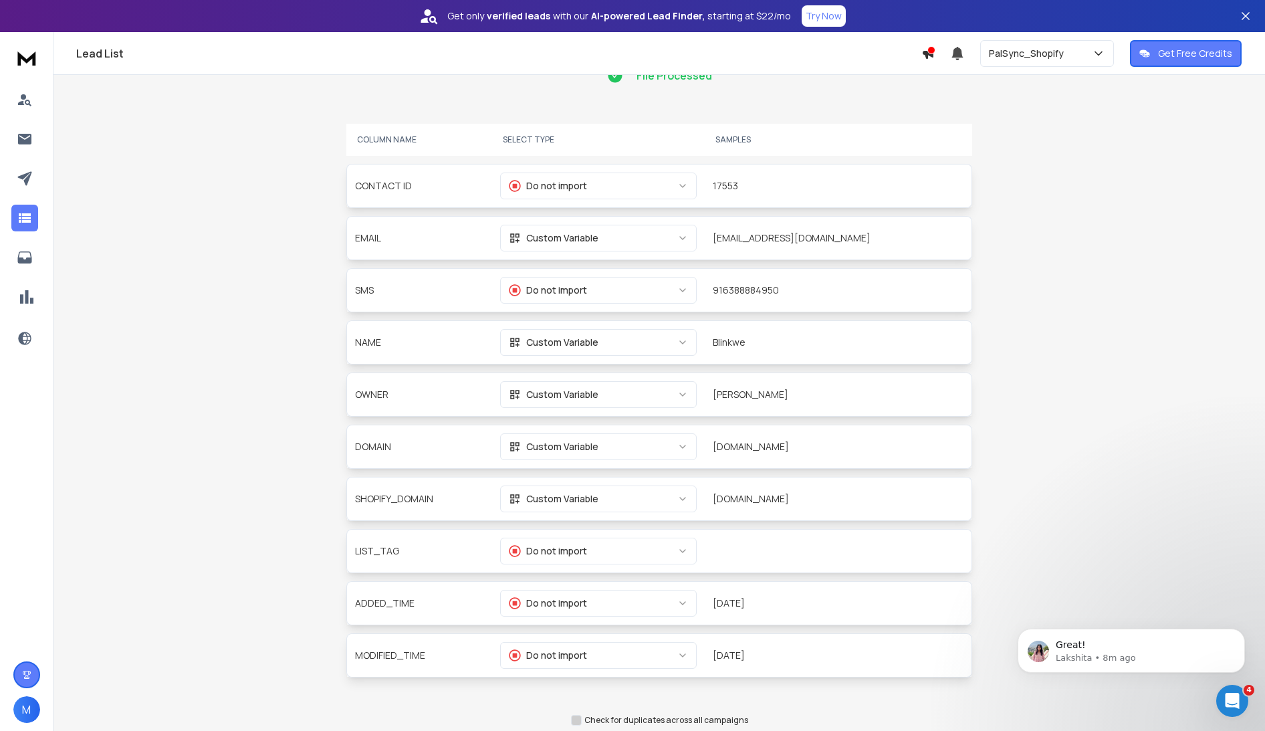
scroll to position [363, 0]
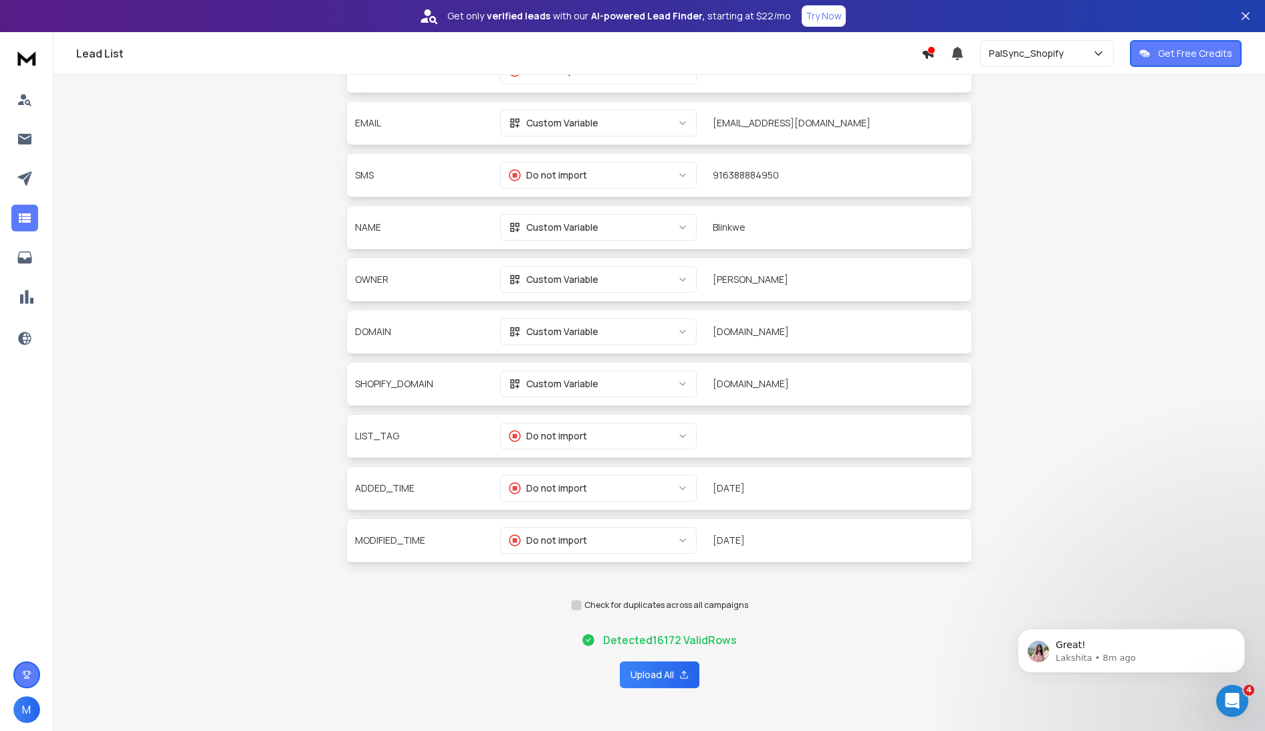
click at [644, 667] on button "Upload All" at bounding box center [660, 674] width 80 height 27
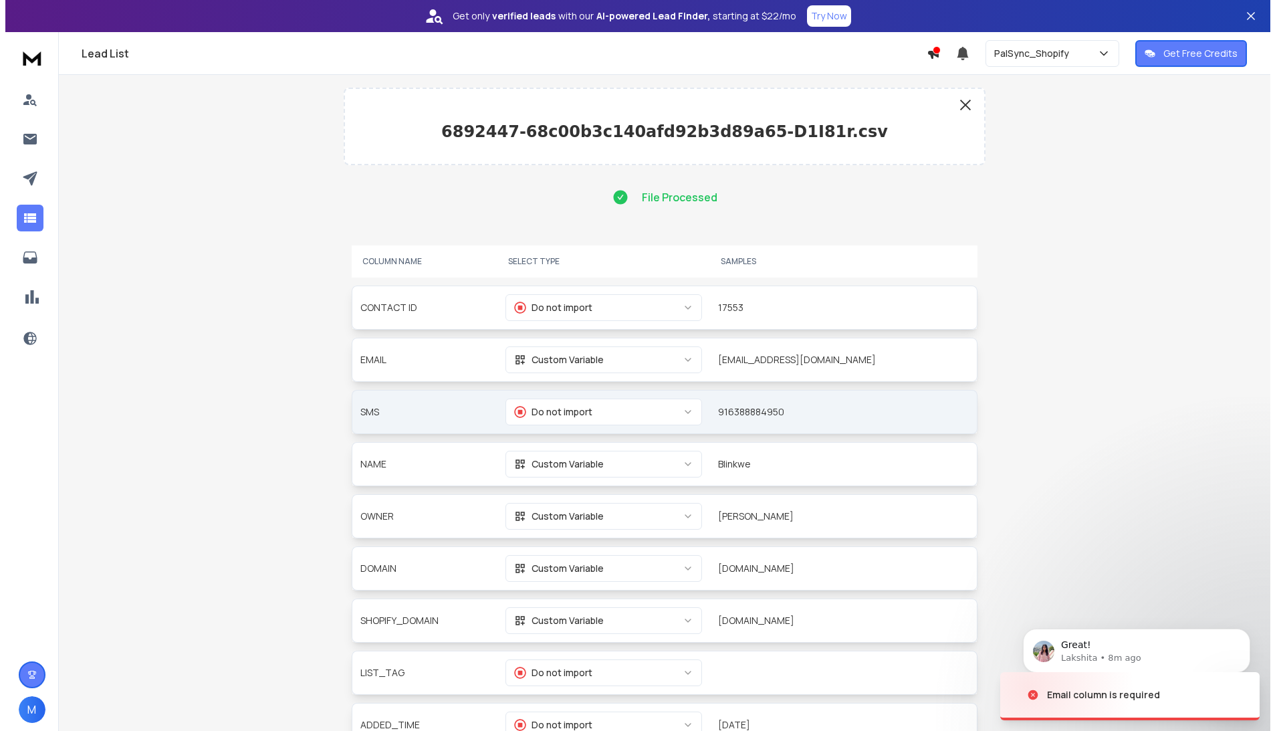
scroll to position [0, 0]
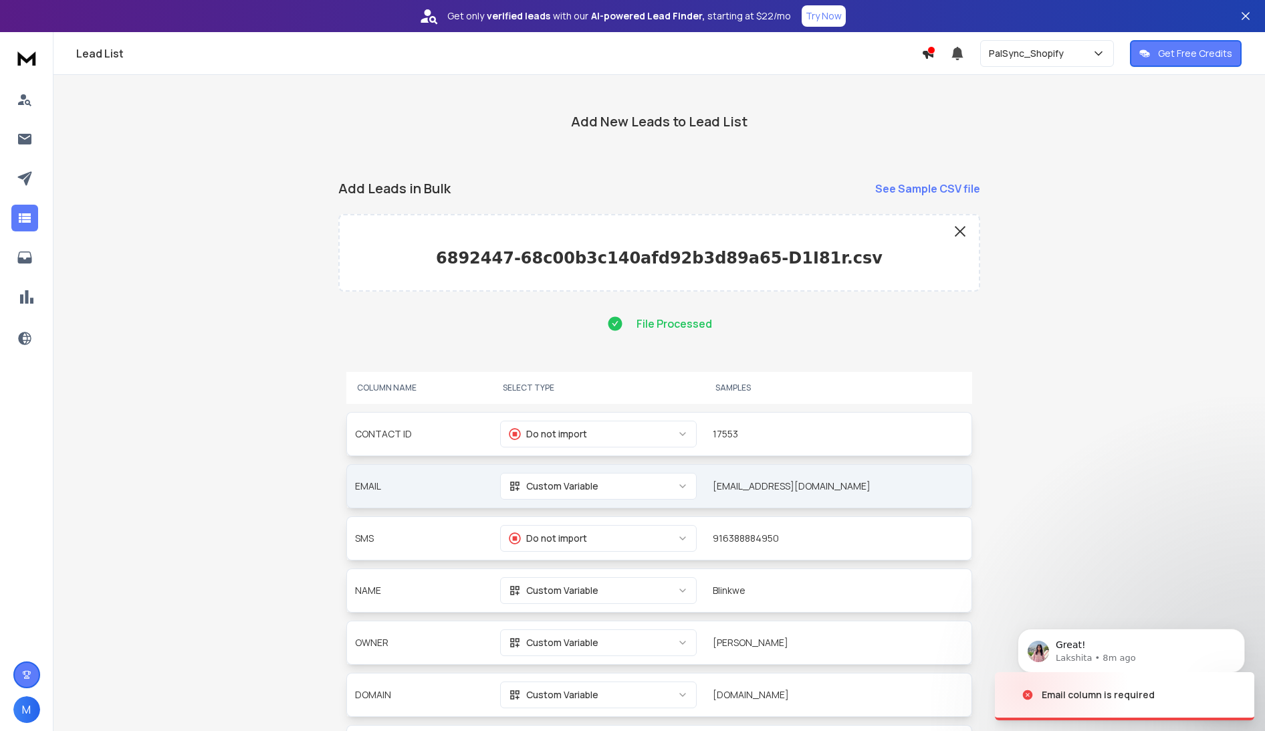
click at [609, 494] on button "Custom Variable" at bounding box center [598, 486] width 197 height 27
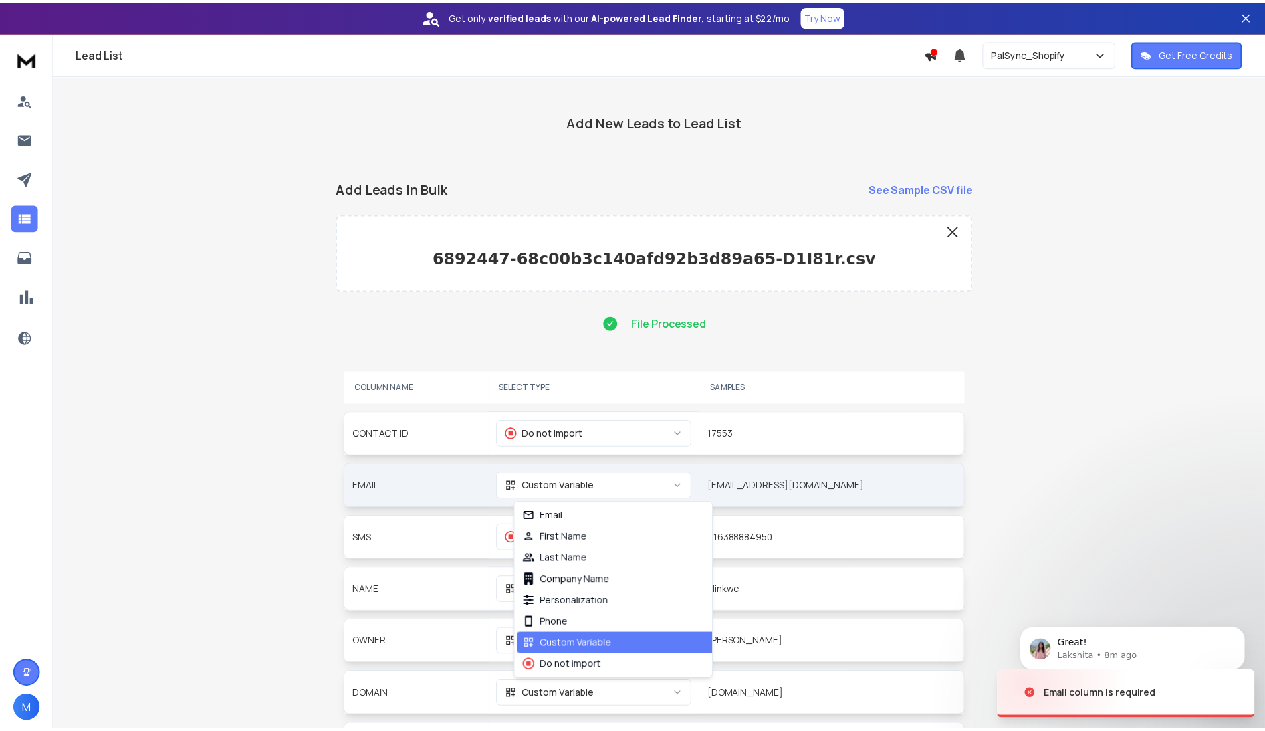
scroll to position [0, 3]
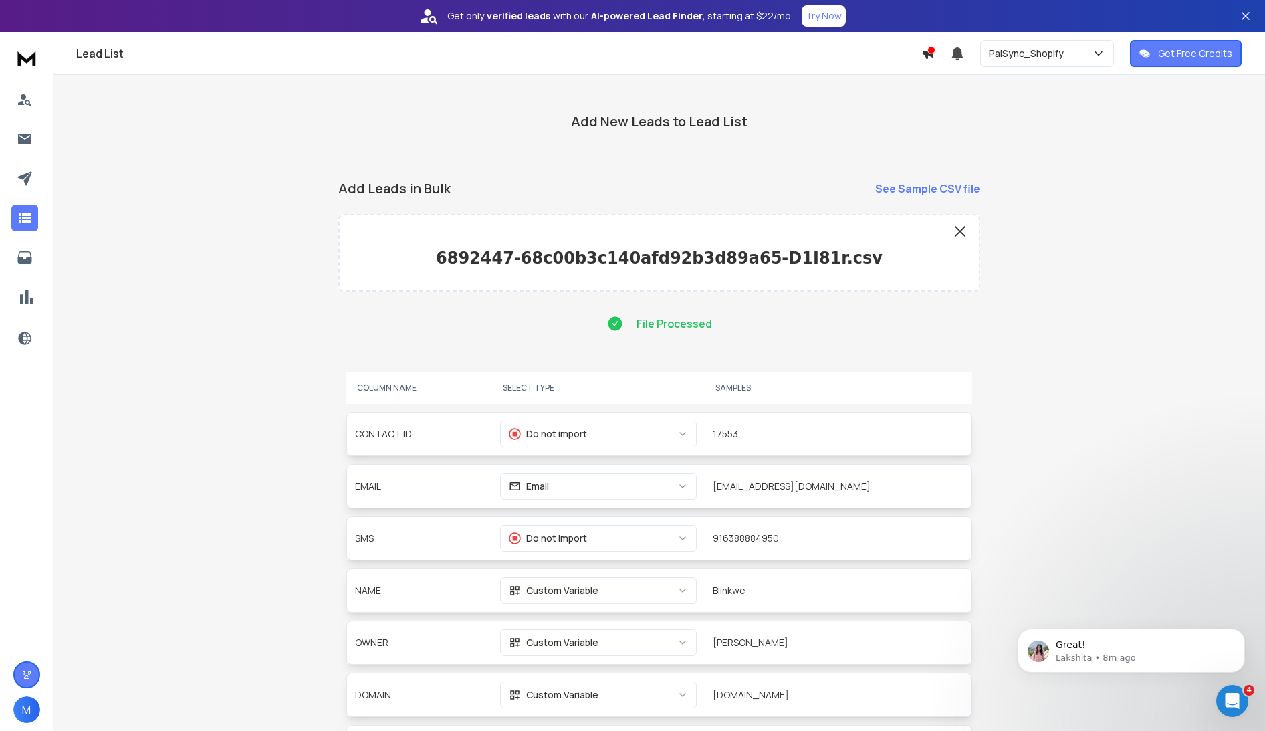
click at [331, 515] on div "Add Leads in Bulk See Sample CSV file 6892447-68c00b3c140afd92b3d89a65-D1I81r.c…" at bounding box center [659, 610] width 685 height 904
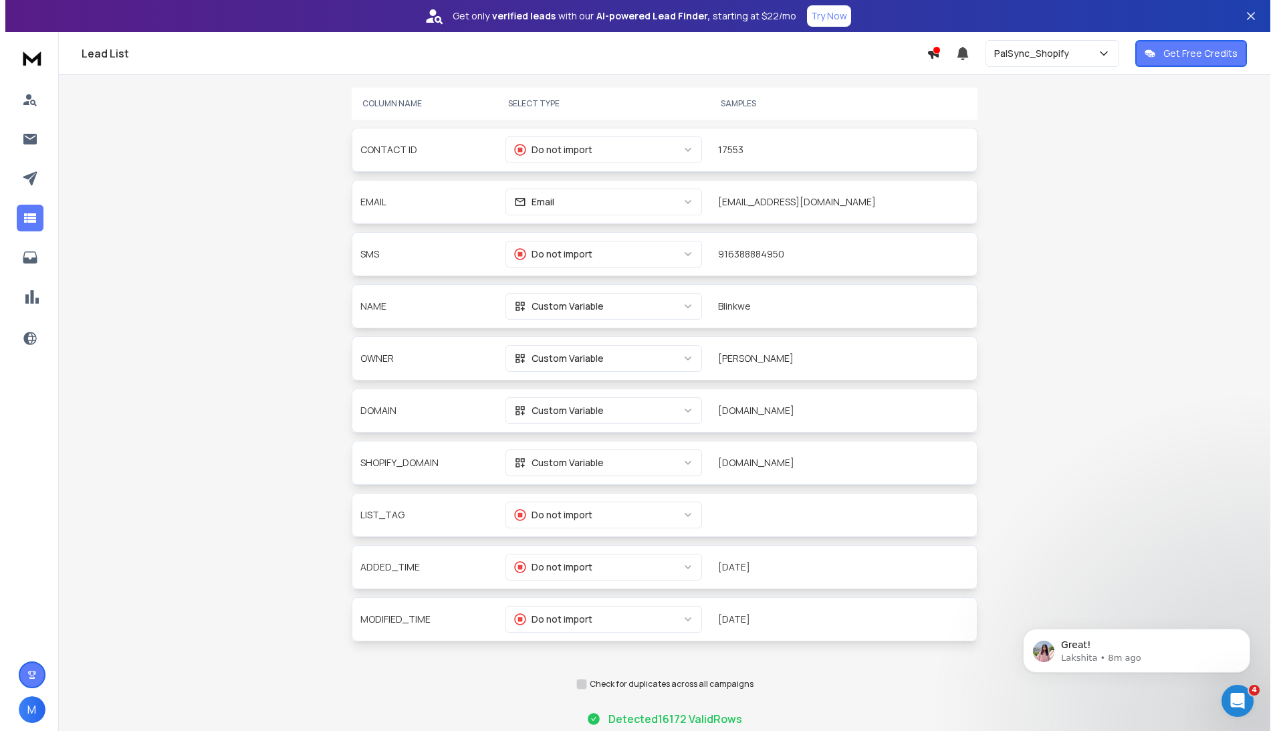
scroll to position [363, 0]
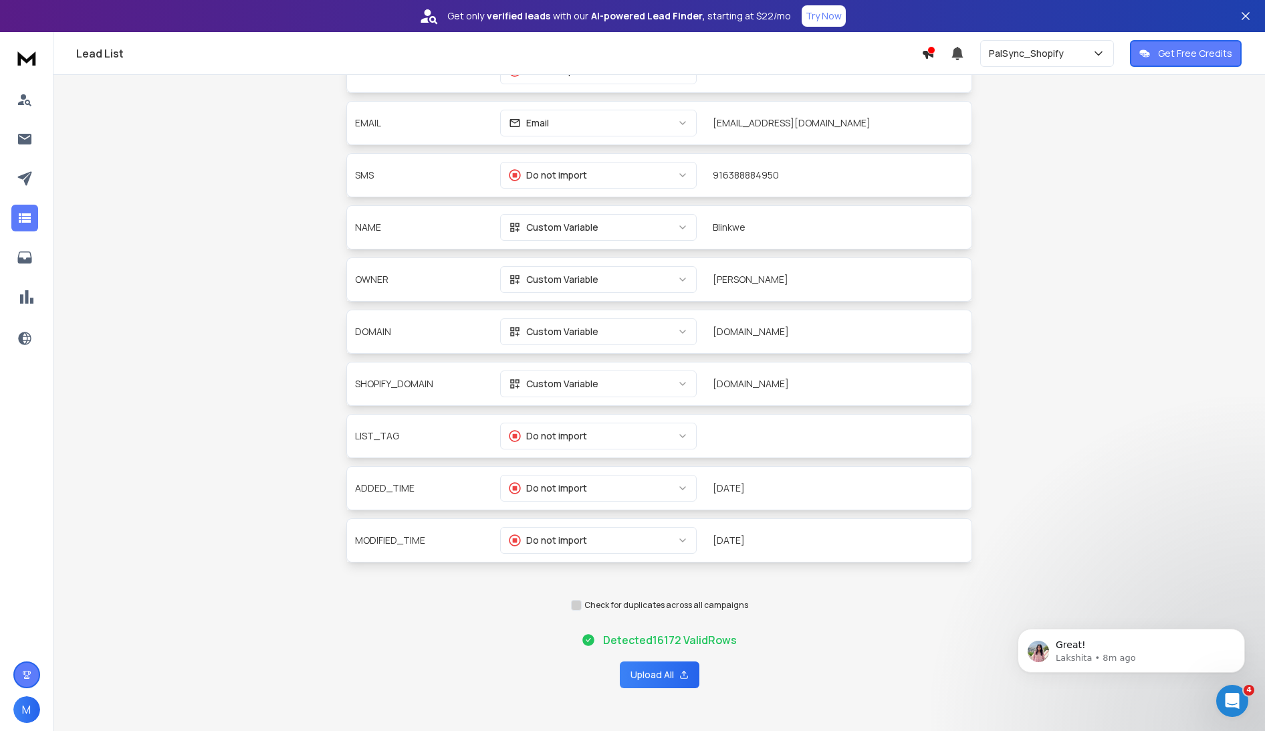
click at [647, 669] on button "Upload All" at bounding box center [660, 674] width 80 height 27
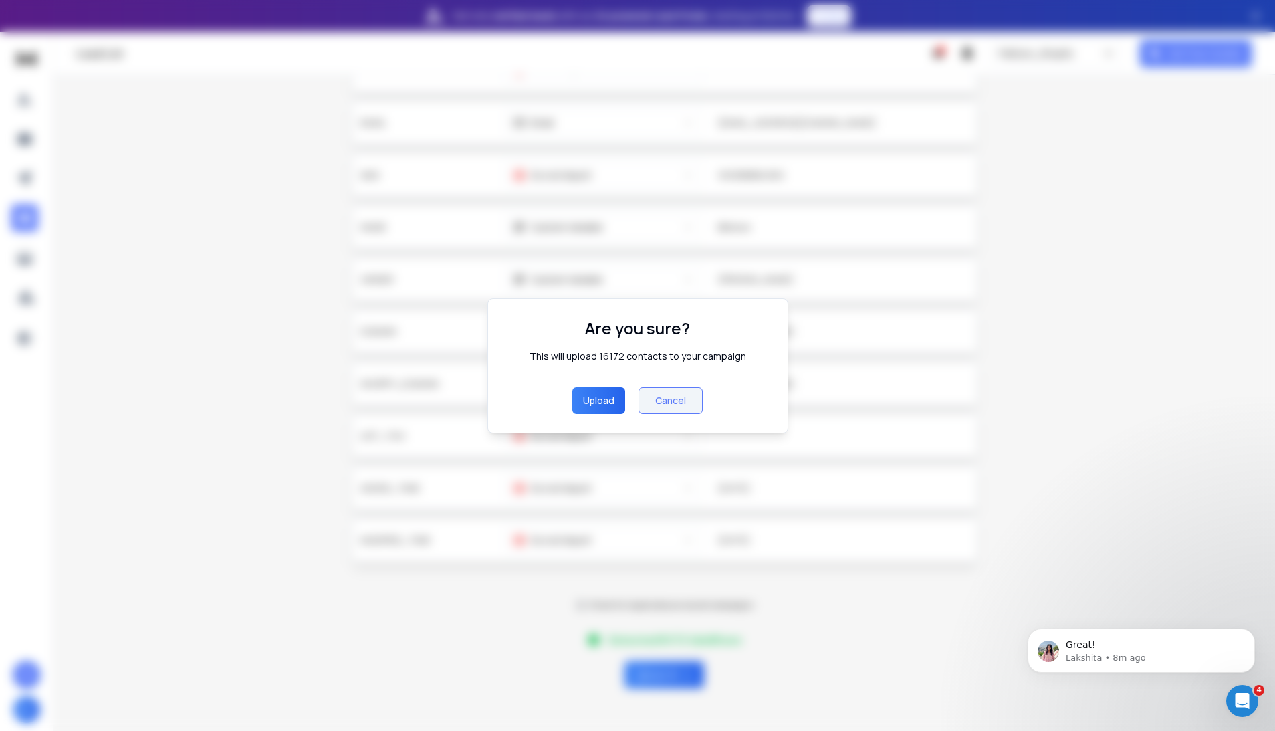
click at [605, 401] on button "Upload" at bounding box center [598, 400] width 53 height 27
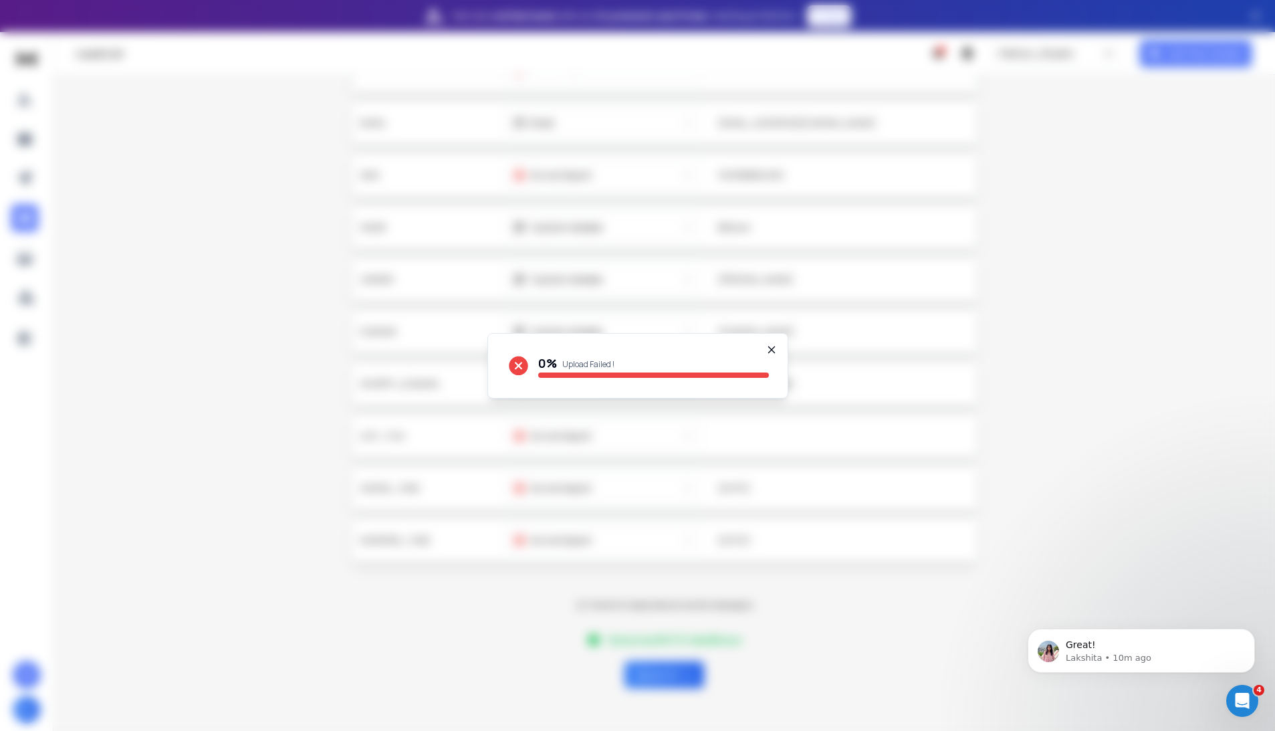
click at [772, 350] on icon at bounding box center [771, 349] width 11 height 11
click at [770, 347] on icon at bounding box center [771, 349] width 11 height 11
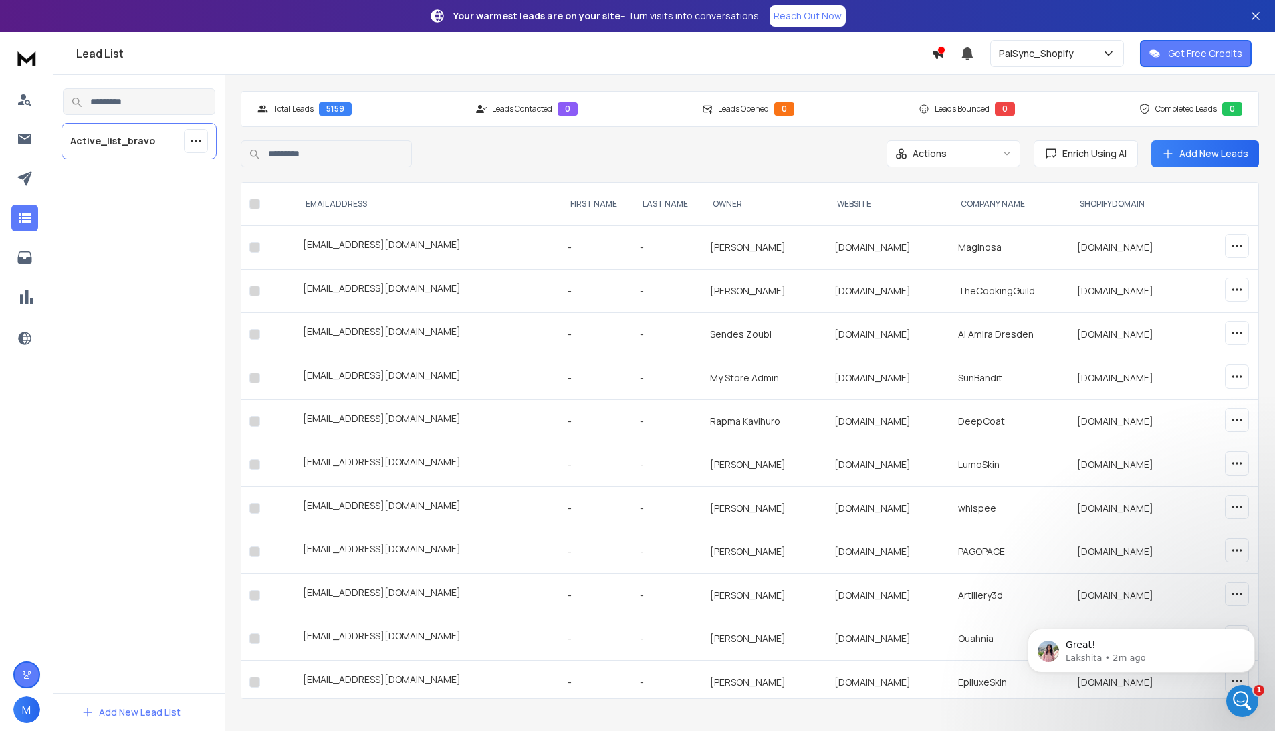
click at [201, 134] on button "button" at bounding box center [196, 141] width 24 height 24
click at [160, 192] on p "Delete Lead List" at bounding box center [166, 191] width 73 height 13
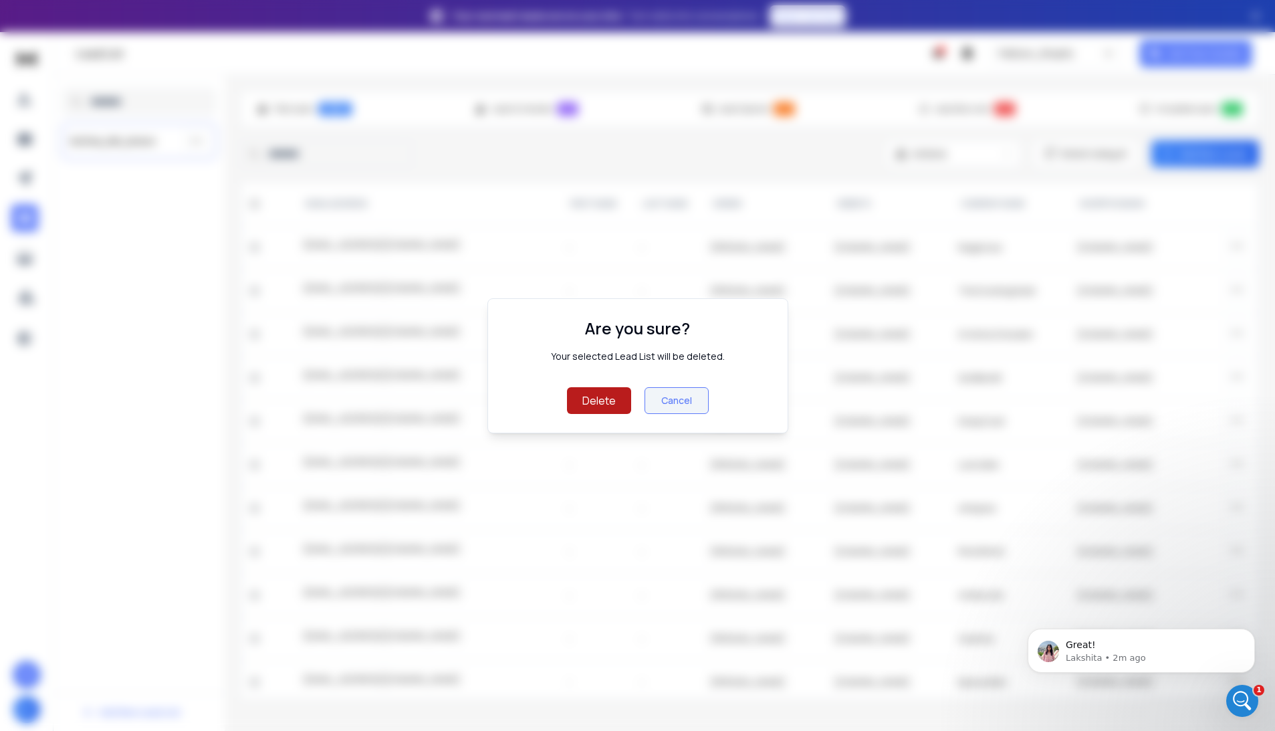
click at [607, 397] on button "Delete" at bounding box center [599, 400] width 64 height 27
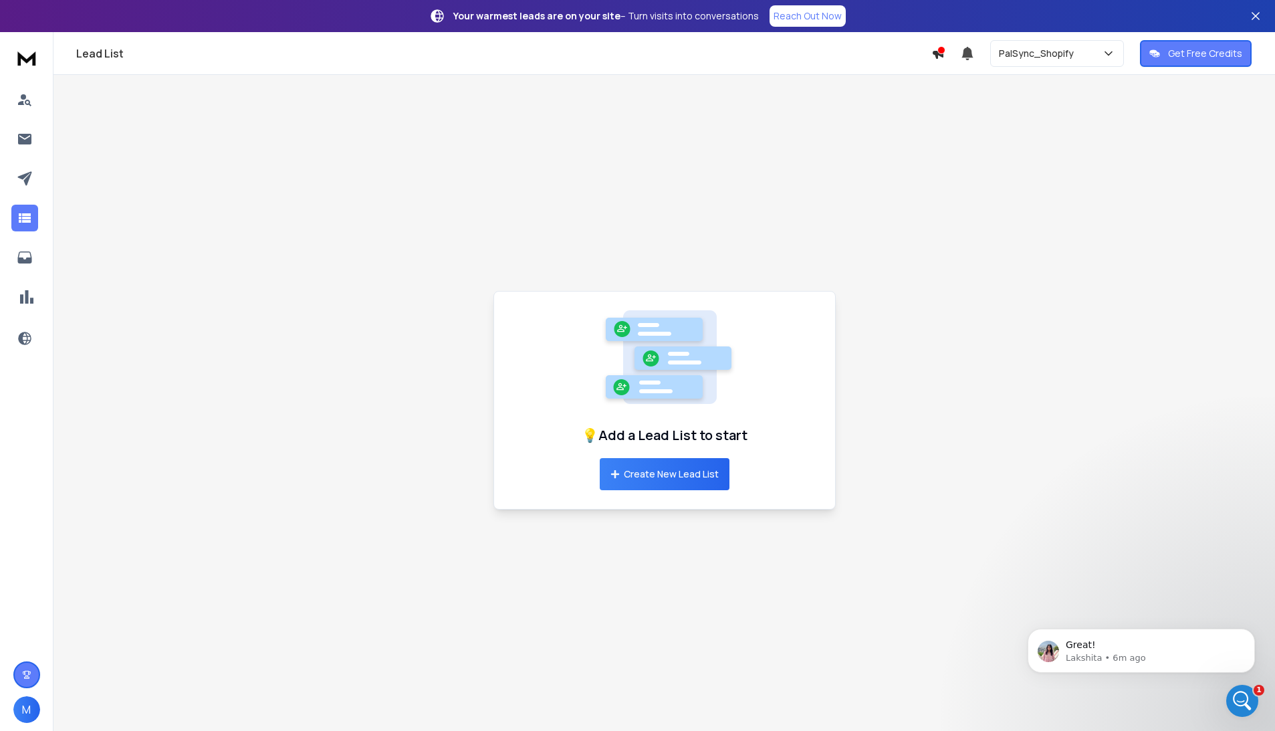
click at [661, 484] on button "Create New Lead List" at bounding box center [665, 474] width 130 height 32
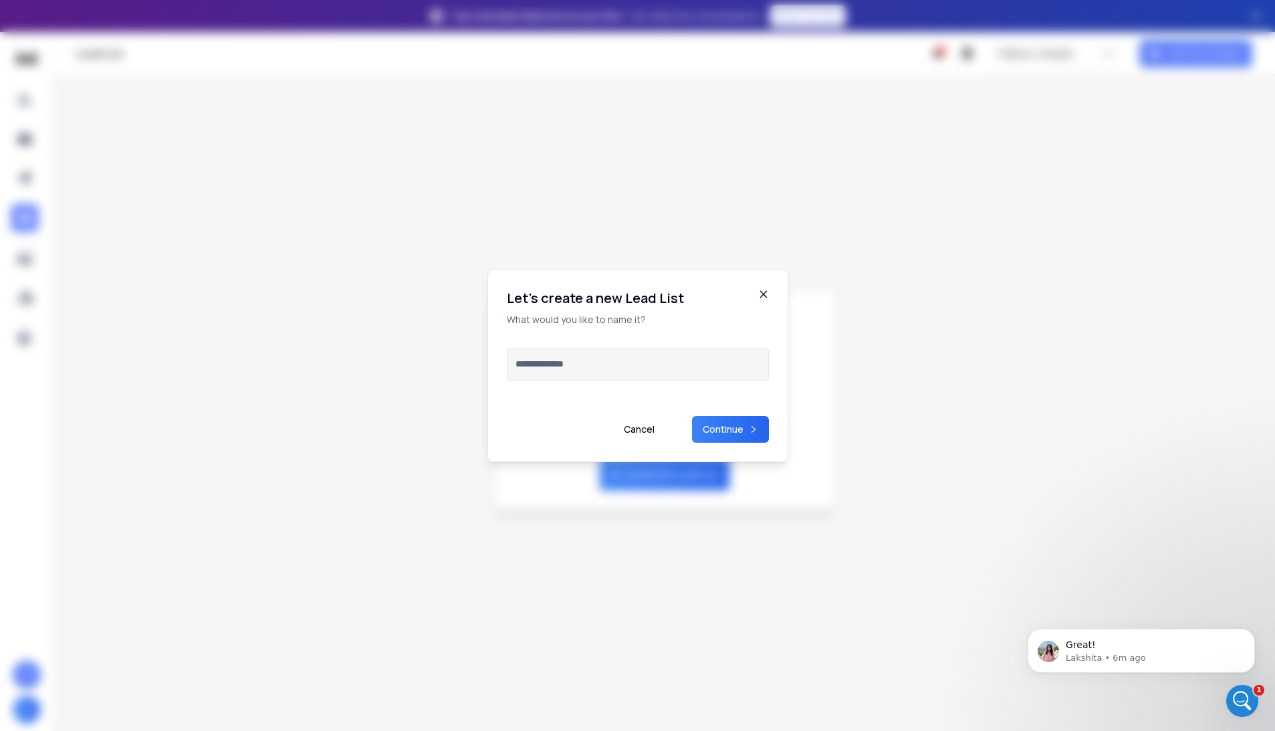
click at [635, 363] on input at bounding box center [638, 364] width 262 height 33
type input "**********"
click at [728, 419] on button "Continue" at bounding box center [730, 429] width 77 height 27
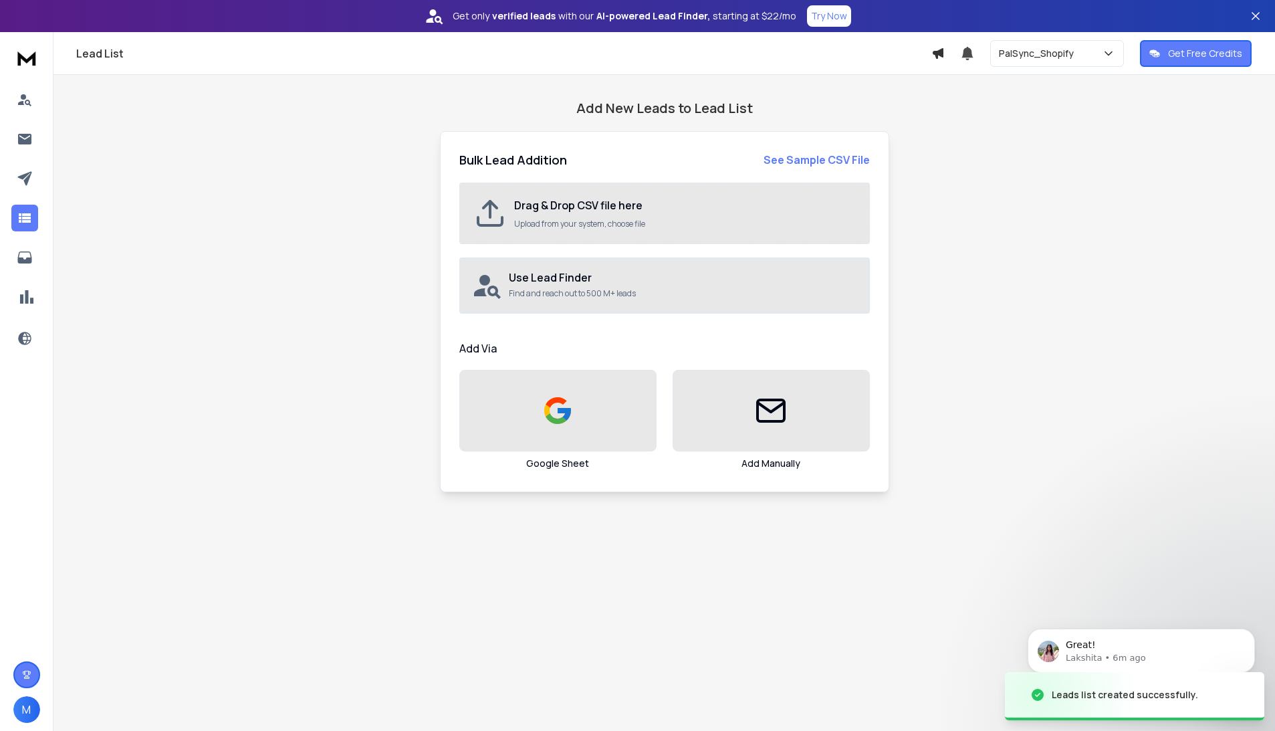
click at [667, 206] on h2 "Drag & Drop CSV file here" at bounding box center [684, 205] width 341 height 16
type input "**********"
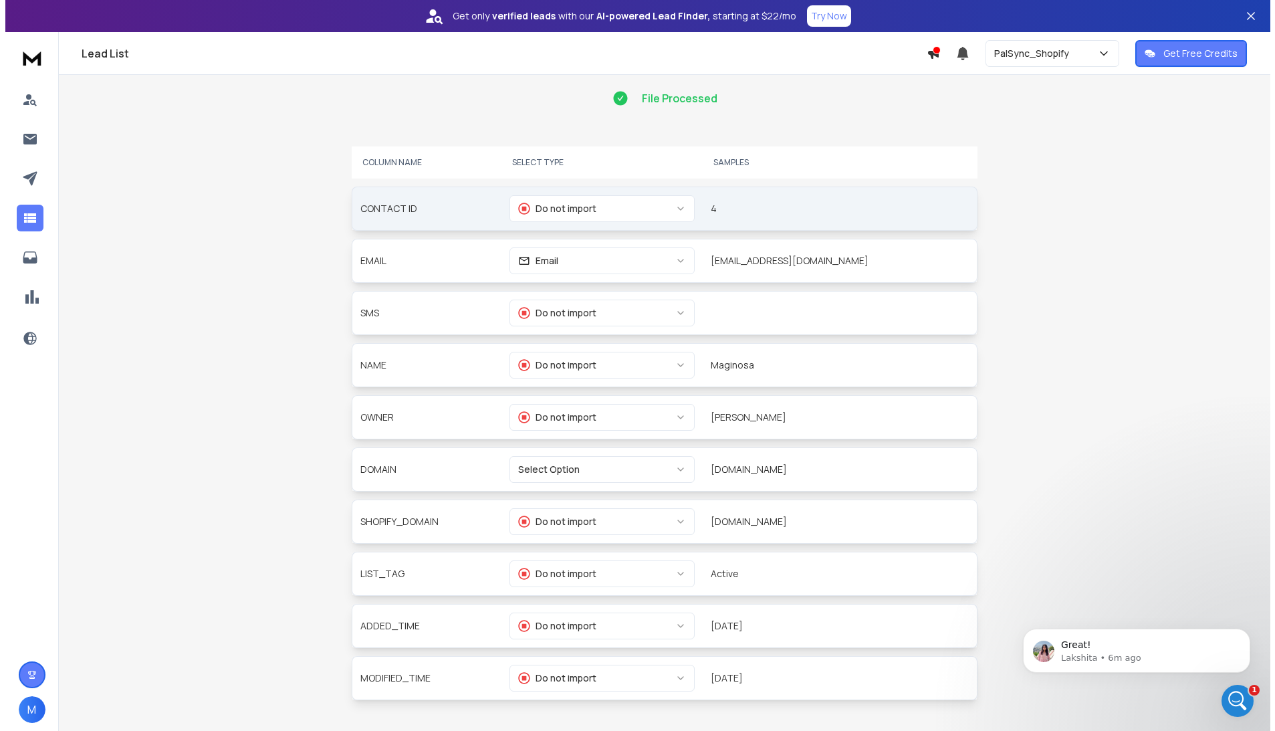
scroll to position [234, 0]
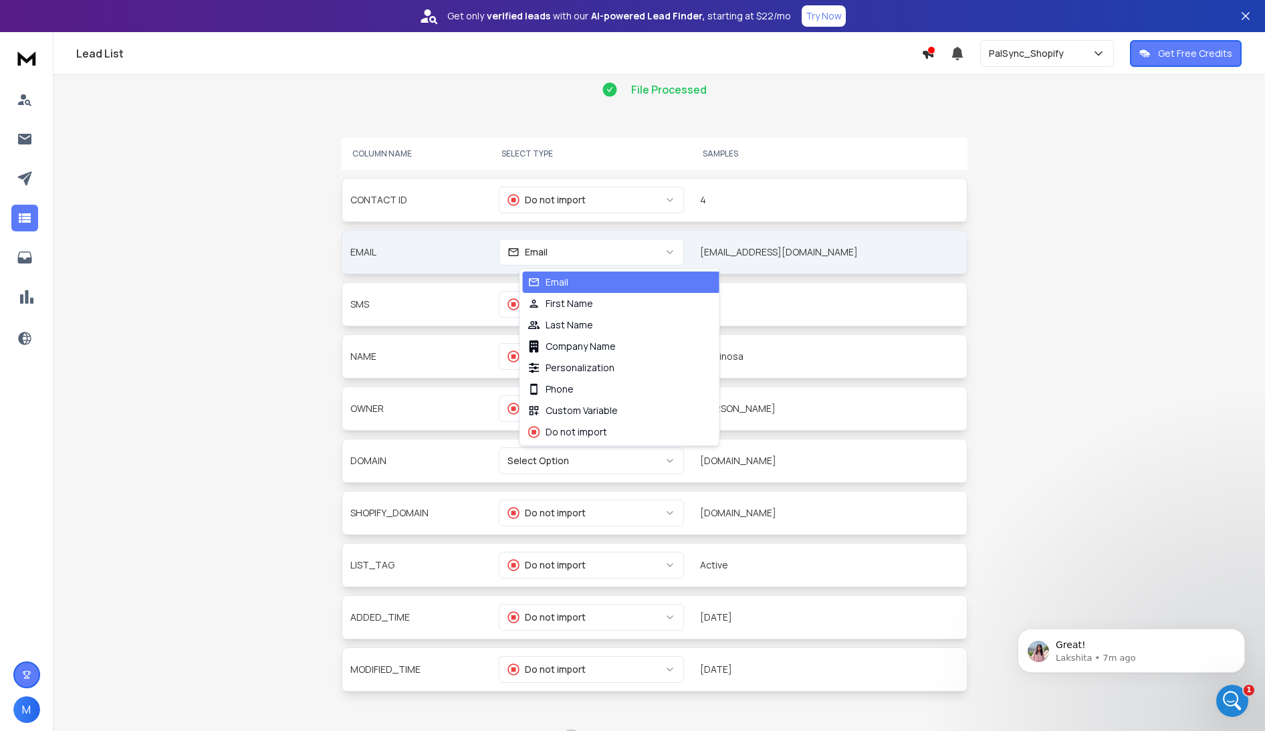
click at [613, 243] on button "Email" at bounding box center [591, 252] width 185 height 27
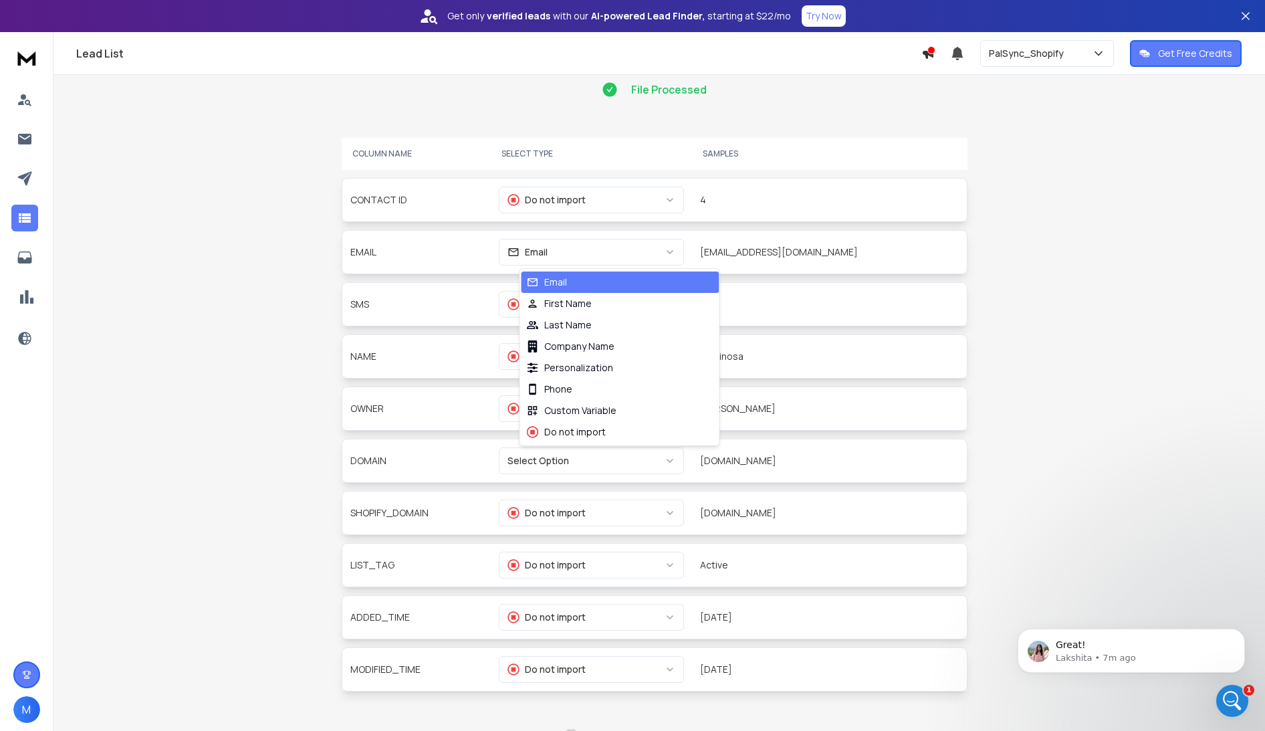
click at [976, 331] on table "COLUMN NAME SELECT TYPE SAMPLES CONTACT ID Do not import 4 EMAIL Email [EMAIL_A…" at bounding box center [655, 415] width 642 height 586
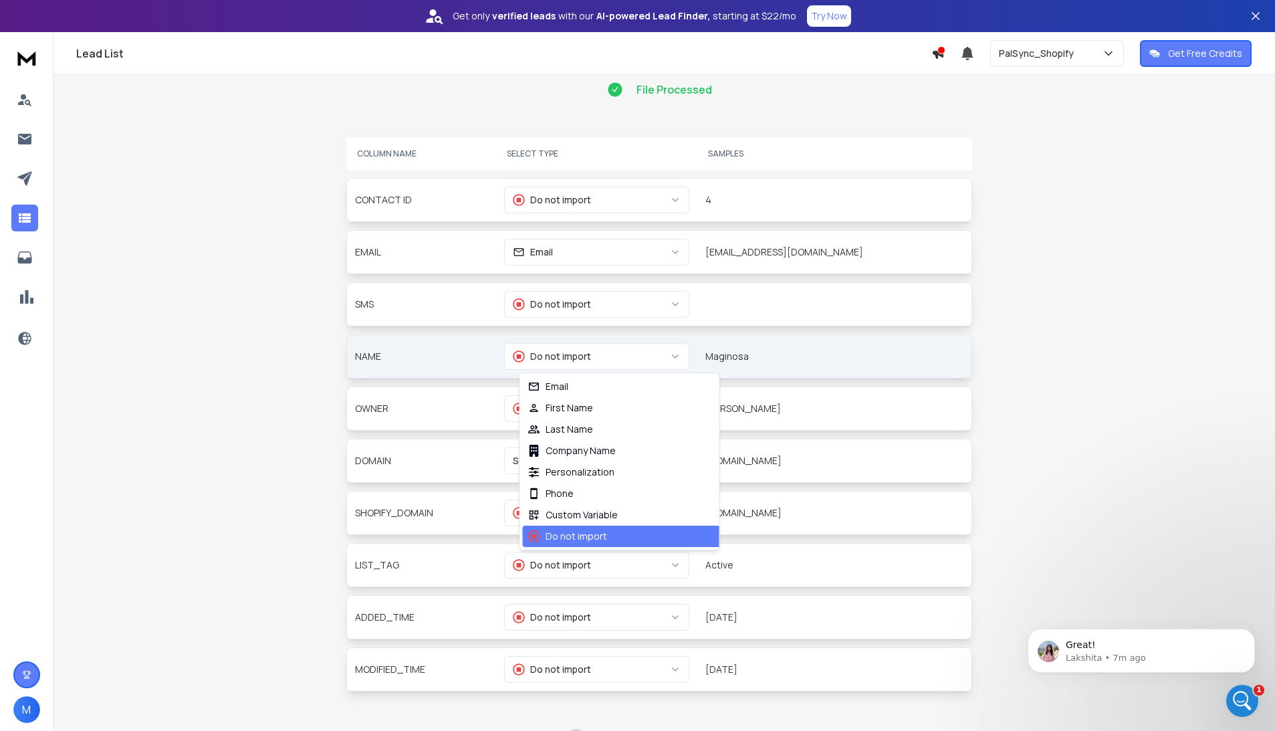
click at [652, 366] on button "Do not import" at bounding box center [596, 356] width 185 height 27
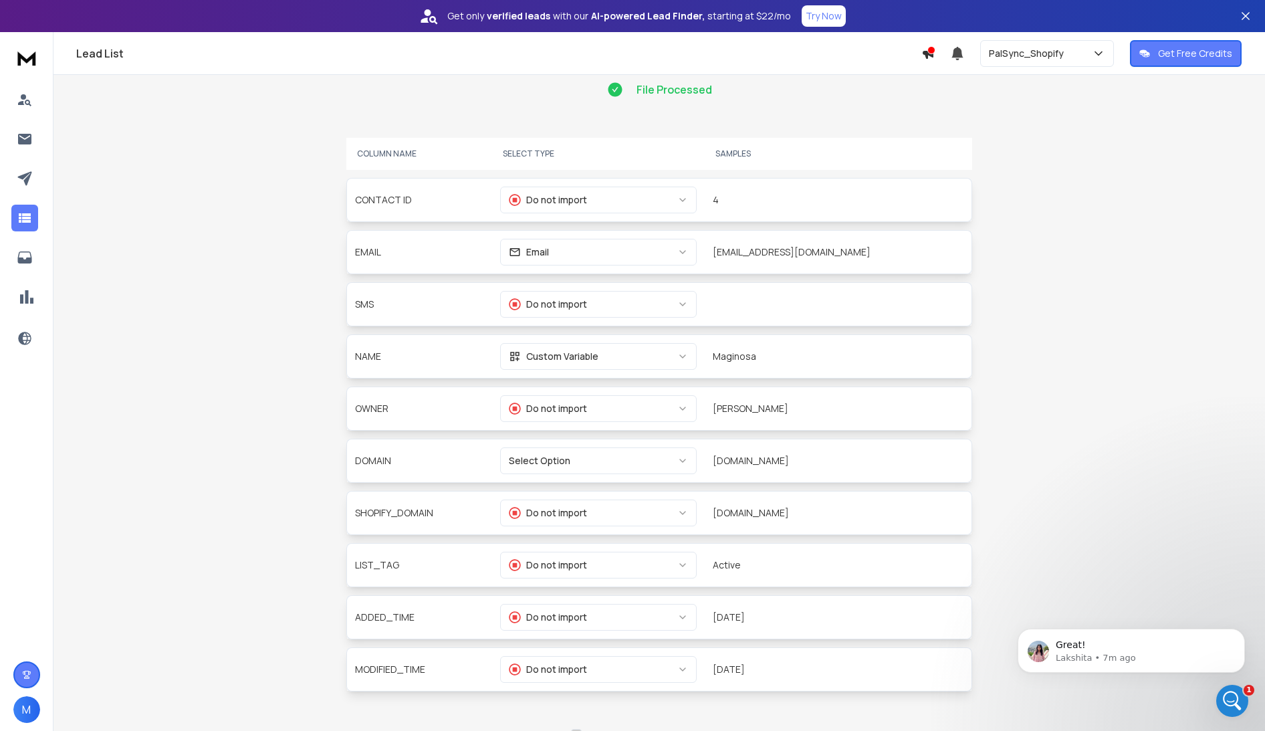
click at [1105, 399] on div "Add New Leads to Lead List Add Leads in Bulk See Sample CSV file Active_shopify…" at bounding box center [632, 329] width 1265 height 1062
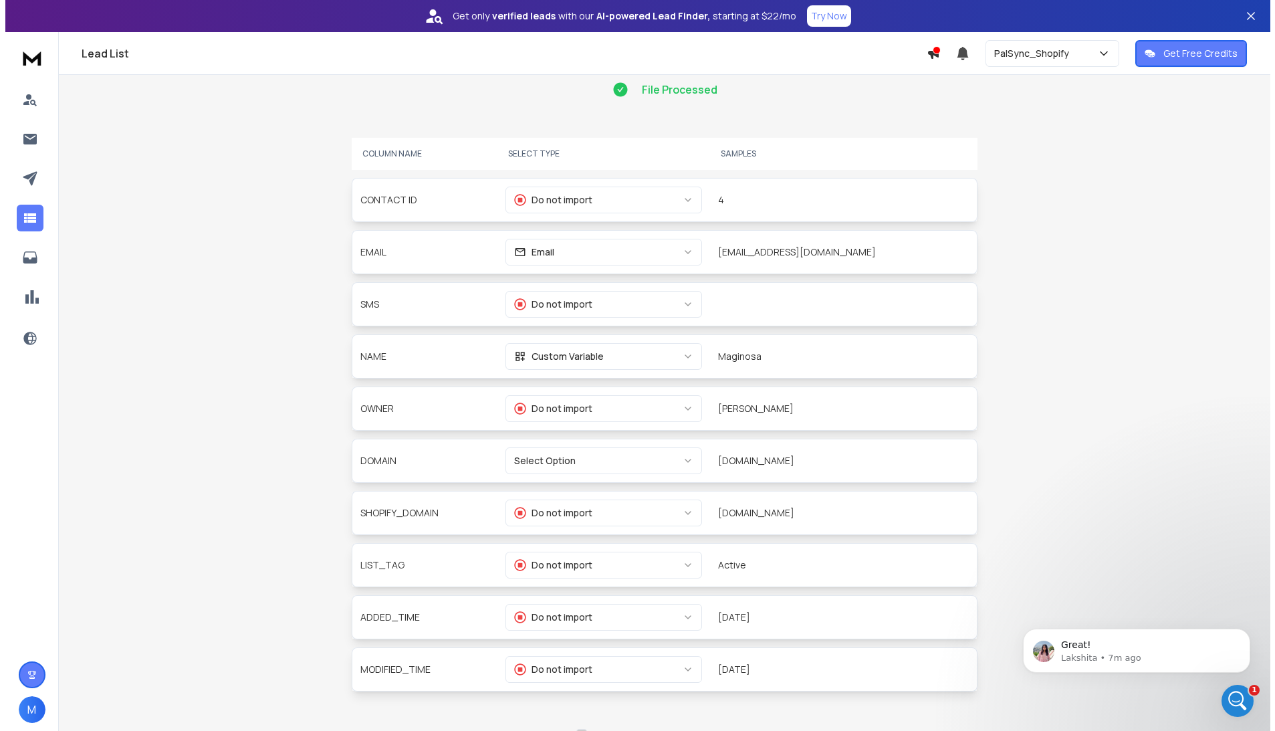
scroll to position [363, 0]
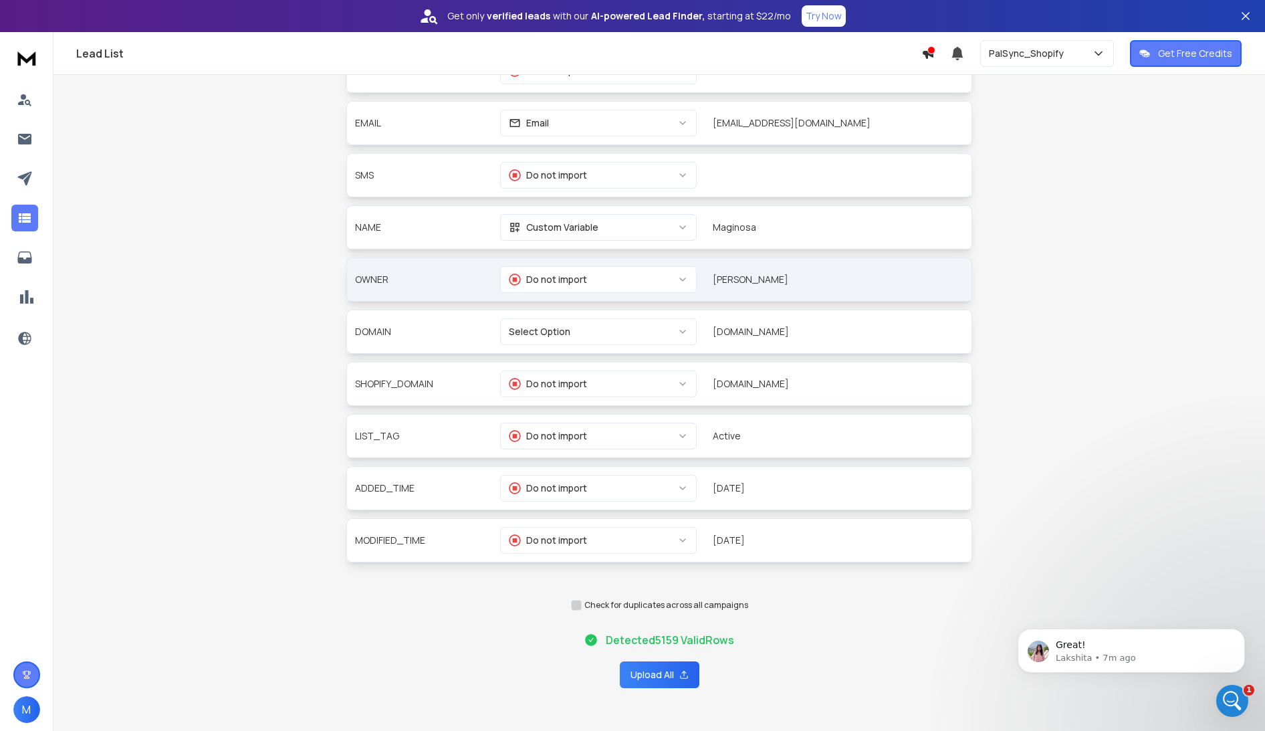
click at [698, 282] on button "Do not import" at bounding box center [598, 279] width 197 height 27
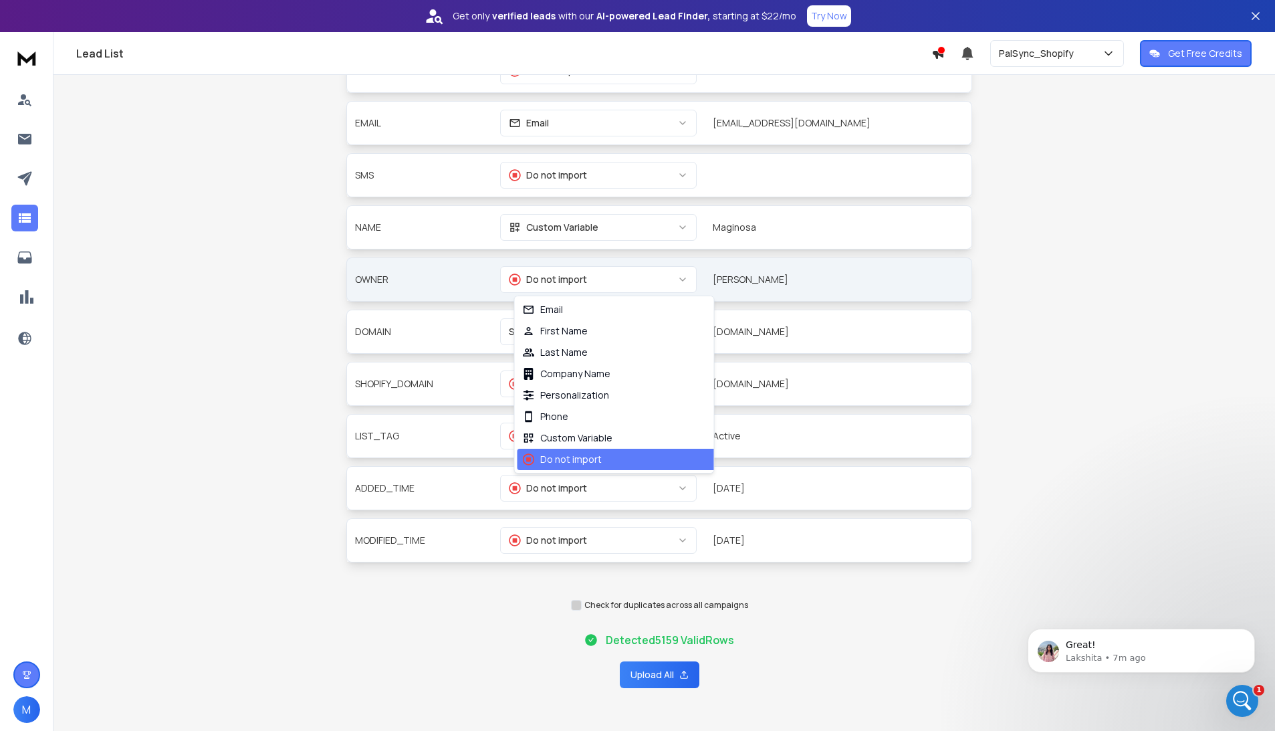
scroll to position [0, 3]
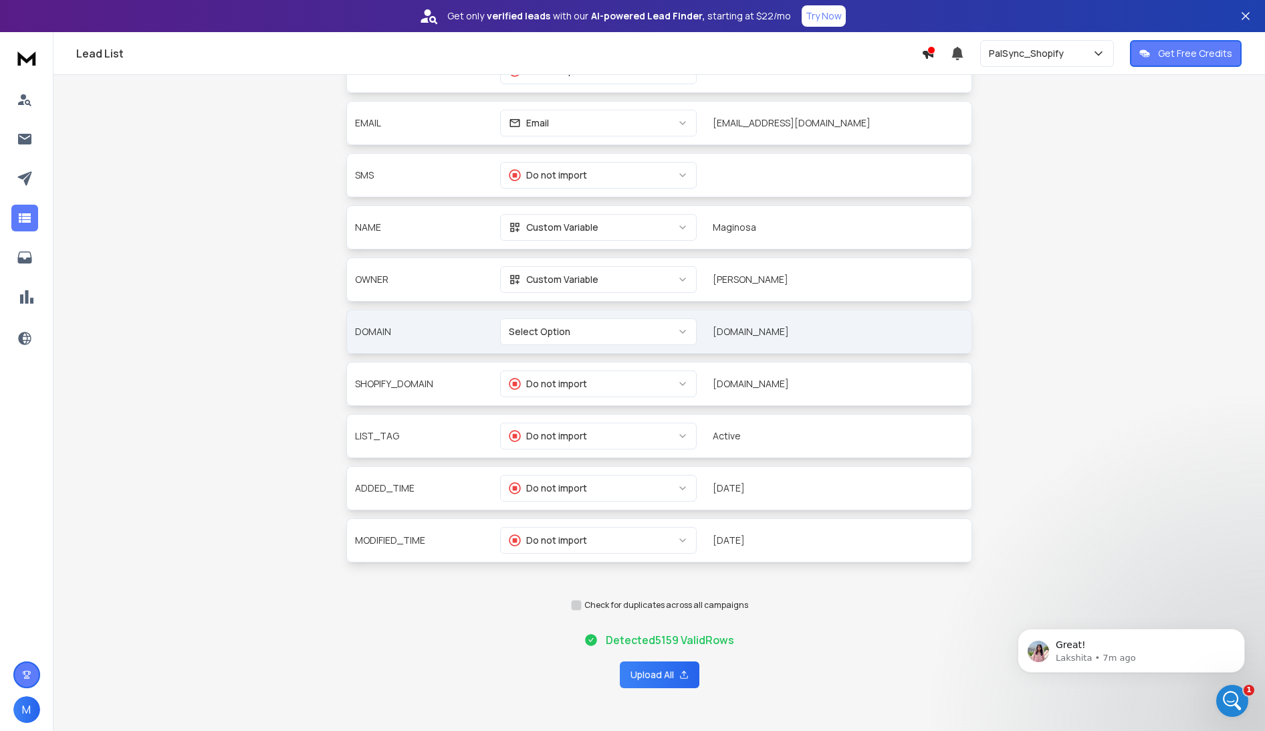
click at [658, 333] on button "Select Option" at bounding box center [598, 331] width 197 height 27
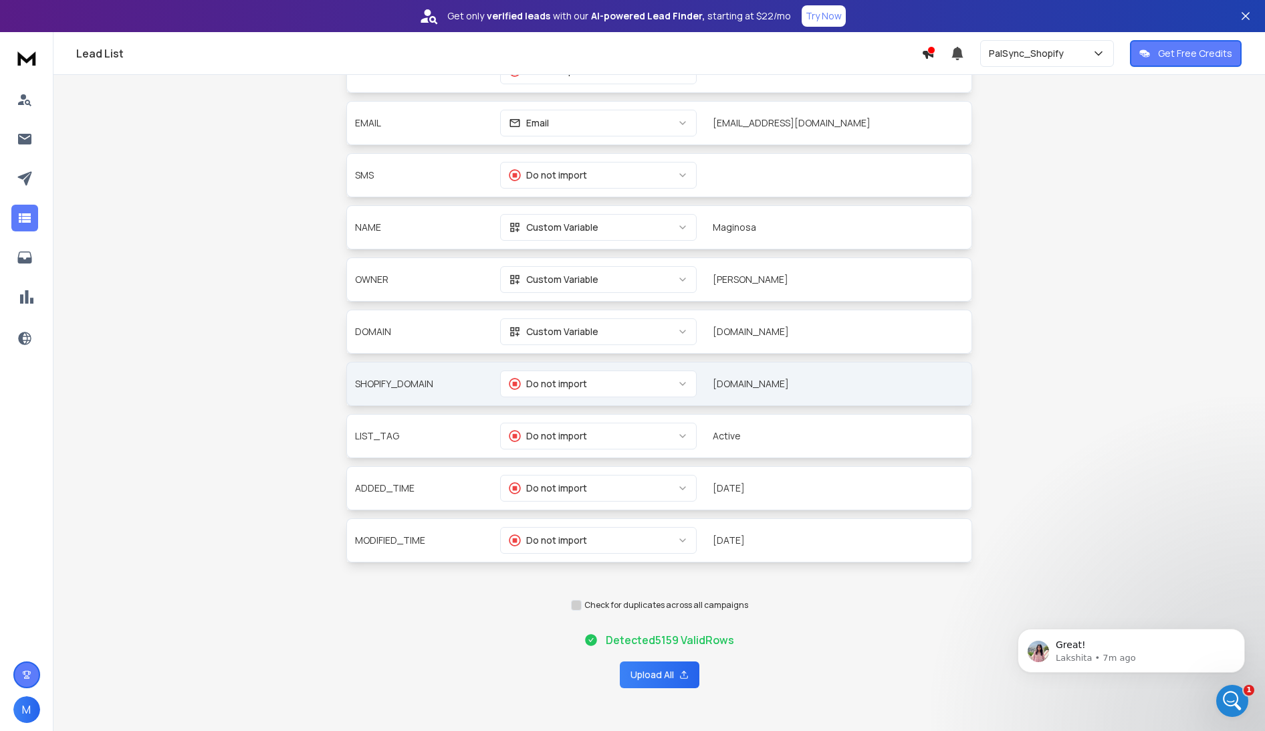
click at [652, 387] on button "Do not import" at bounding box center [598, 383] width 197 height 27
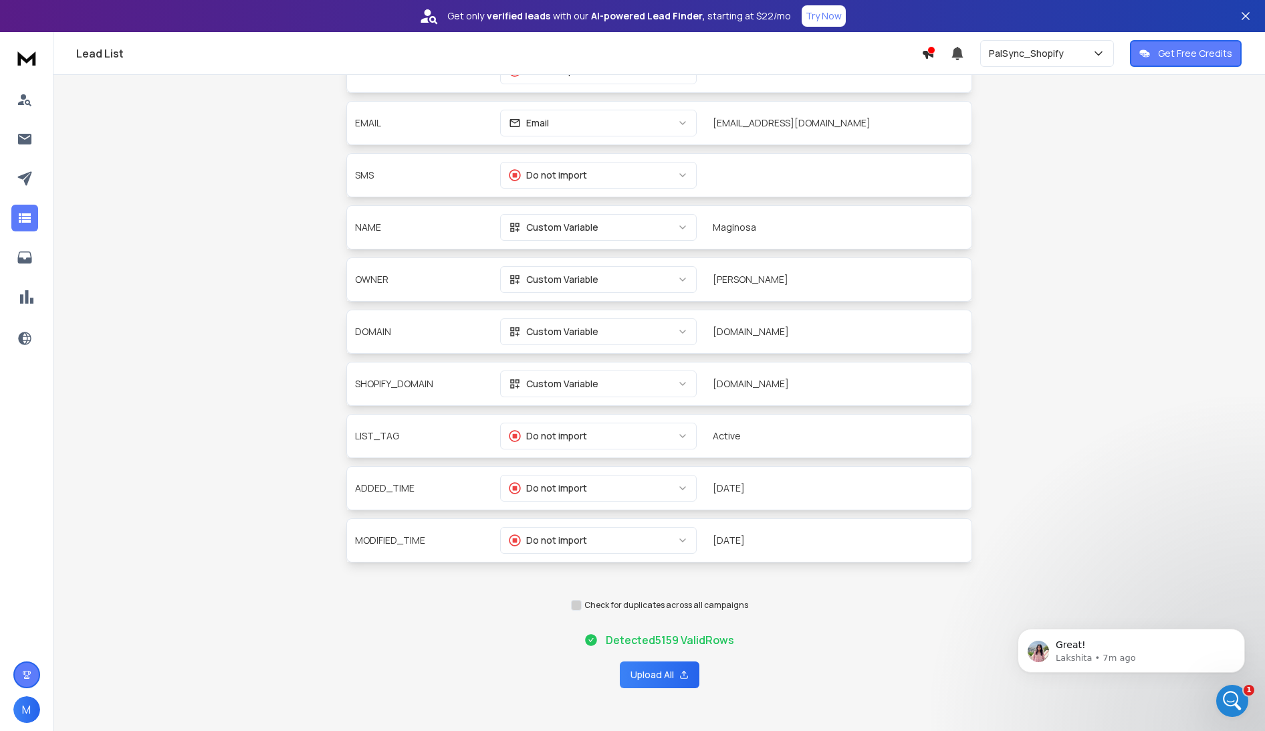
click at [1068, 437] on div "Add New Leads to Lead List Add Leads in Bulk See Sample CSV file Active_shopify…" at bounding box center [632, 200] width 1265 height 1062
click at [673, 673] on button "Upload All" at bounding box center [660, 674] width 80 height 27
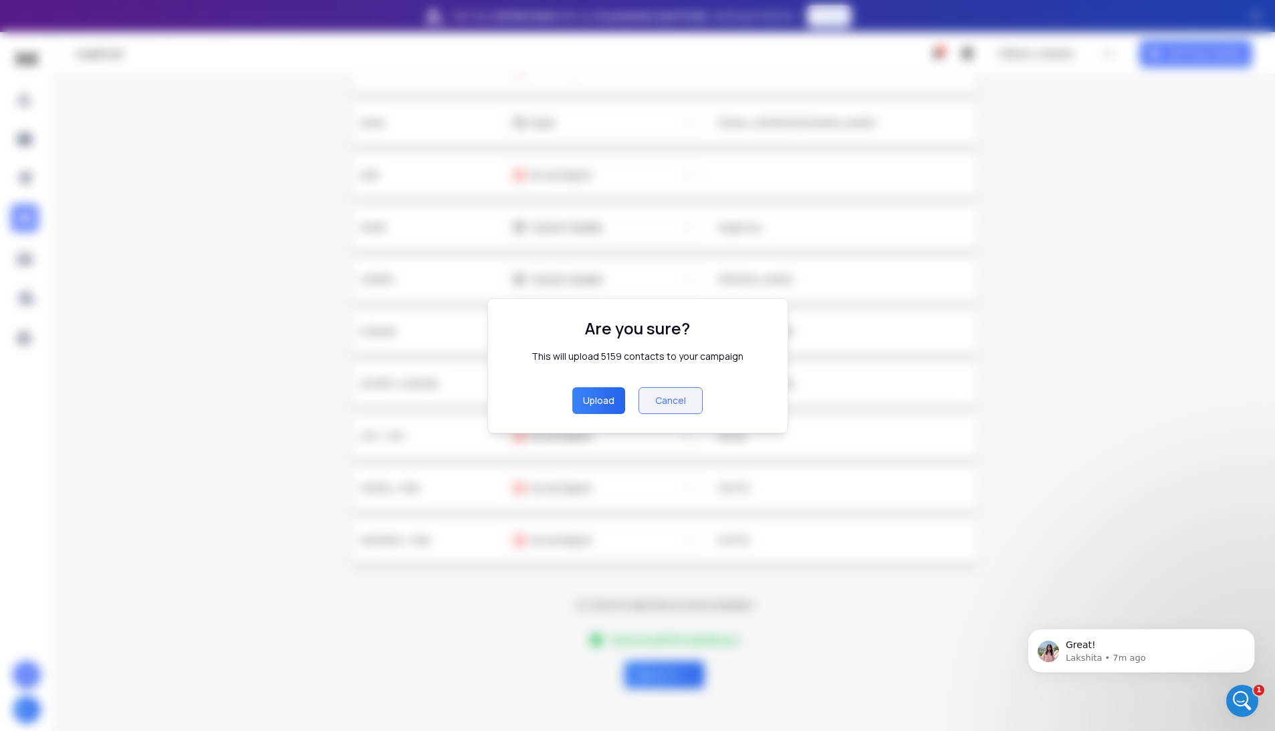
click at [576, 394] on button "Upload" at bounding box center [598, 400] width 53 height 27
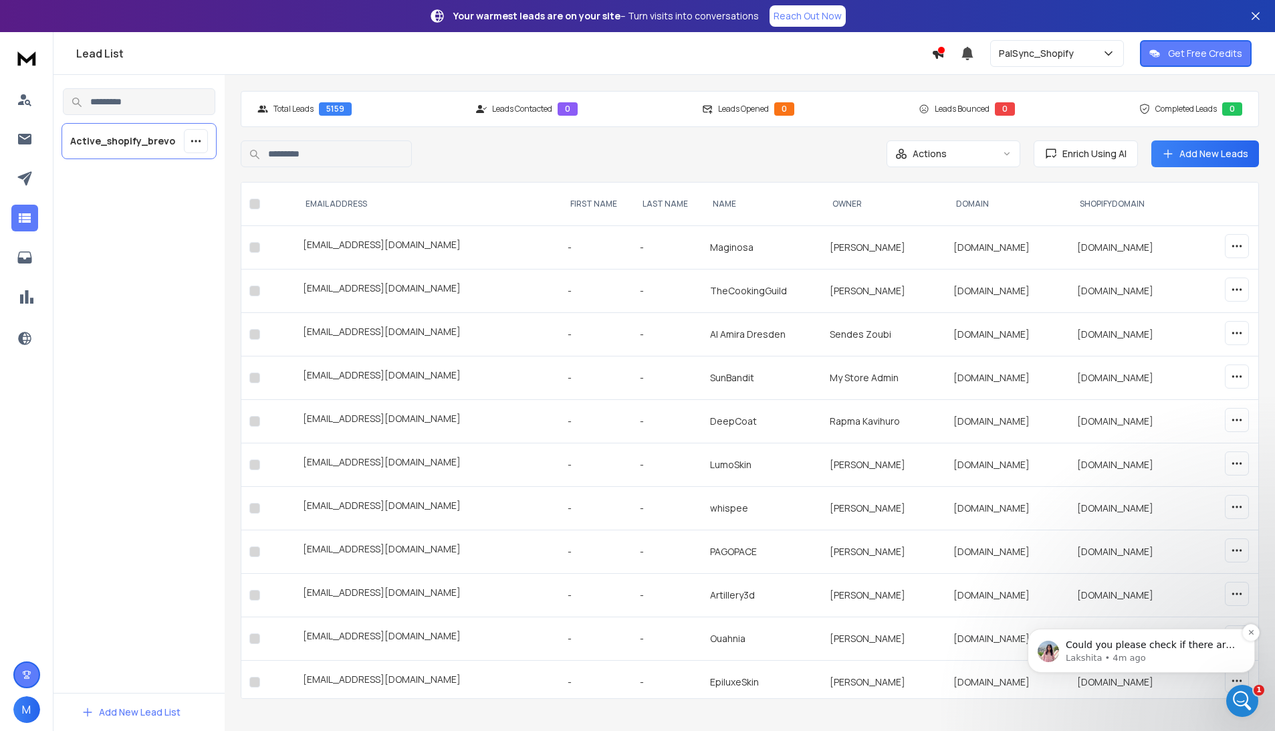
click at [1084, 641] on p "Could you please check if there are any duplicate columns, and ensure the forma…" at bounding box center [1152, 645] width 173 height 13
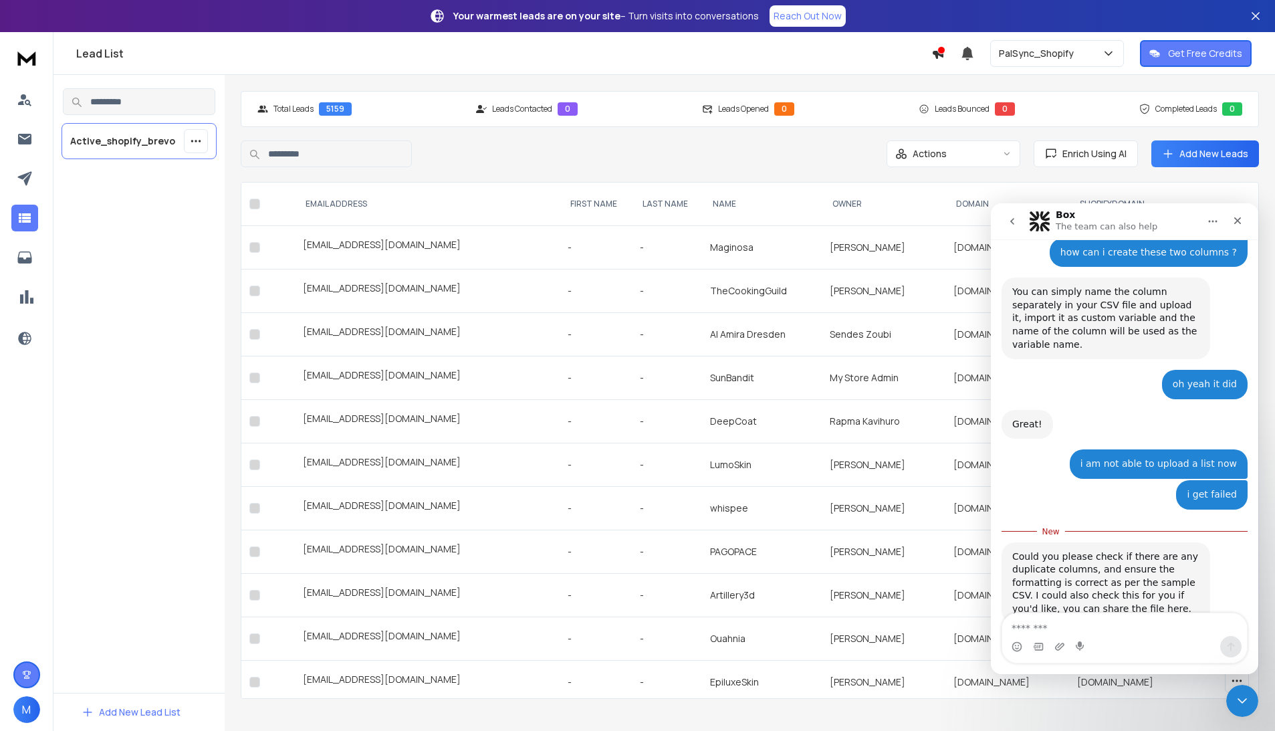
scroll to position [497, 0]
click at [1062, 637] on div "Intercom messenger" at bounding box center [1060, 646] width 11 height 21
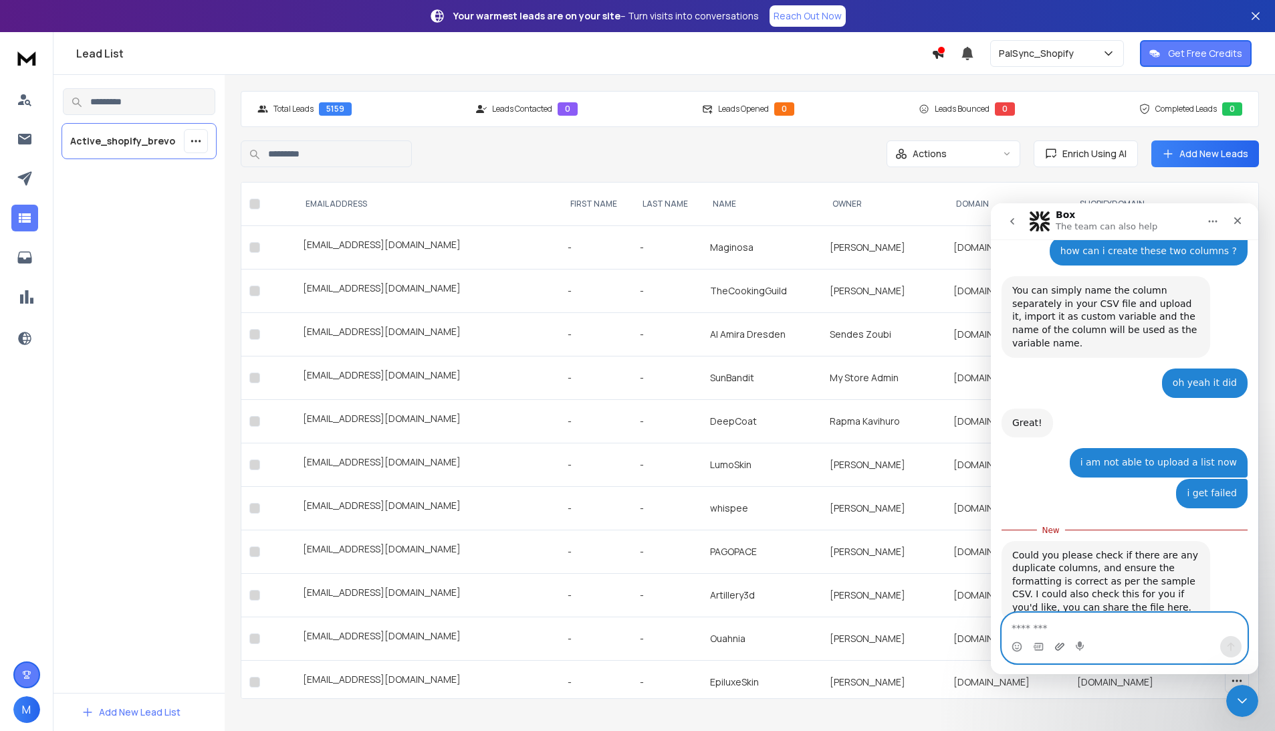
click at [1062, 651] on icon "Upload attachment" at bounding box center [1060, 646] width 11 height 11
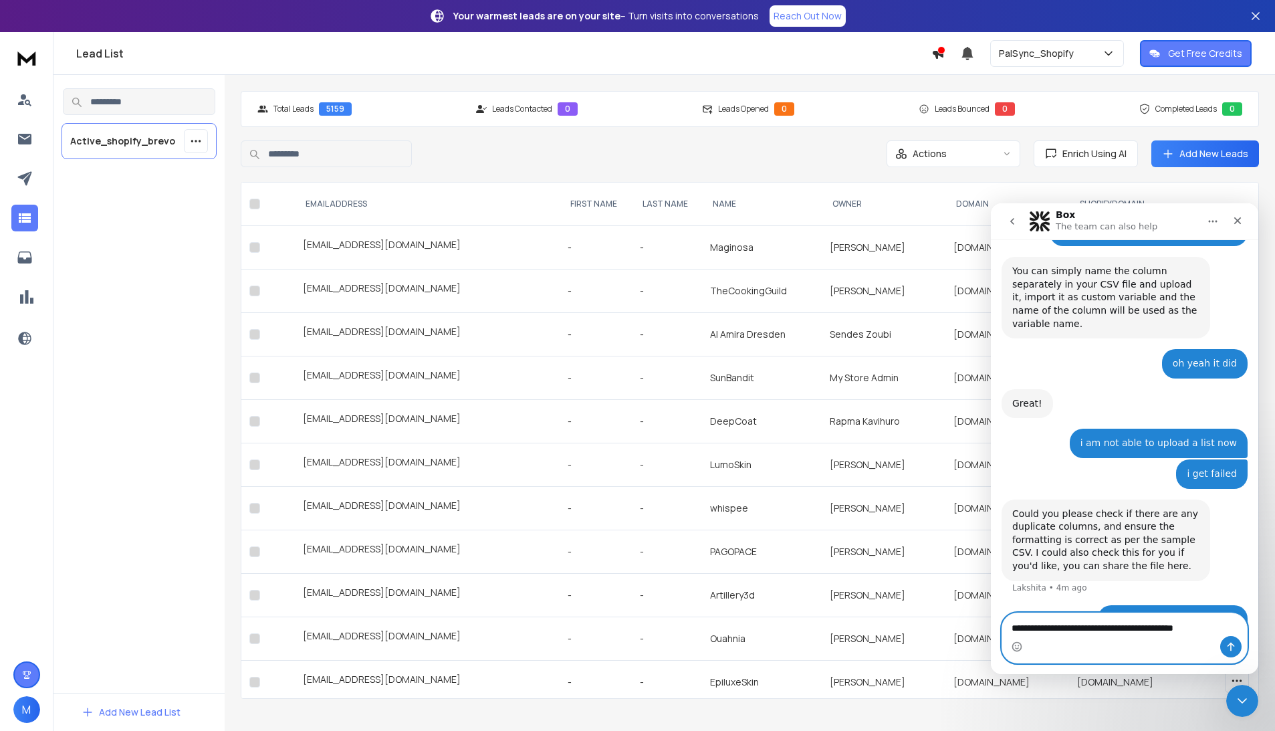
type textarea "**********"
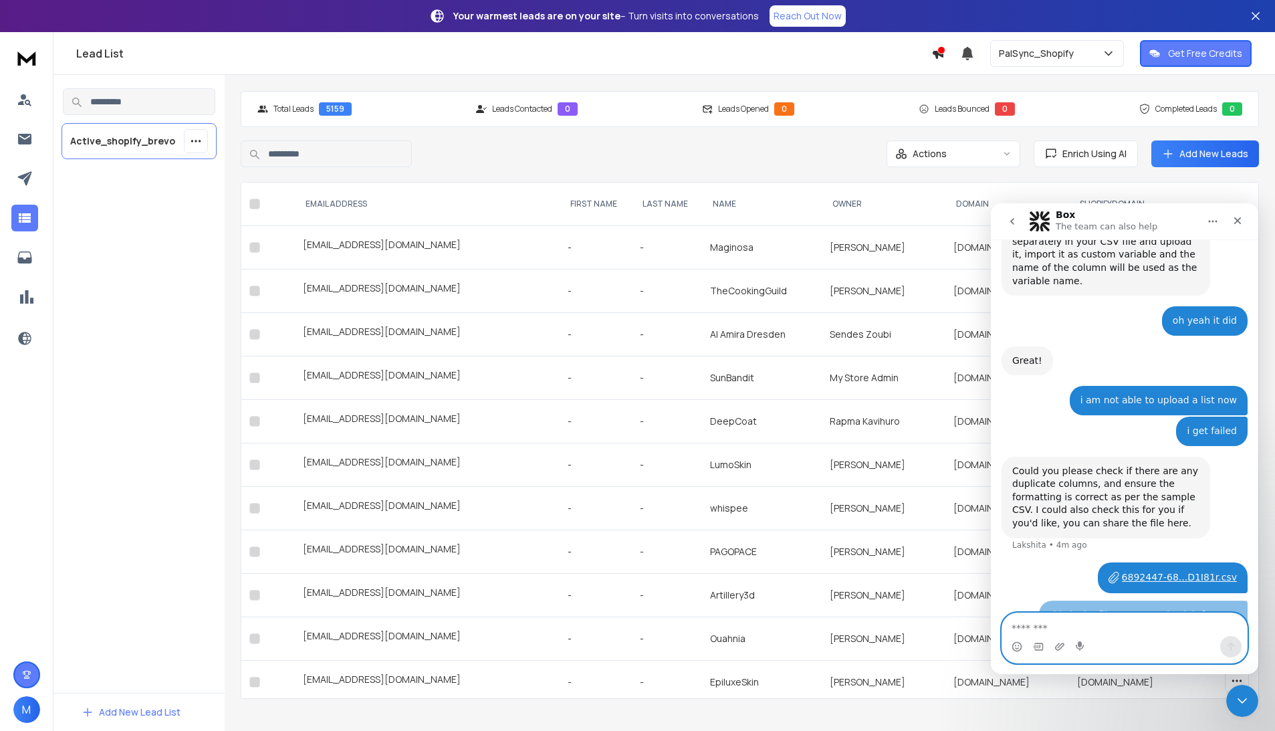
scroll to position [560, 0]
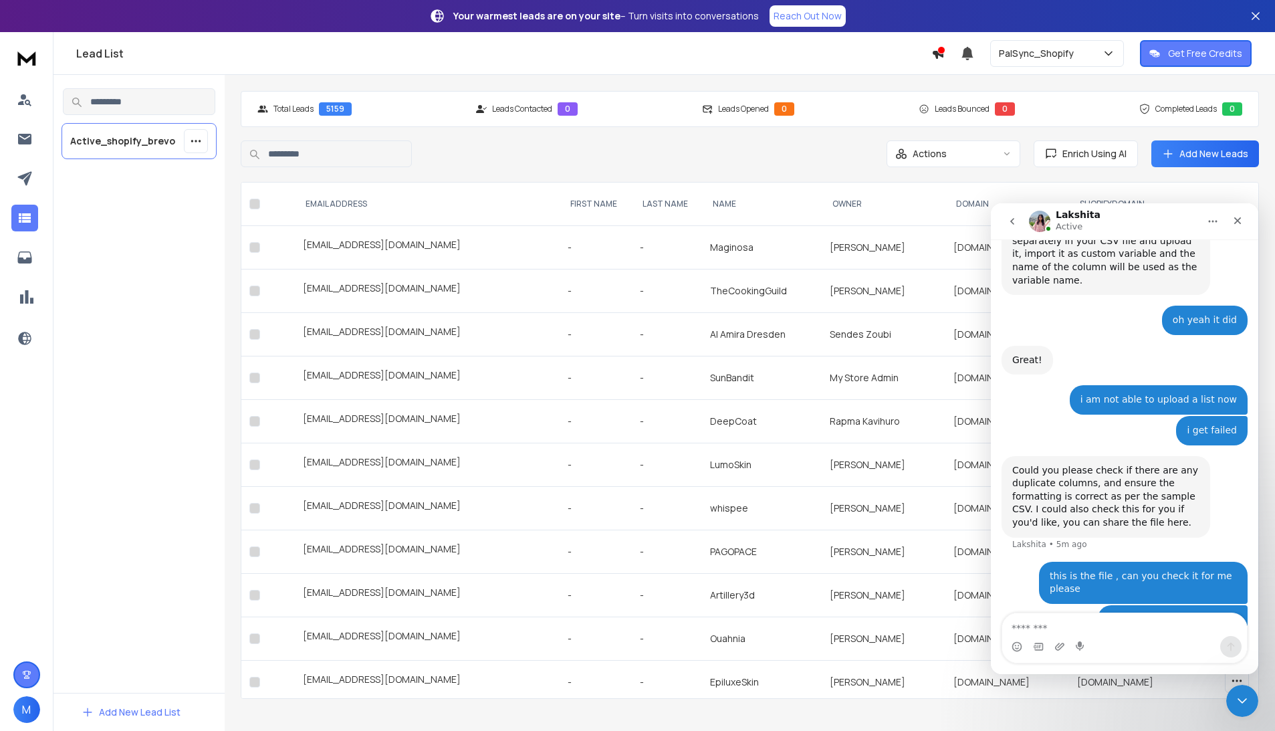
click at [1200, 162] on button "Add New Leads" at bounding box center [1206, 153] width 108 height 27
click at [1225, 158] on link "Add New Leads" at bounding box center [1205, 153] width 86 height 13
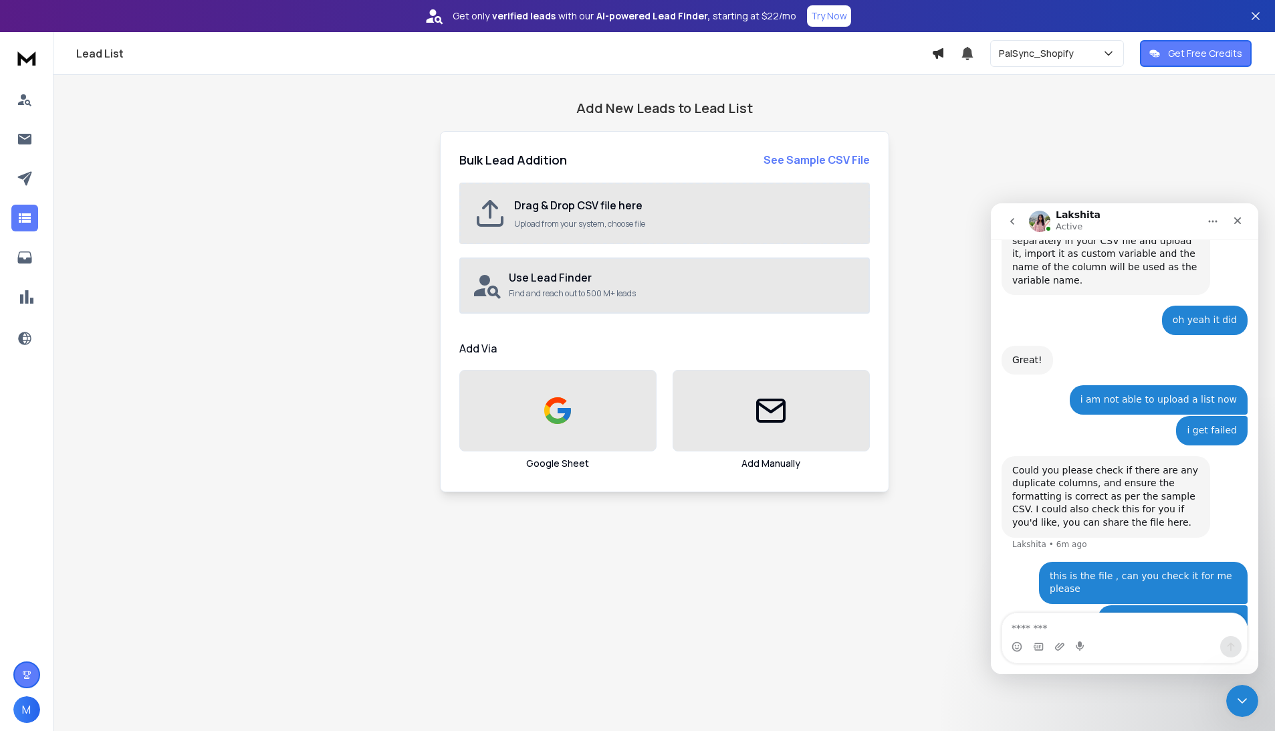
click at [678, 210] on h2 "Drag & Drop CSV file here" at bounding box center [684, 205] width 341 height 16
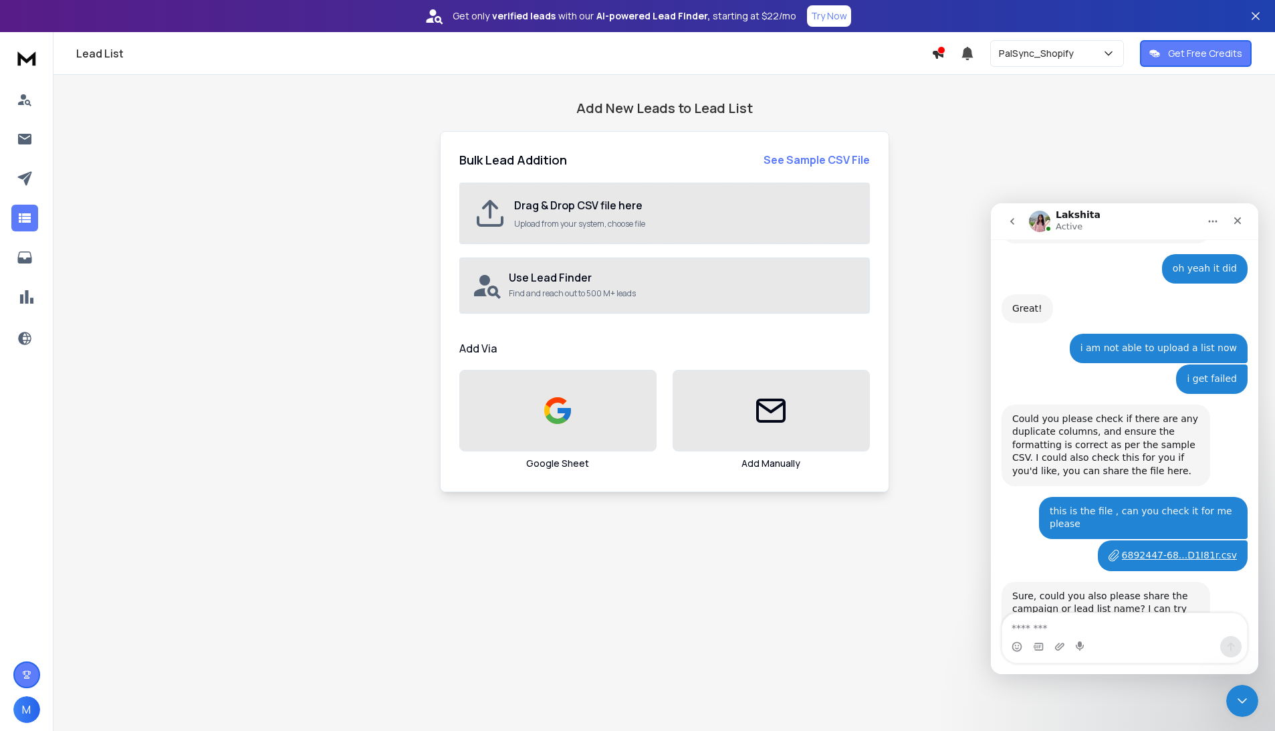
scroll to position [639, 0]
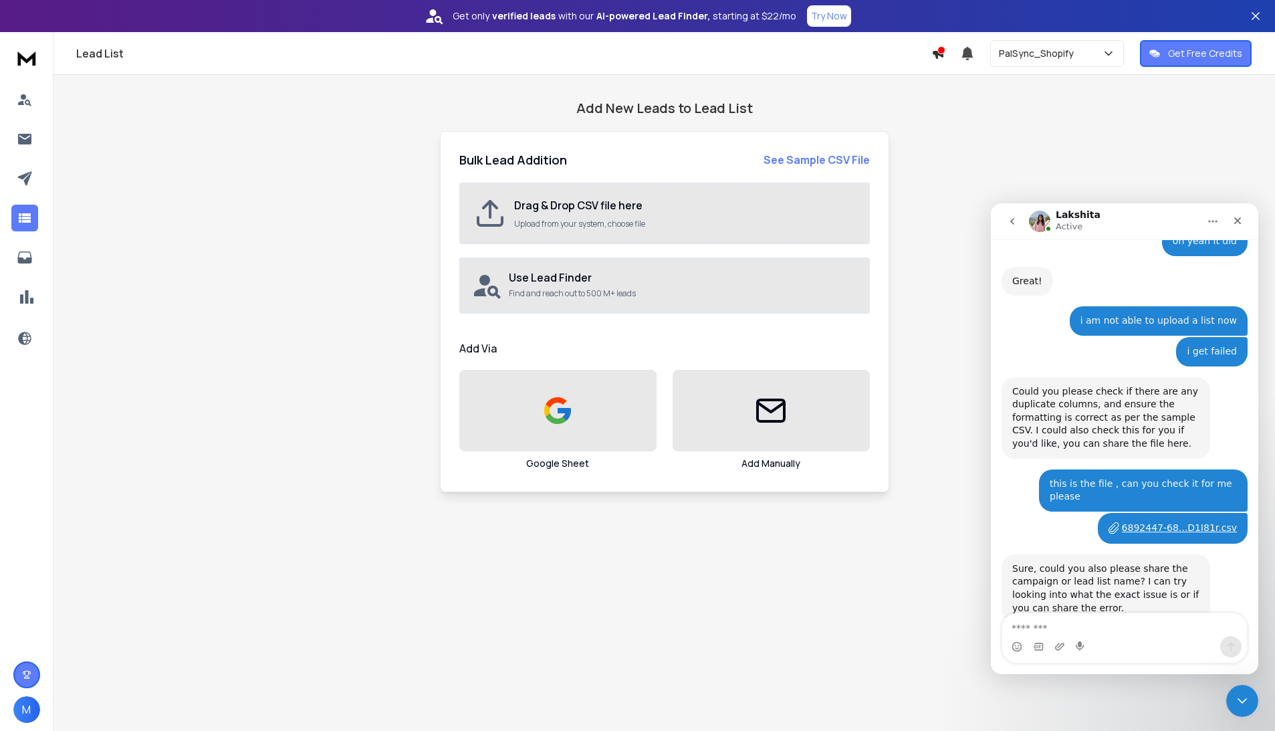
click at [641, 219] on p "Upload from your system, choose file" at bounding box center [684, 224] width 341 height 11
click at [1115, 617] on textarea "Message…" at bounding box center [1124, 624] width 245 height 23
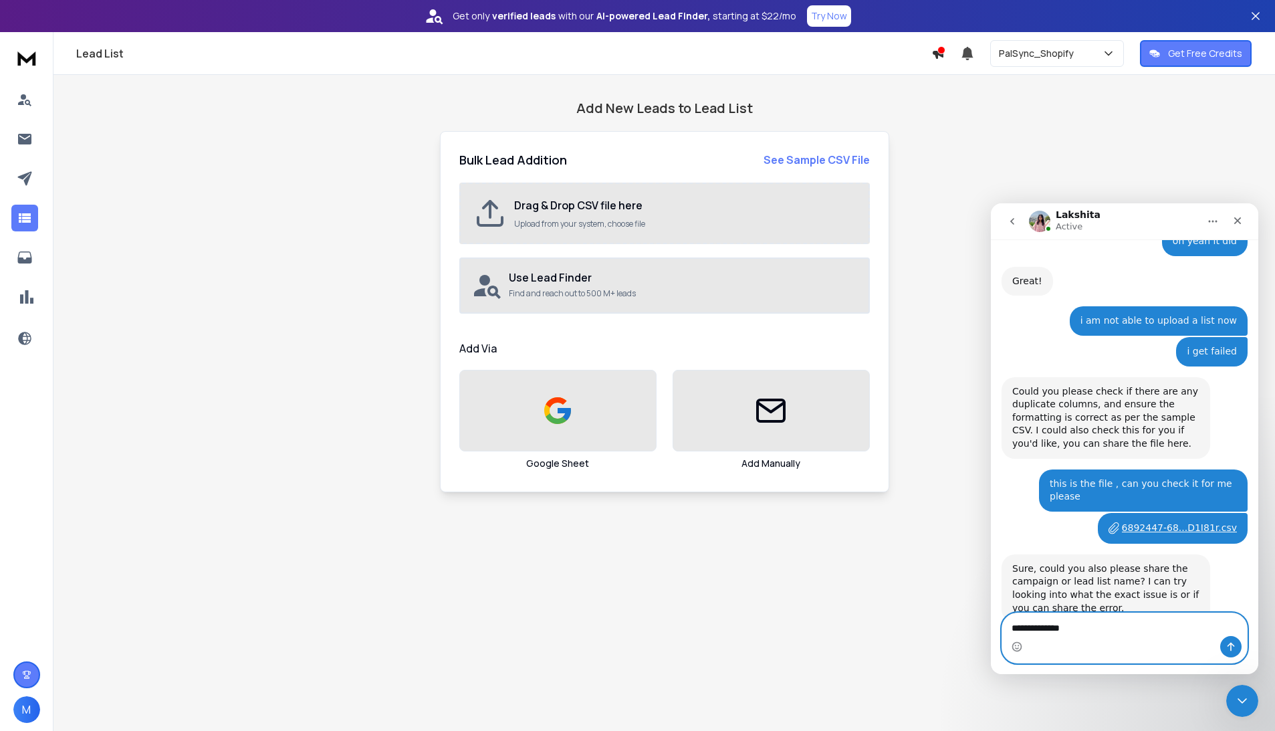
type textarea "**********"
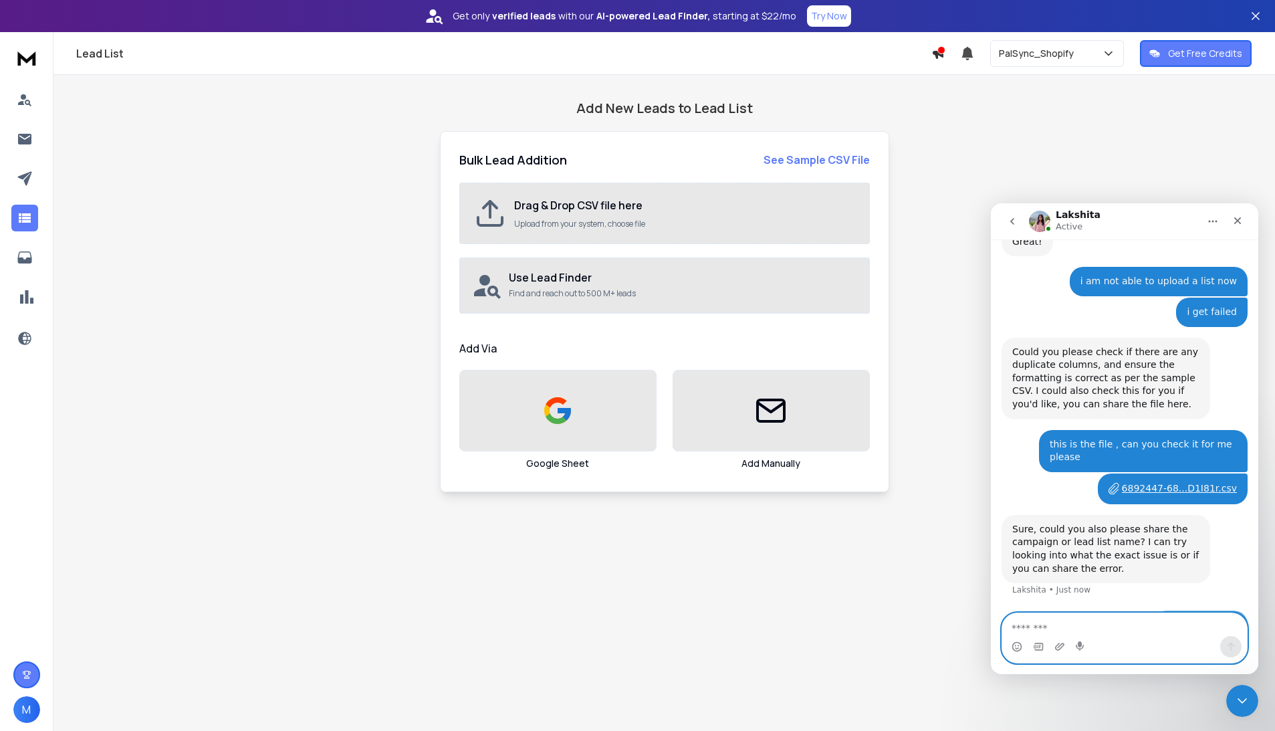
scroll to position [679, 0]
type textarea "*********"
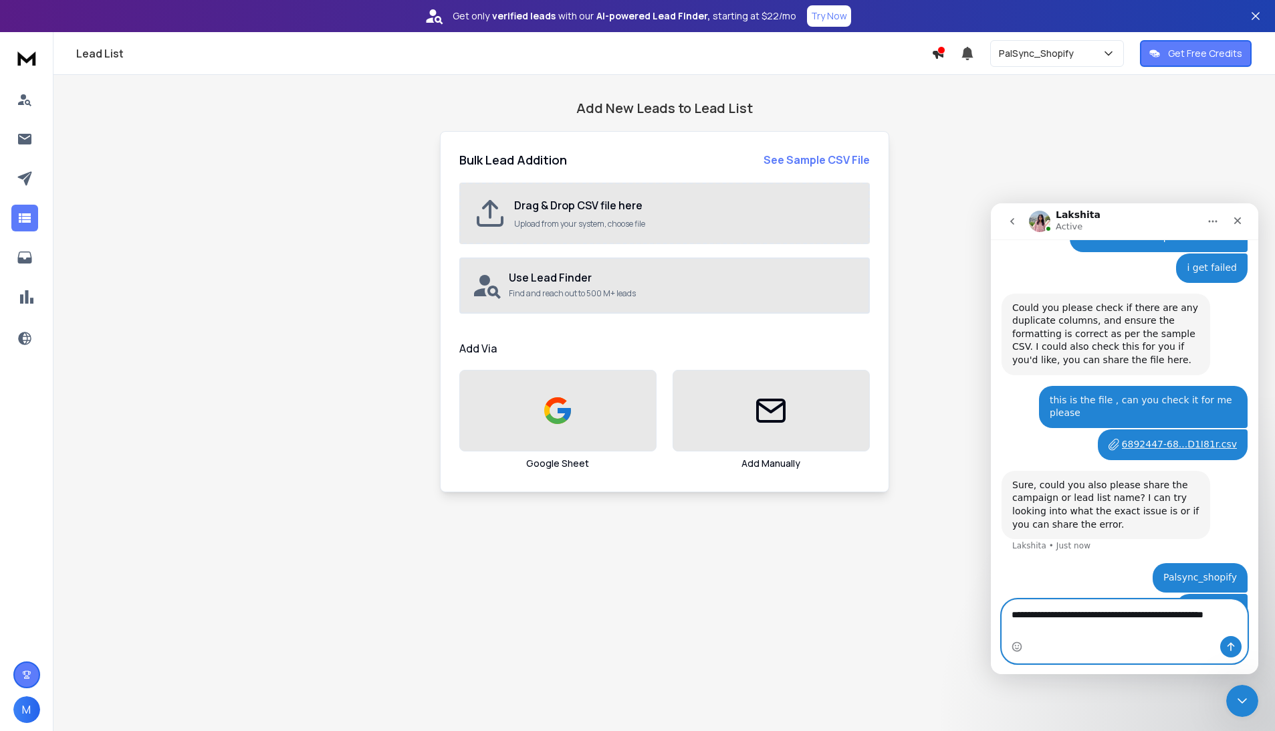
scroll to position [722, 0]
type textarea "**********"
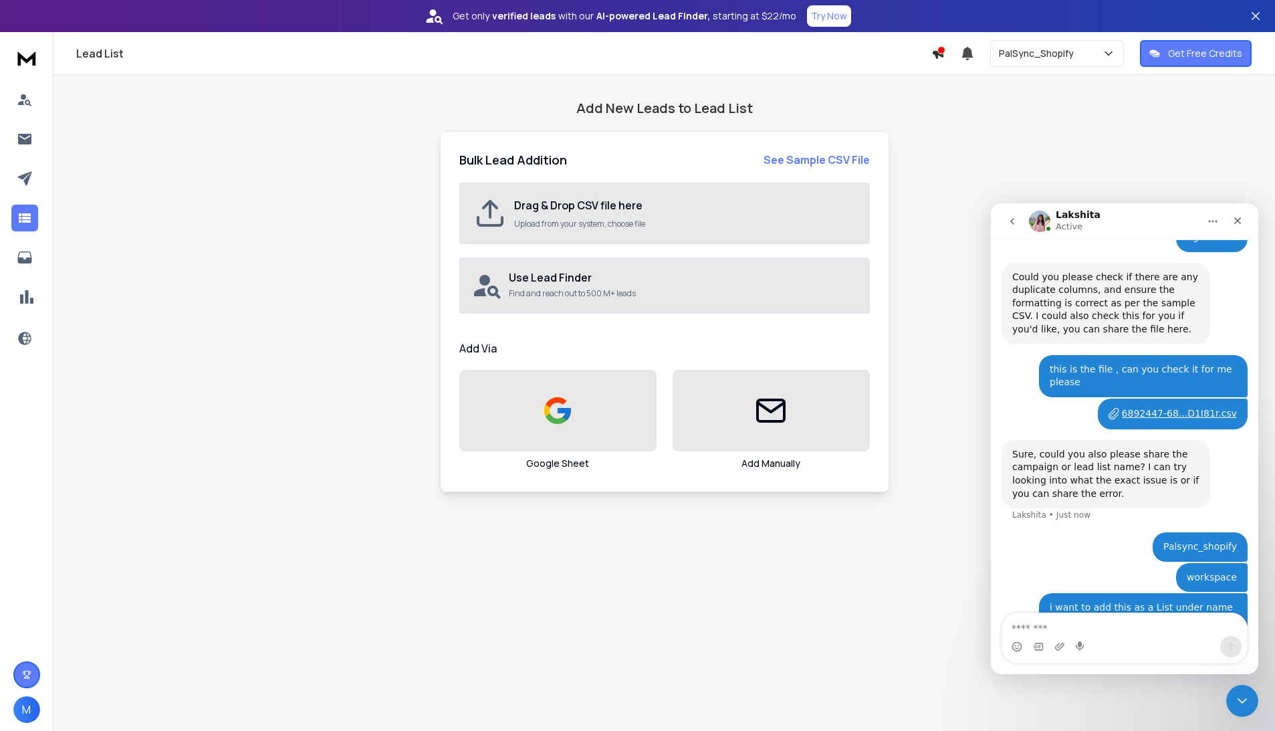
click at [38, 221] on div at bounding box center [26, 220] width 31 height 31
click at [33, 218] on link at bounding box center [24, 218] width 27 height 27
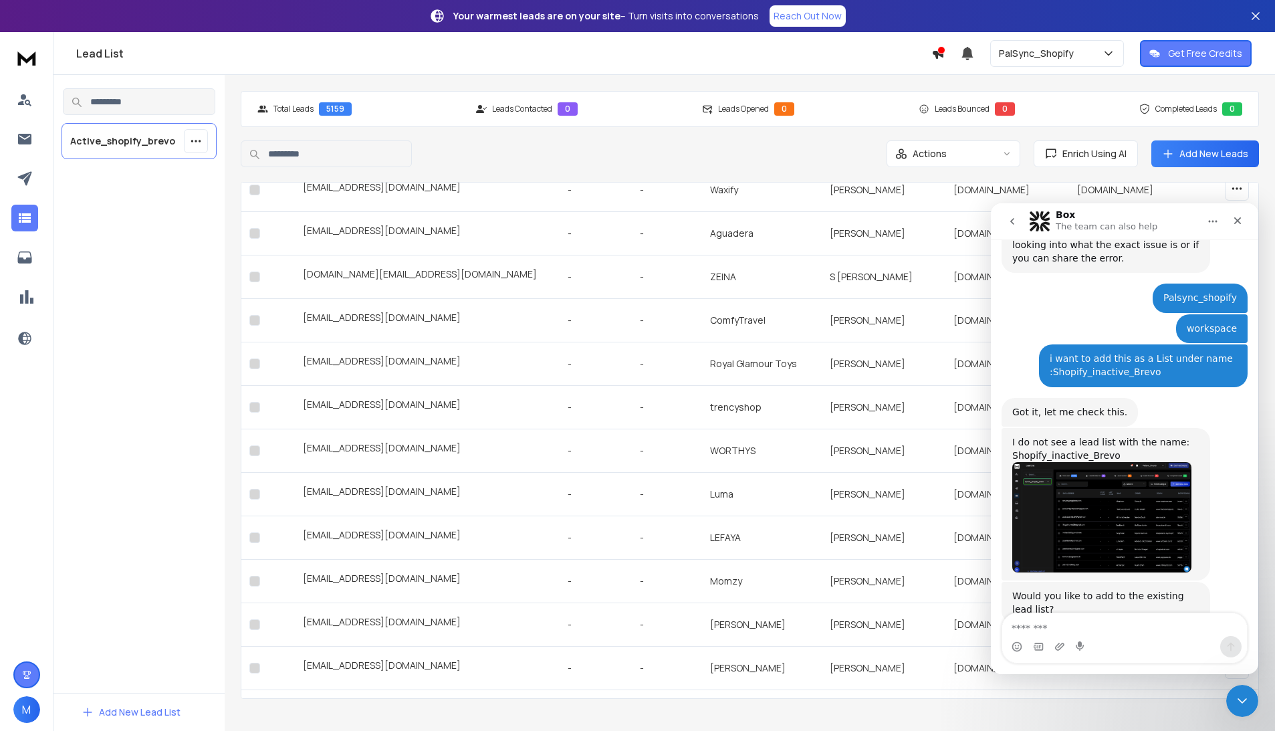
scroll to position [990, 0]
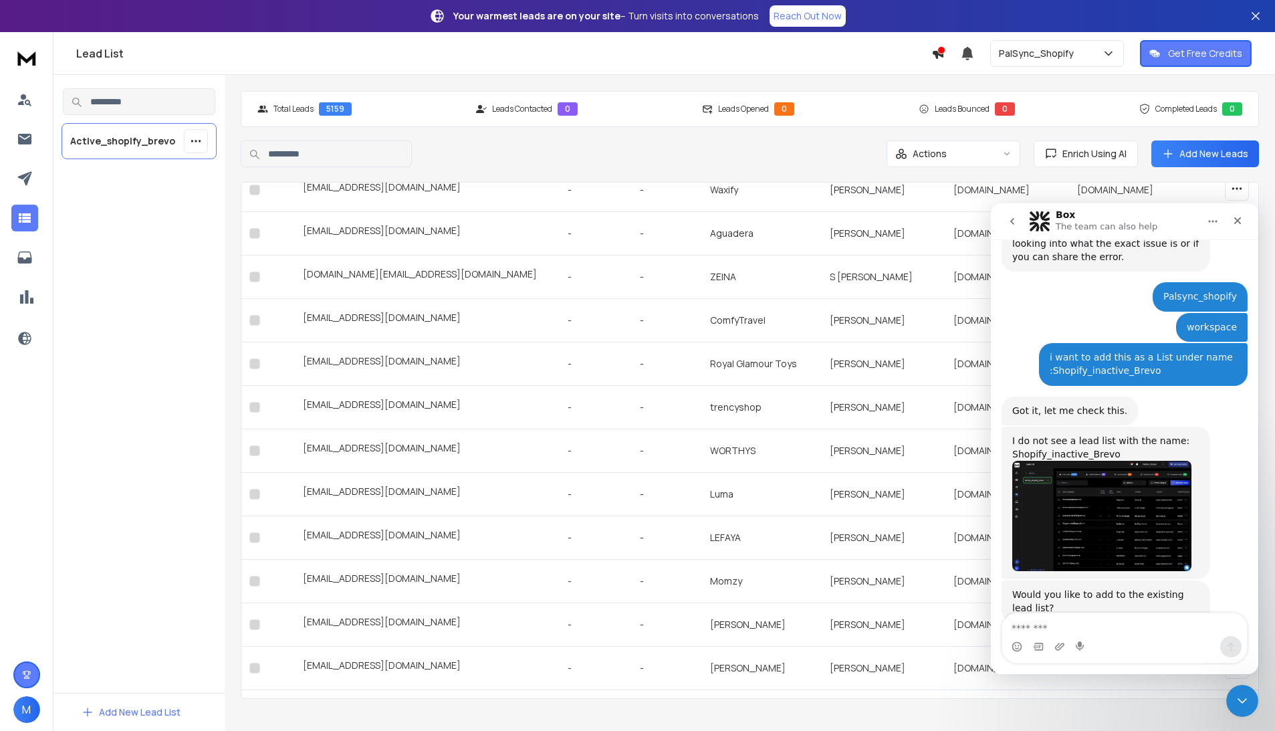
click at [1105, 435] on div "I do not see a lead list with the name: Shopify_inactive_Brevo" at bounding box center [1106, 448] width 187 height 26
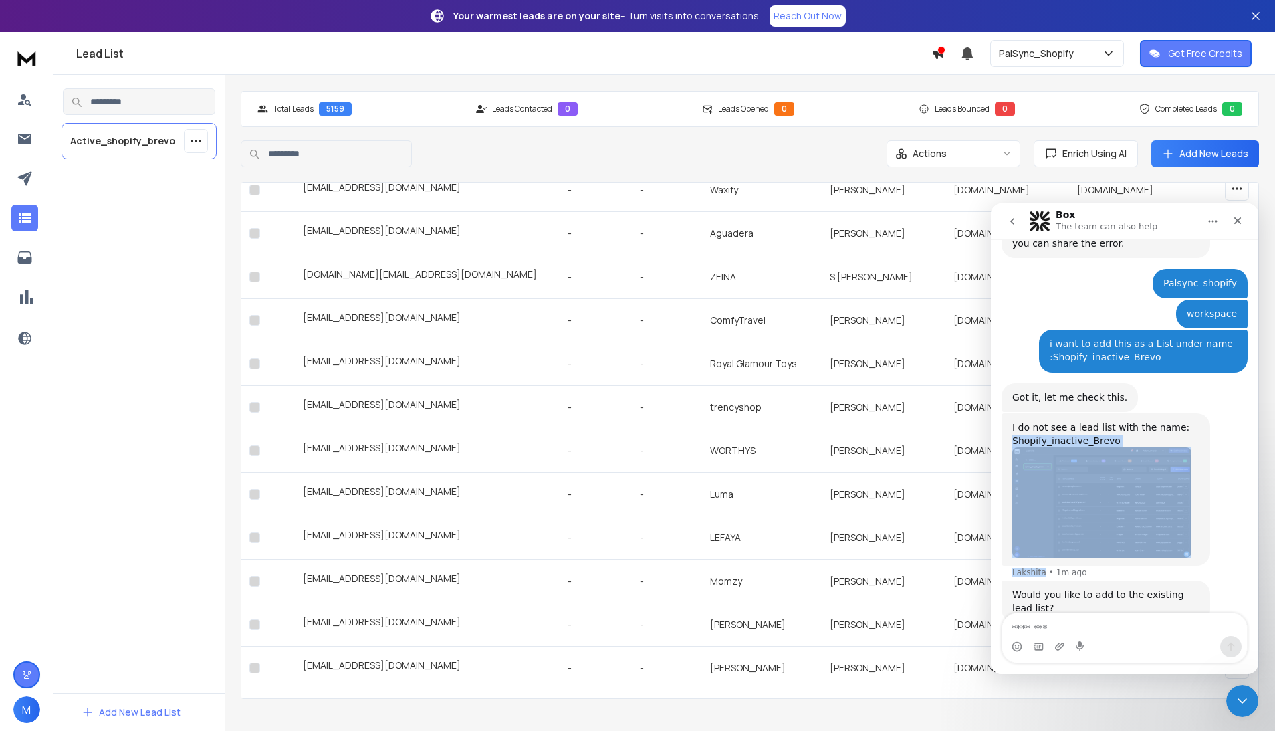
drag, startPoint x: 1105, startPoint y: 416, endPoint x: 1039, endPoint y: 416, distance: 66.2
click at [1039, 421] on div "I do not see a lead list with the name: Shopify_inactive_Brevo" at bounding box center [1106, 489] width 187 height 136
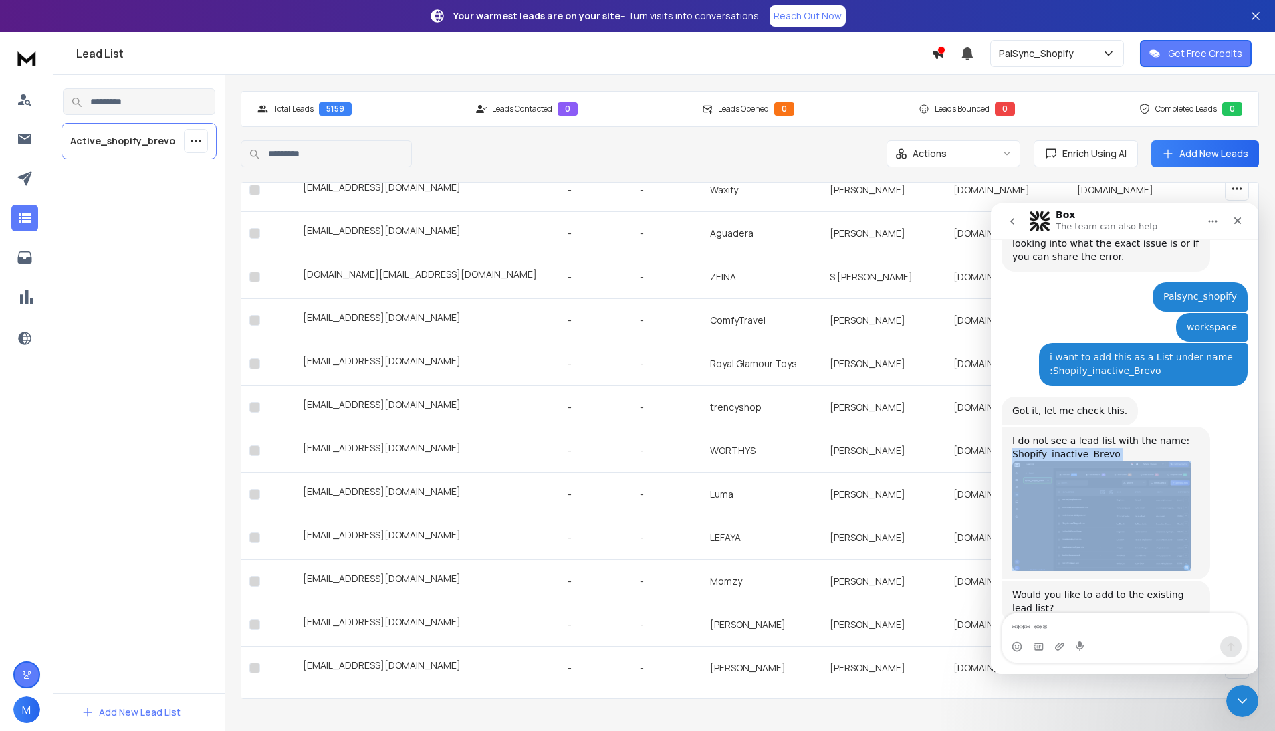
copy div "Shopify_inactive_Brevo Lakshita"
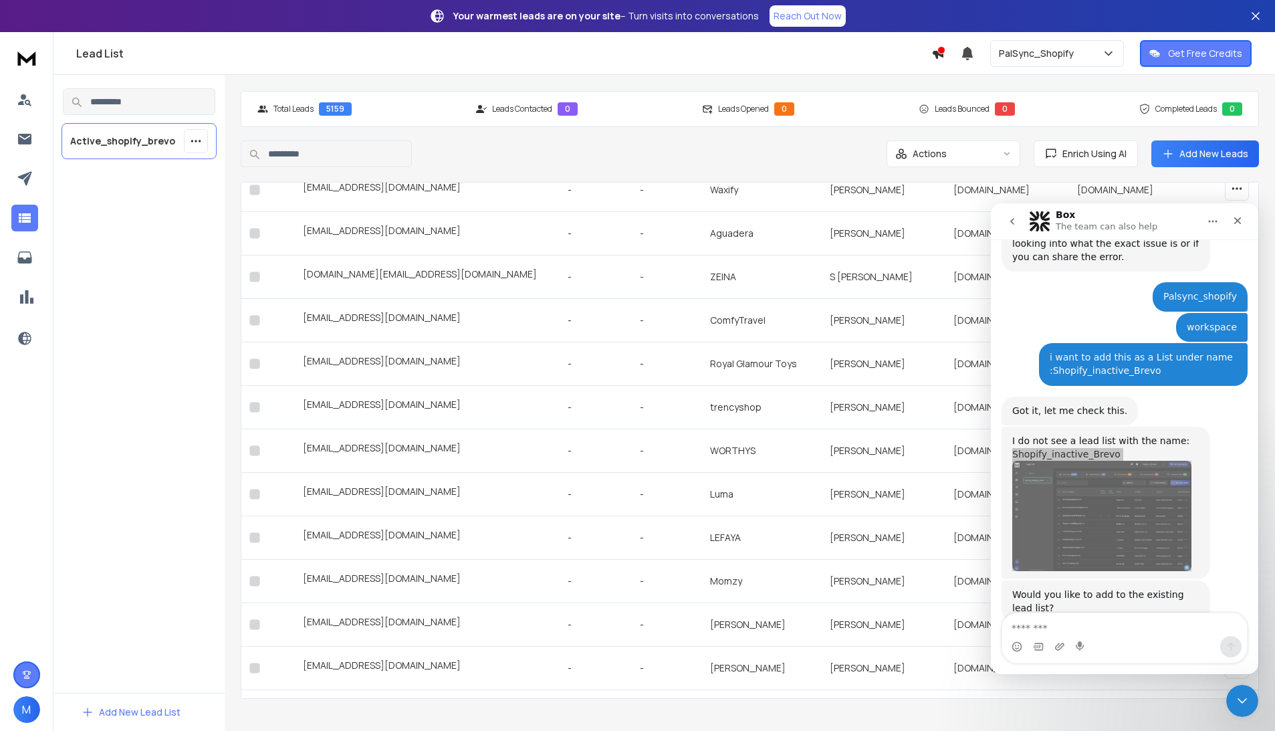
click at [156, 702] on button "Add New Lead List" at bounding box center [131, 712] width 120 height 27
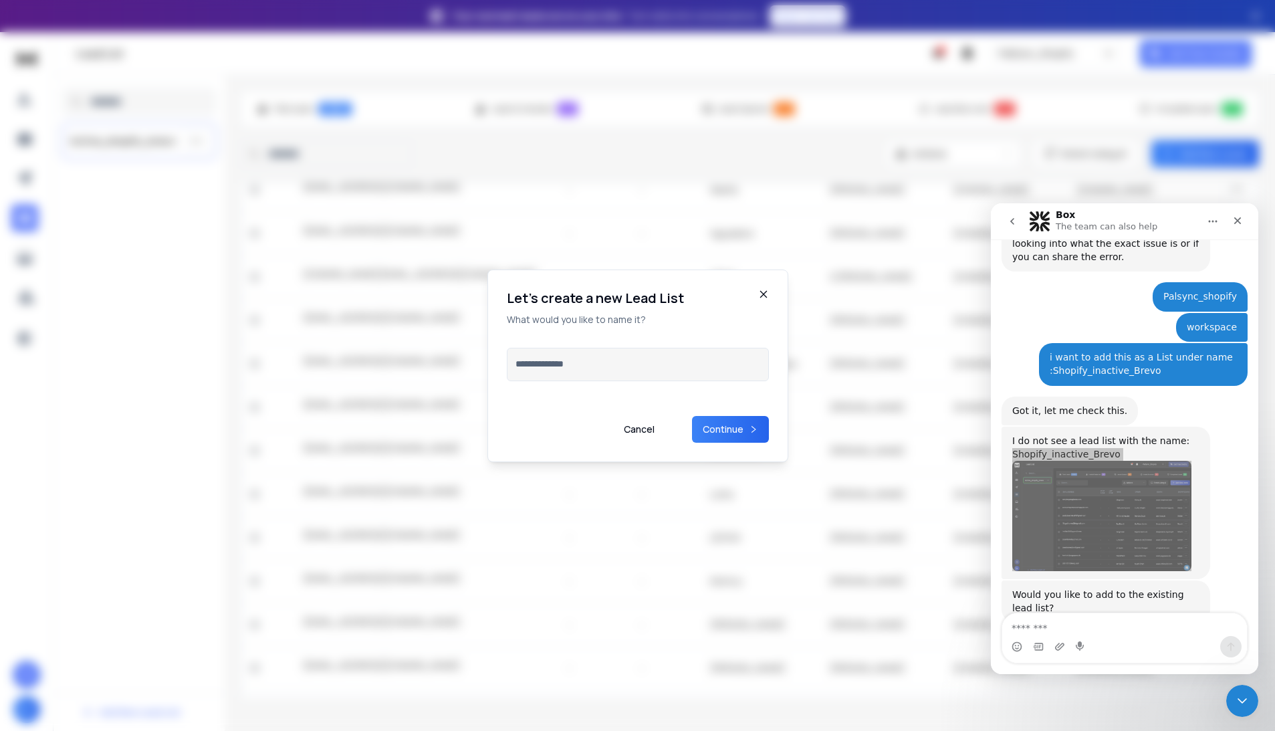
click at [587, 359] on input at bounding box center [638, 364] width 262 height 33
paste input "**********"
drag, startPoint x: 624, startPoint y: 369, endPoint x: 745, endPoint y: 369, distance: 121.0
click at [734, 369] on input "**********" at bounding box center [638, 364] width 262 height 33
type input "**********"
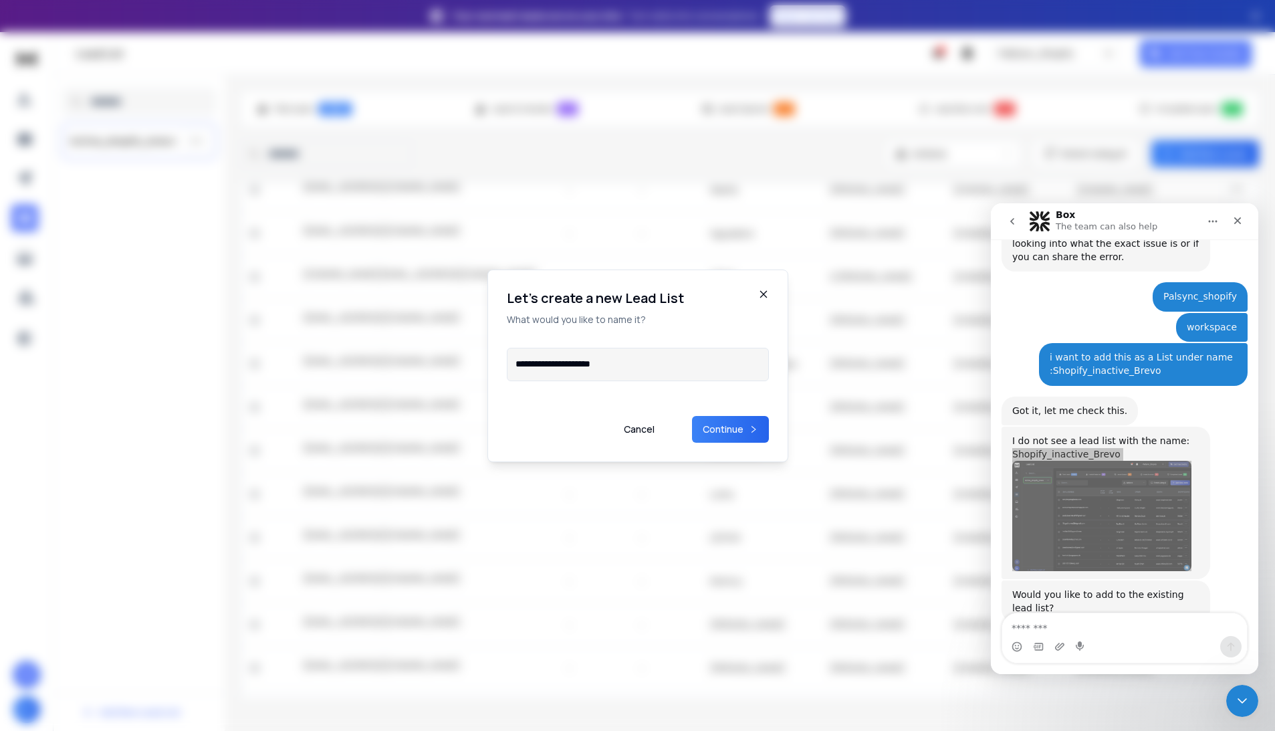
click at [736, 437] on button "Continue" at bounding box center [730, 429] width 77 height 27
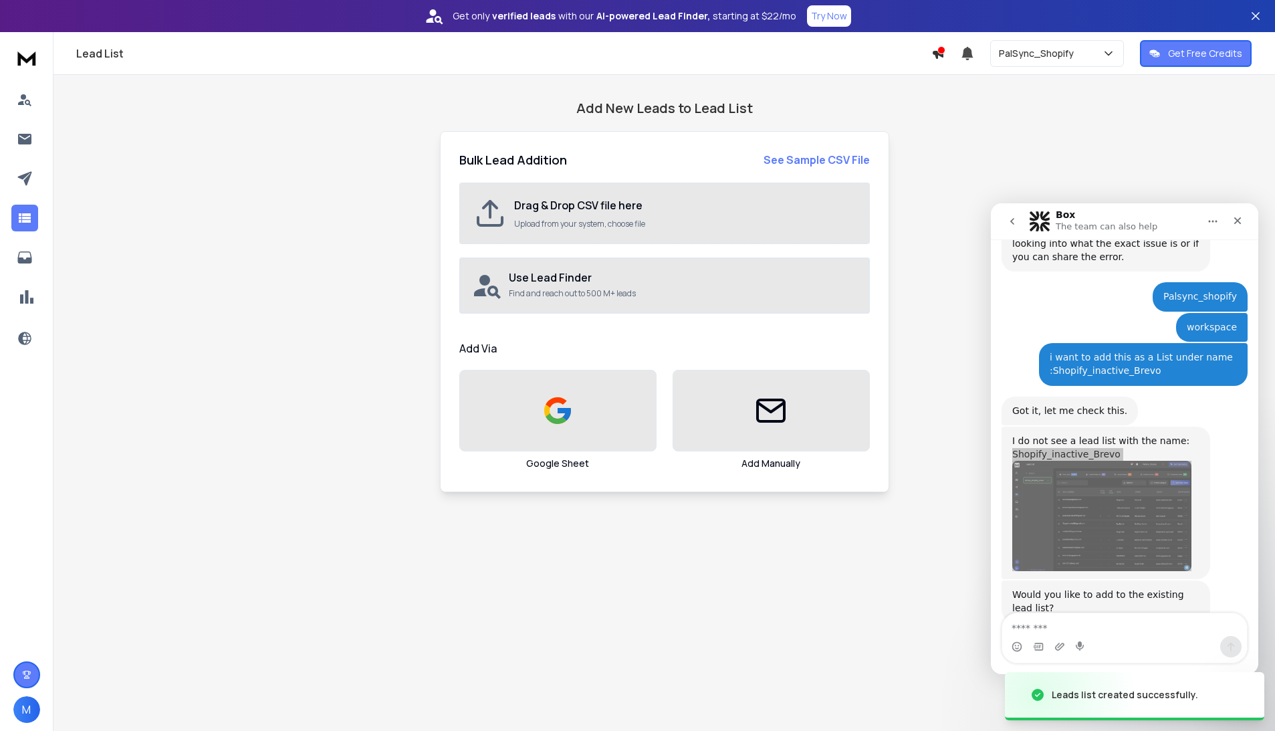
click at [637, 223] on p "Upload from your system, choose file" at bounding box center [684, 224] width 341 height 11
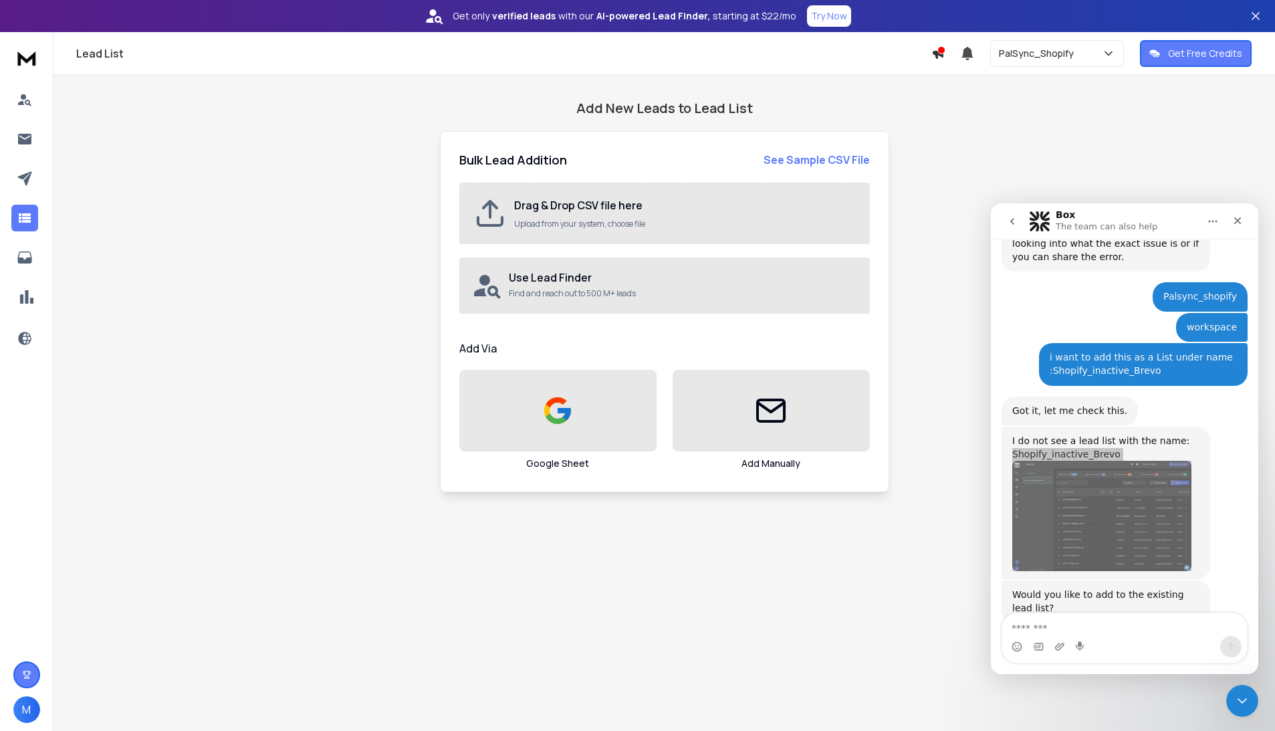
type input "**********"
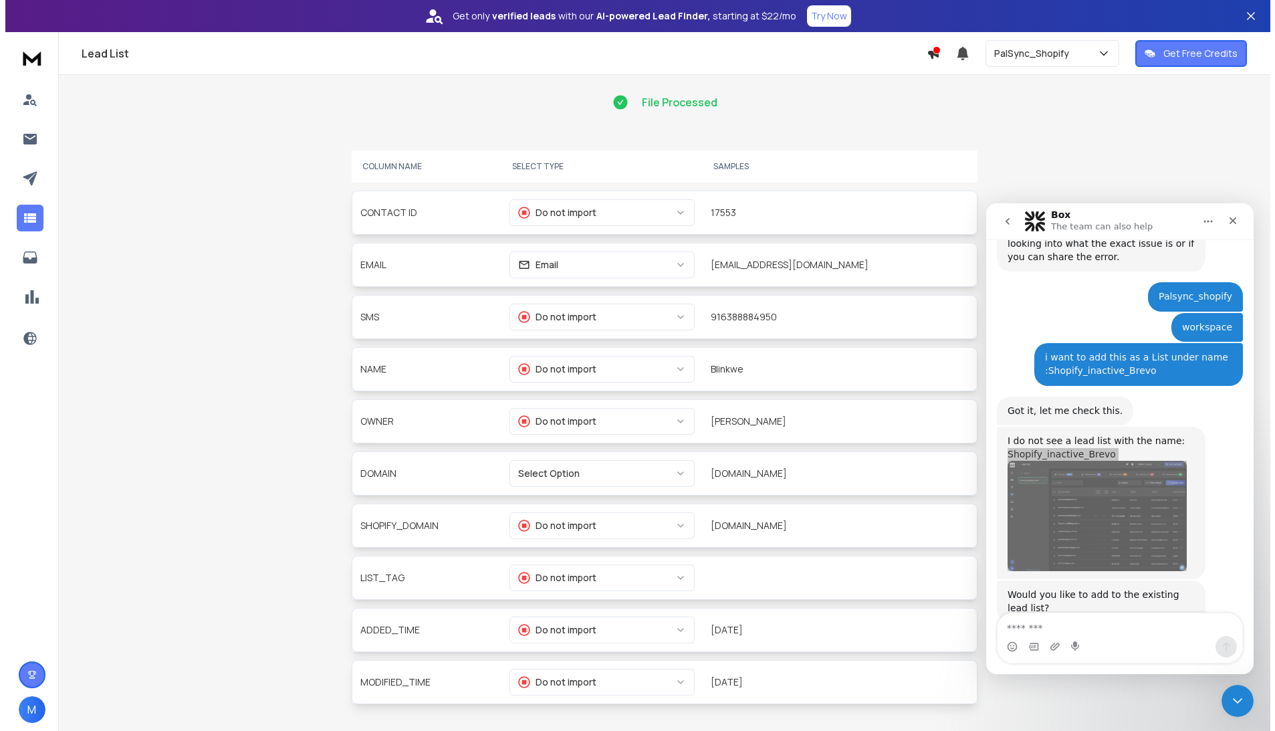
scroll to position [284, 0]
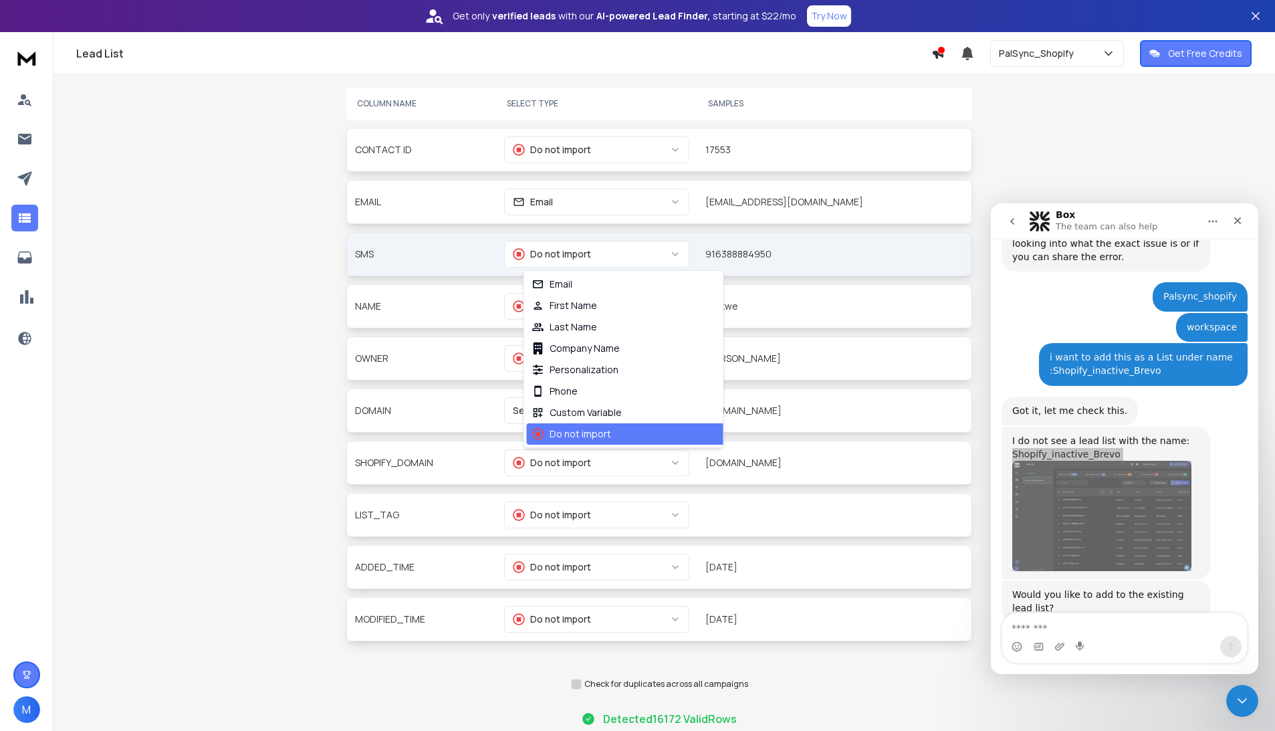
click at [643, 264] on button "Do not import" at bounding box center [596, 254] width 185 height 27
click at [643, 264] on button "Do not import" at bounding box center [591, 254] width 185 height 27
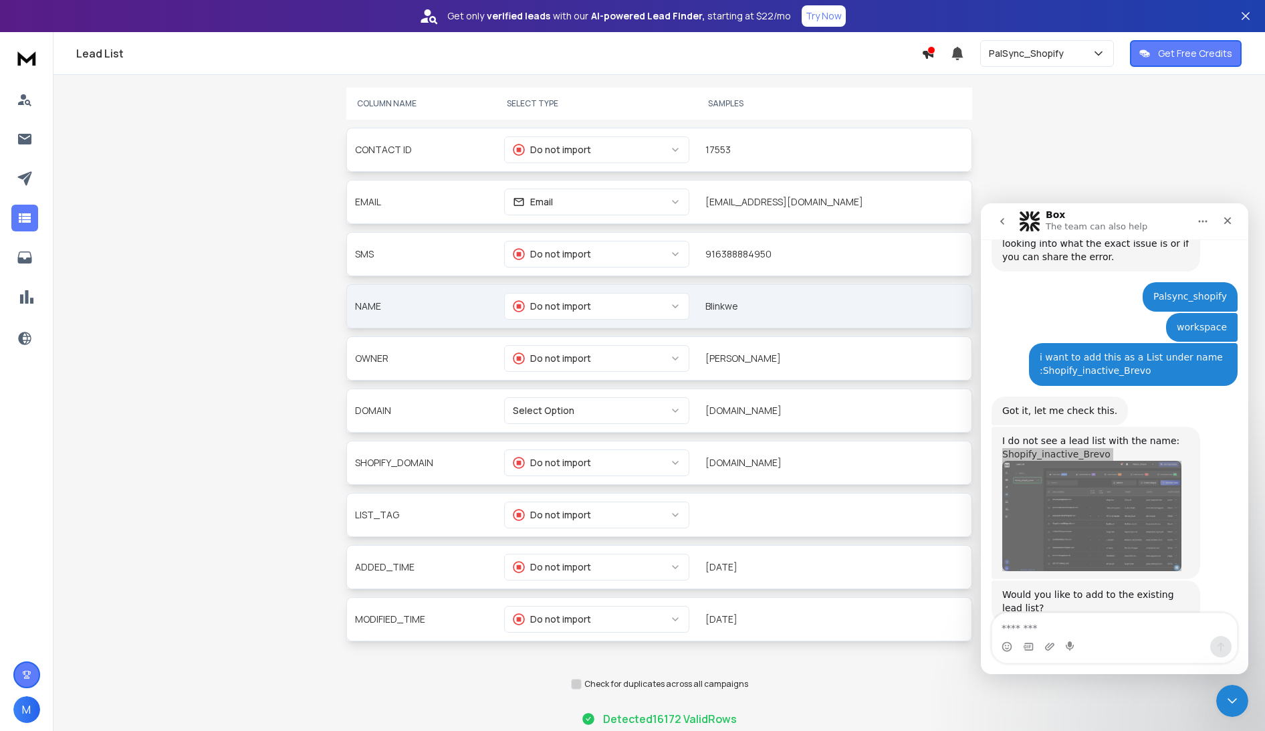
click at [636, 310] on button "Do not import" at bounding box center [596, 306] width 185 height 27
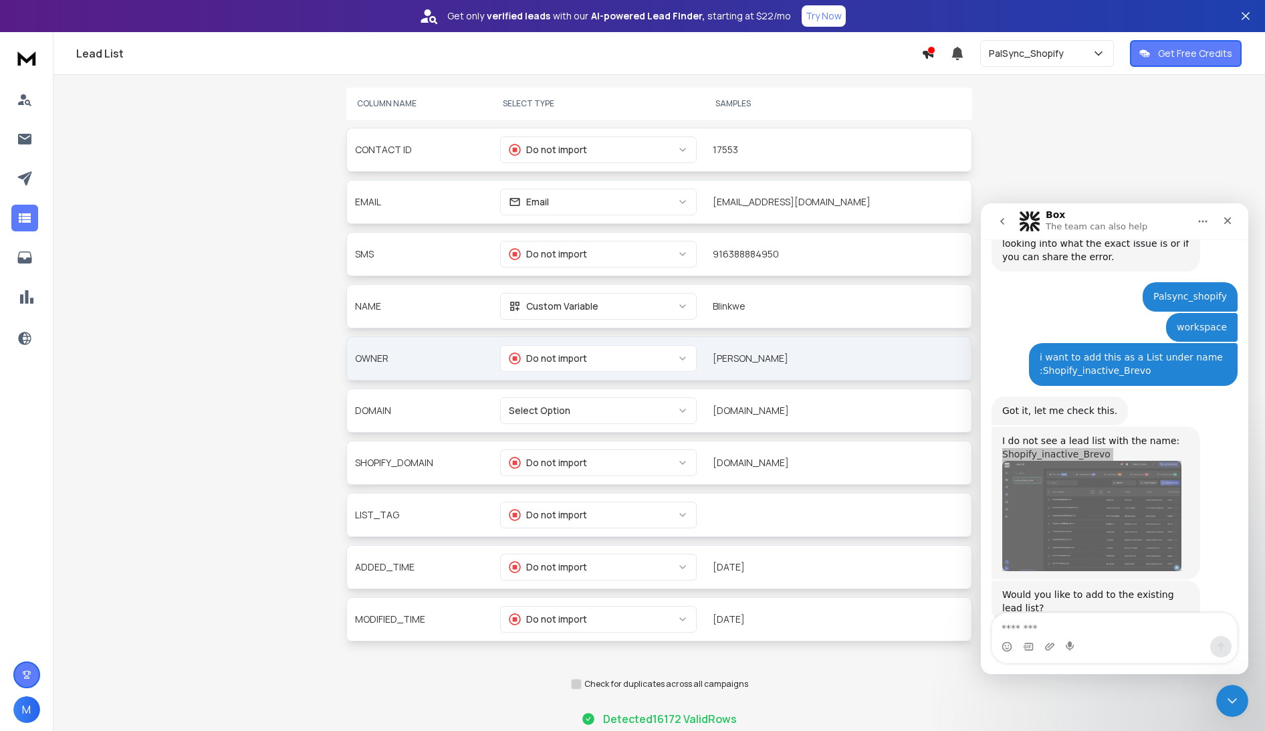
click at [645, 360] on button "Do not import" at bounding box center [598, 358] width 197 height 27
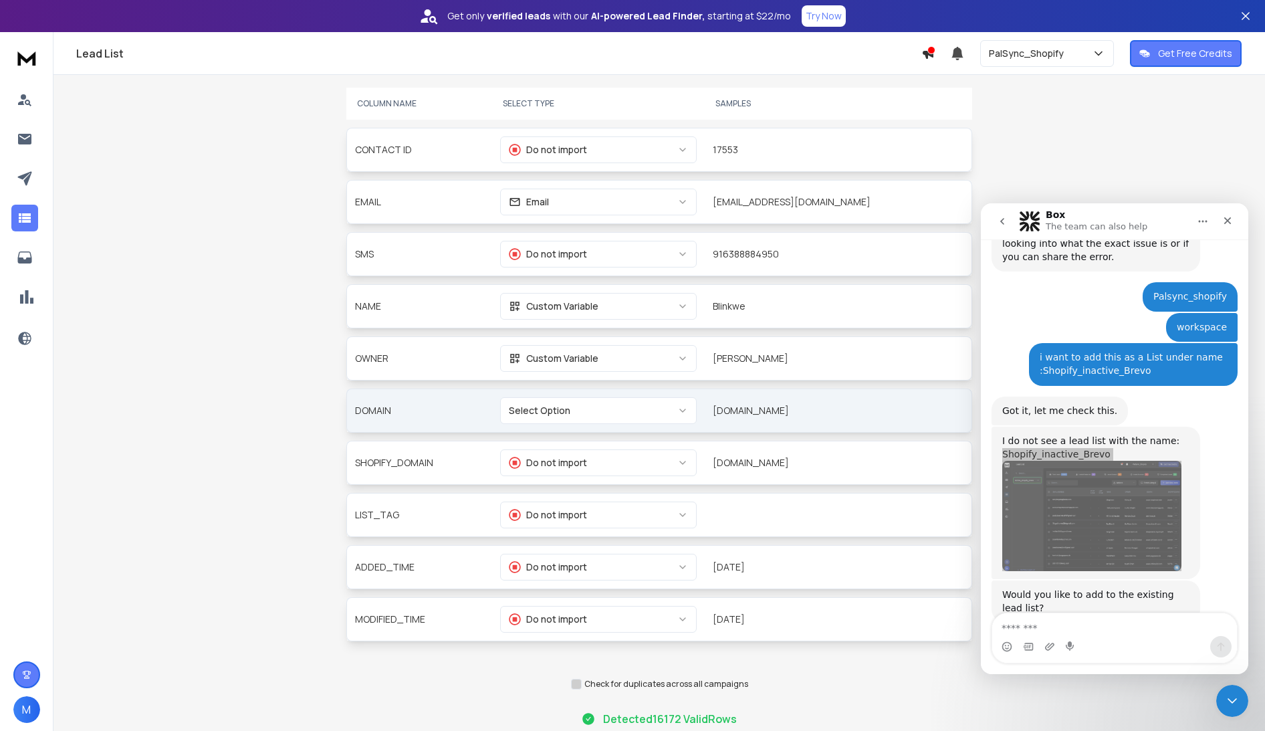
click at [644, 426] on td "Select Option" at bounding box center [598, 411] width 213 height 44
click at [644, 419] on button "Select Option" at bounding box center [603, 410] width 197 height 27
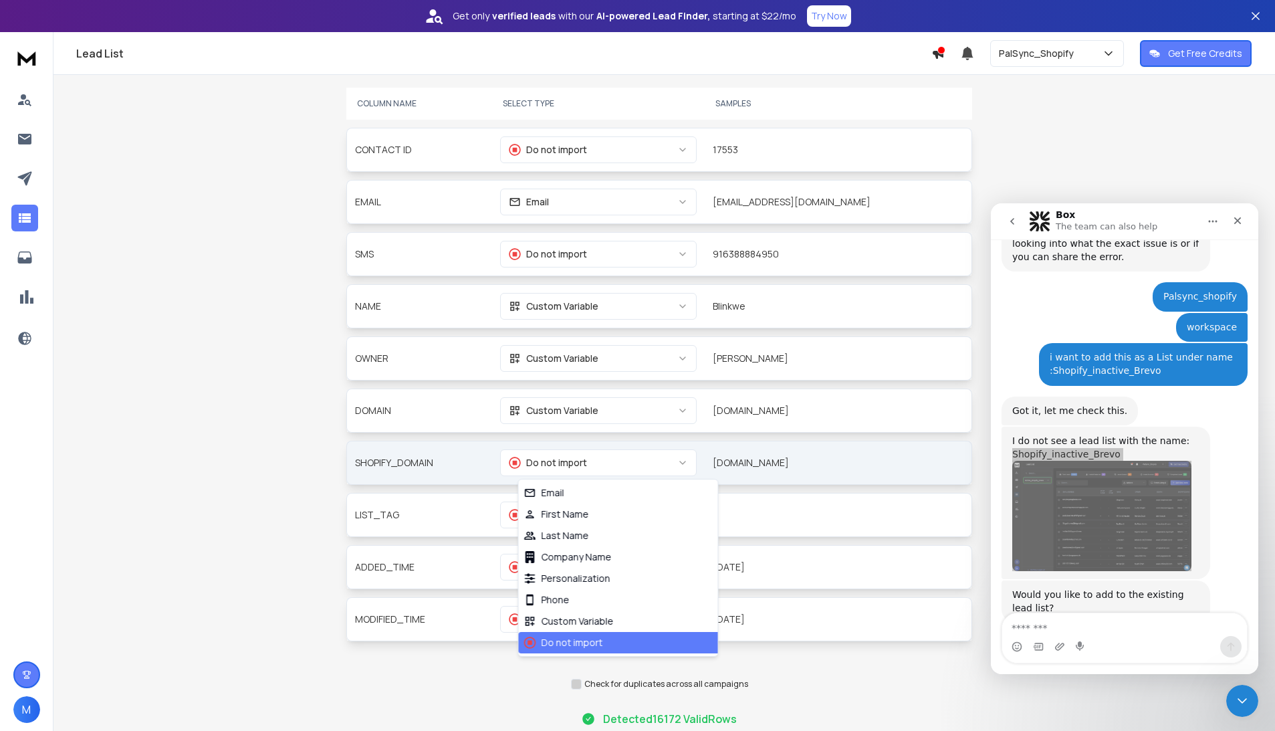
click at [635, 471] on button "Do not import" at bounding box center [598, 462] width 197 height 27
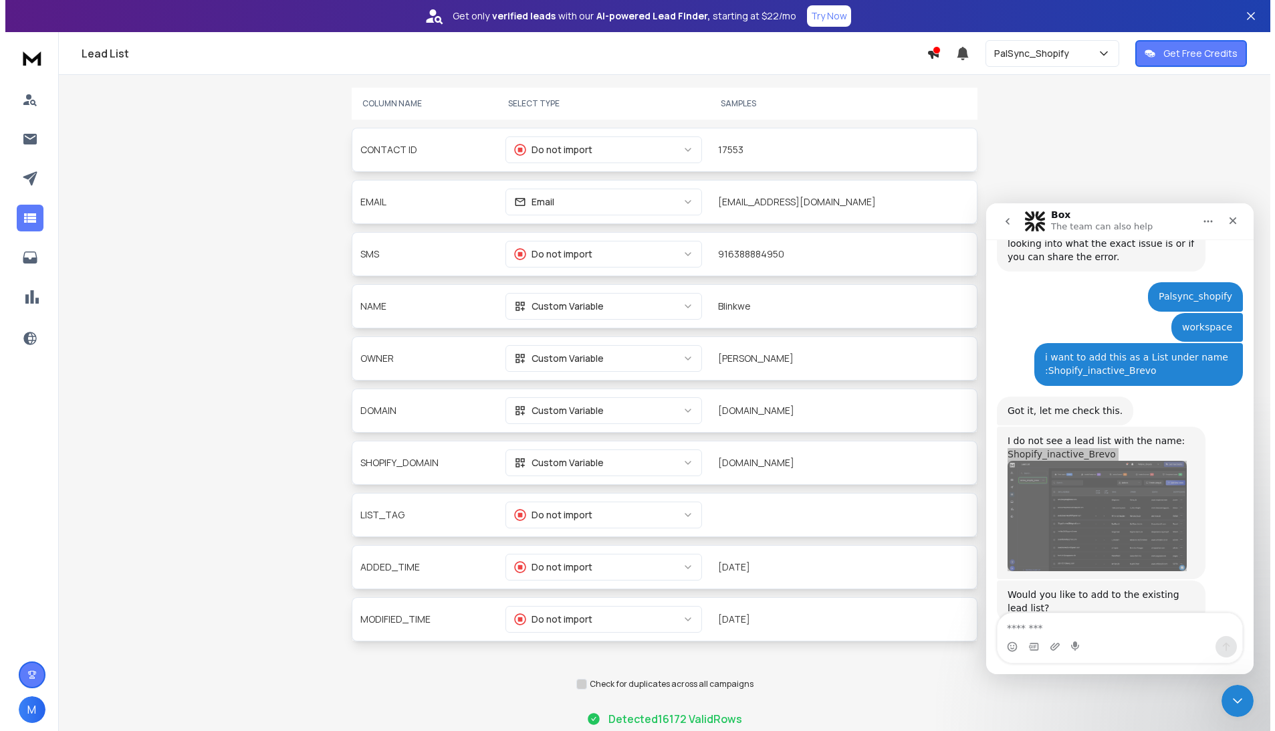
scroll to position [363, 0]
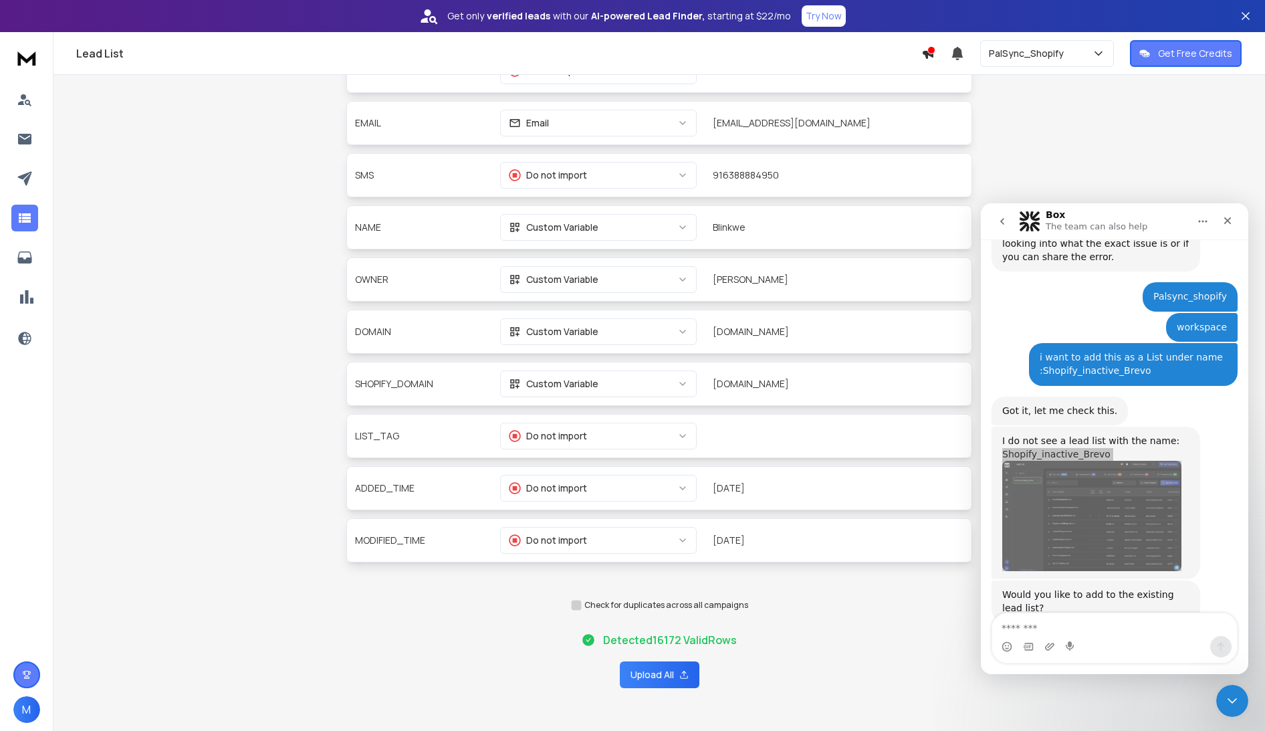
click at [653, 677] on button "Upload All" at bounding box center [660, 674] width 80 height 27
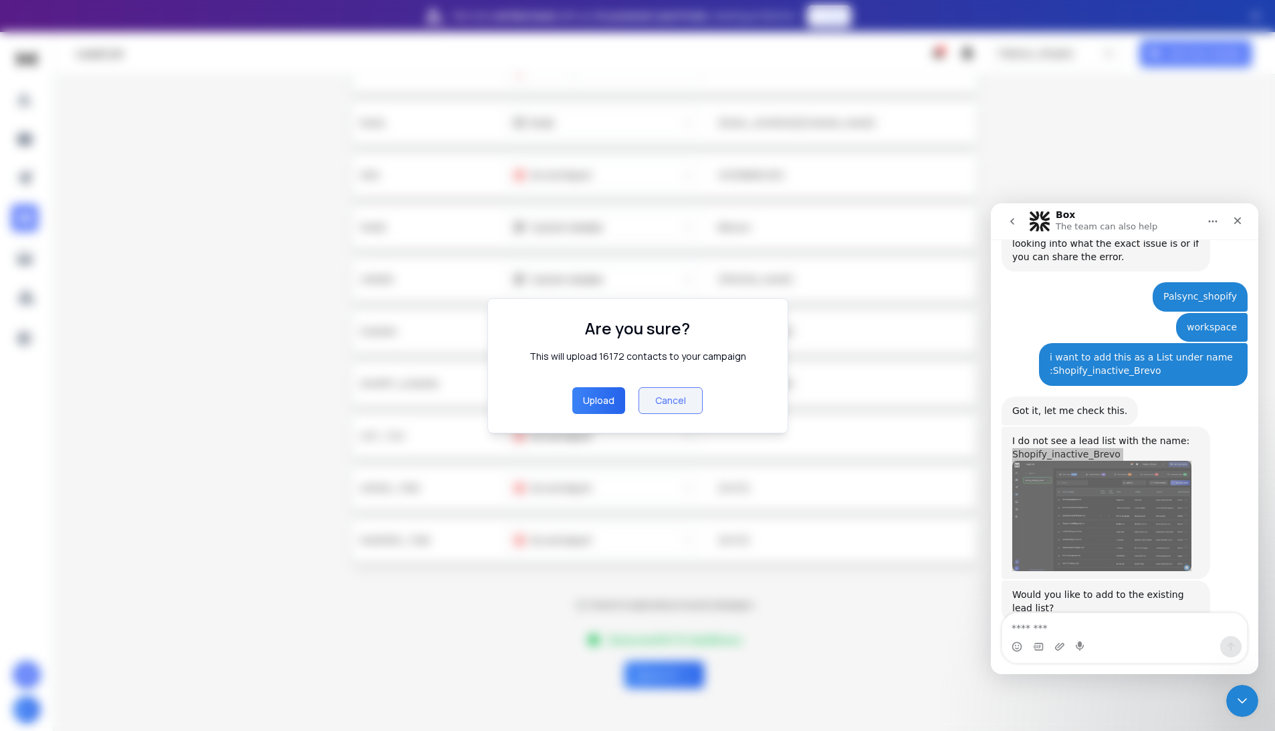
click at [605, 398] on button "Upload" at bounding box center [598, 400] width 53 height 27
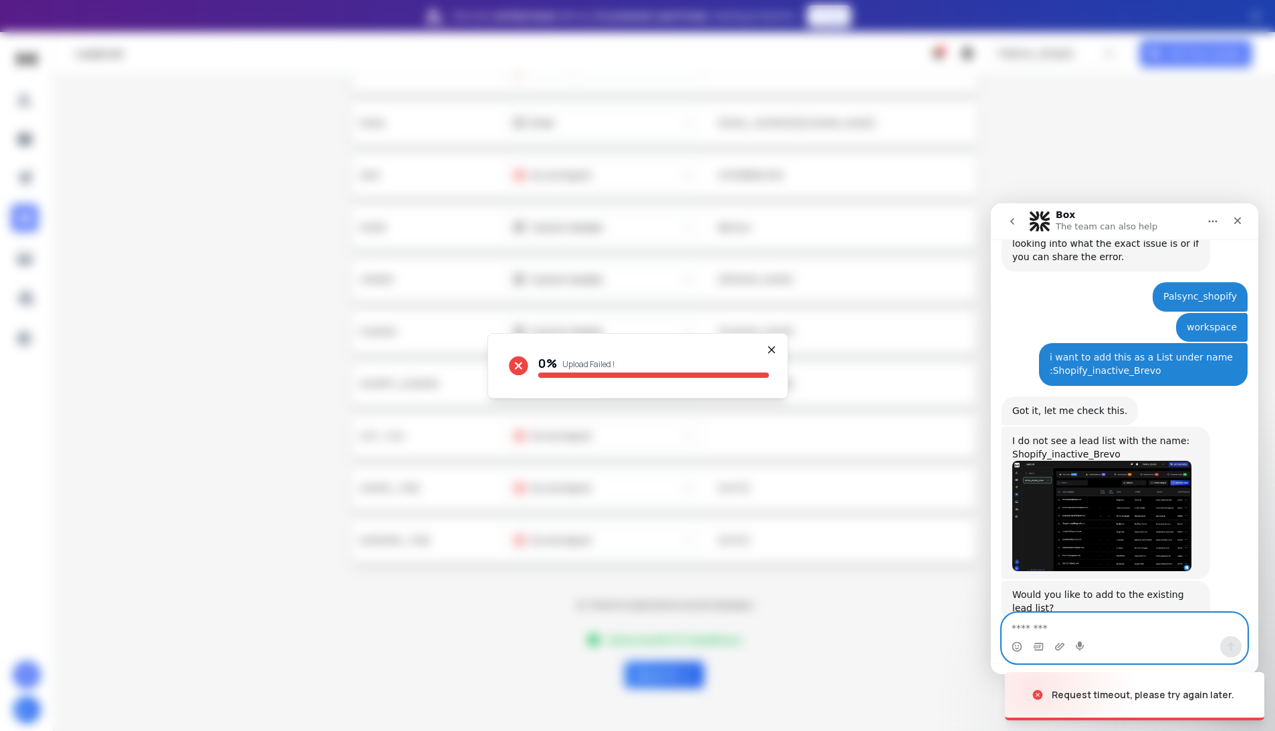
click at [1057, 618] on textarea "Message…" at bounding box center [1124, 624] width 245 height 23
type textarea "**********"
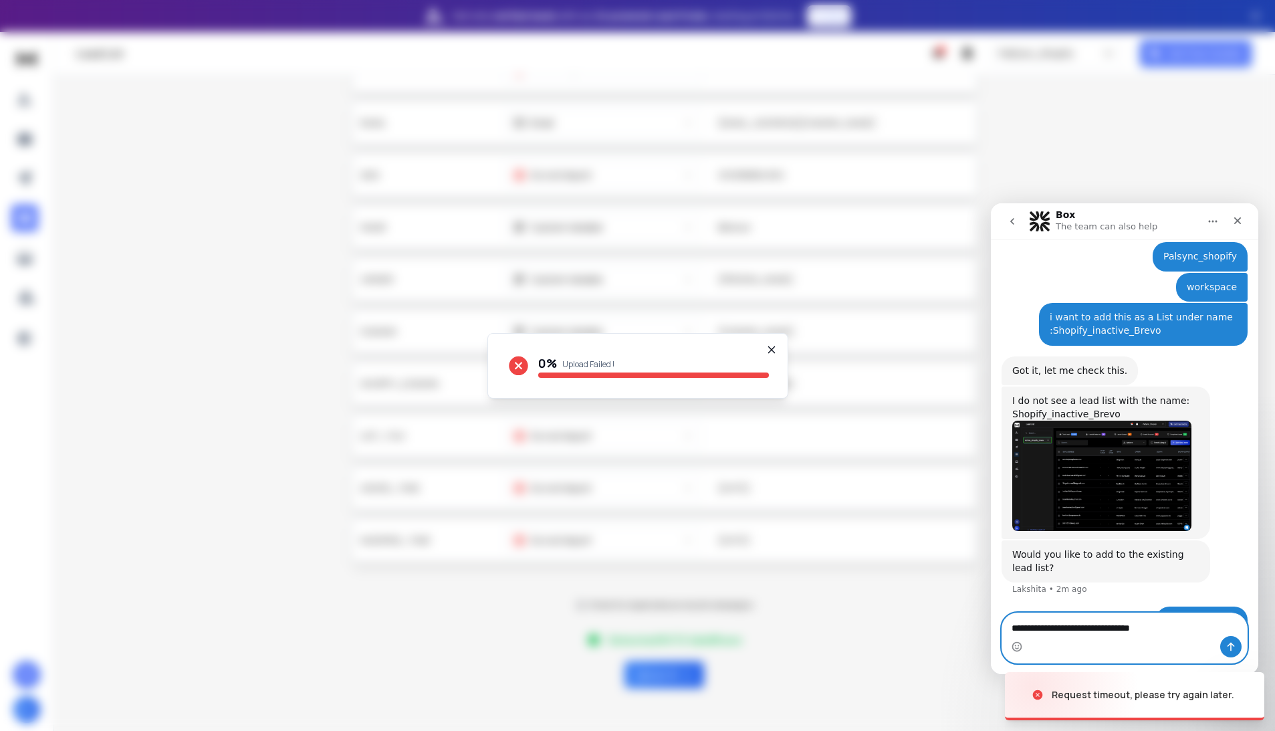
type textarea "**********"
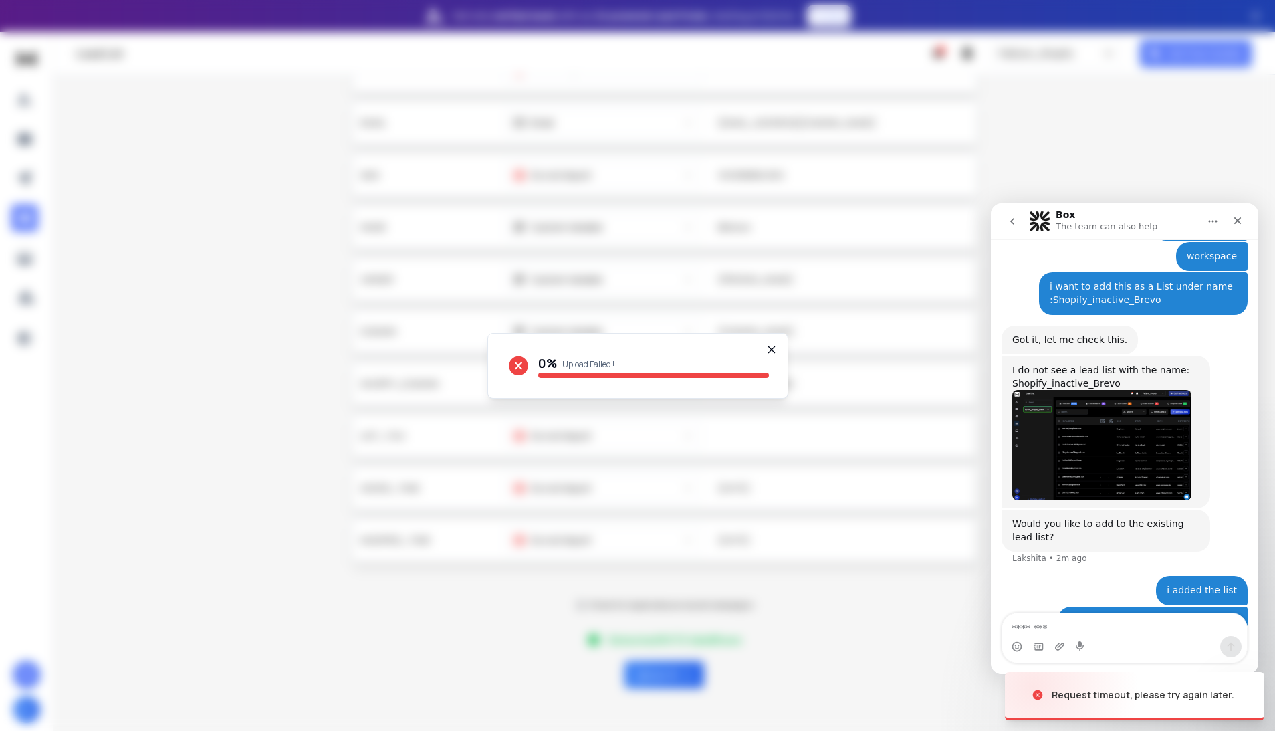
click at [770, 350] on icon at bounding box center [771, 349] width 7 height 7
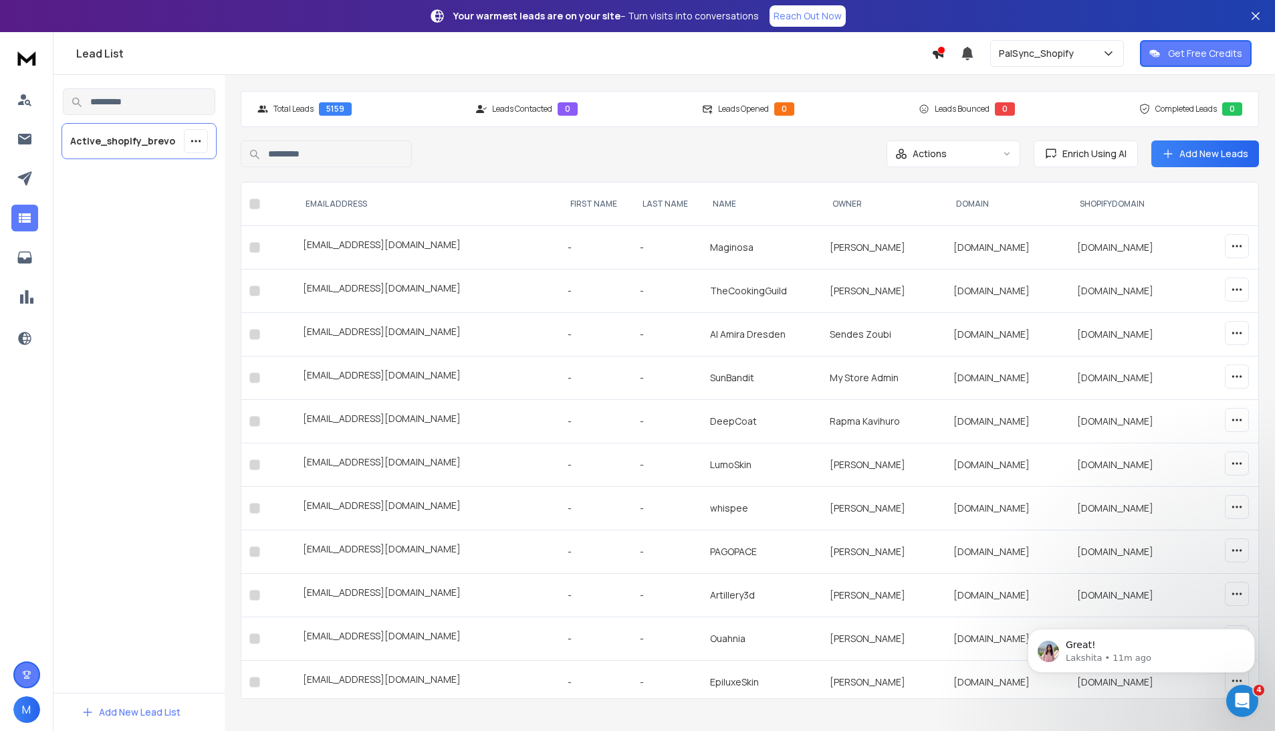
click at [1196, 161] on button "Add New Leads" at bounding box center [1206, 153] width 108 height 27
click at [1210, 154] on link "Add New Leads" at bounding box center [1205, 153] width 86 height 13
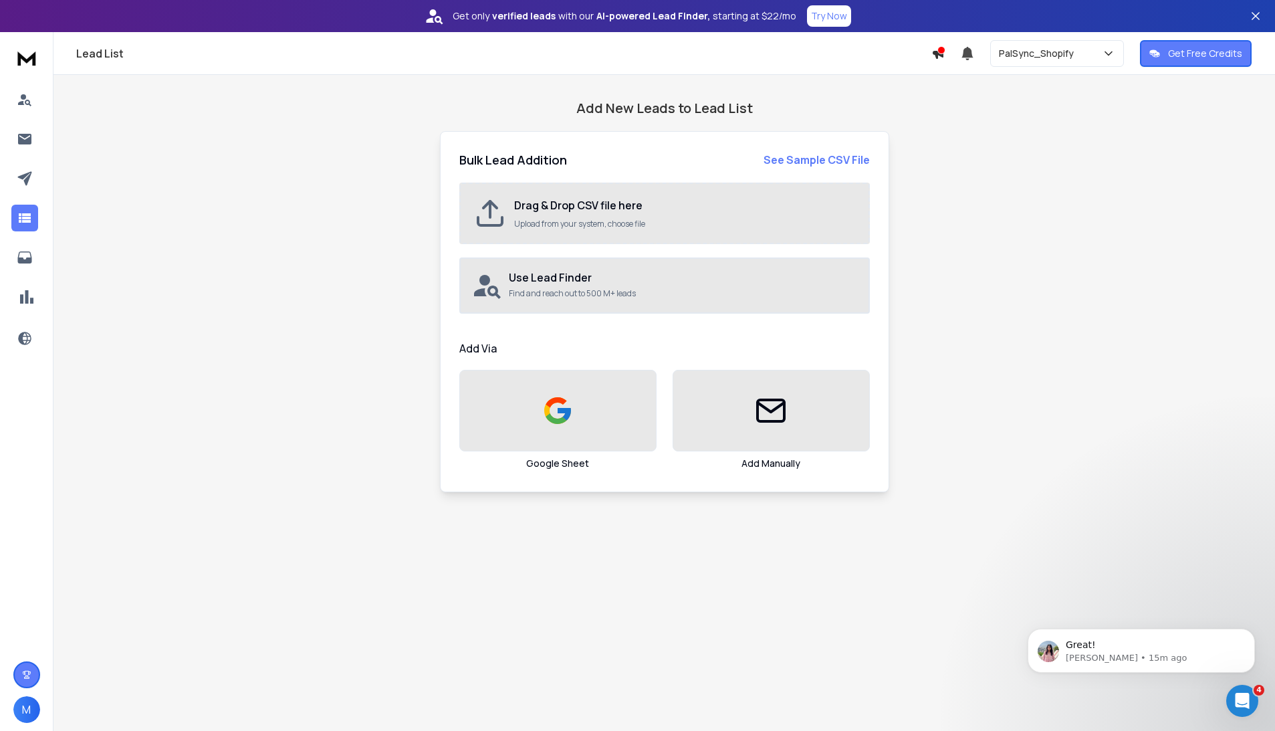
click at [776, 238] on div "Drag & Drop CSV file here Upload from your system, choose file" at bounding box center [664, 214] width 411 height 62
type input "**********"
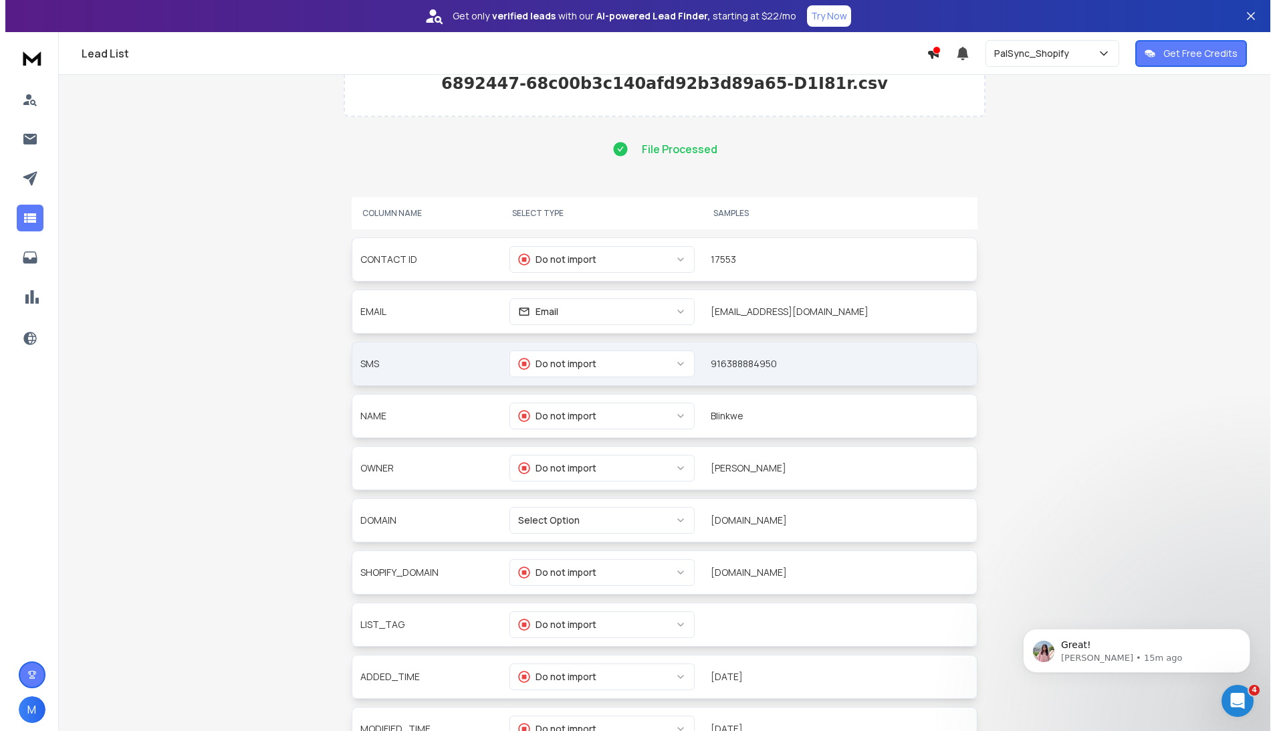
scroll to position [201, 0]
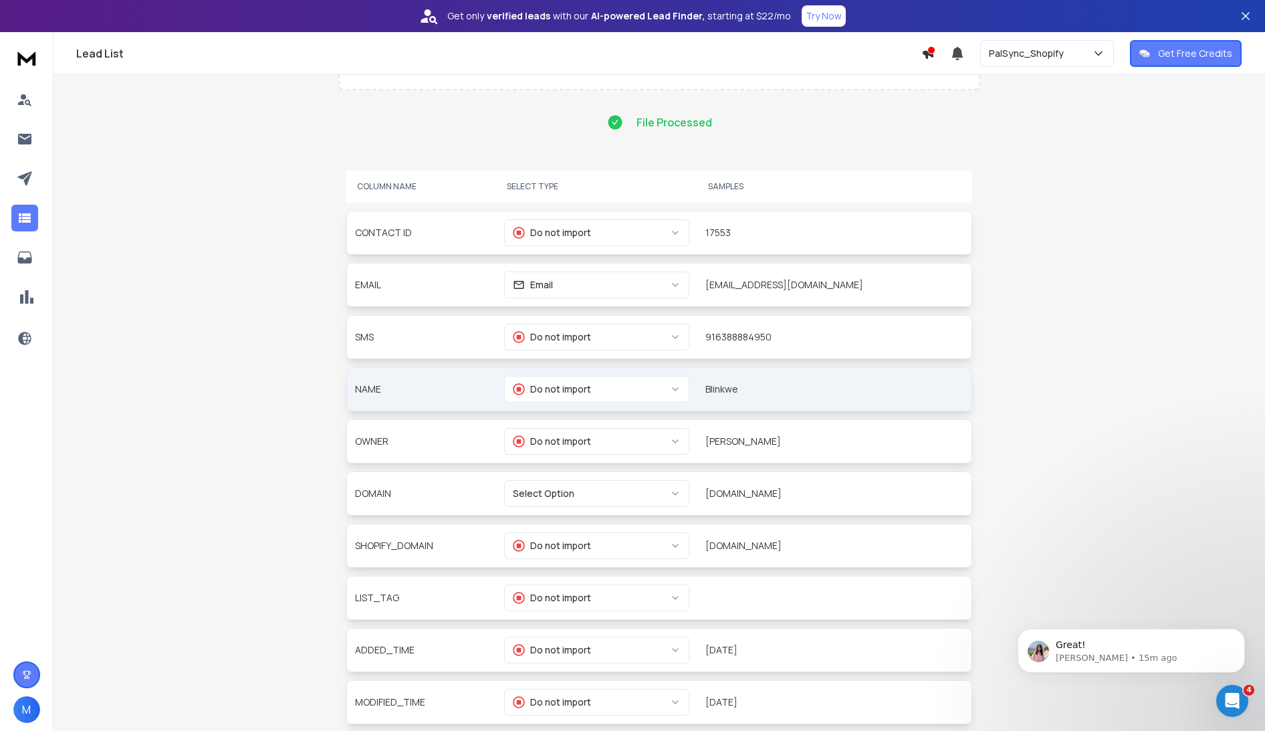
click at [677, 384] on button "Do not import" at bounding box center [596, 389] width 185 height 27
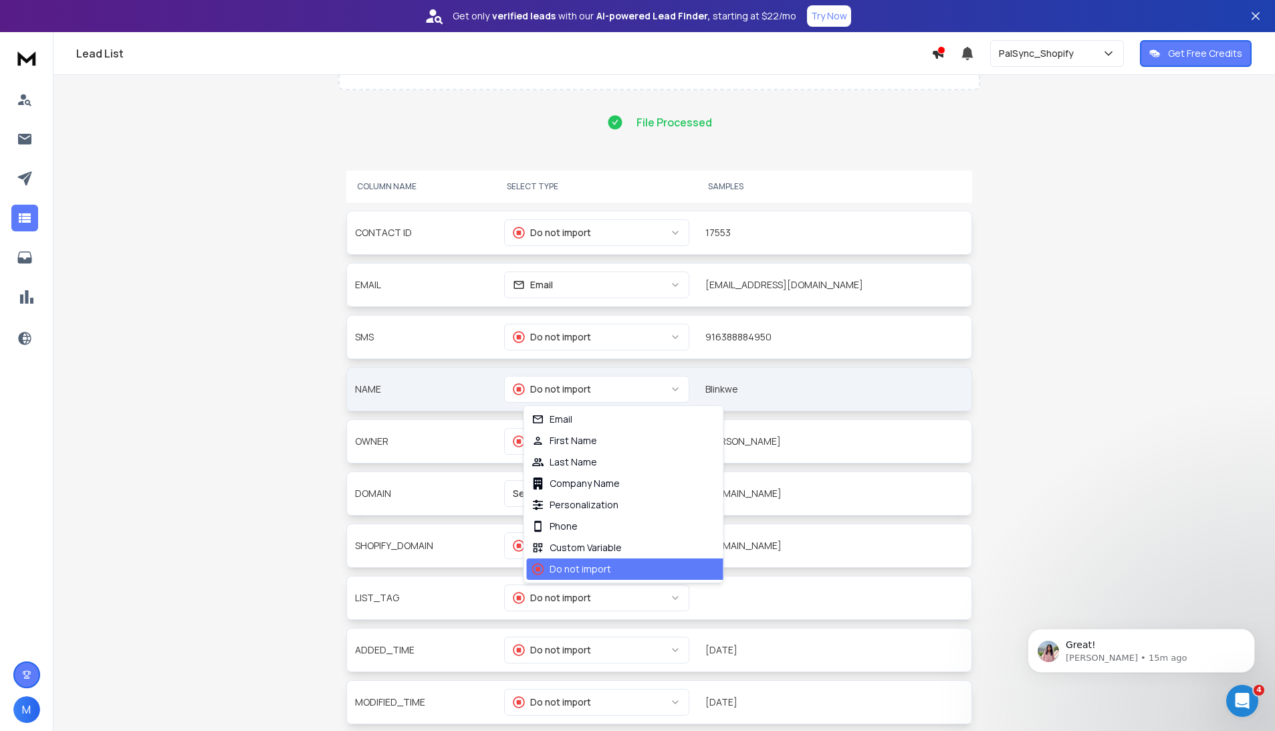
scroll to position [0, 3]
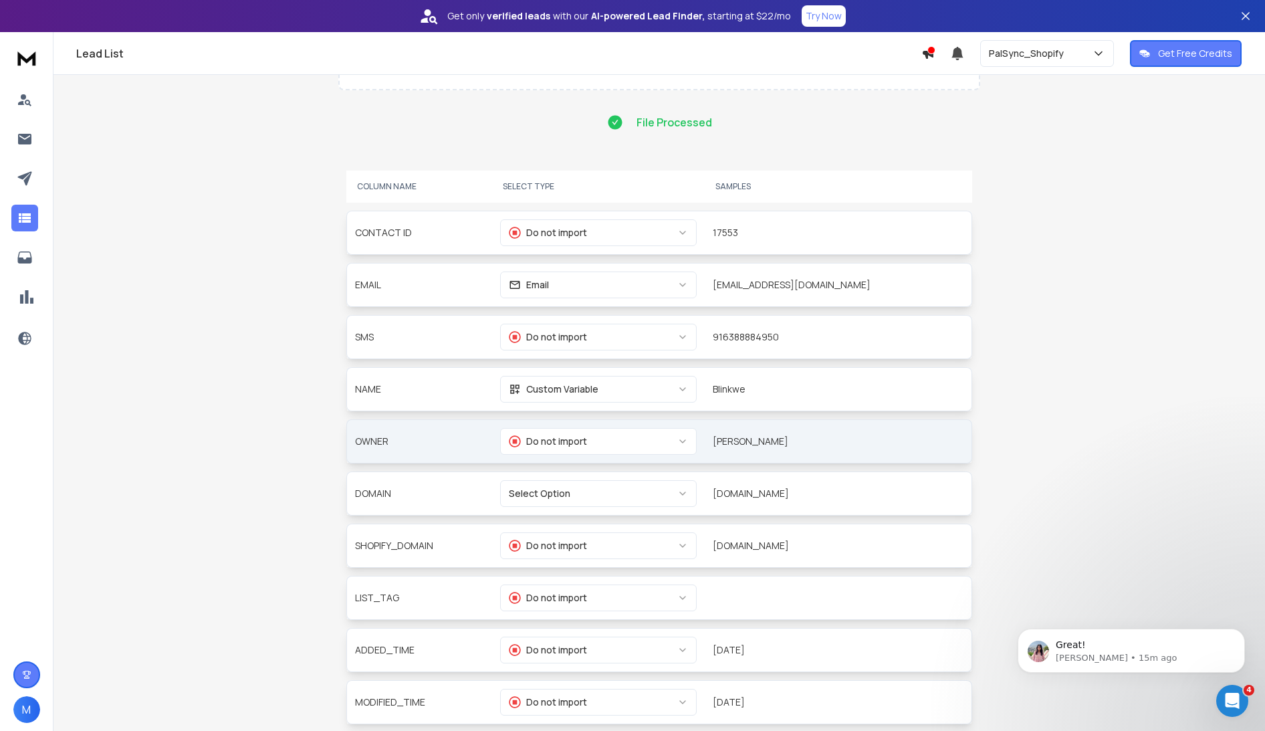
click at [647, 441] on button "Do not import" at bounding box center [598, 441] width 197 height 27
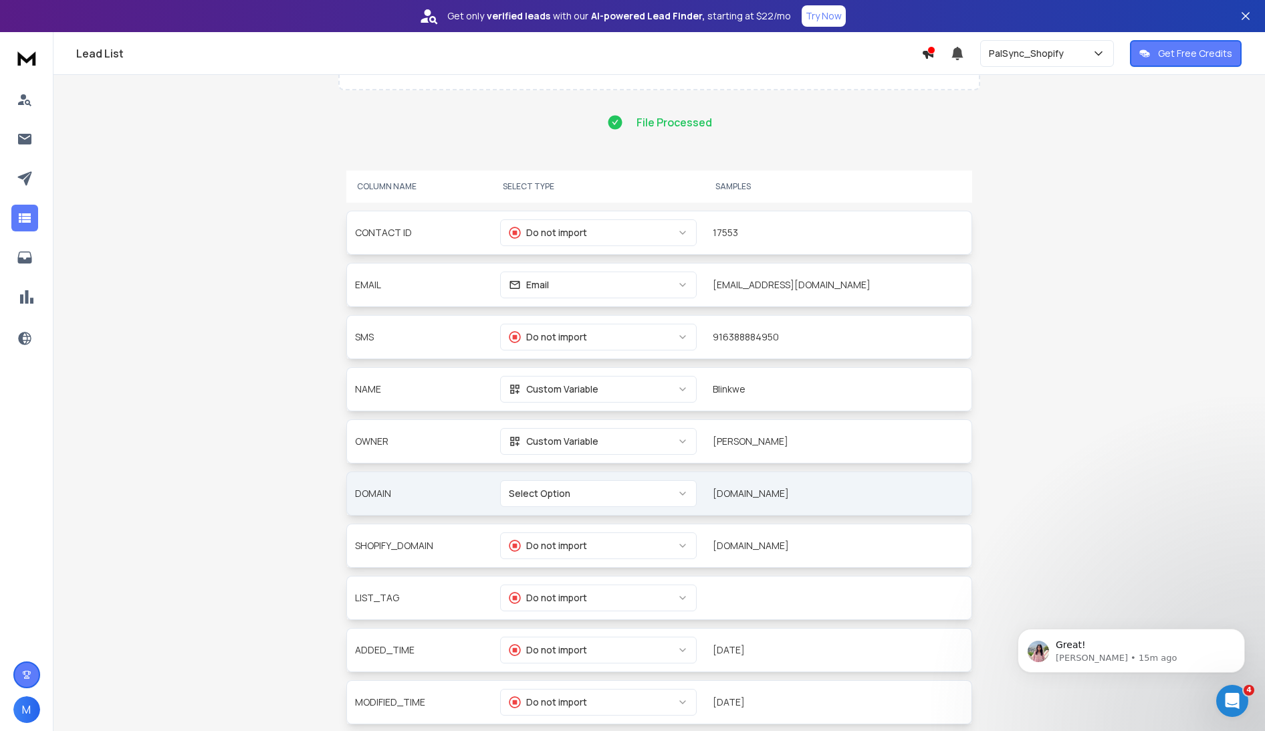
click at [631, 494] on button "Select Option" at bounding box center [598, 493] width 197 height 27
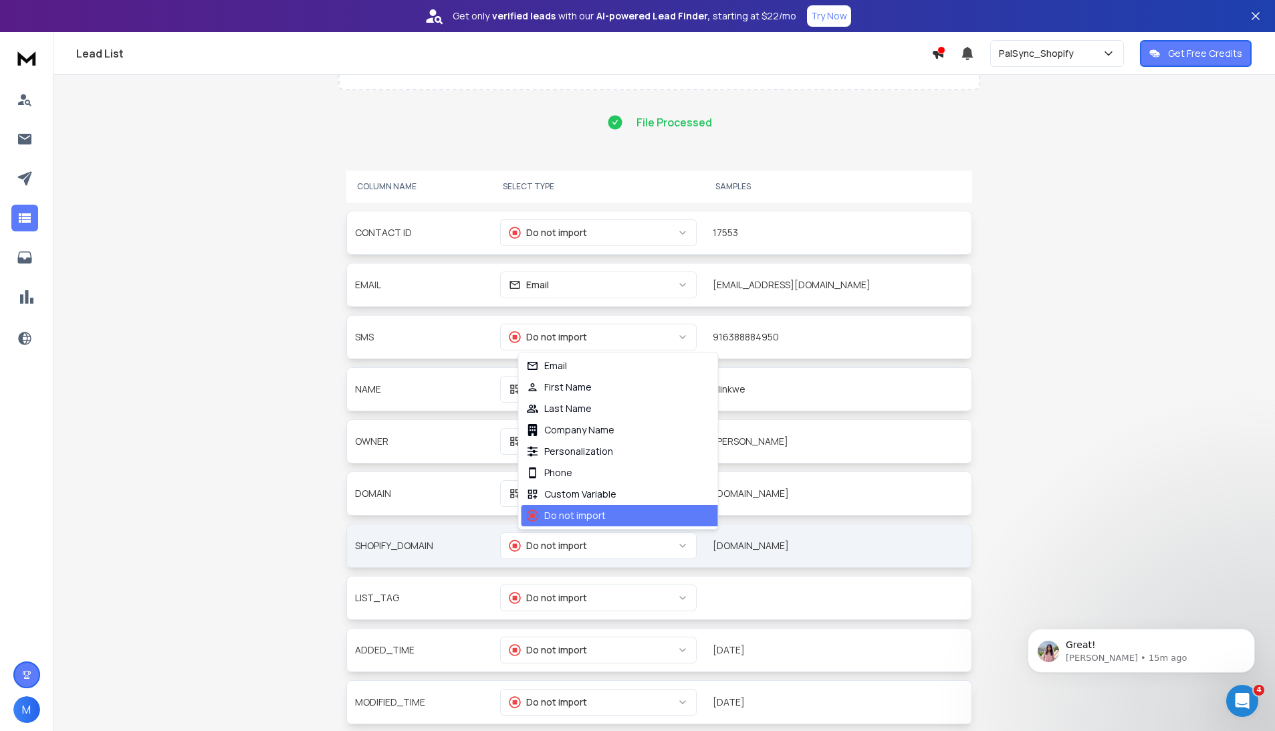
click at [604, 553] on button "Do not import" at bounding box center [598, 545] width 197 height 27
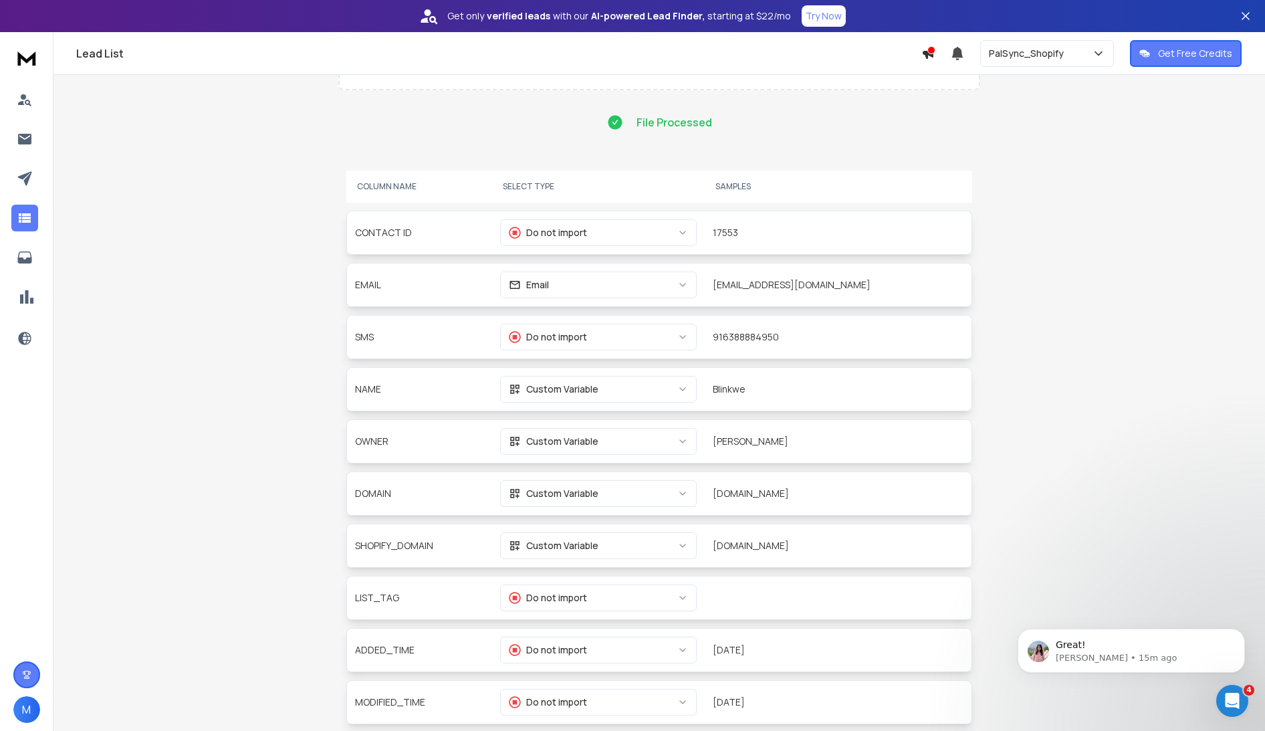
click at [1067, 479] on div "Add New Leads to Lead List Add Leads in Bulk See Sample CSV file 6892447-68c00b…" at bounding box center [632, 362] width 1265 height 1062
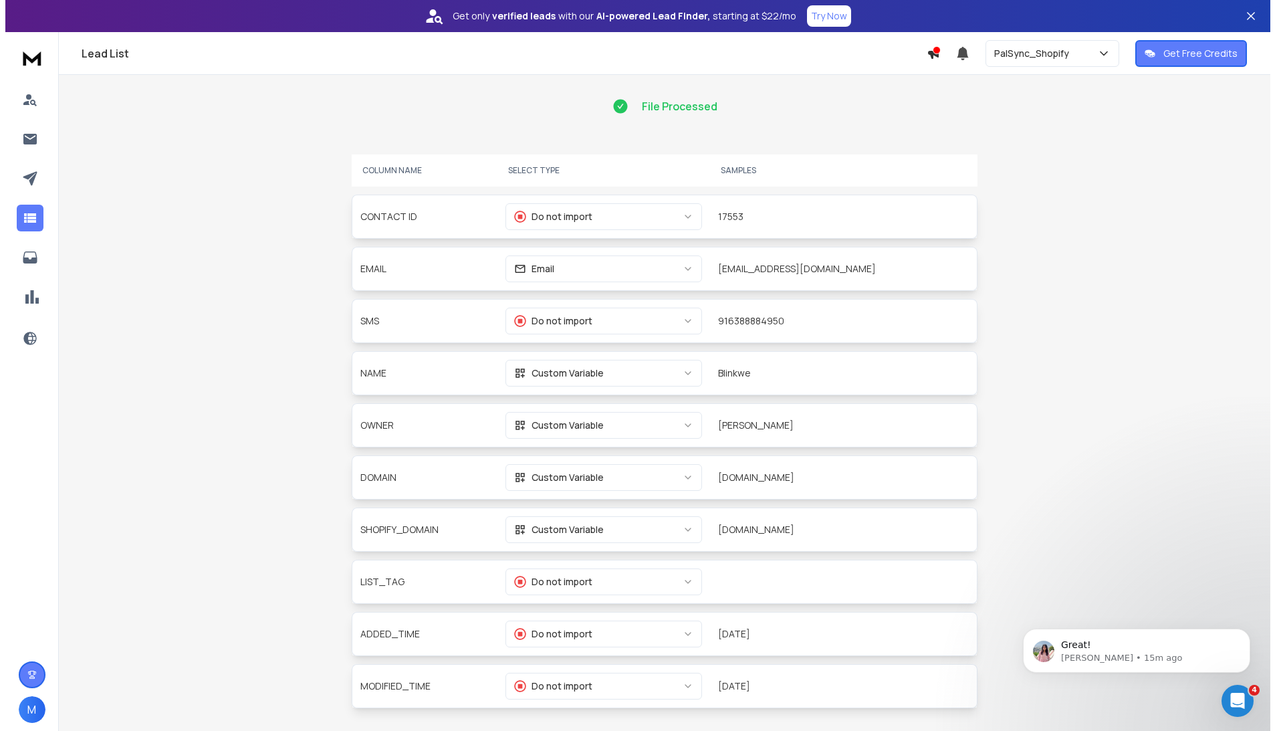
scroll to position [363, 0]
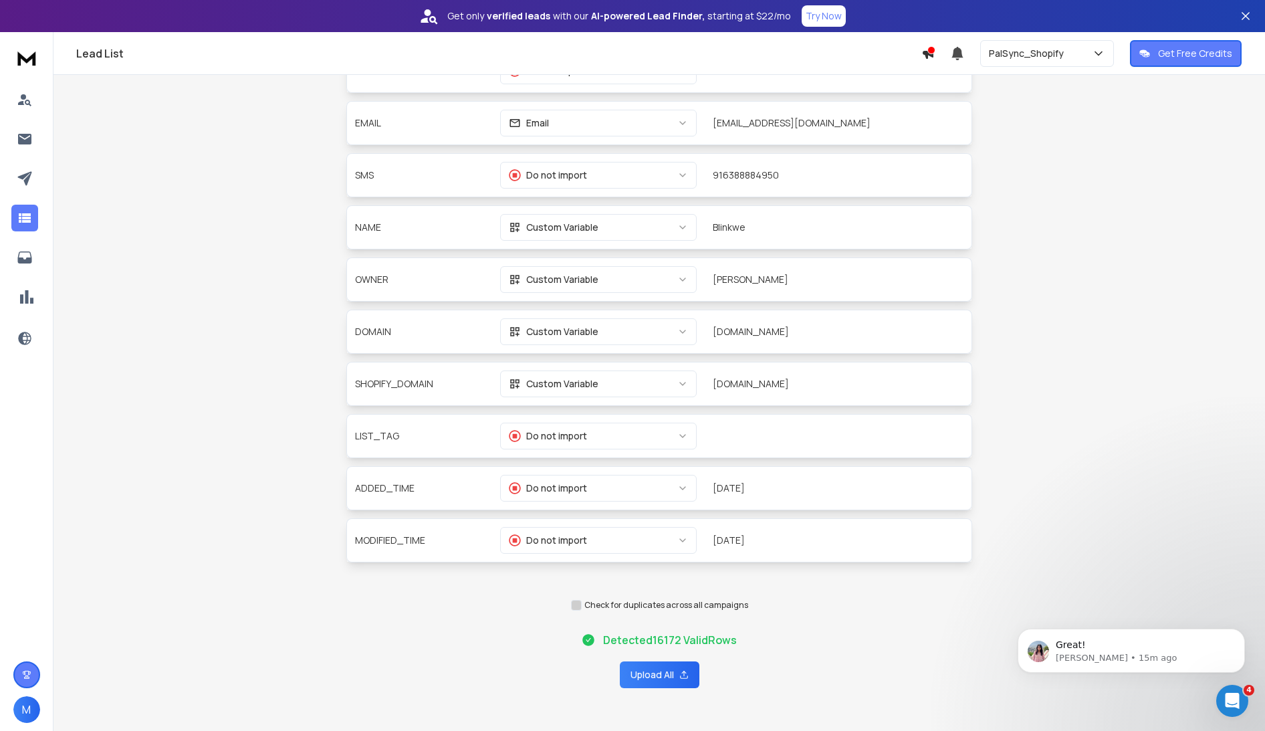
click at [664, 675] on button "Upload All" at bounding box center [660, 674] width 80 height 27
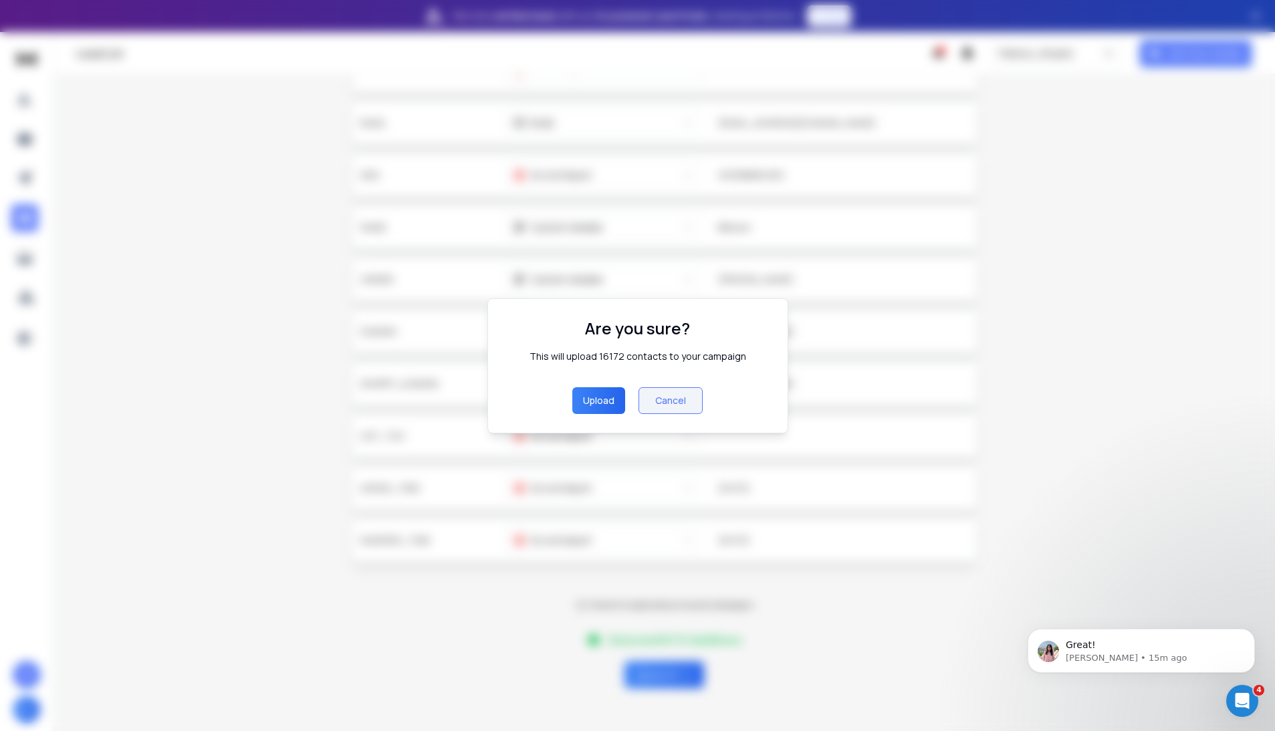
click at [592, 393] on button "Upload" at bounding box center [598, 400] width 53 height 27
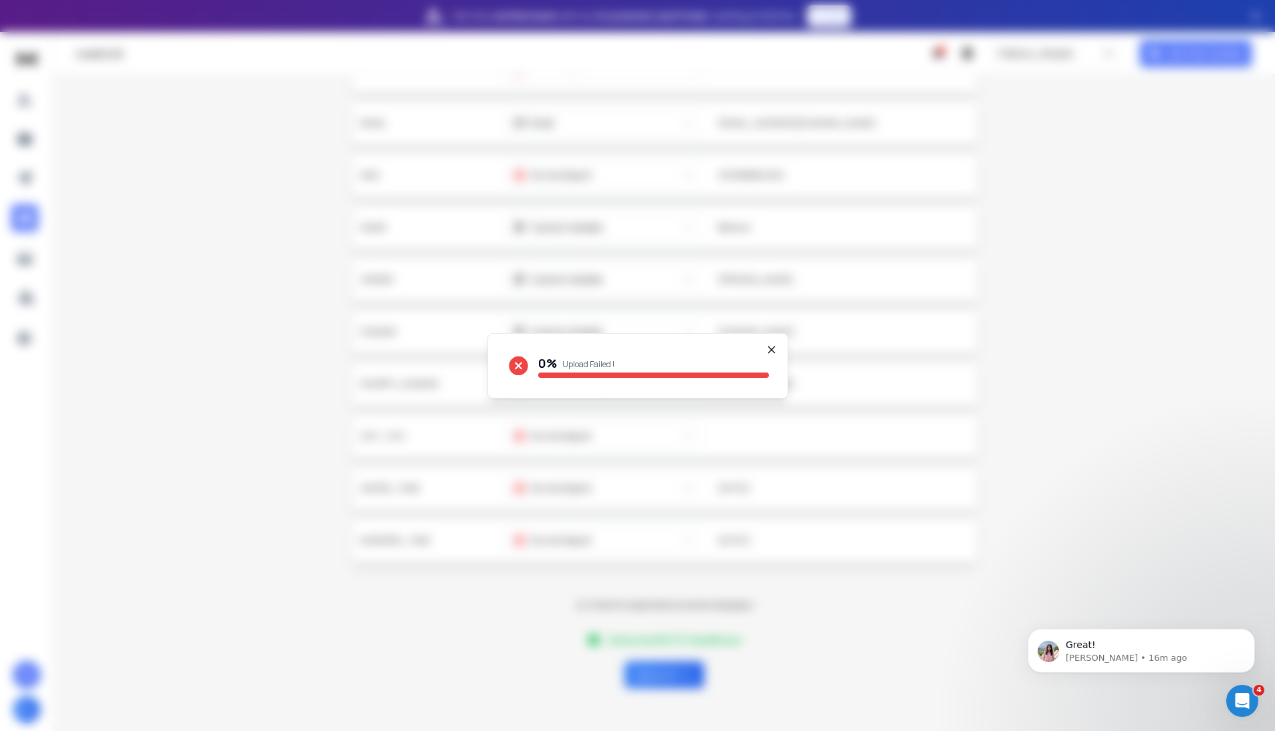
click at [775, 351] on icon at bounding box center [771, 349] width 11 height 11
click at [968, 456] on div "0 % Upload Failed !" at bounding box center [637, 365] width 1275 height 731
click at [1081, 646] on p "Great!" at bounding box center [1152, 645] width 173 height 13
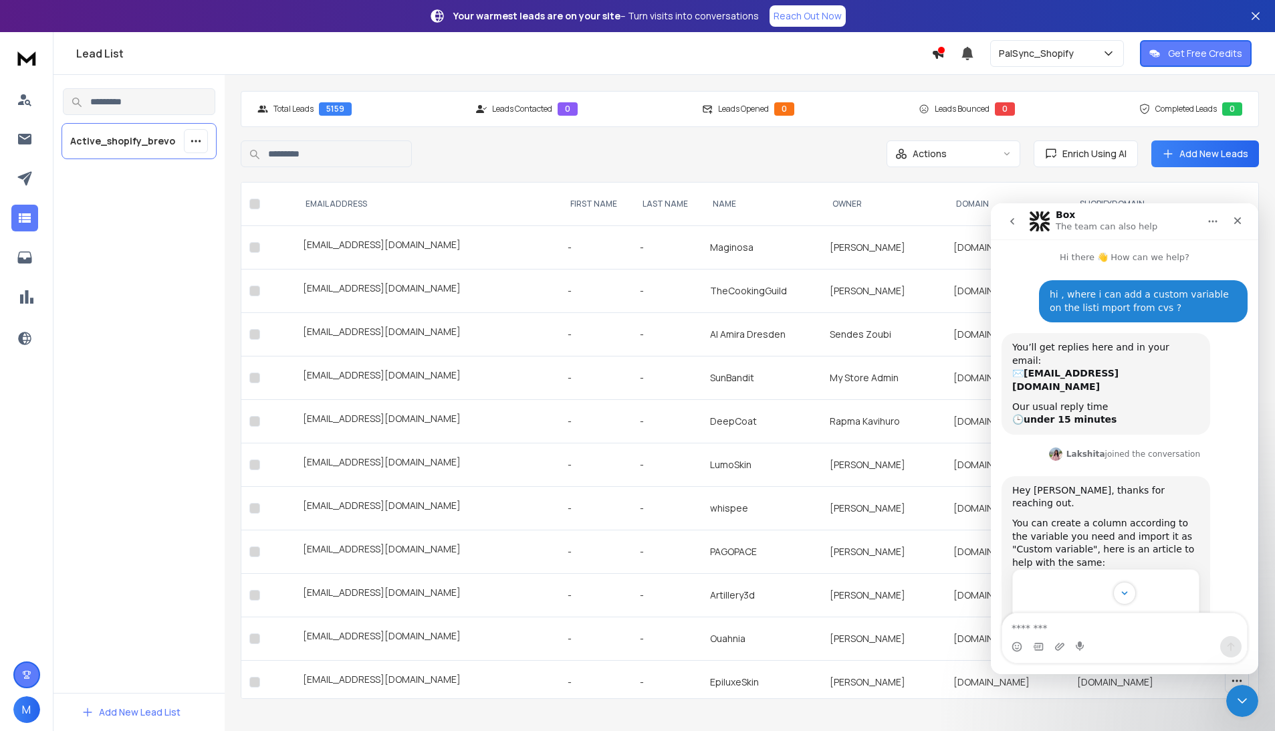
scroll to position [2, 0]
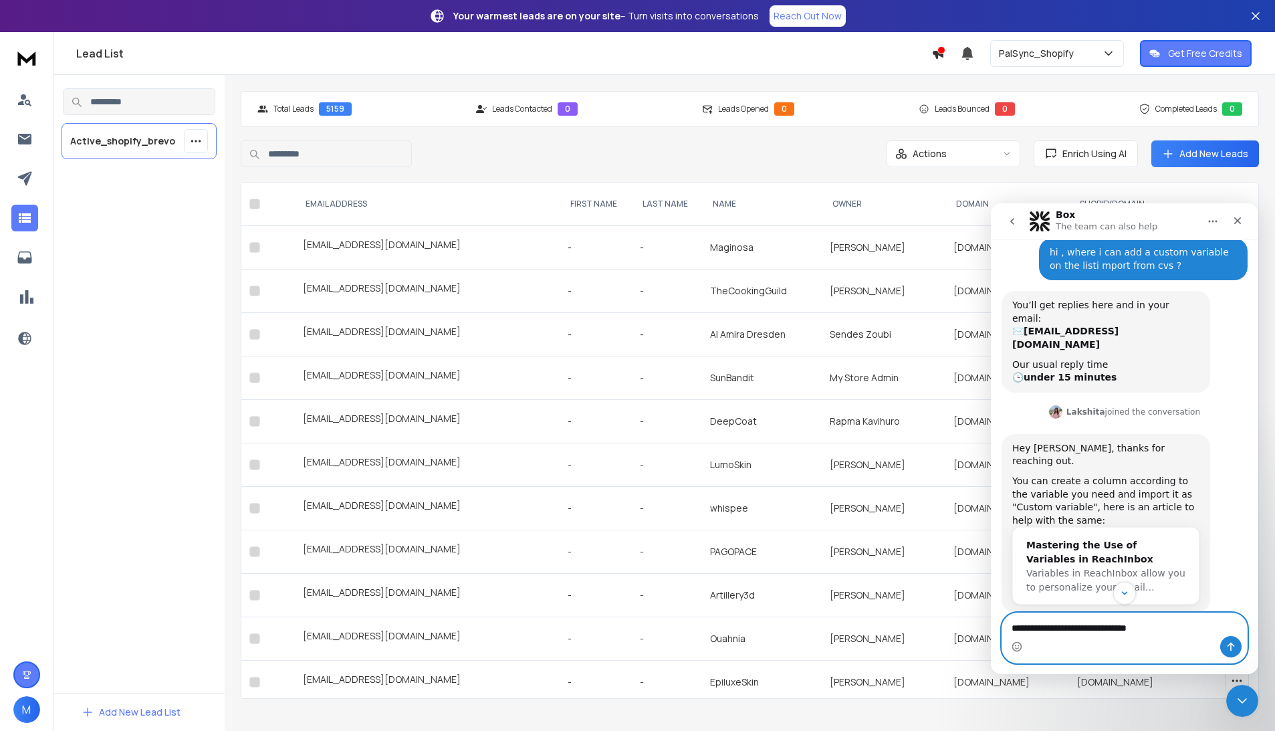
type textarea "**********"
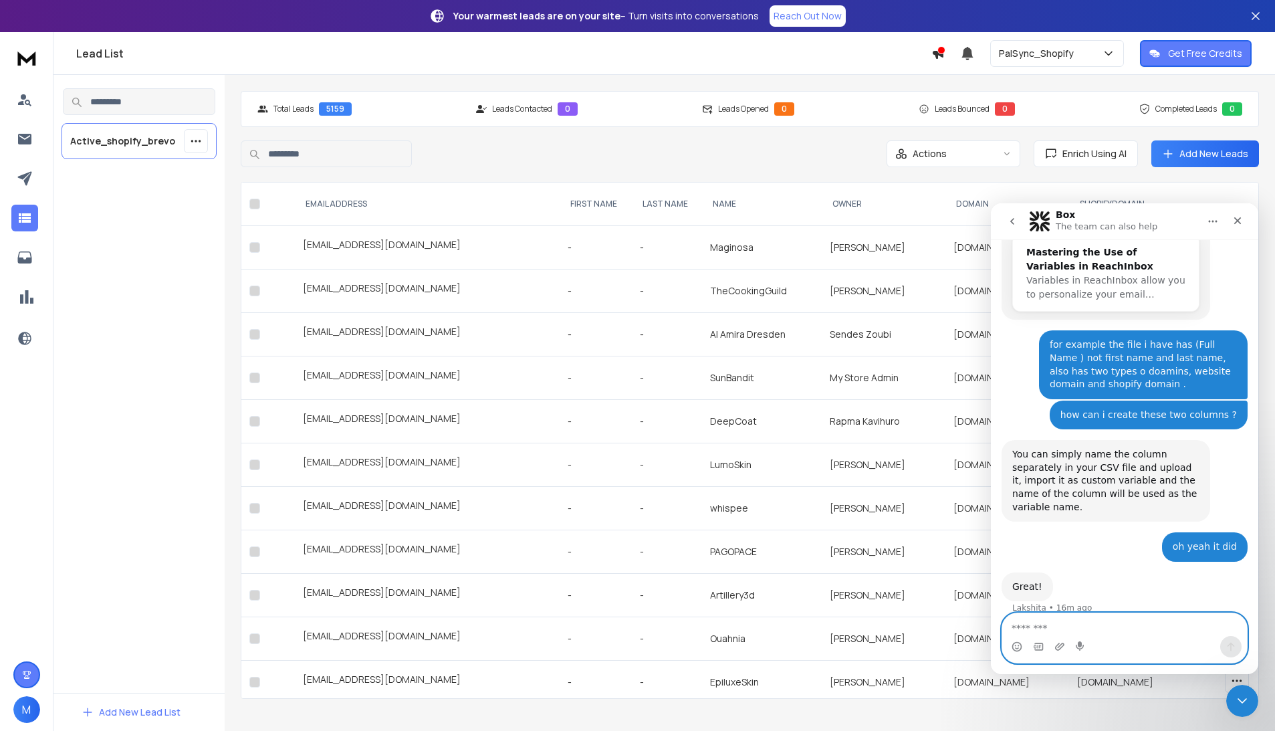
scroll to position [352, 0]
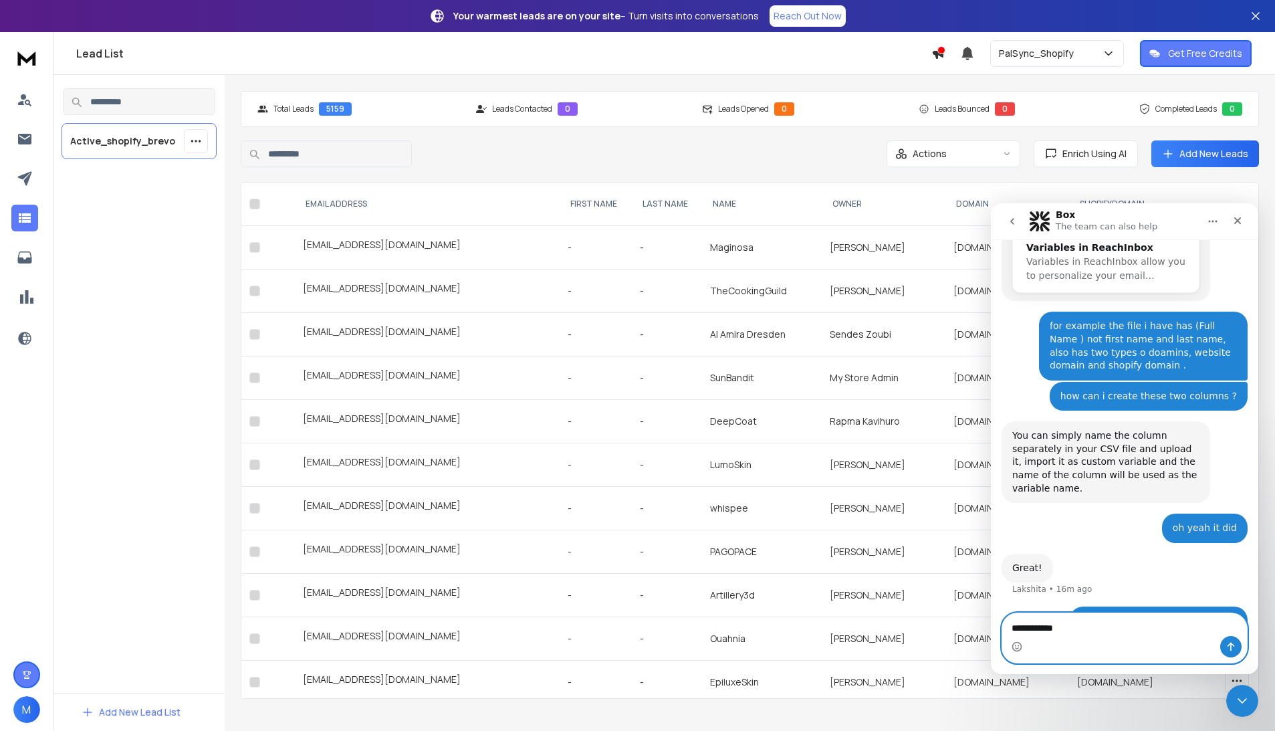
type textarea "**********"
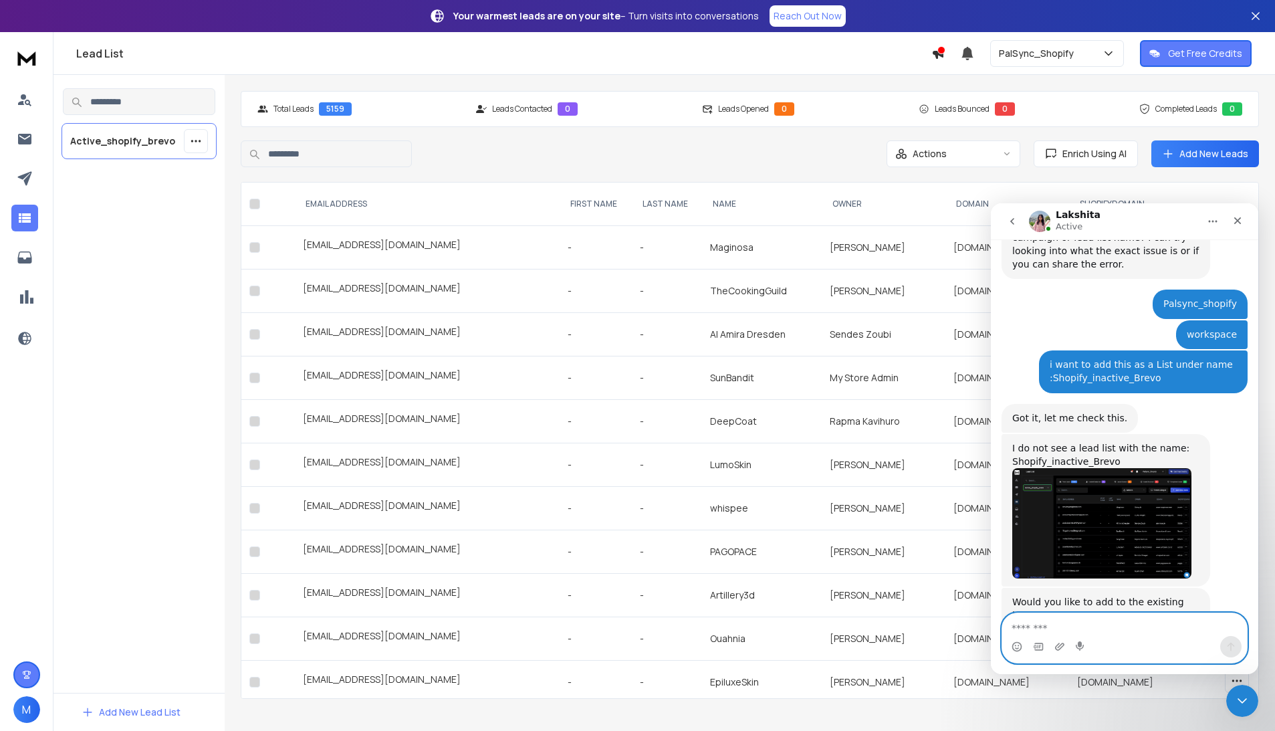
scroll to position [990, 0]
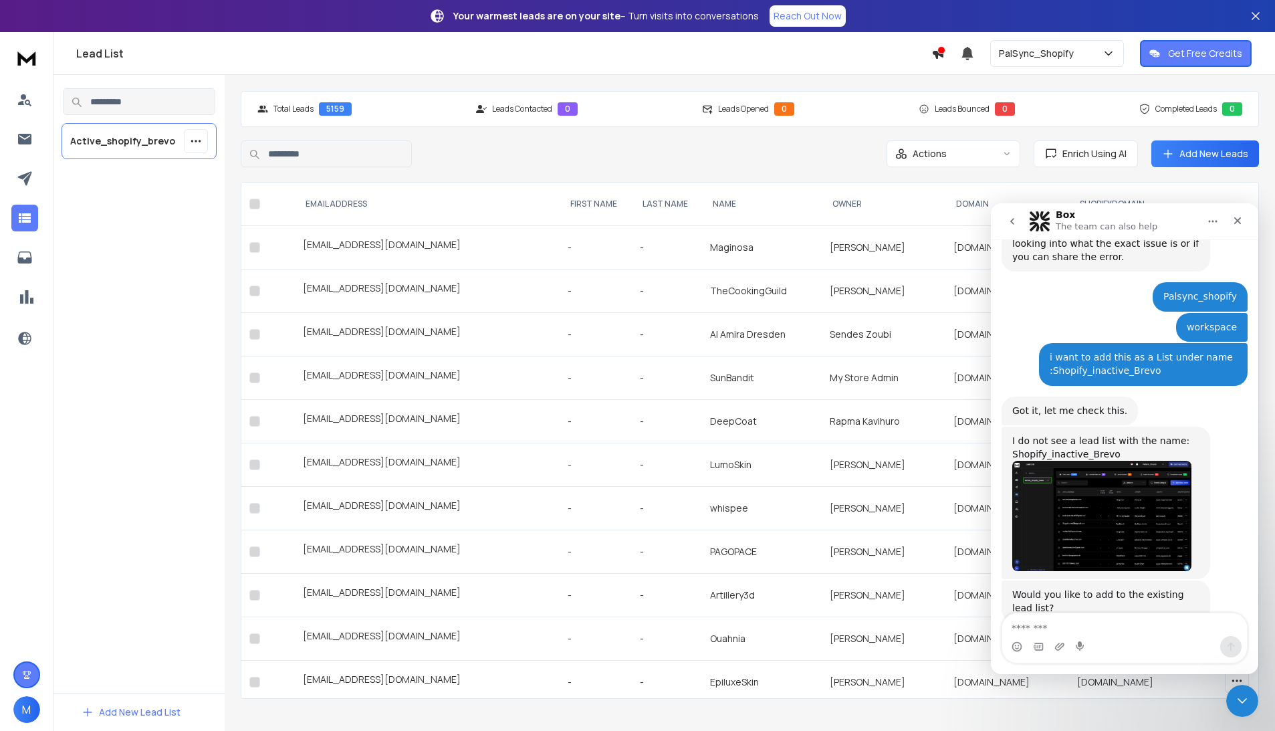
click at [1093, 461] on img "Lakshita says…" at bounding box center [1102, 516] width 179 height 110
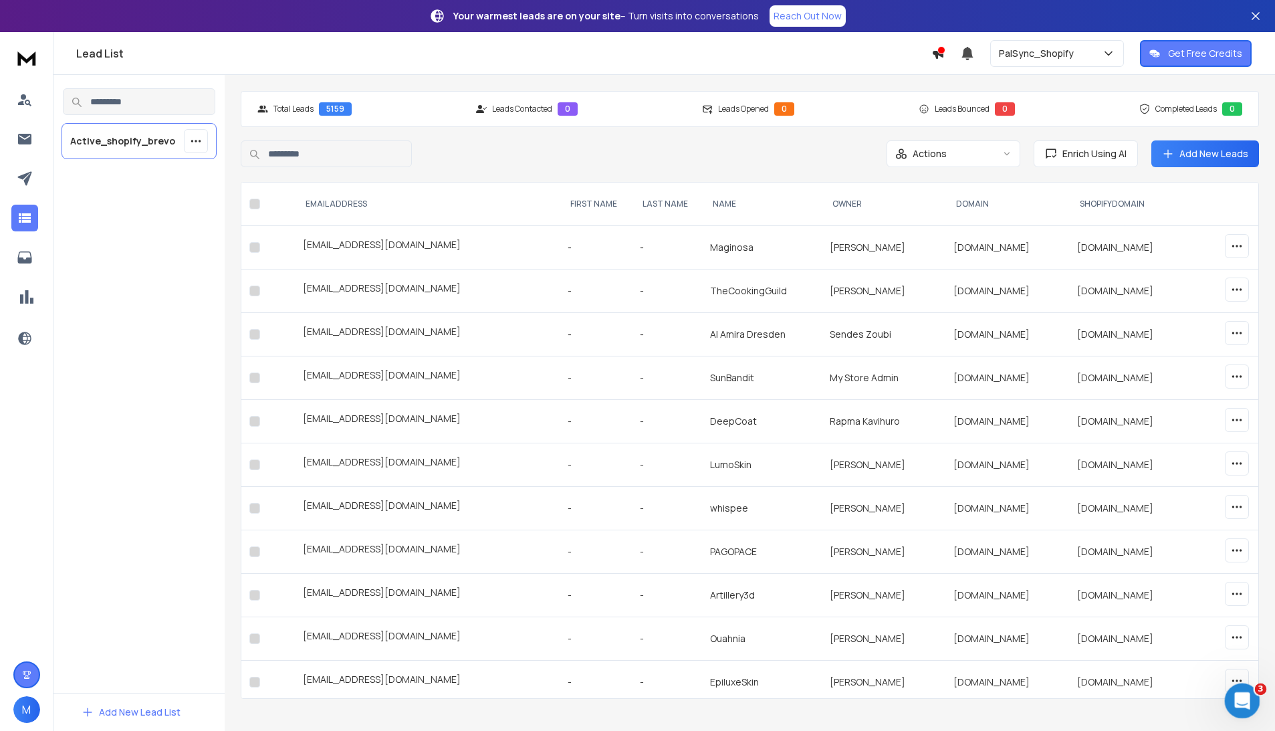
click at [1247, 702] on icon "Open Intercom Messenger" at bounding box center [1241, 699] width 22 height 22
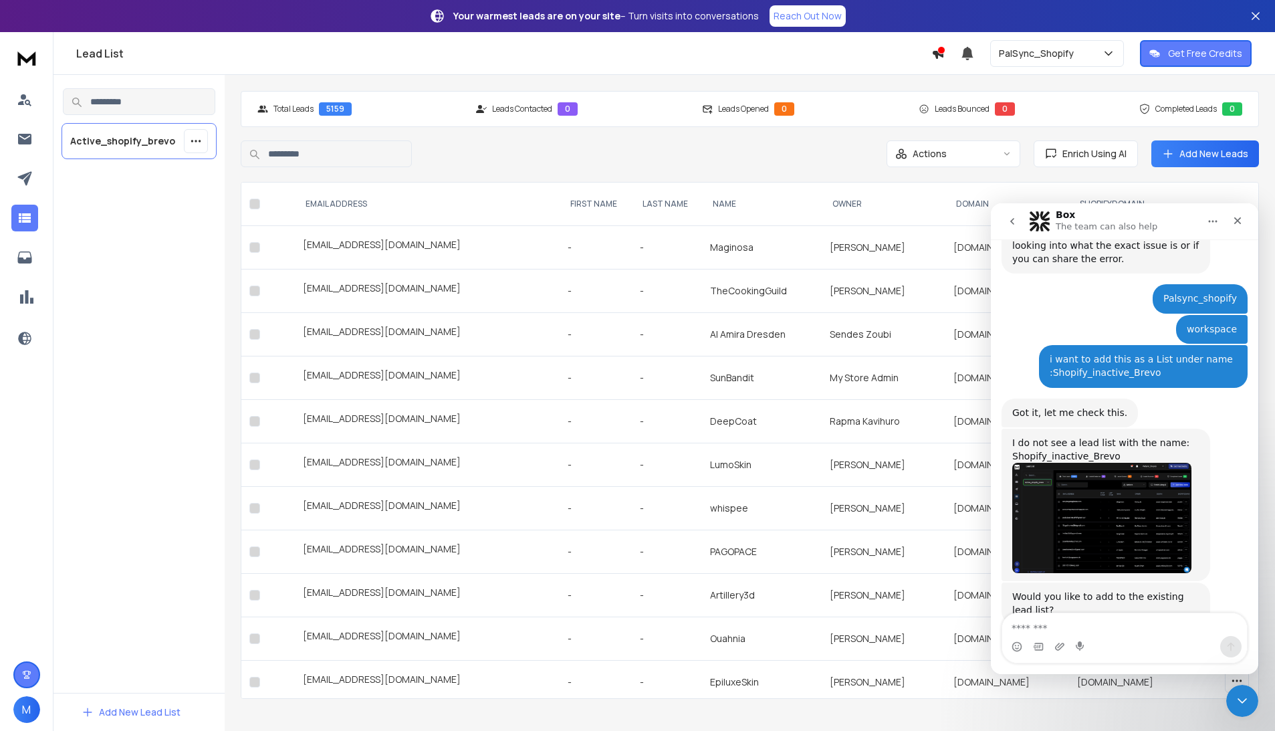
click at [1068, 631] on textarea "Message…" at bounding box center [1124, 624] width 245 height 23
click at [1088, 463] on img "Lakshita says…" at bounding box center [1102, 518] width 179 height 110
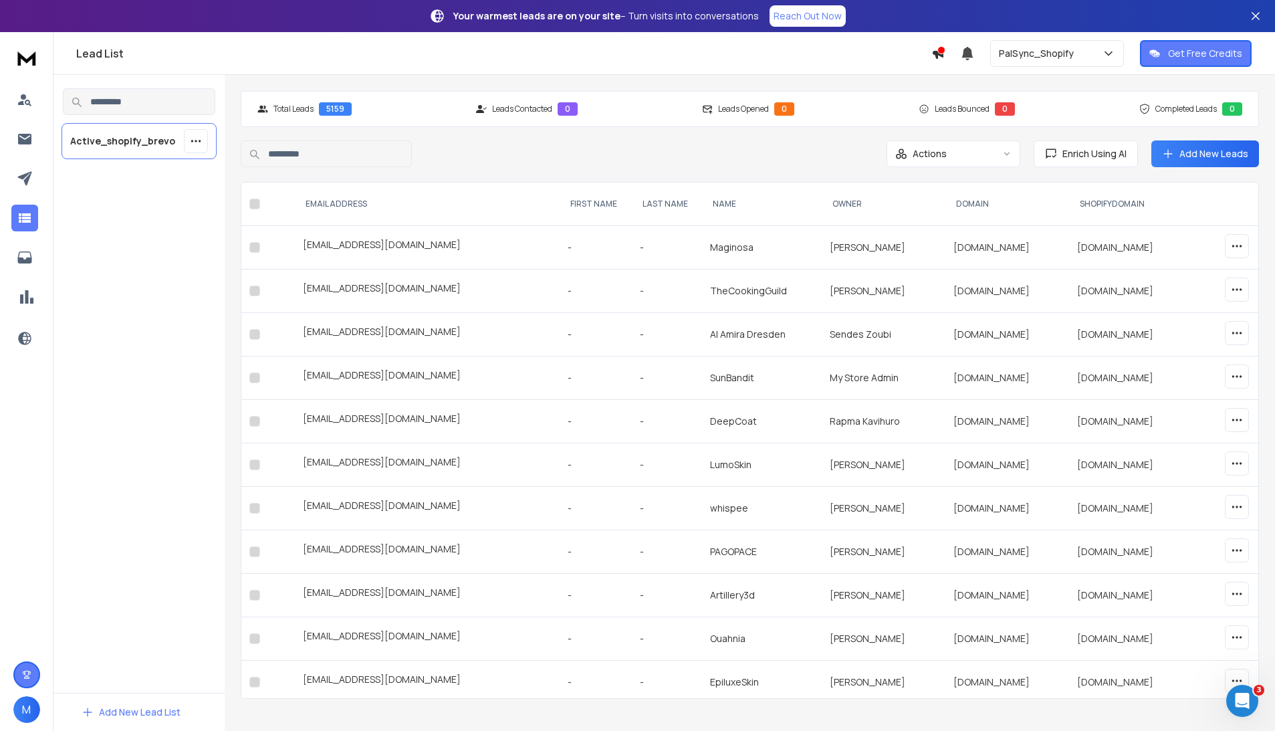
click at [158, 221] on div "Active_shopify_brevo" at bounding box center [139, 400] width 171 height 554
click at [164, 707] on button "Add New Lead List" at bounding box center [131, 712] width 120 height 27
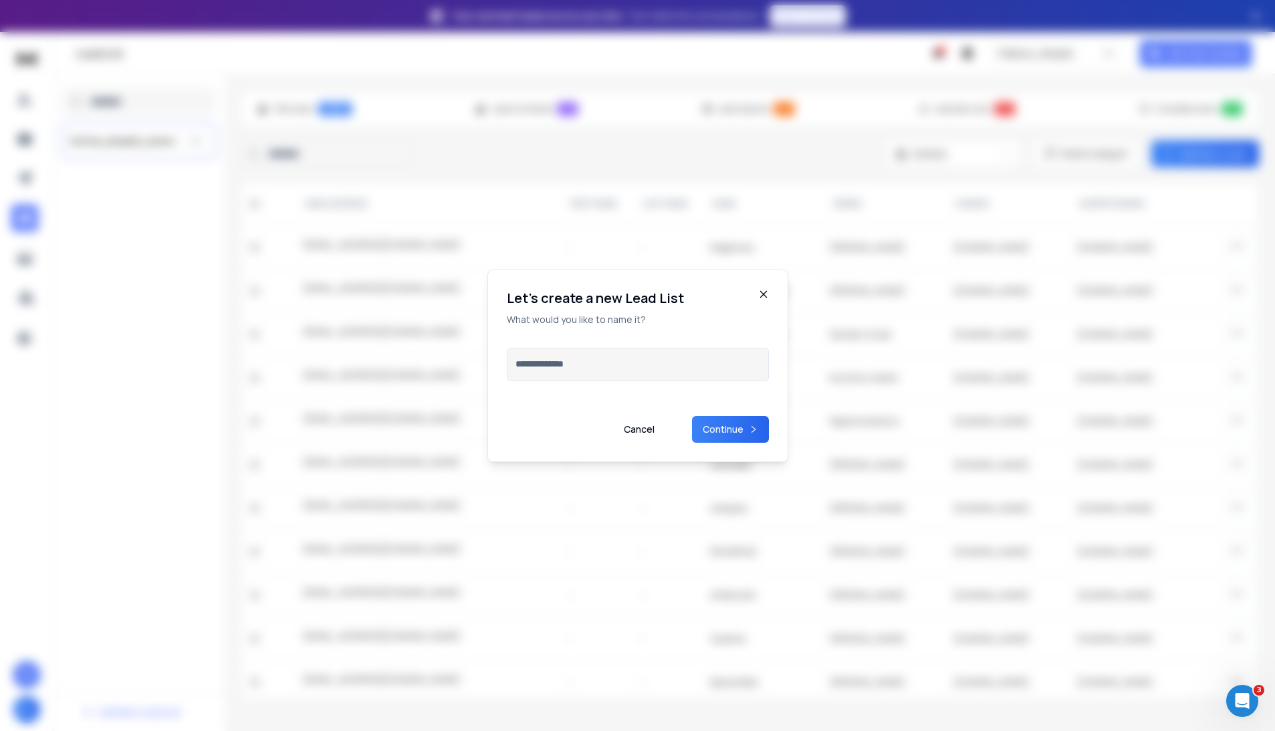
click at [653, 366] on input at bounding box center [638, 364] width 262 height 33
paste input "**********"
type input "**********"
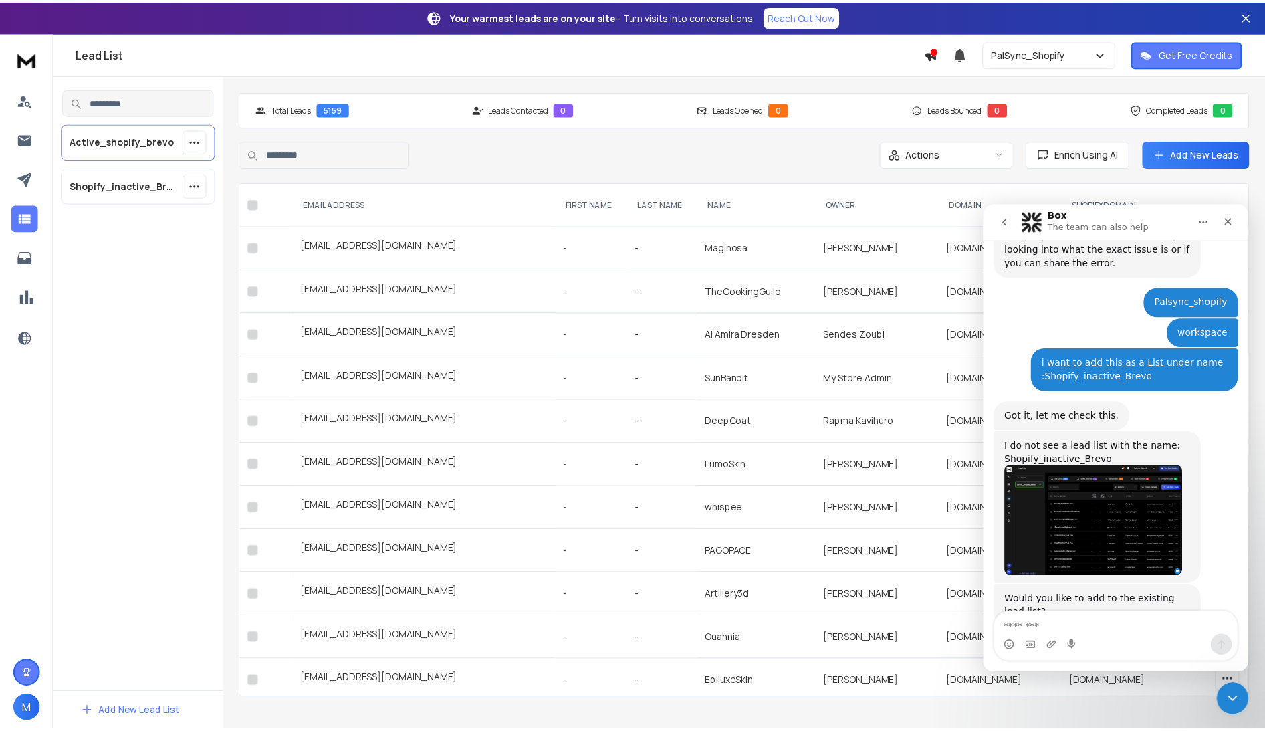
scroll to position [990, 0]
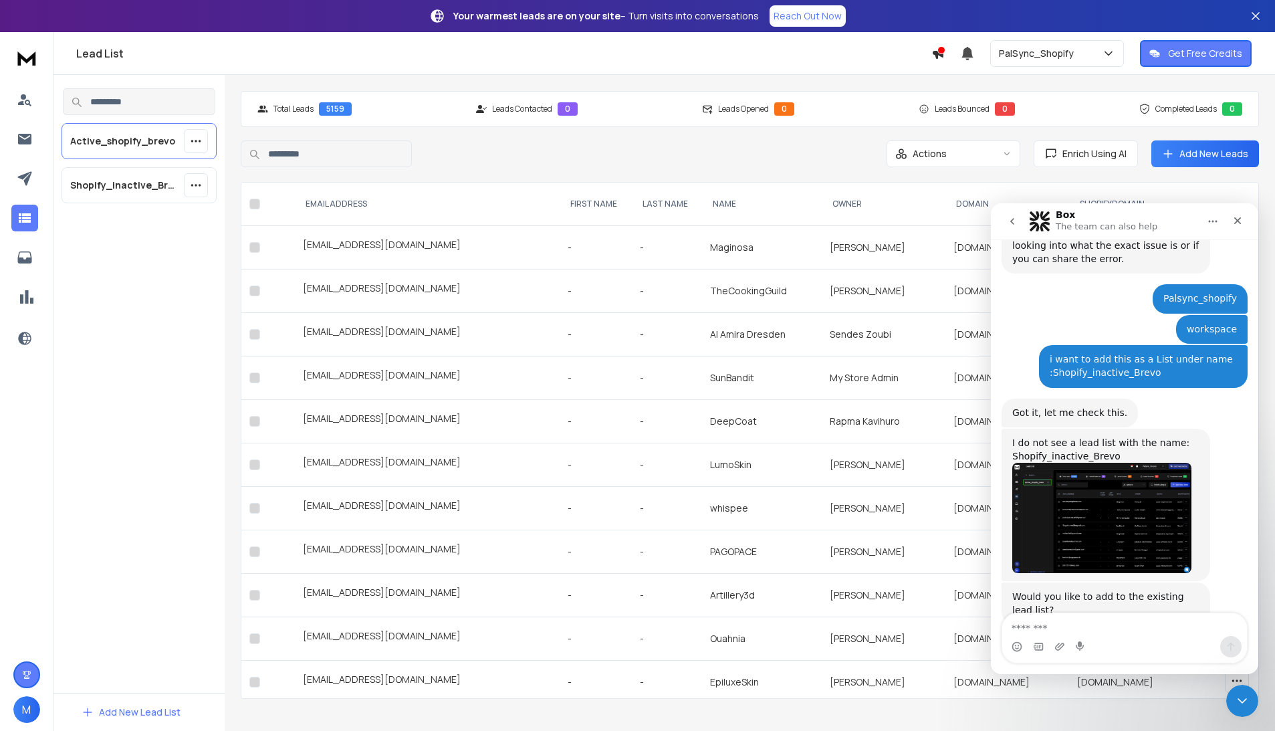
click at [134, 187] on p "Shopify_inactive_Brevo" at bounding box center [124, 185] width 108 height 13
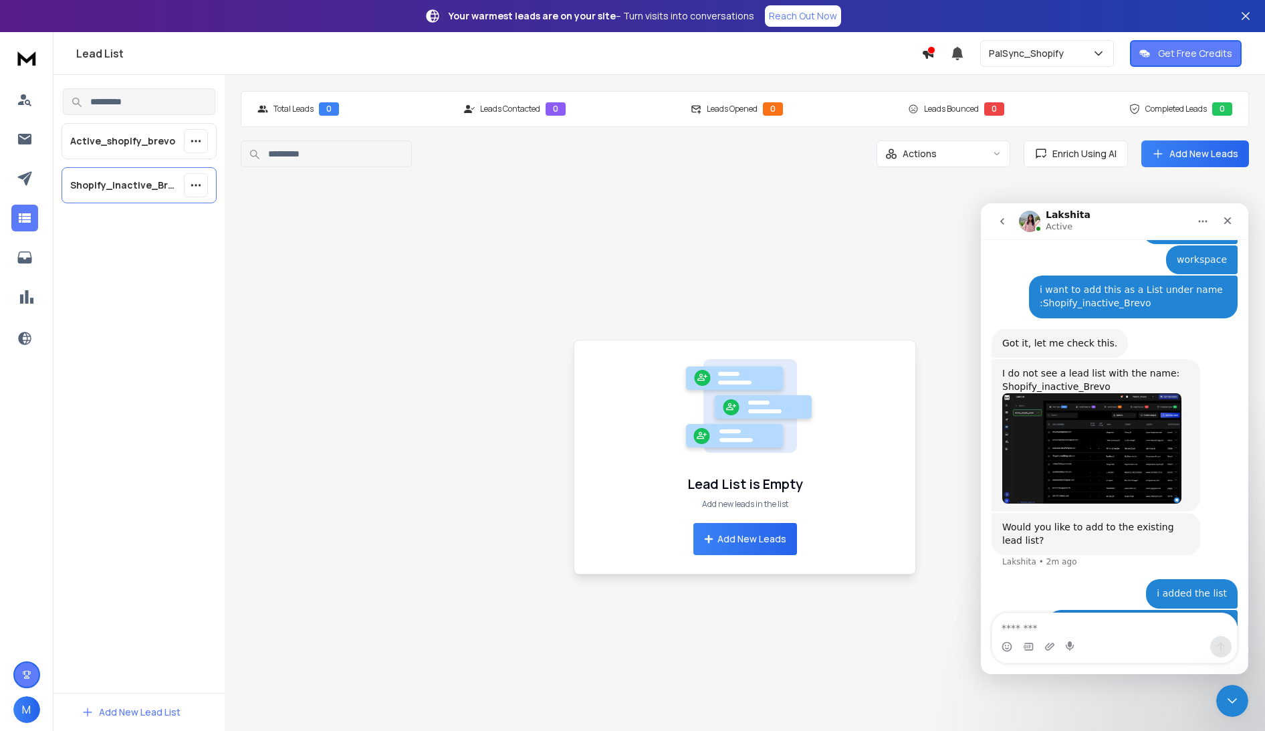
scroll to position [1061, 0]
